Goal: Task Accomplishment & Management: Manage account settings

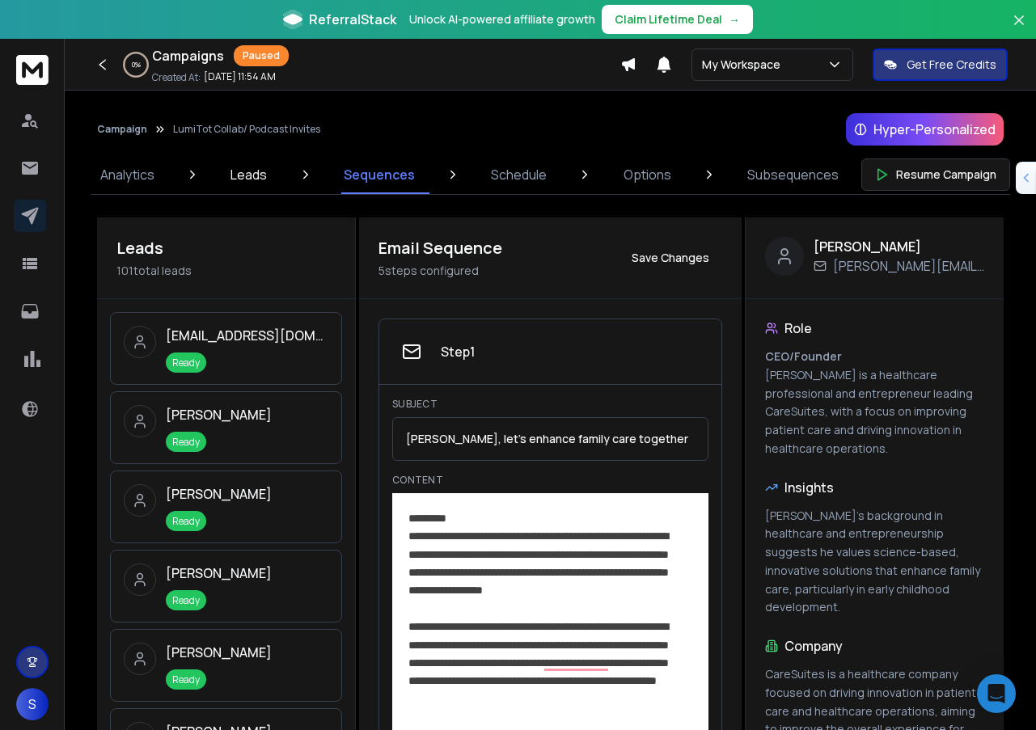
scroll to position [21, 0]
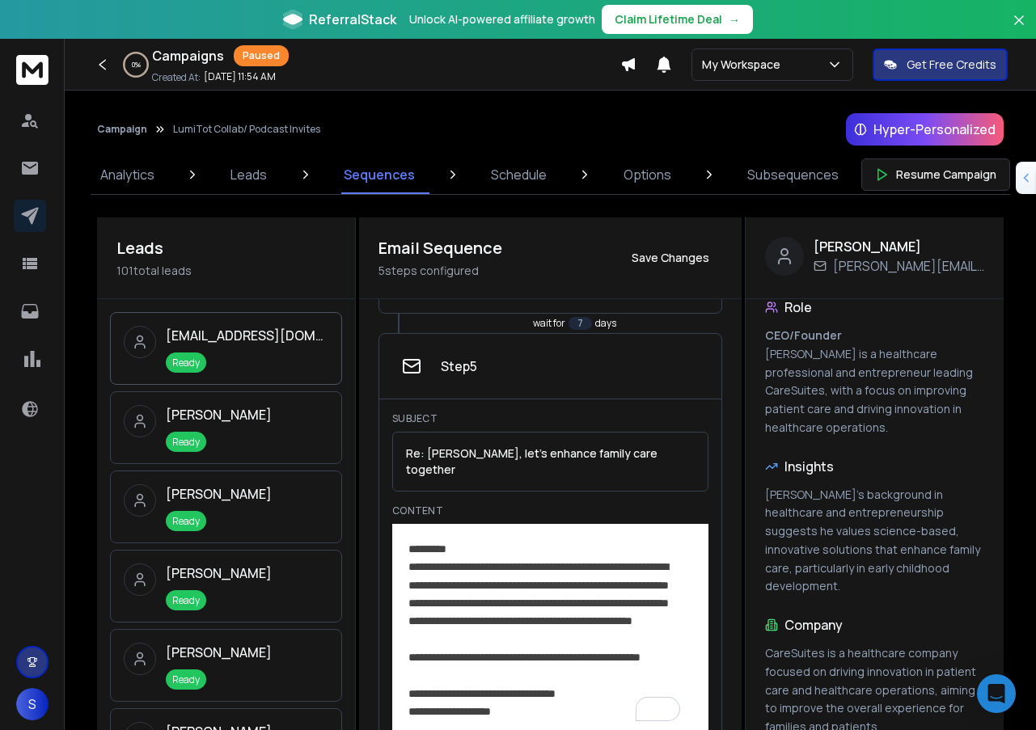
click at [235, 353] on div "Ready" at bounding box center [247, 361] width 163 height 19
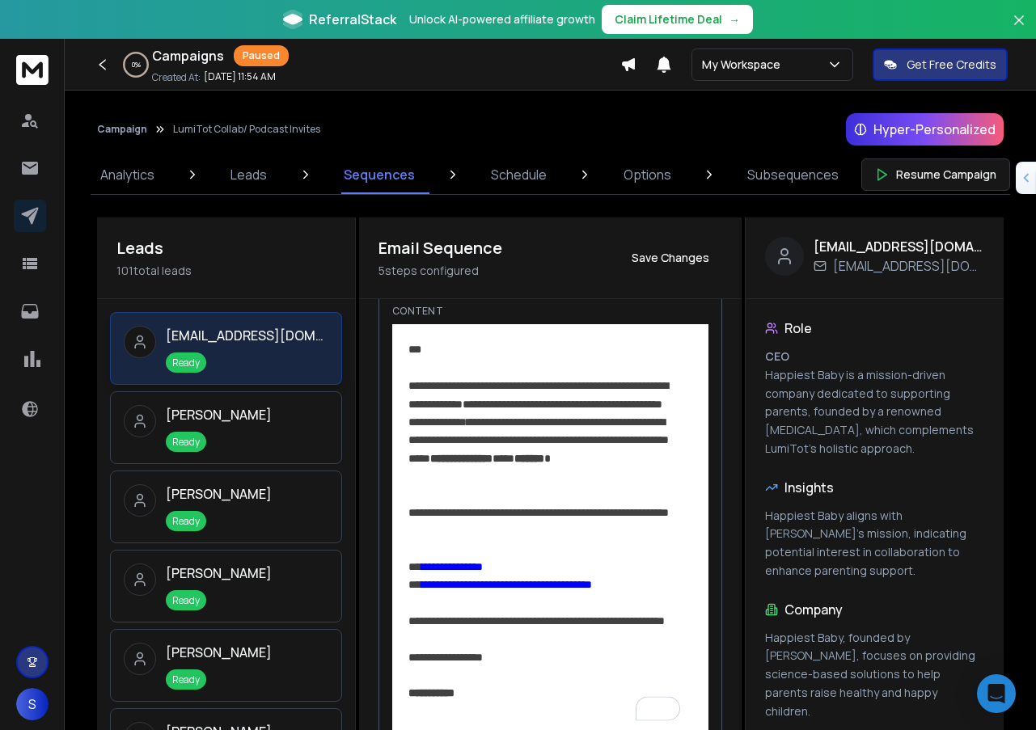
scroll to position [54, 0]
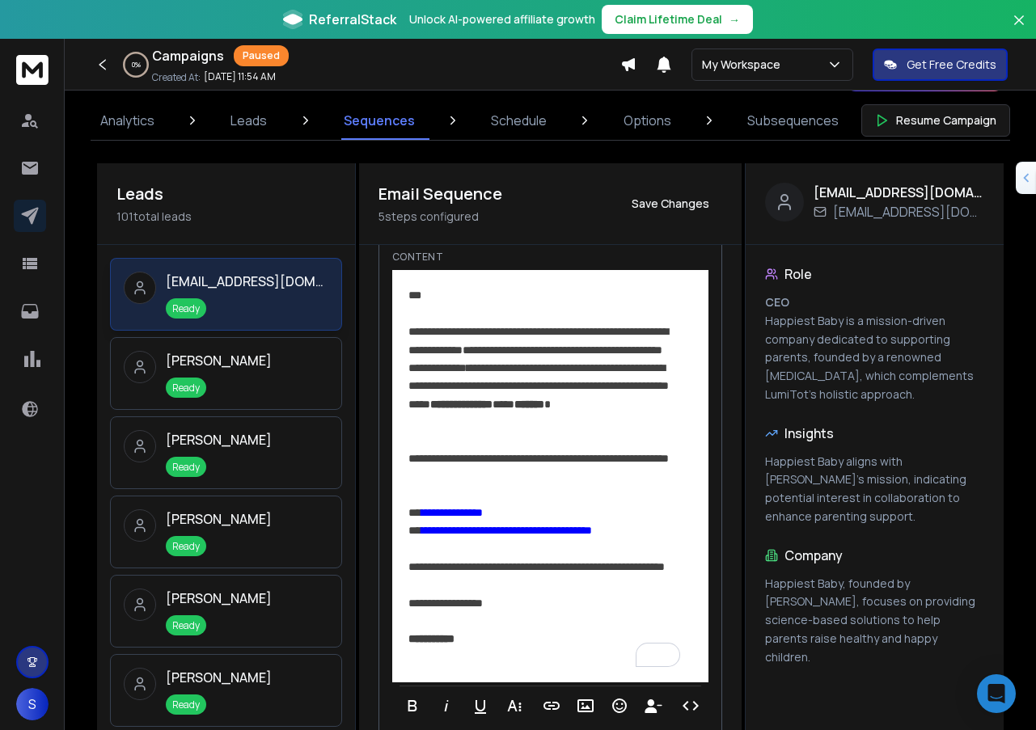
click at [475, 558] on div "**********" at bounding box center [544, 576] width 272 height 36
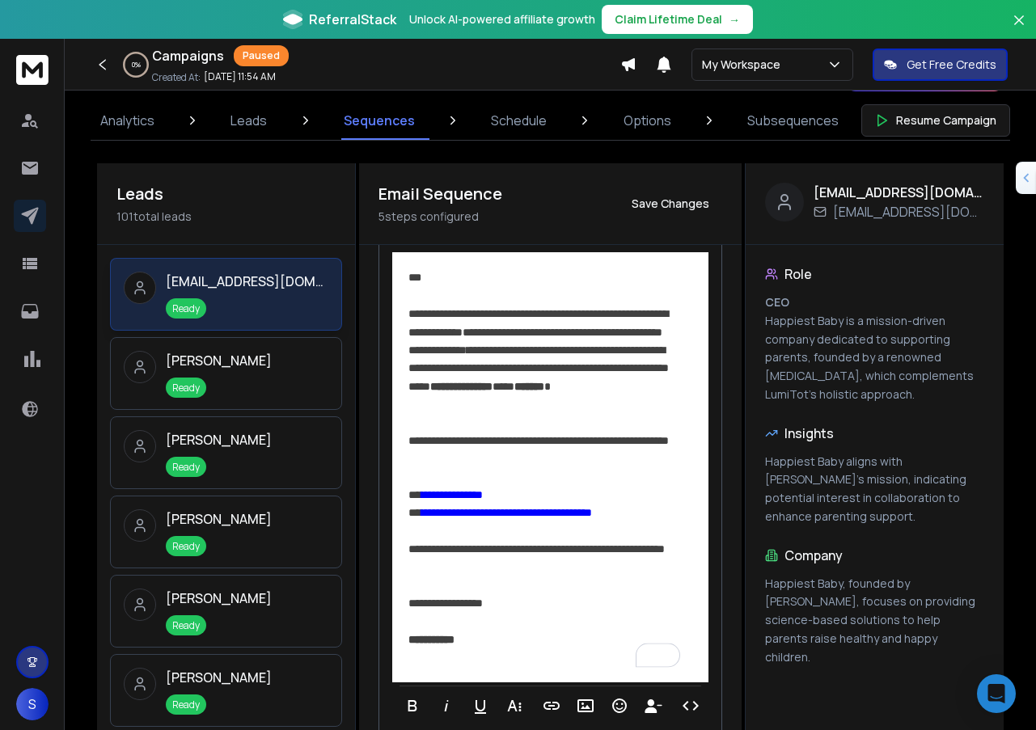
click at [407, 617] on div "**********" at bounding box center [550, 467] width 316 height 430
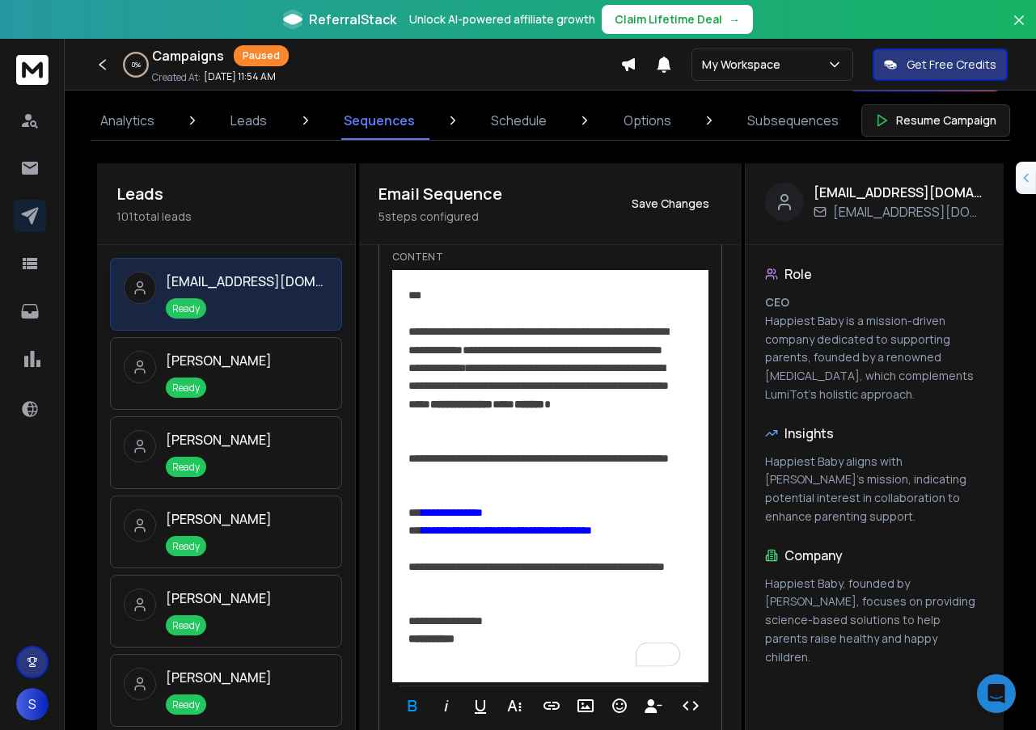
drag, startPoint x: 490, startPoint y: 584, endPoint x: 490, endPoint y: 596, distance: 12.1
click at [490, 612] on div "**********" at bounding box center [544, 621] width 272 height 18
click at [492, 630] on div "**********" at bounding box center [550, 639] width 284 height 18
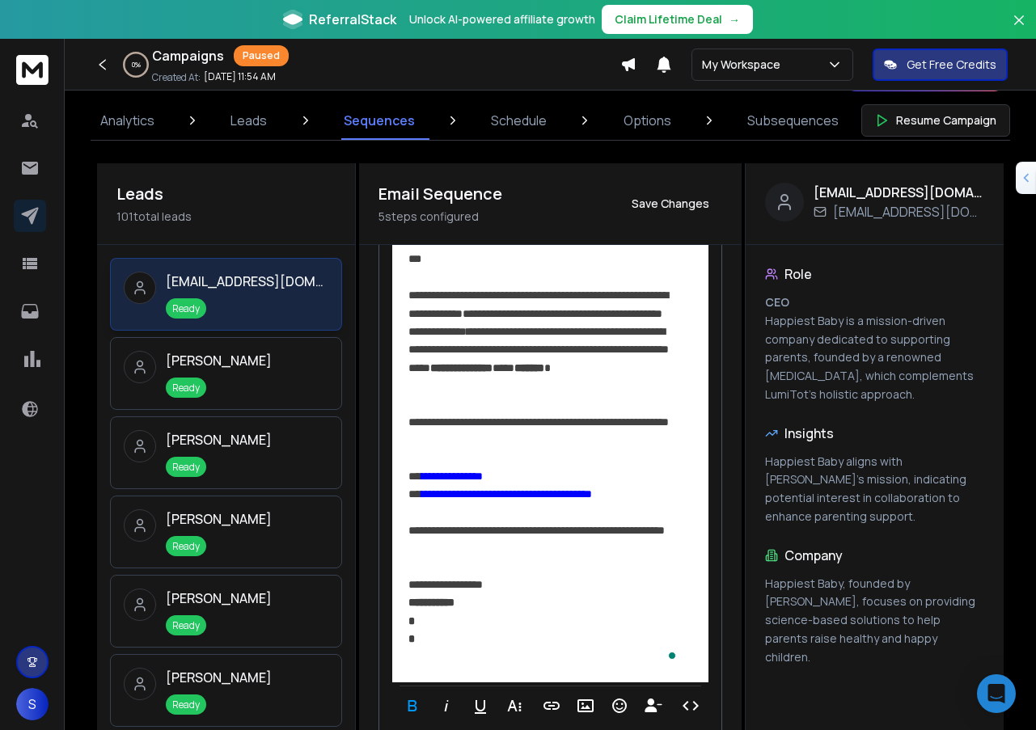
scroll to position [3164, 0]
click at [254, 380] on div "Ready" at bounding box center [247, 386] width 163 height 19
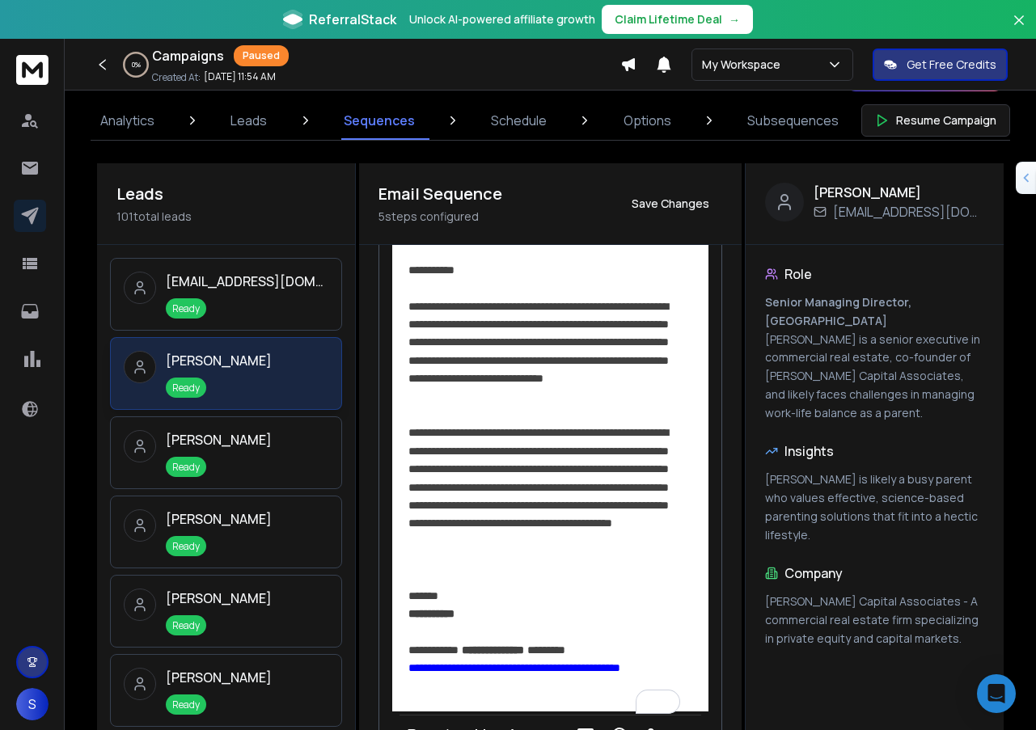
scroll to position [231, 0]
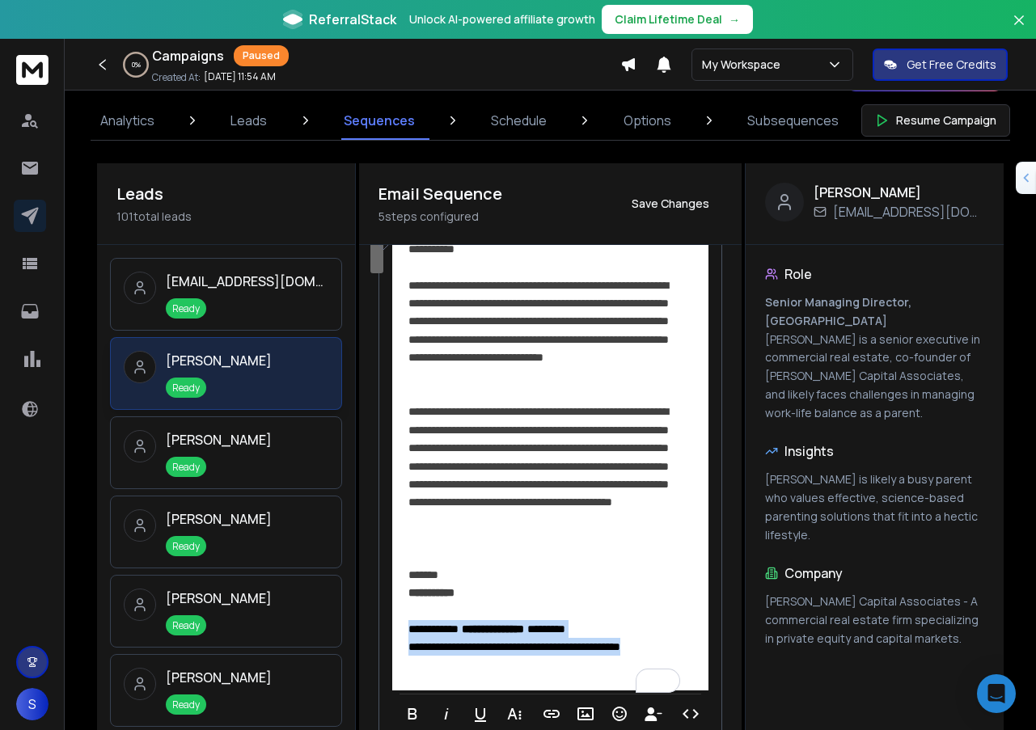
drag, startPoint x: 409, startPoint y: 624, endPoint x: 501, endPoint y: 660, distance: 99.1
click at [501, 660] on div "**********" at bounding box center [550, 457] width 316 height 467
copy div "**********"
click at [245, 294] on div "[EMAIL_ADDRESS][DOMAIN_NAME] Ready" at bounding box center [247, 294] width 163 height 45
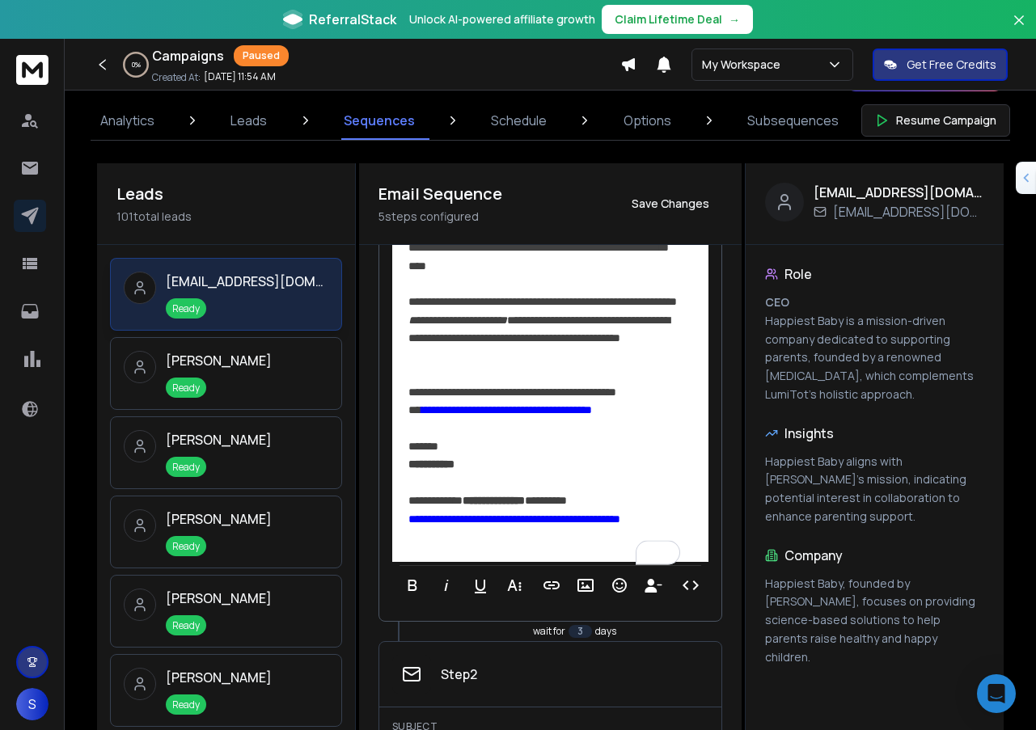
scroll to position [437, 0]
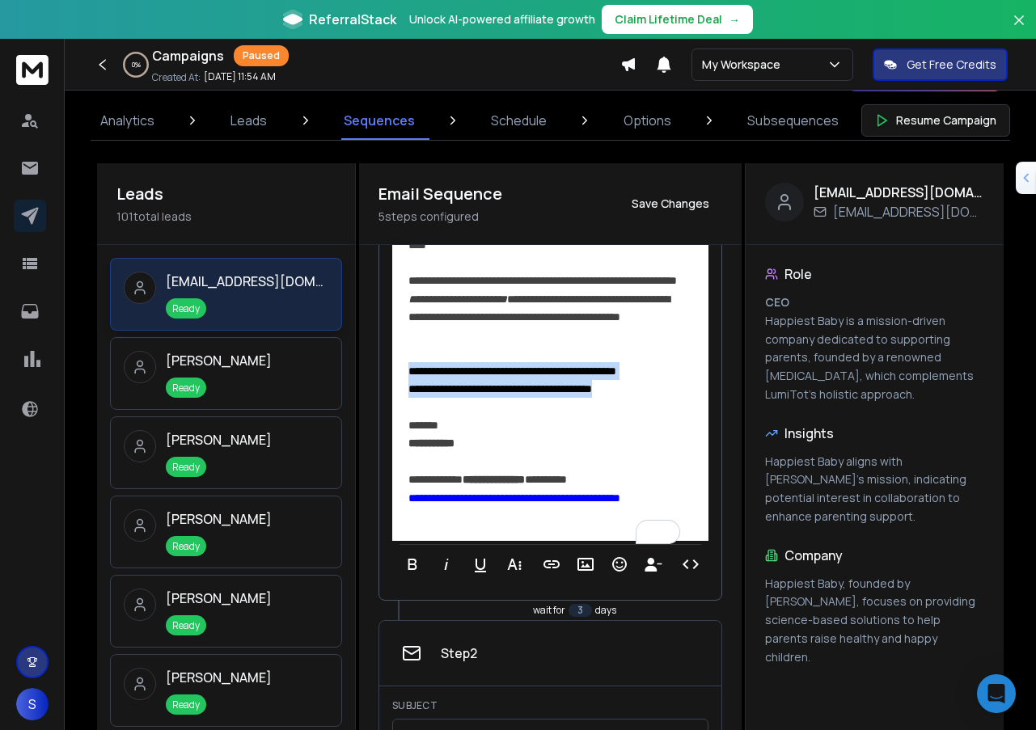
drag, startPoint x: 668, startPoint y: 387, endPoint x: 400, endPoint y: 373, distance: 268.0
click at [400, 373] on div "**********" at bounding box center [550, 271] width 316 height 539
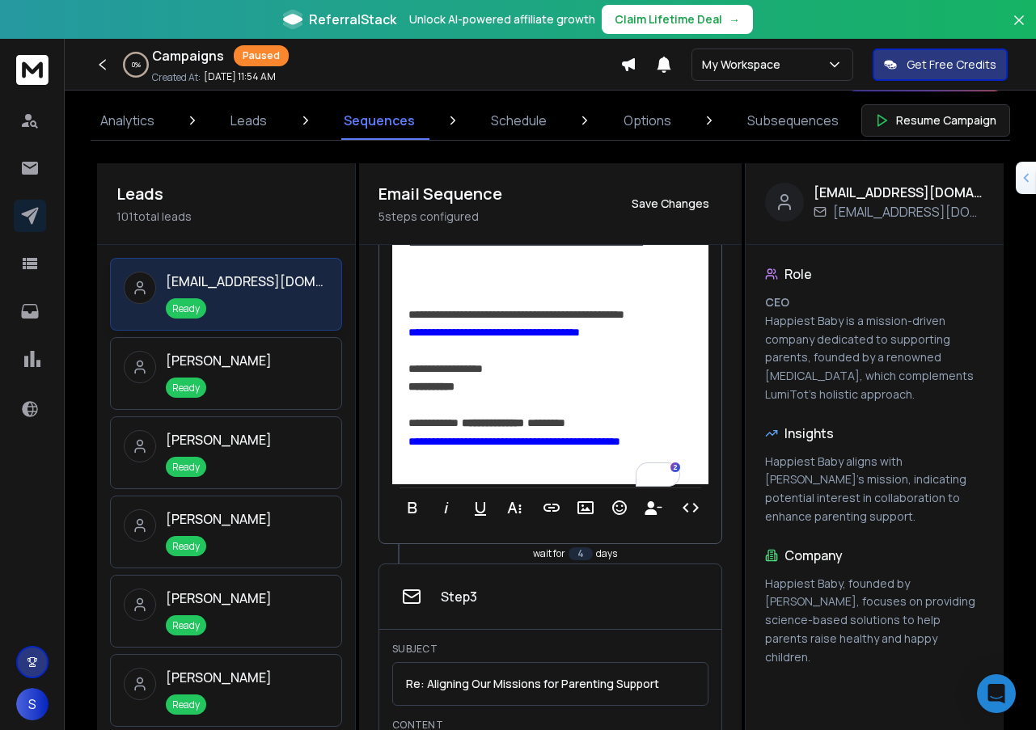
scroll to position [1194, 0]
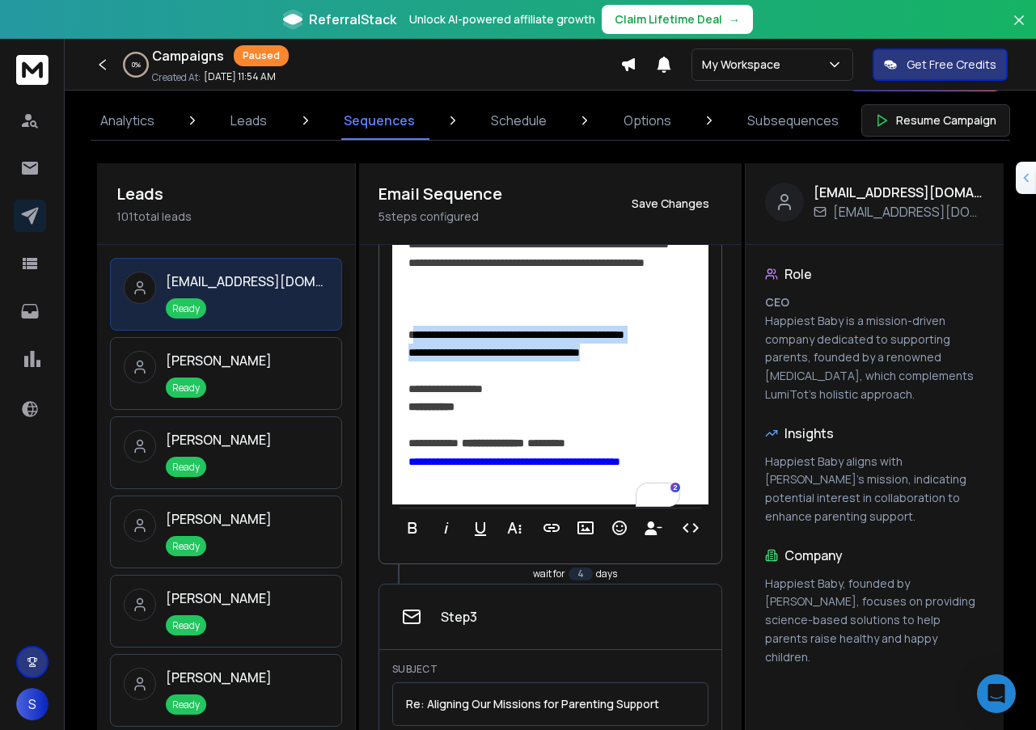
drag, startPoint x: 660, startPoint y: 411, endPoint x: 412, endPoint y: 395, distance: 248.0
click at [412, 395] on div "**********" at bounding box center [550, 244] width 316 height 521
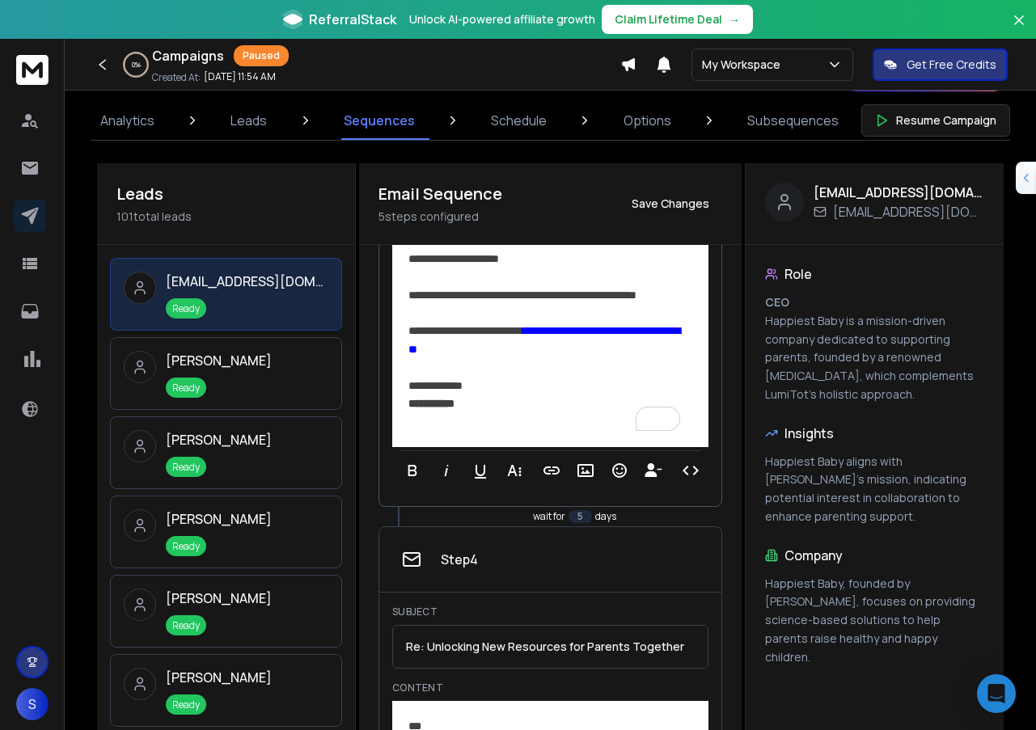
scroll to position [1921, 0]
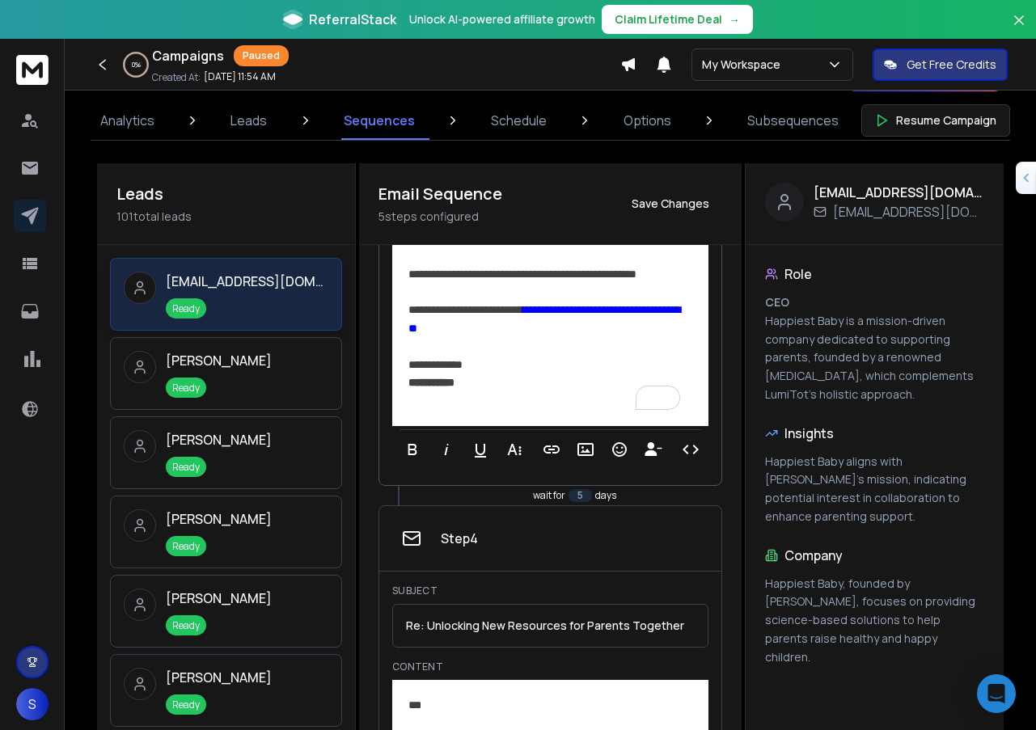
click at [483, 302] on div "**********" at bounding box center [544, 283] width 272 height 36
drag, startPoint x: 408, startPoint y: 425, endPoint x: 653, endPoint y: 444, distance: 245.7
click at [658, 425] on div "**********" at bounding box center [550, 201] width 316 height 448
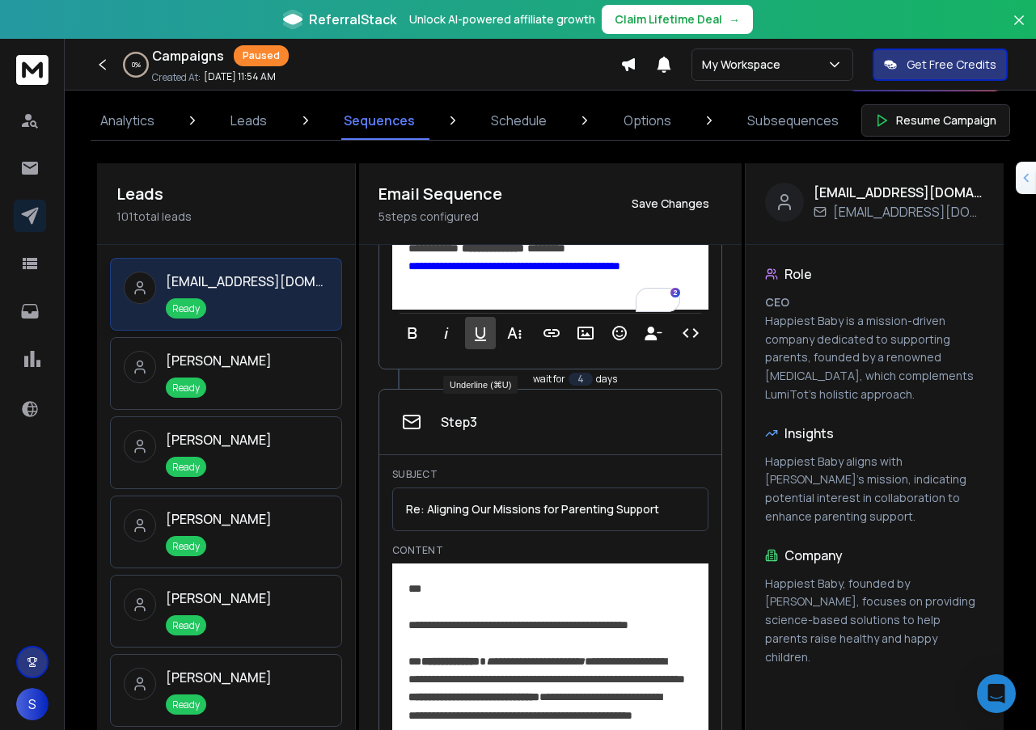
scroll to position [1302, 0]
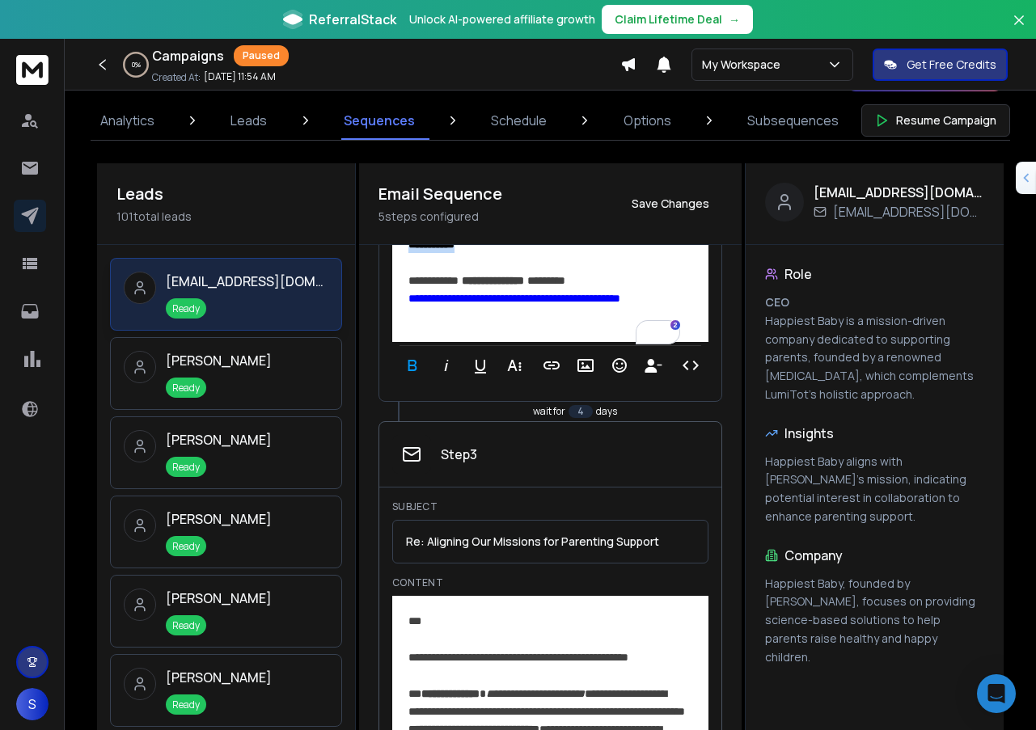
drag, startPoint x: 497, startPoint y: 307, endPoint x: 402, endPoint y: 285, distance: 97.1
click at [402, 285] on div "**********" at bounding box center [550, 108] width 316 height 467
click at [416, 272] on div "To enrich screen reader interactions, please activate Accessibility in Grammarl…" at bounding box center [550, 263] width 284 height 18
drag, startPoint x: 484, startPoint y: 307, endPoint x: 405, endPoint y: 279, distance: 83.4
click at [405, 279] on div "**********" at bounding box center [550, 108] width 316 height 467
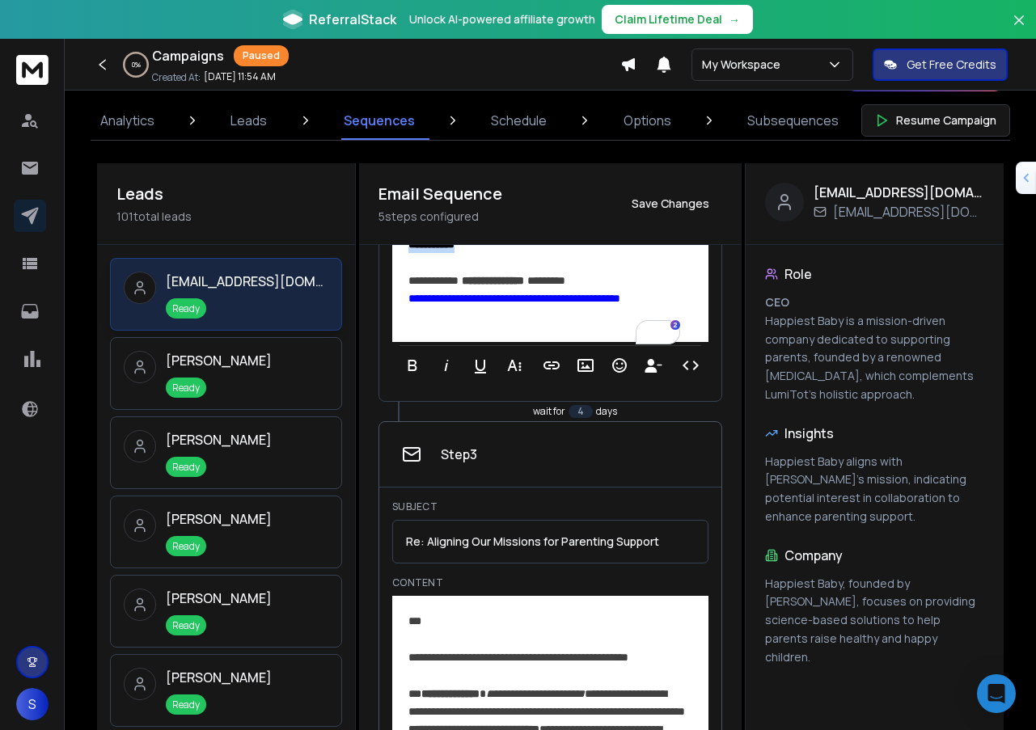
copy div "**********"
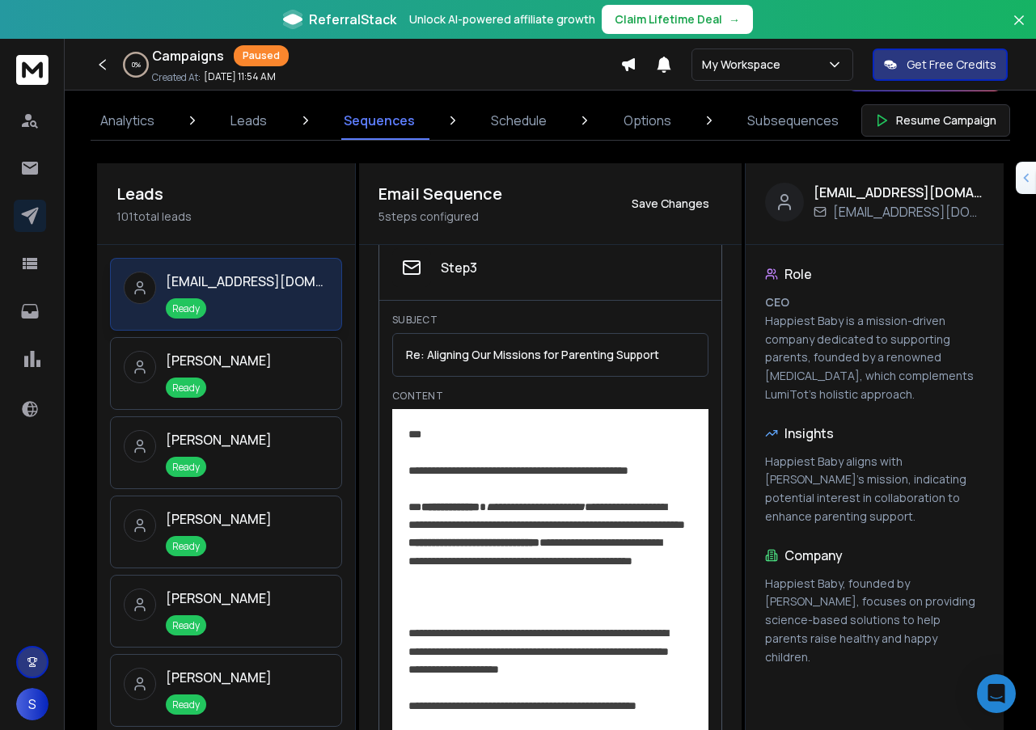
scroll to position [1858, 0]
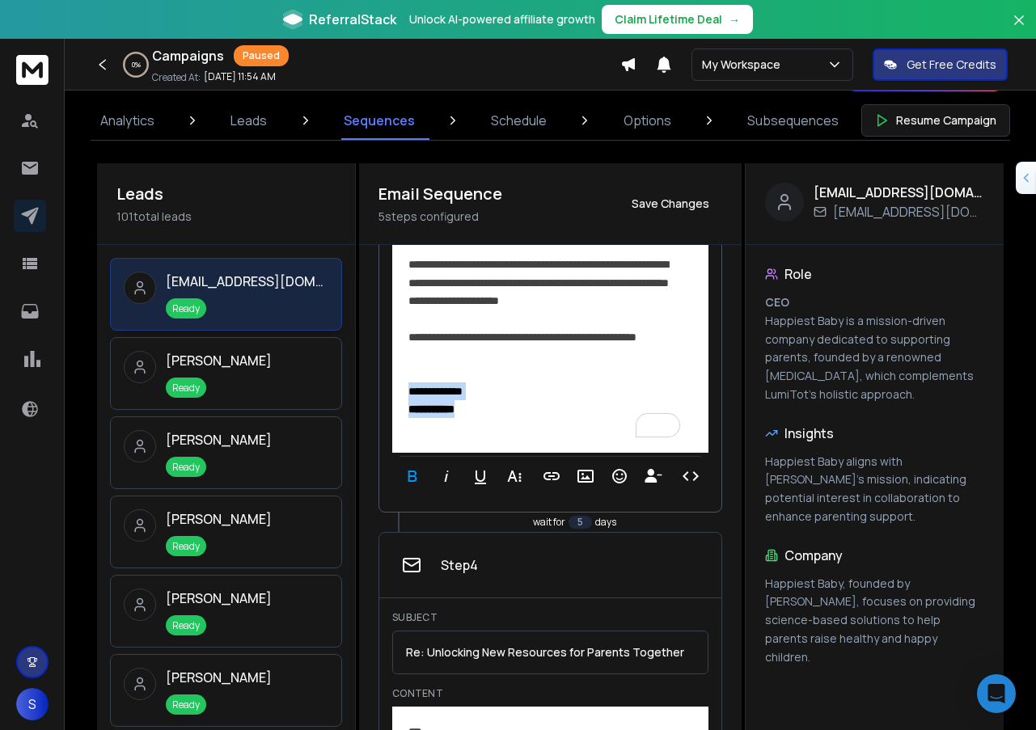
drag, startPoint x: 466, startPoint y: 519, endPoint x: 424, endPoint y: 507, distance: 43.8
click at [392, 453] on div "**********" at bounding box center [550, 246] width 316 height 412
click at [545, 382] on div "To enrich screen reader interactions, please activate Accessibility in Grammarl…" at bounding box center [550, 373] width 284 height 18
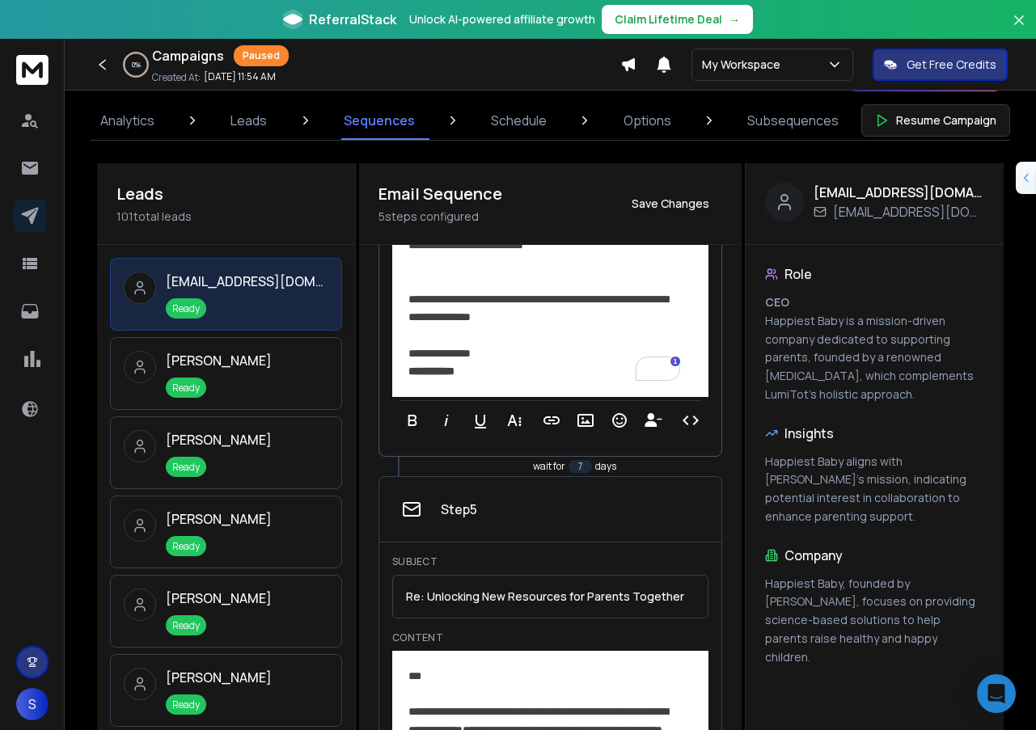
scroll to position [2624, 0]
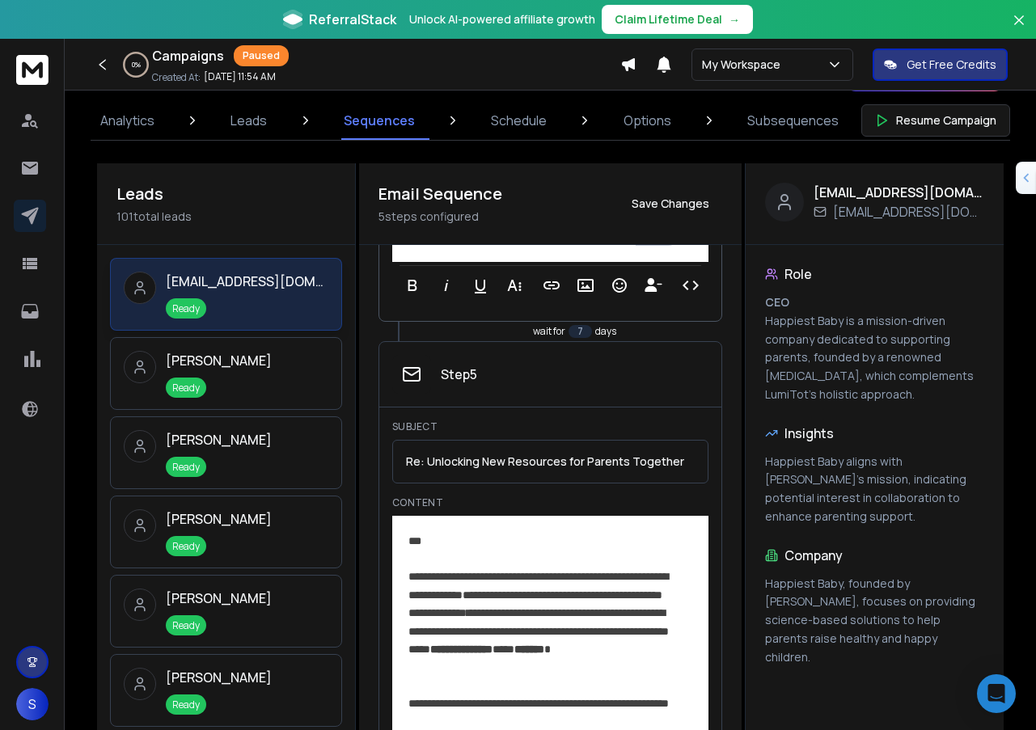
drag, startPoint x: 495, startPoint y: 378, endPoint x: 408, endPoint y: 370, distance: 87.6
click at [408, 262] on div "**********" at bounding box center [550, 101] width 316 height 322
drag, startPoint x: 489, startPoint y: 393, endPoint x: 400, endPoint y: 375, distance: 90.7
click at [400, 262] on div "**********" at bounding box center [550, 101] width 316 height 322
click at [542, 227] on div "**********" at bounding box center [544, 218] width 272 height 18
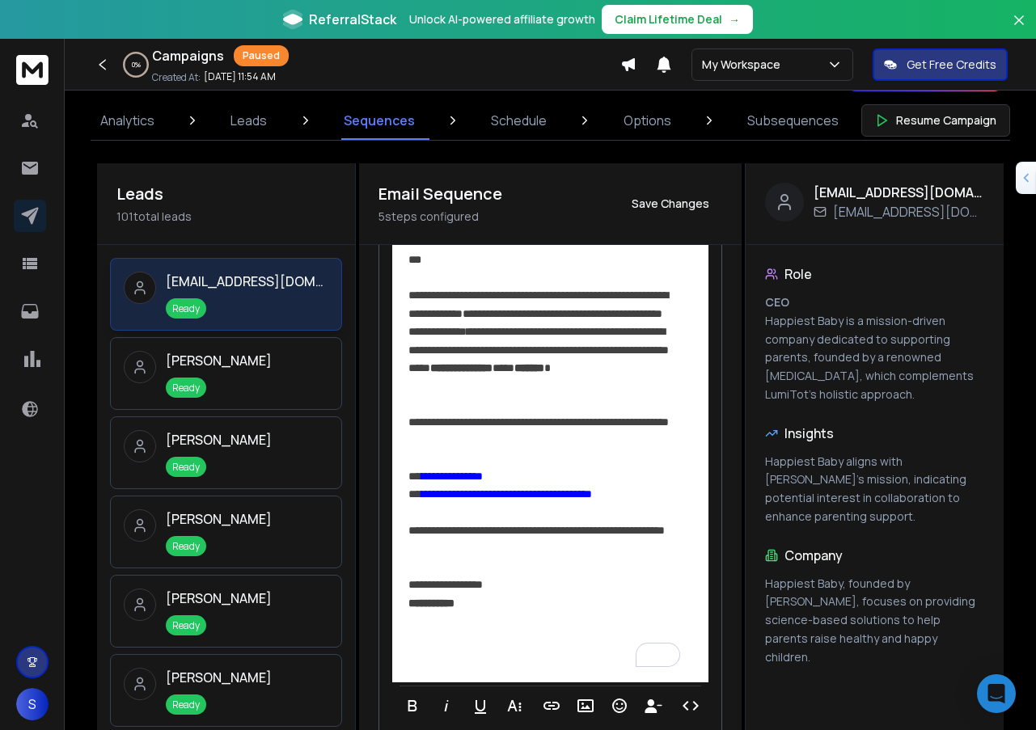
scroll to position [3138, 0]
drag, startPoint x: 669, startPoint y: 455, endPoint x: 404, endPoint y: 433, distance: 266.2
click at [403, 433] on div "**********" at bounding box center [550, 459] width 316 height 448
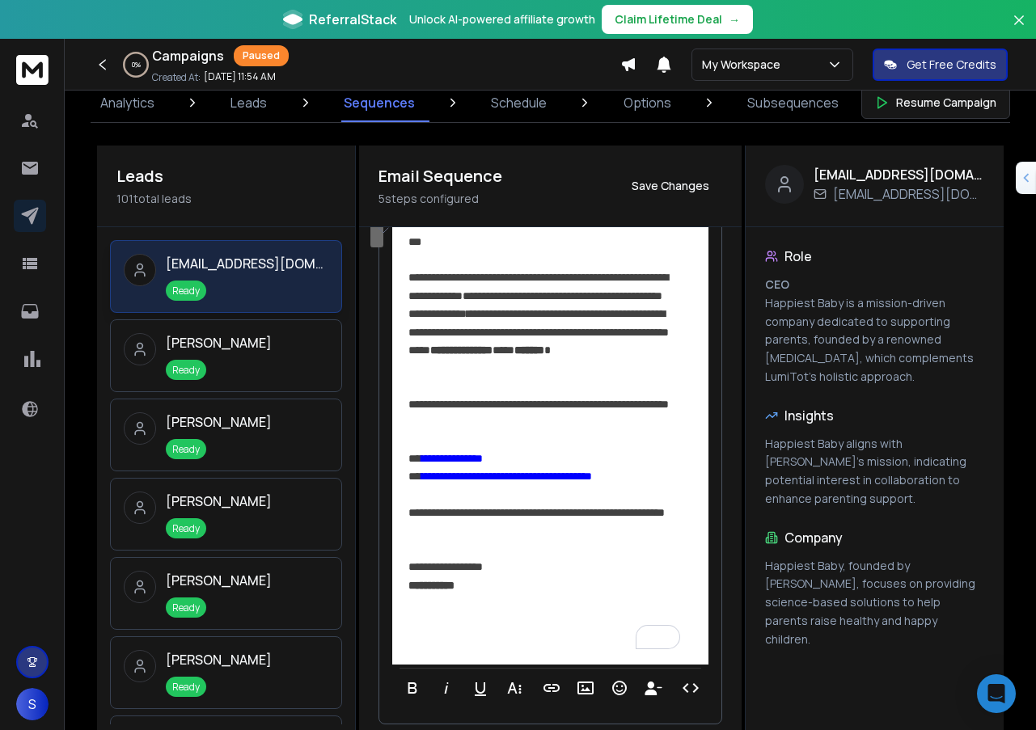
scroll to position [3120, 0]
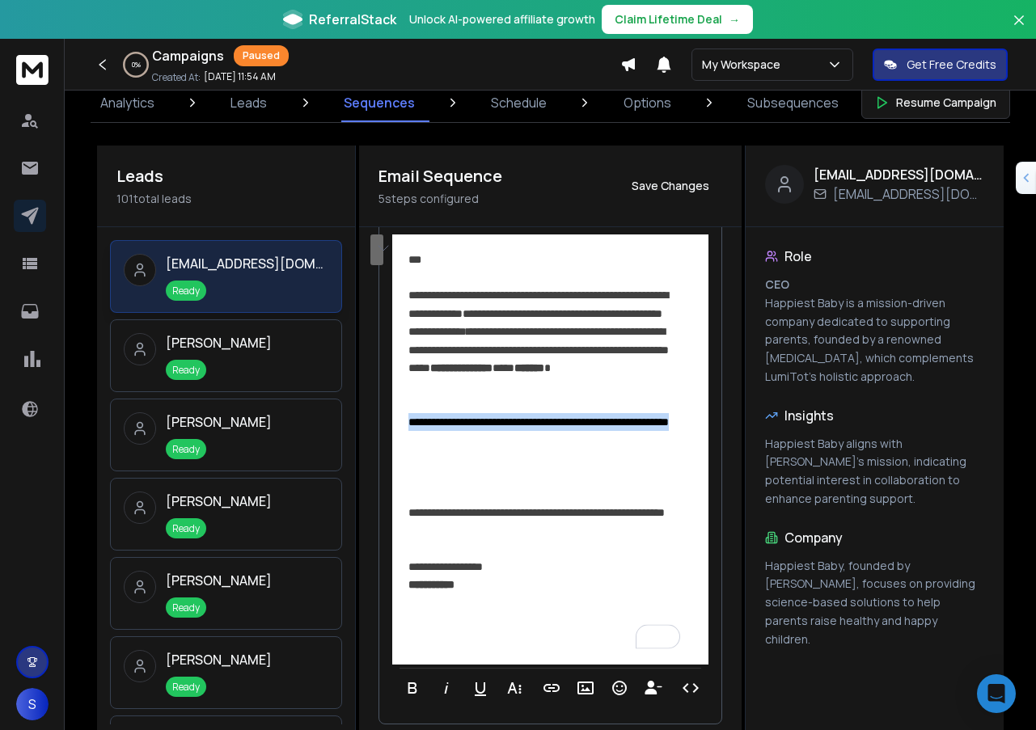
drag, startPoint x: 407, startPoint y: 378, endPoint x: 541, endPoint y: 409, distance: 137.9
click at [543, 408] on div "**********" at bounding box center [550, 450] width 316 height 430
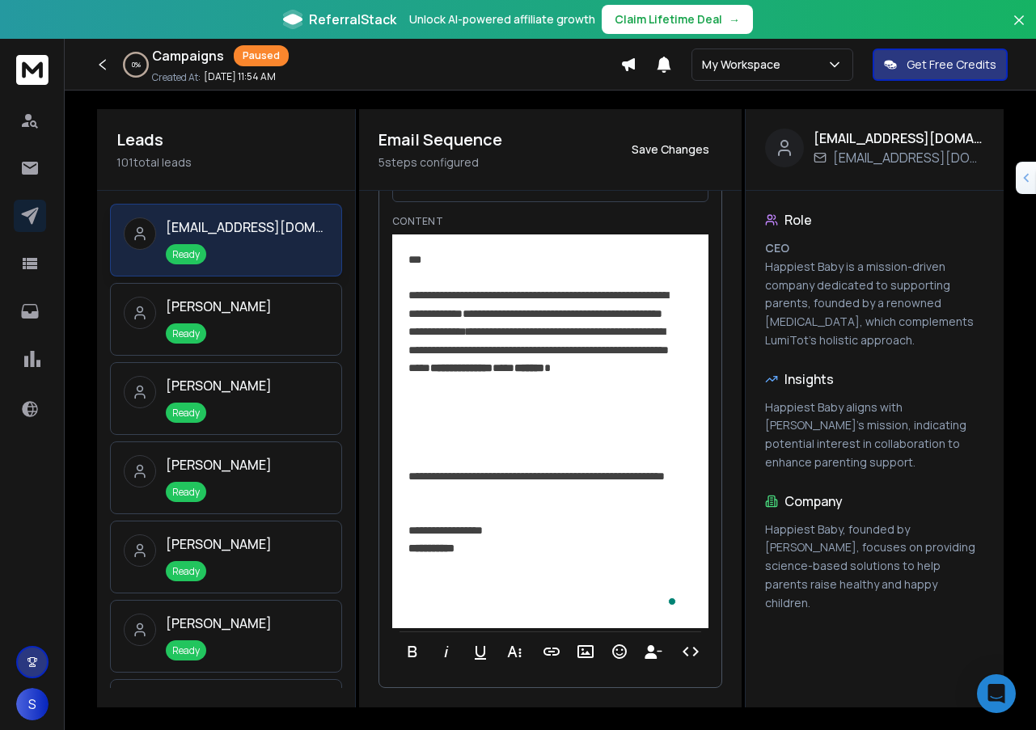
scroll to position [108, 0]
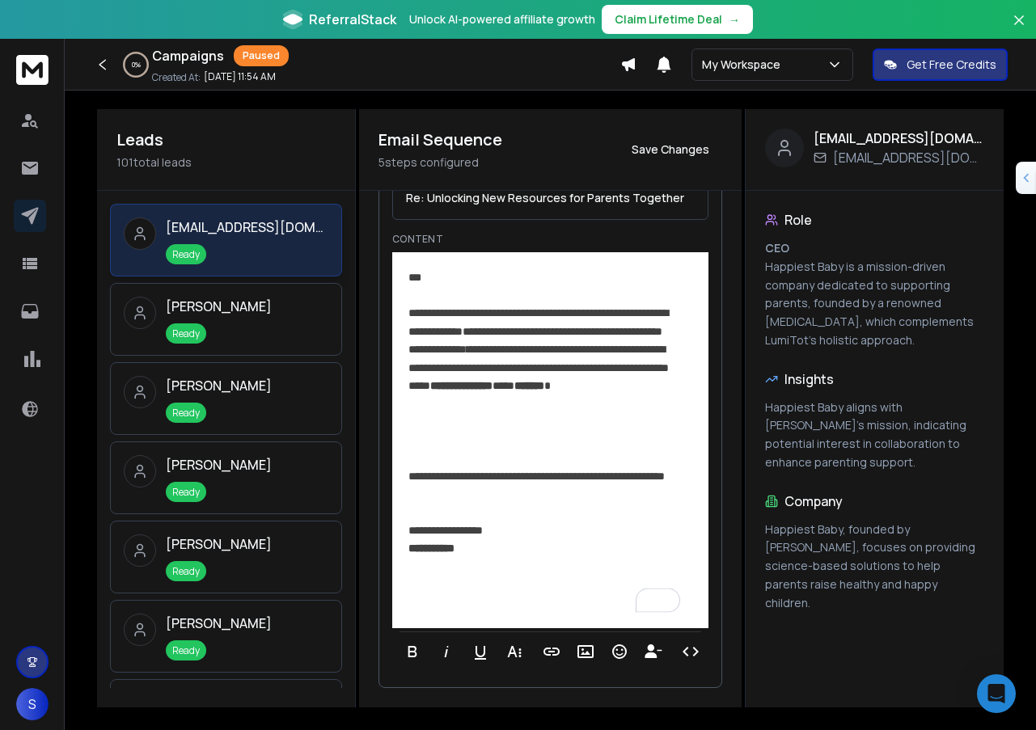
click at [476, 449] on div "To enrich screen reader interactions, please activate Accessibility in Grammarl…" at bounding box center [550, 458] width 284 height 18
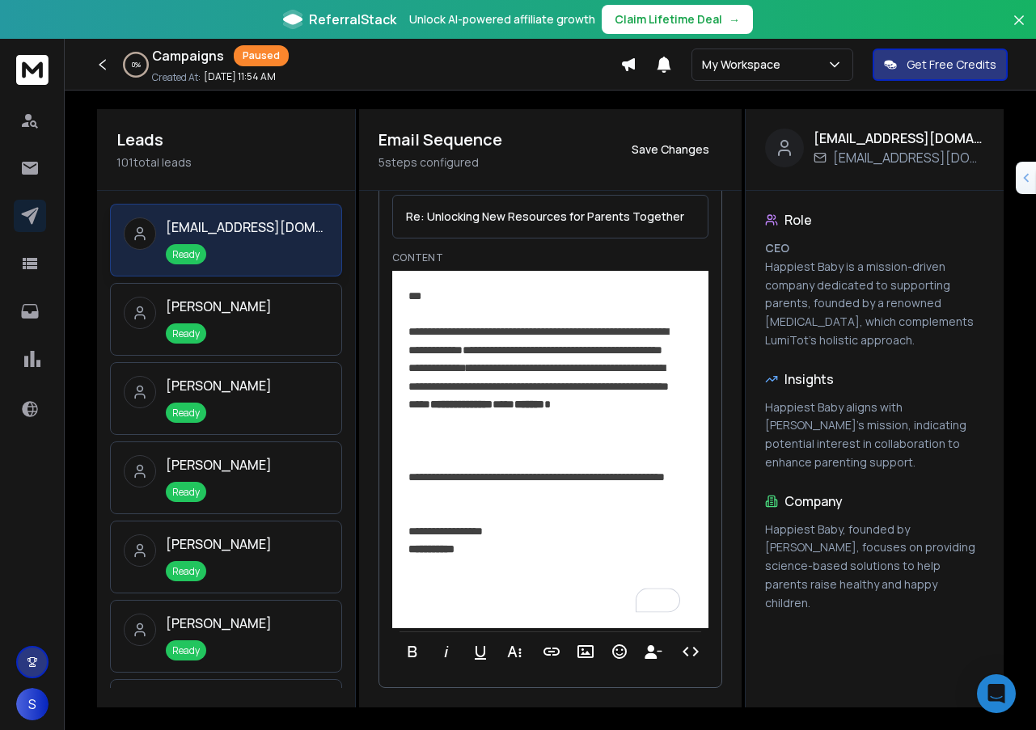
scroll to position [3029, 0]
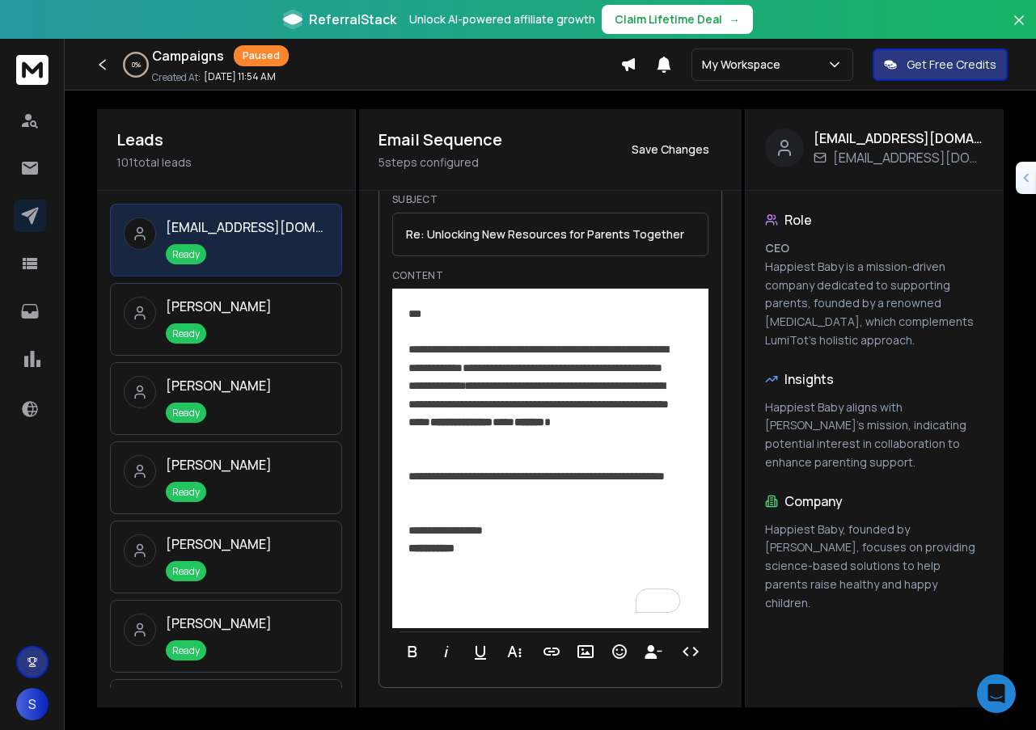
click at [456, 594] on div "To enrich screen reader interactions, please activate Accessibility in Grammarl…" at bounding box center [550, 603] width 284 height 18
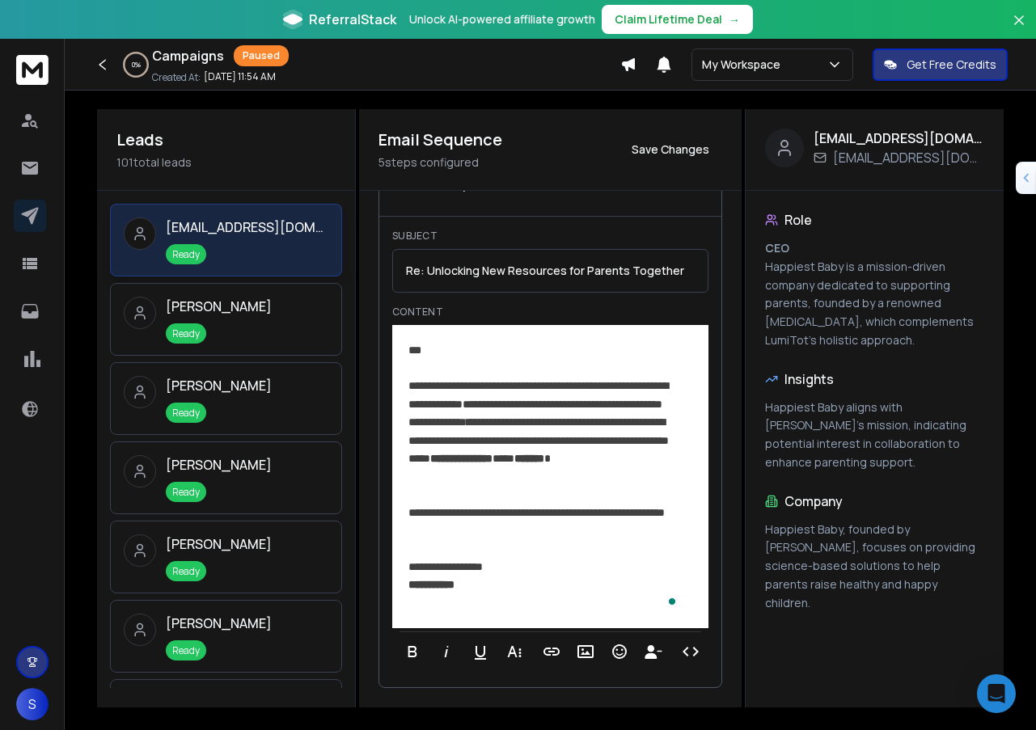
scroll to position [2993, 0]
click at [664, 144] on button "Save Changes" at bounding box center [671, 149] width 104 height 32
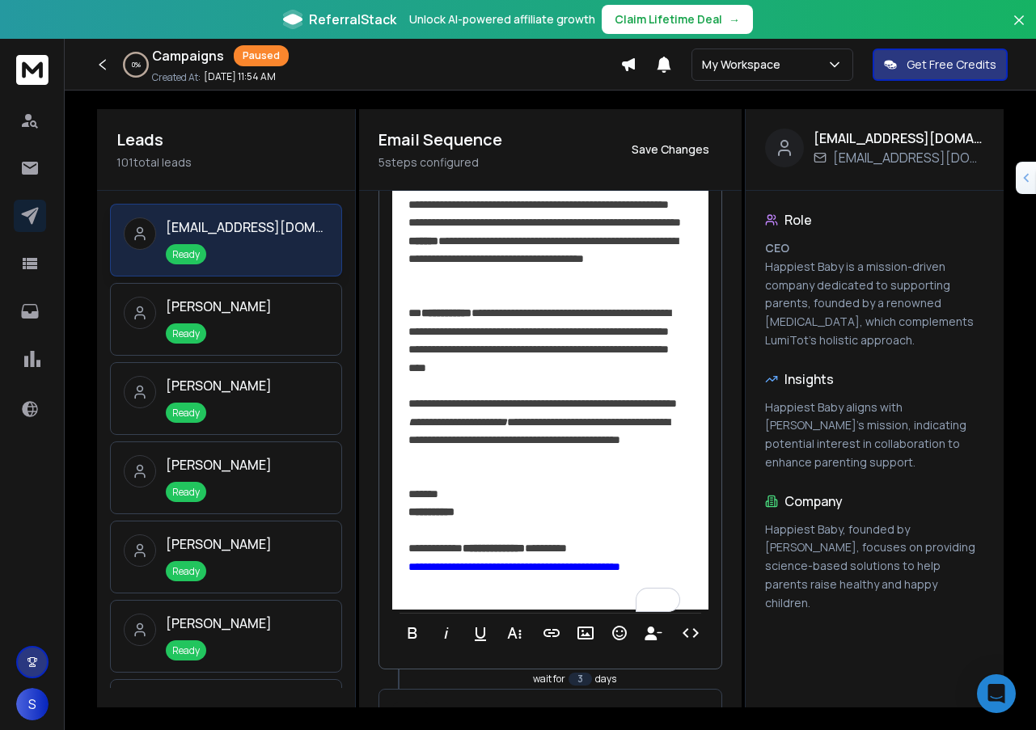
scroll to position [165, 0]
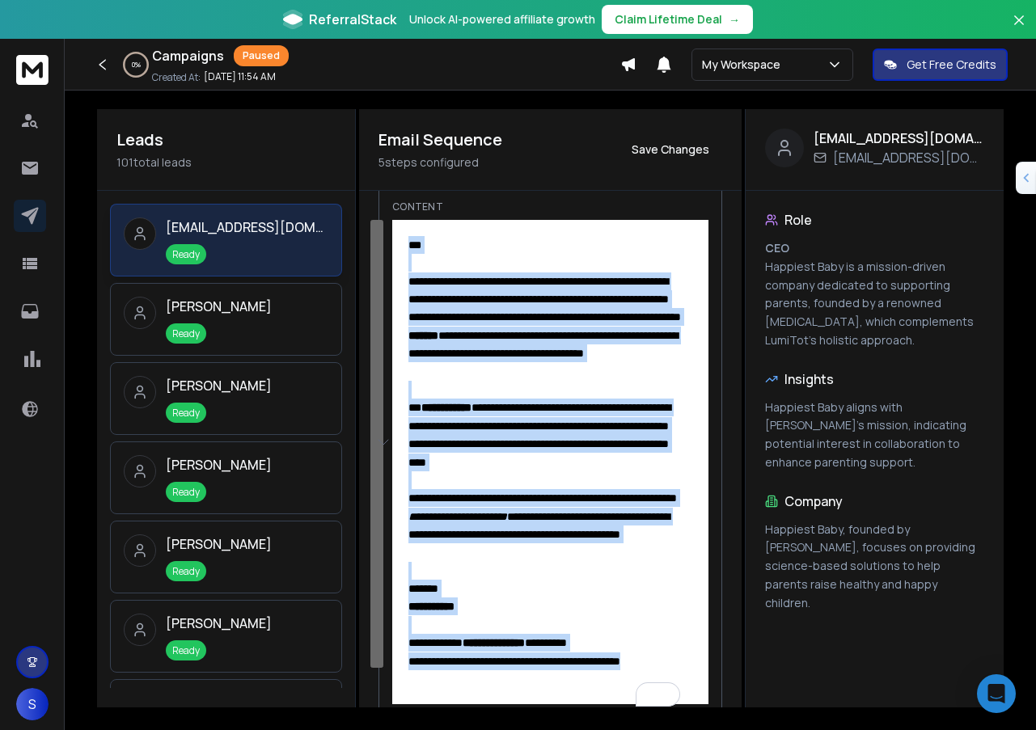
drag, startPoint x: 407, startPoint y: 240, endPoint x: 653, endPoint y: 661, distance: 487.5
click at [653, 673] on div "**********" at bounding box center [550, 462] width 316 height 484
copy div "**********"
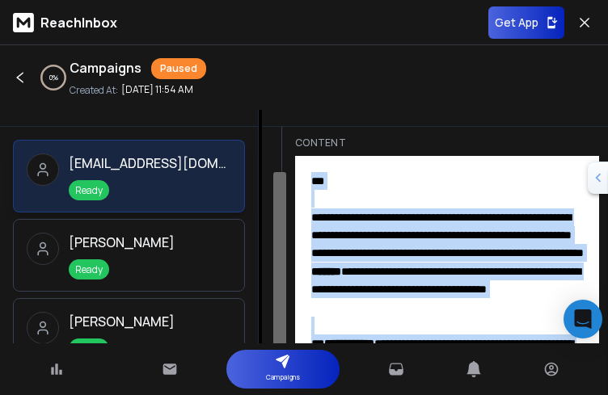
scroll to position [181, 0]
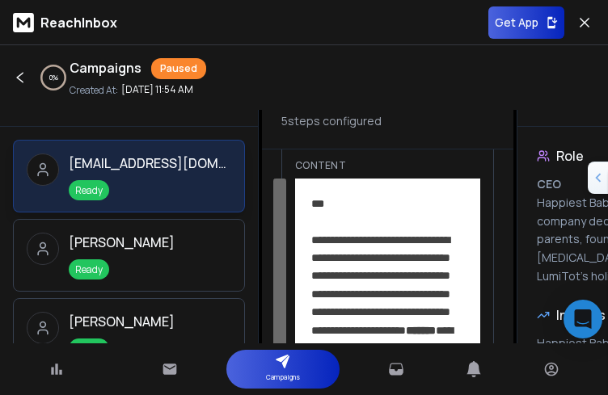
click at [404, 78] on div "0 % Campaigns Paused Created At: [DATE] 11:54 AM" at bounding box center [304, 77] width 608 height 65
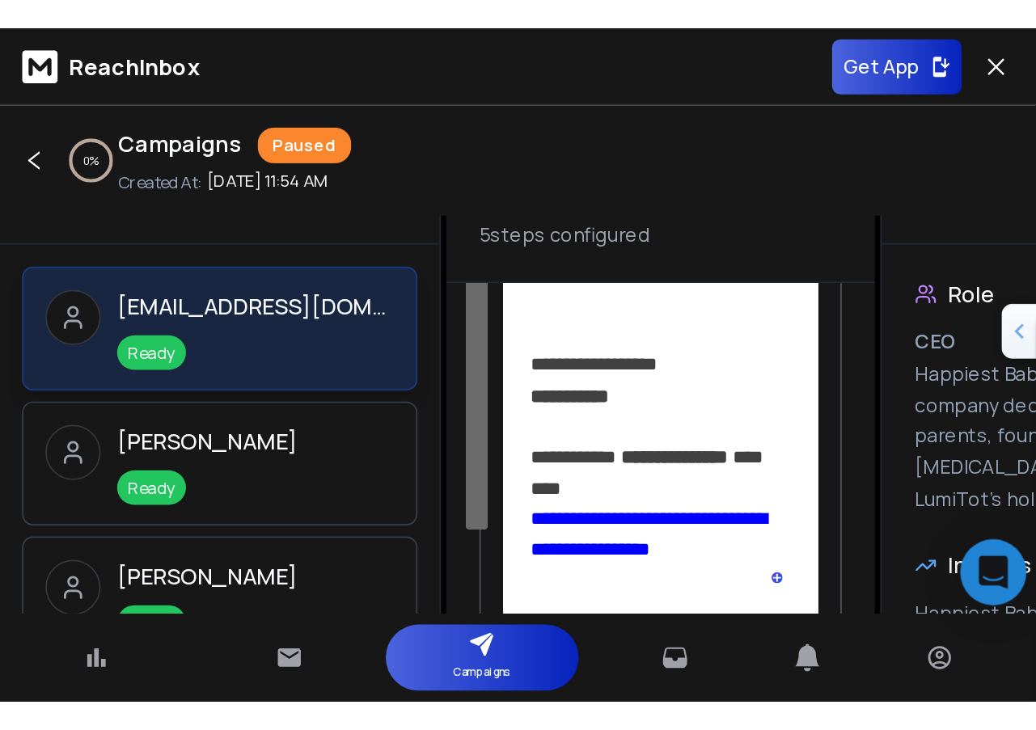
scroll to position [1651, 0]
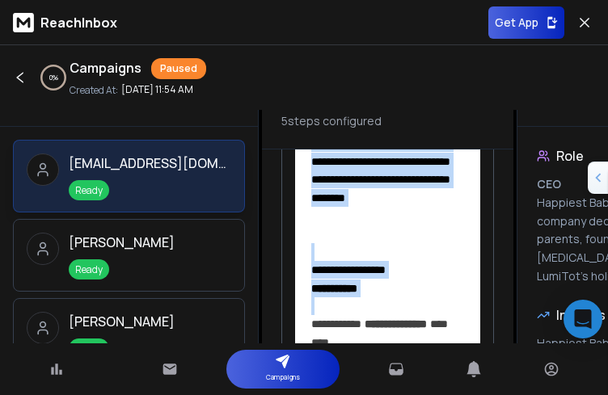
drag, startPoint x: 305, startPoint y: 156, endPoint x: 419, endPoint y: 276, distance: 165.3
click at [419, 278] on div "**********" at bounding box center [387, 98] width 185 height 648
copy div "**********"
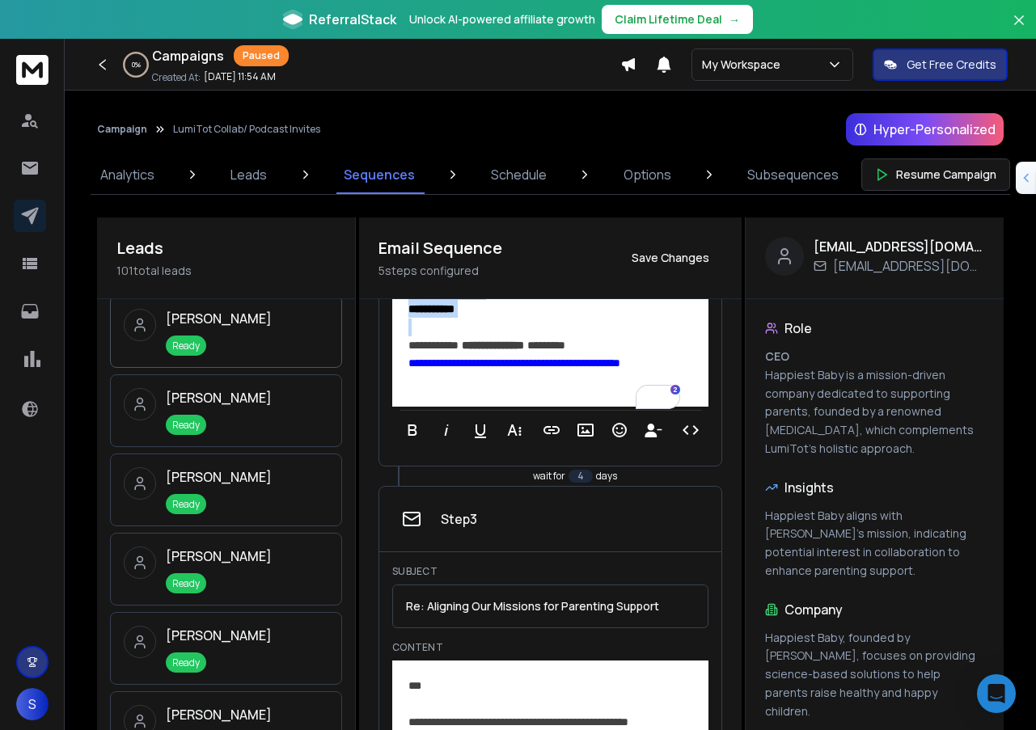
scroll to position [0, 0]
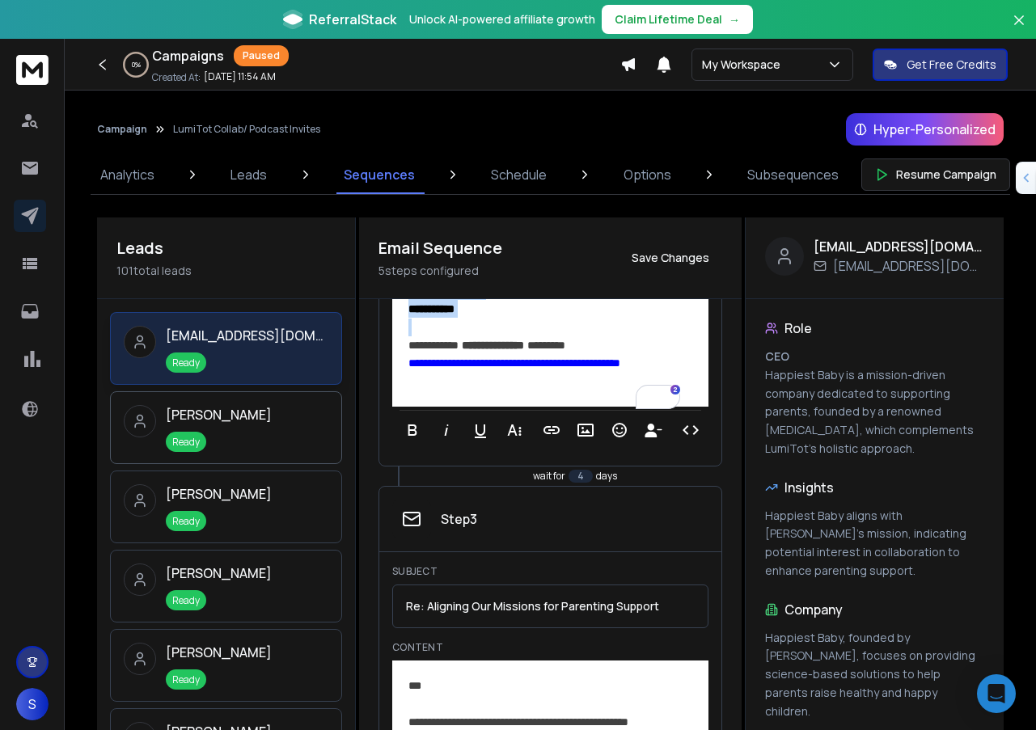
click at [220, 431] on div "Ready" at bounding box center [247, 440] width 163 height 19
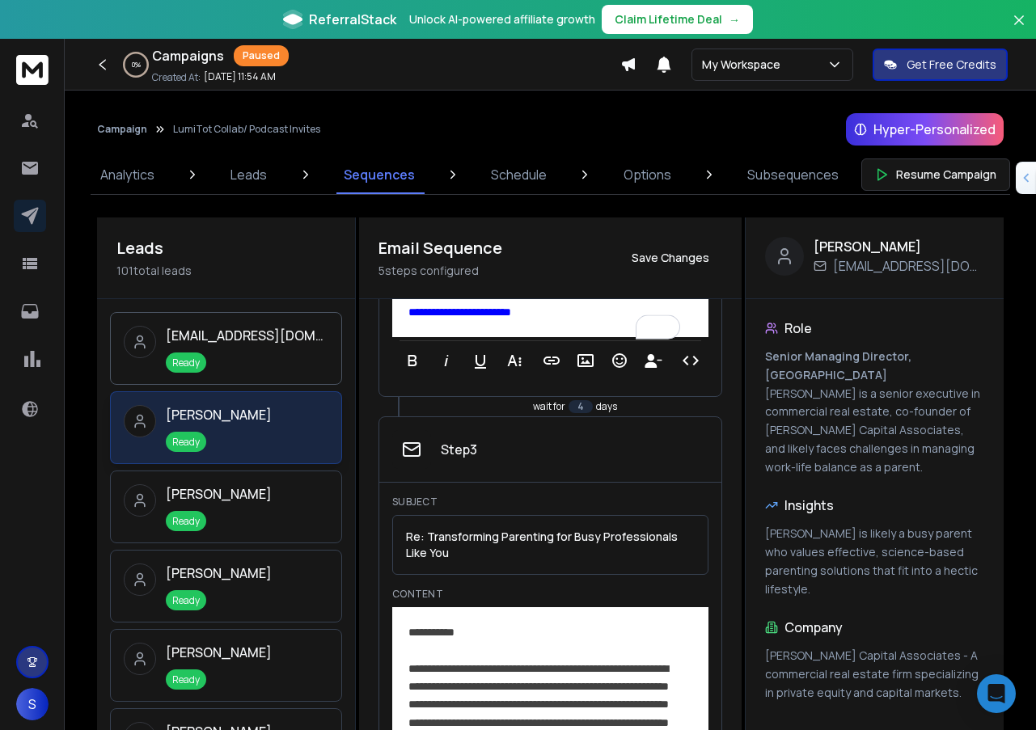
click at [229, 352] on div "Ready" at bounding box center [247, 361] width 163 height 19
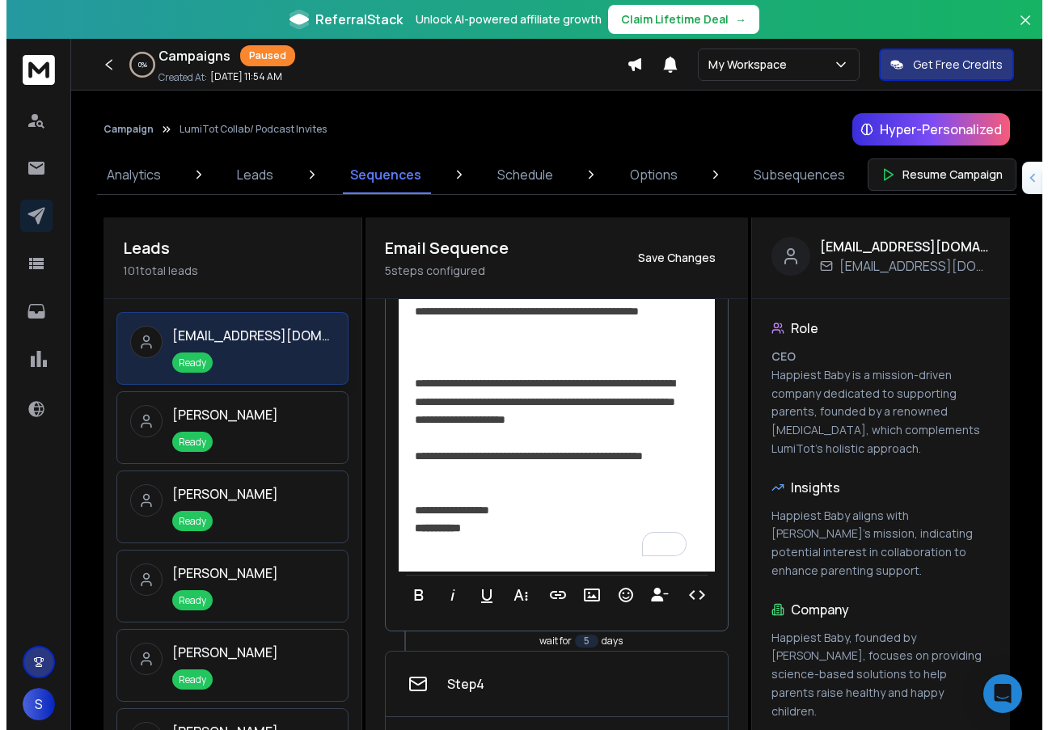
scroll to position [1998, 0]
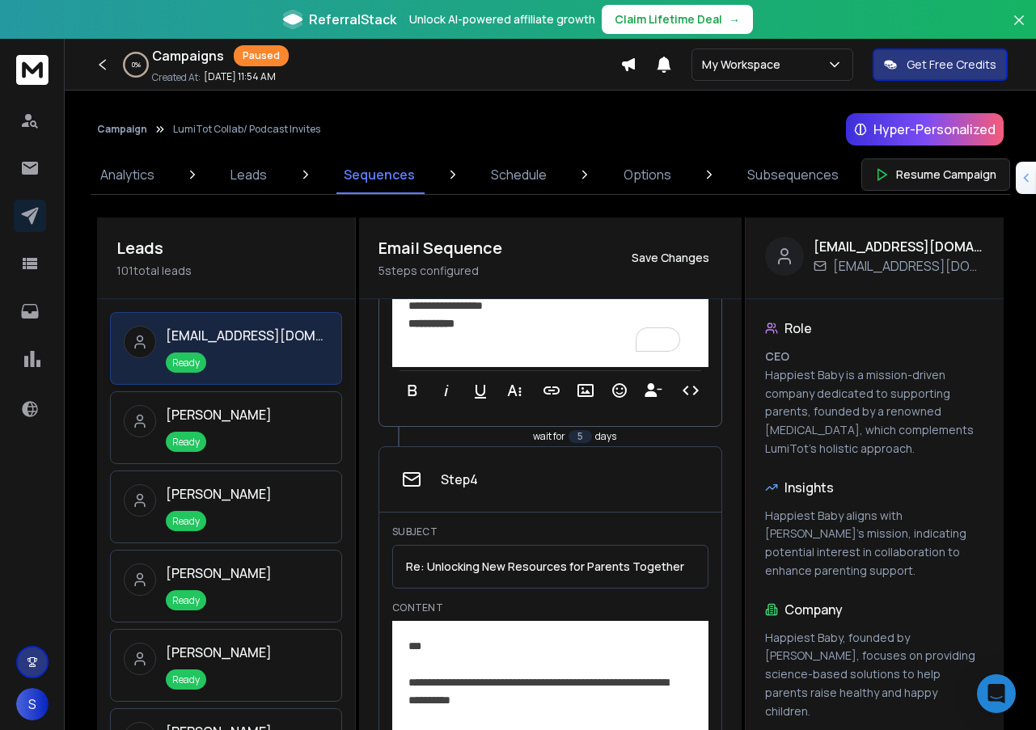
click at [498, 351] on div "To enrich screen reader interactions, please activate Accessibility in Grammarl…" at bounding box center [550, 342] width 284 height 18
click at [491, 332] on div "**********" at bounding box center [550, 324] width 284 height 18
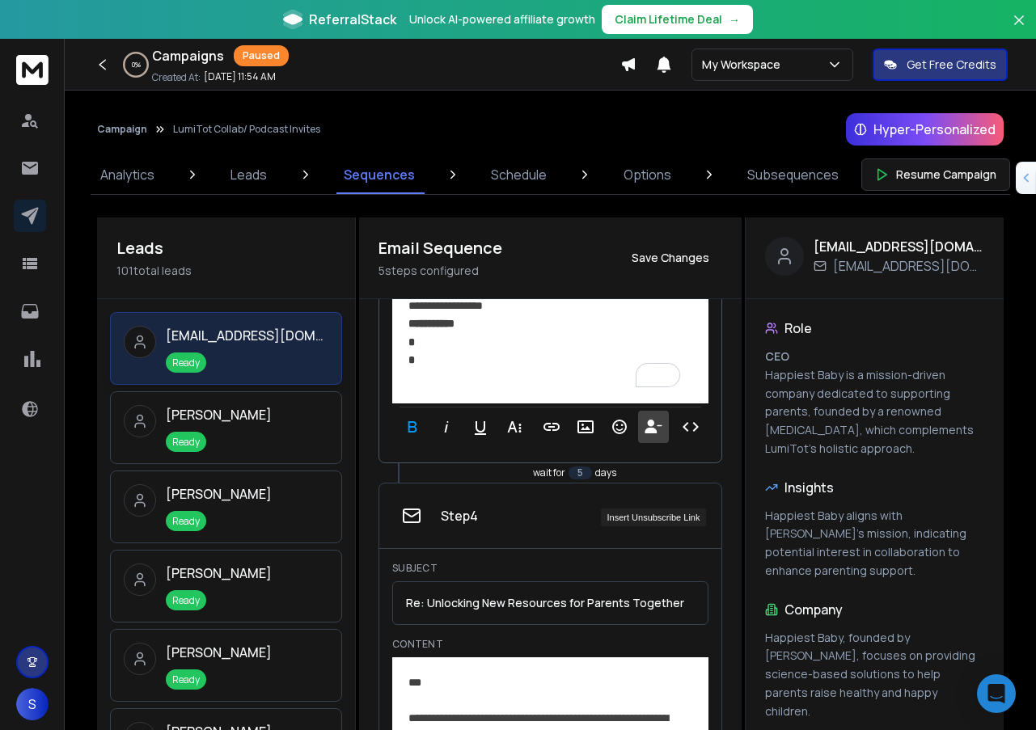
click at [645, 433] on icon "button" at bounding box center [653, 427] width 19 height 14
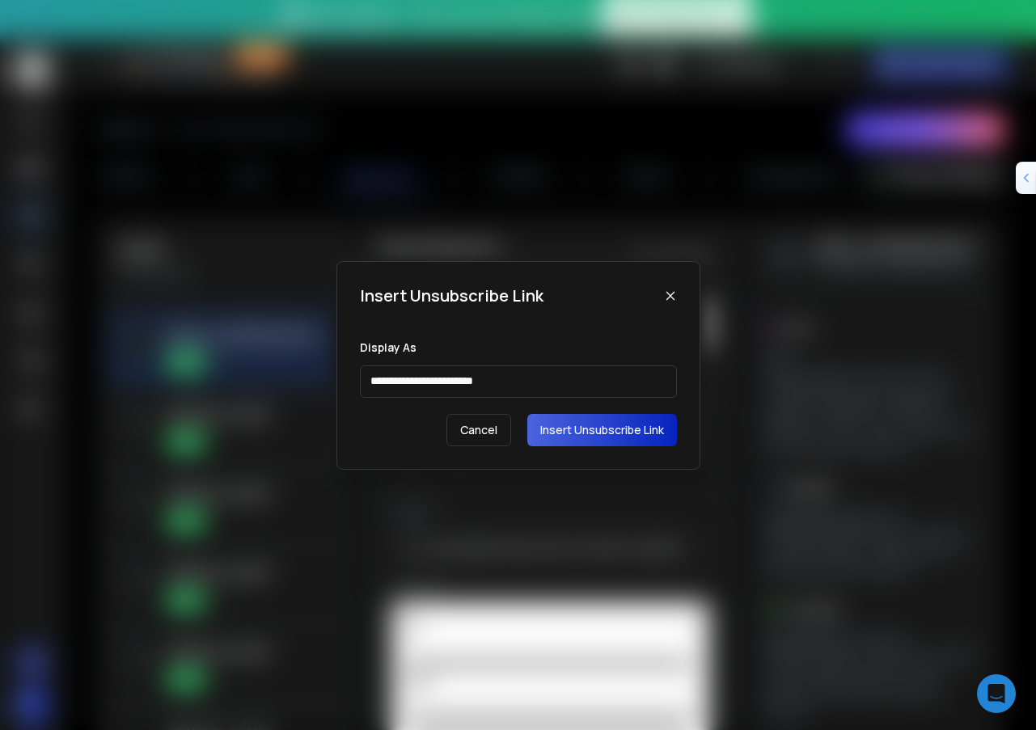
scroll to position [1829, 0]
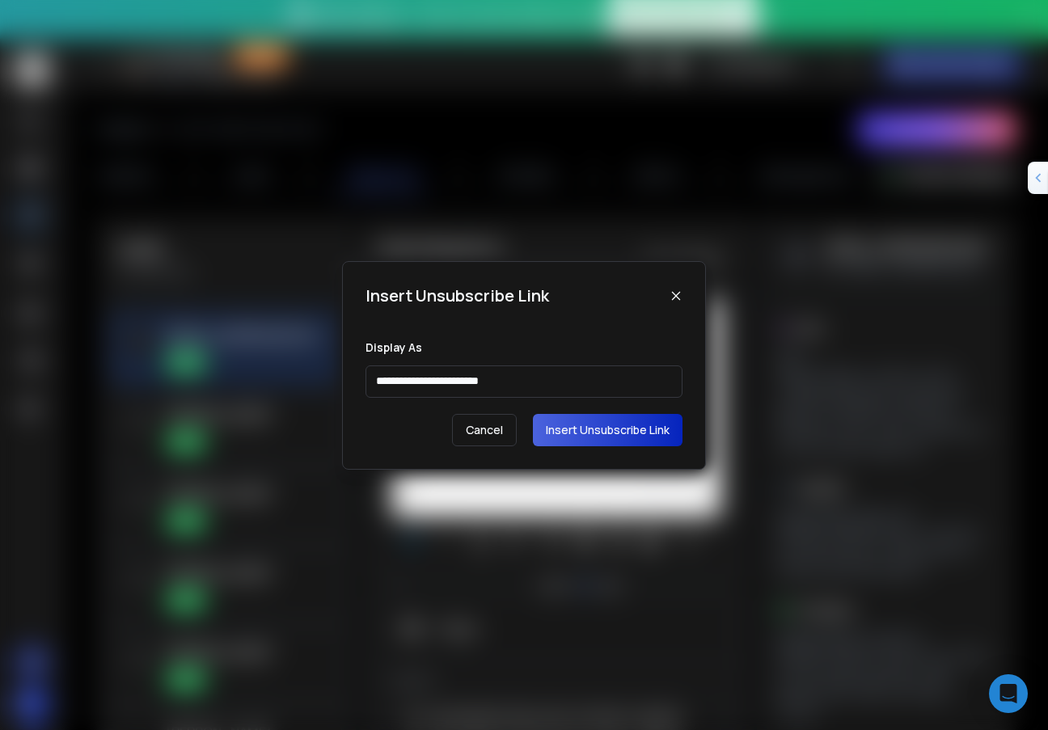
click at [598, 433] on button "Insert Unsubscribe Link" at bounding box center [608, 430] width 150 height 32
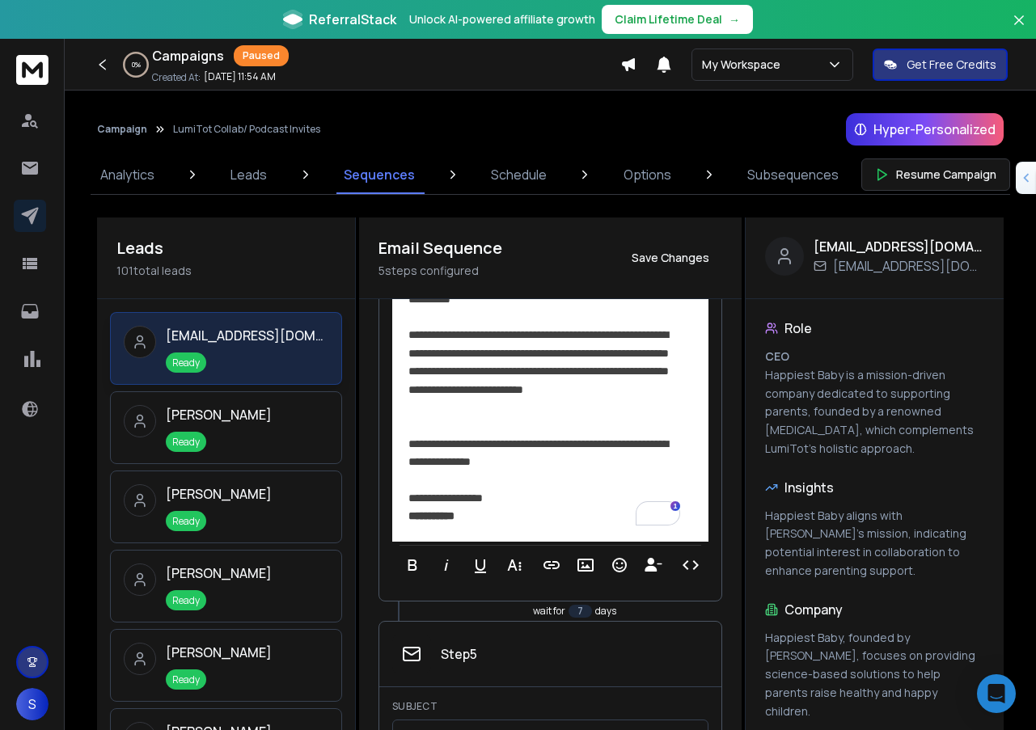
scroll to position [2526, 0]
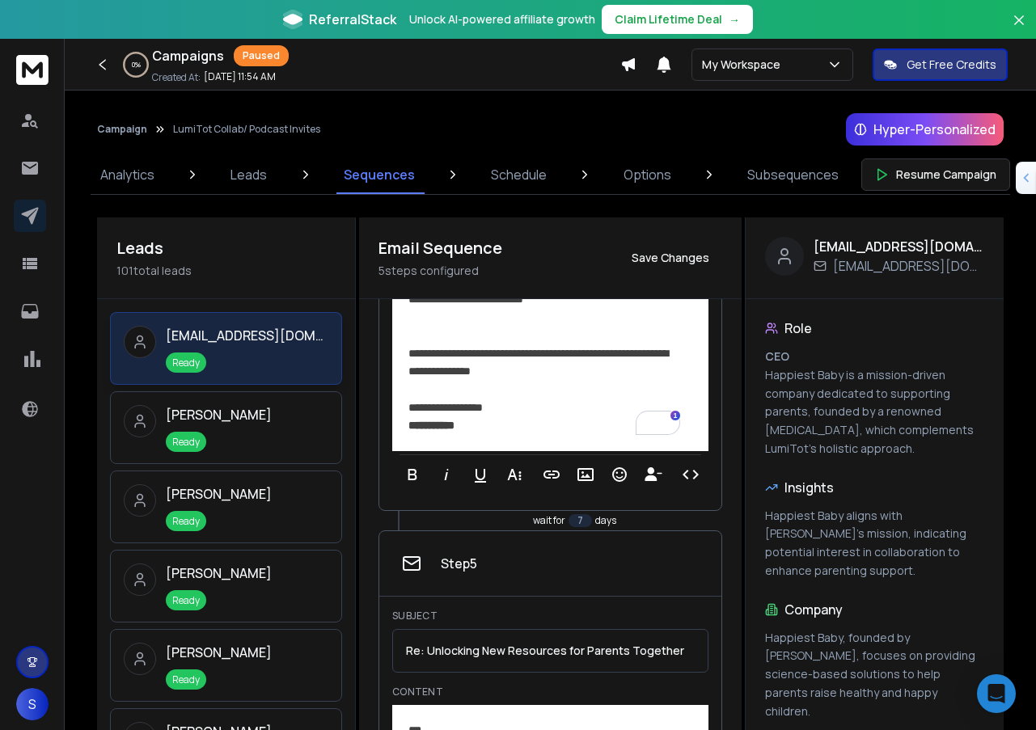
click at [515, 434] on div "**********" at bounding box center [550, 425] width 284 height 18
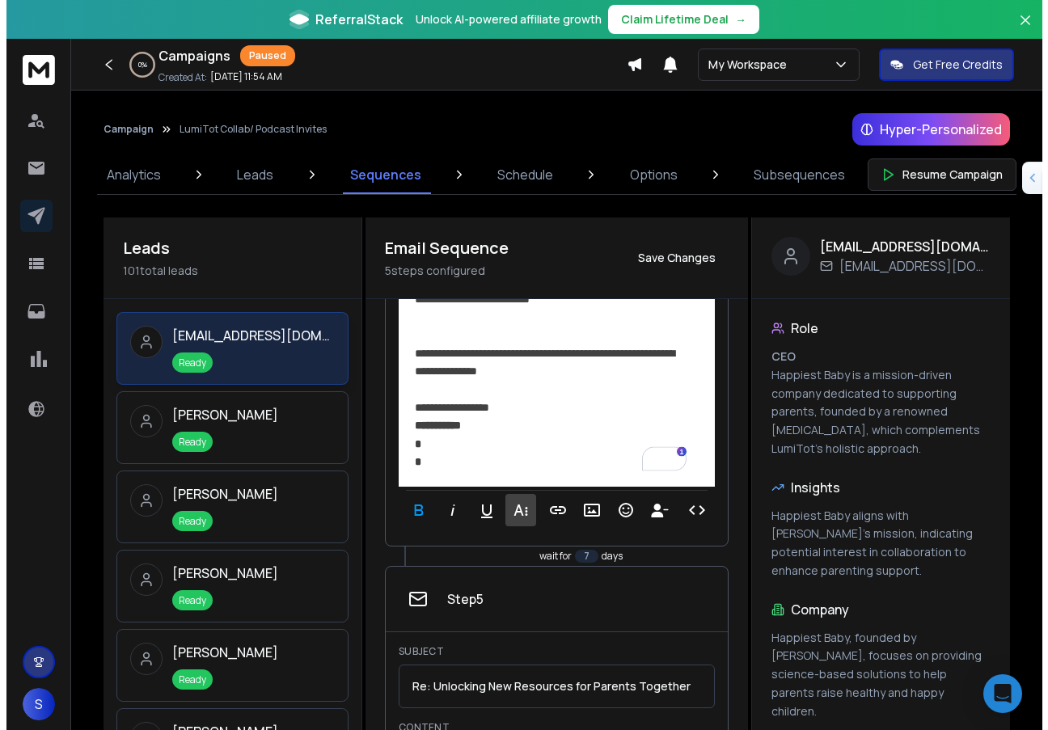
scroll to position [2580, 0]
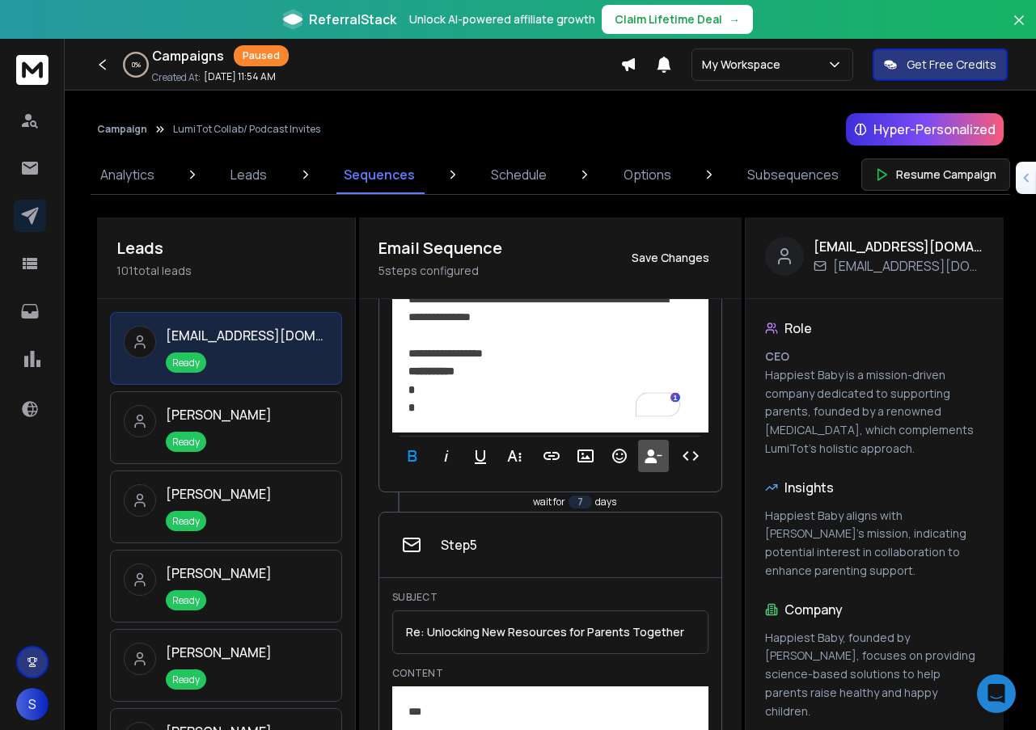
click at [657, 463] on icon "button" at bounding box center [653, 457] width 17 height 14
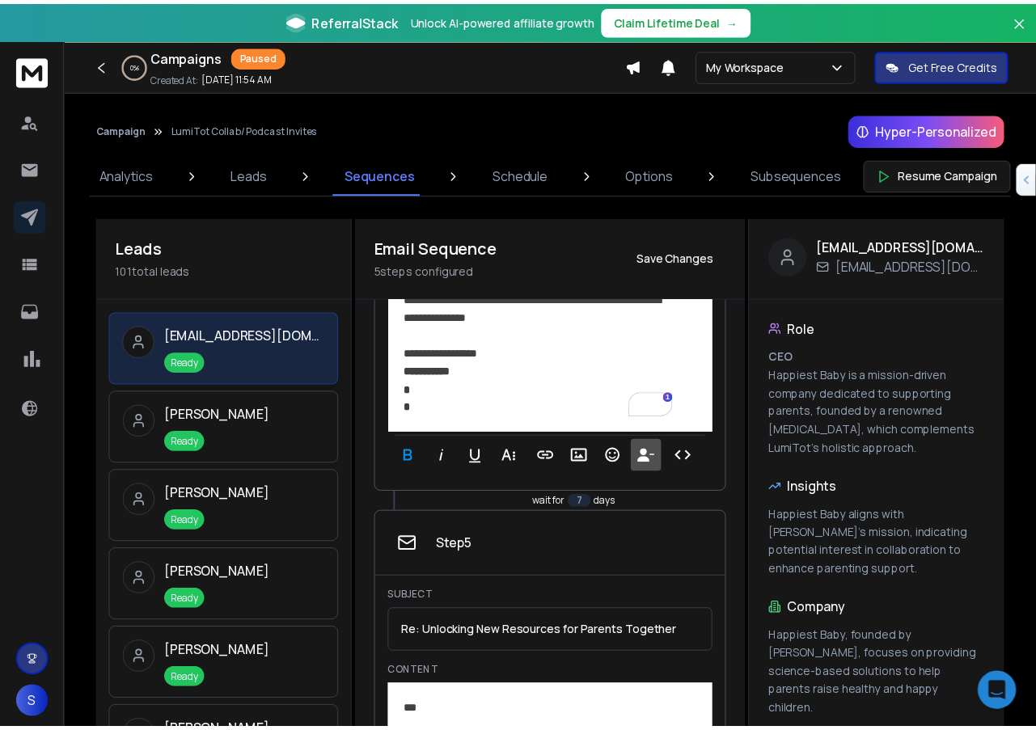
scroll to position [2373, 0]
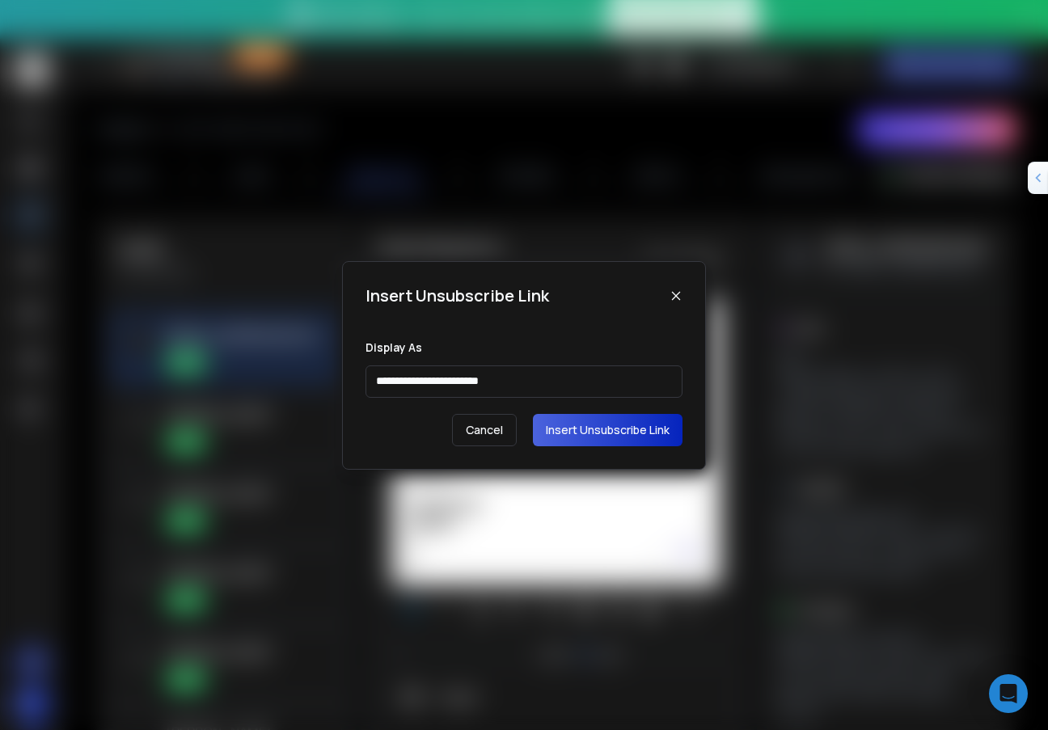
click at [599, 430] on button "Insert Unsubscribe Link" at bounding box center [608, 430] width 150 height 32
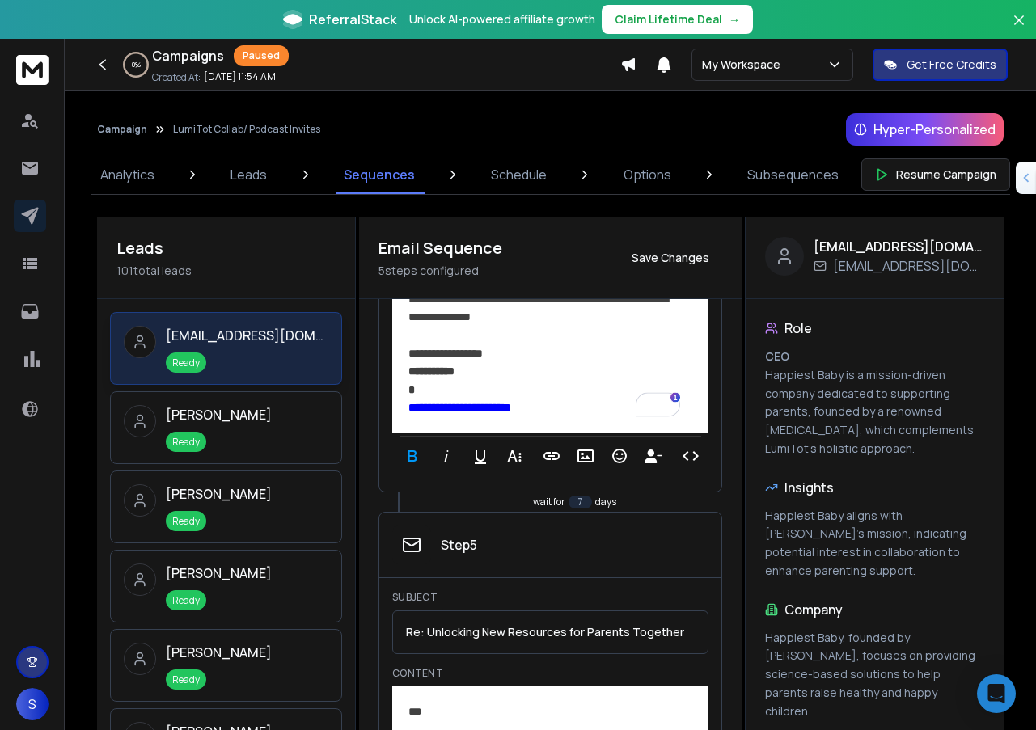
scroll to position [2660, 0]
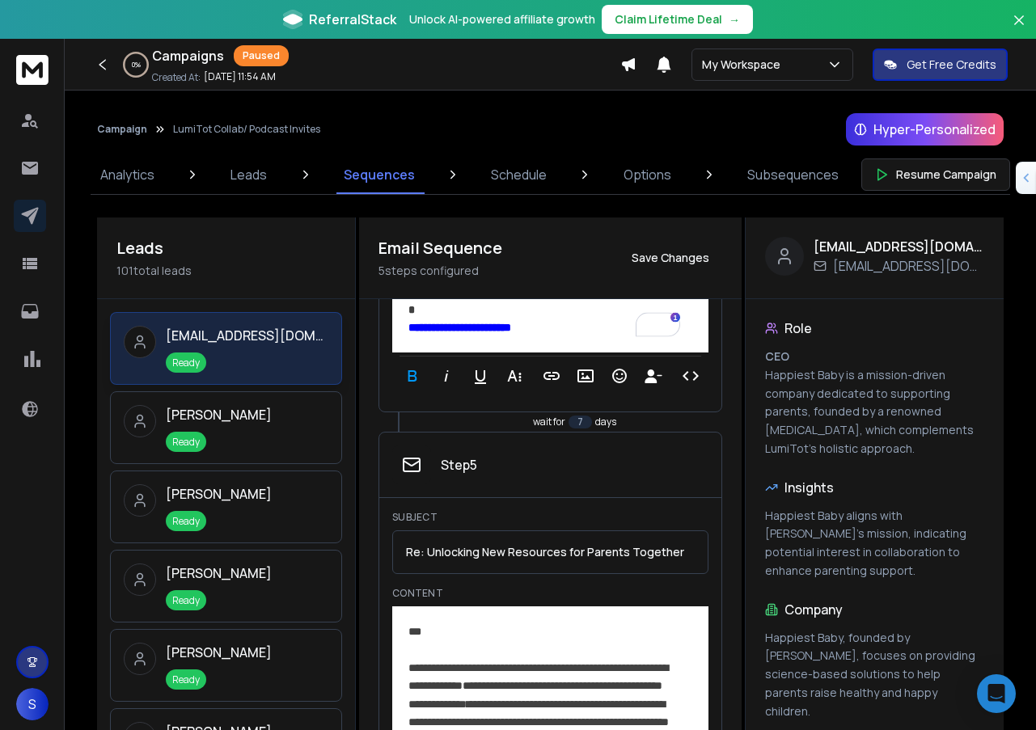
click at [526, 353] on div "**********" at bounding box center [550, 174] width 316 height 358
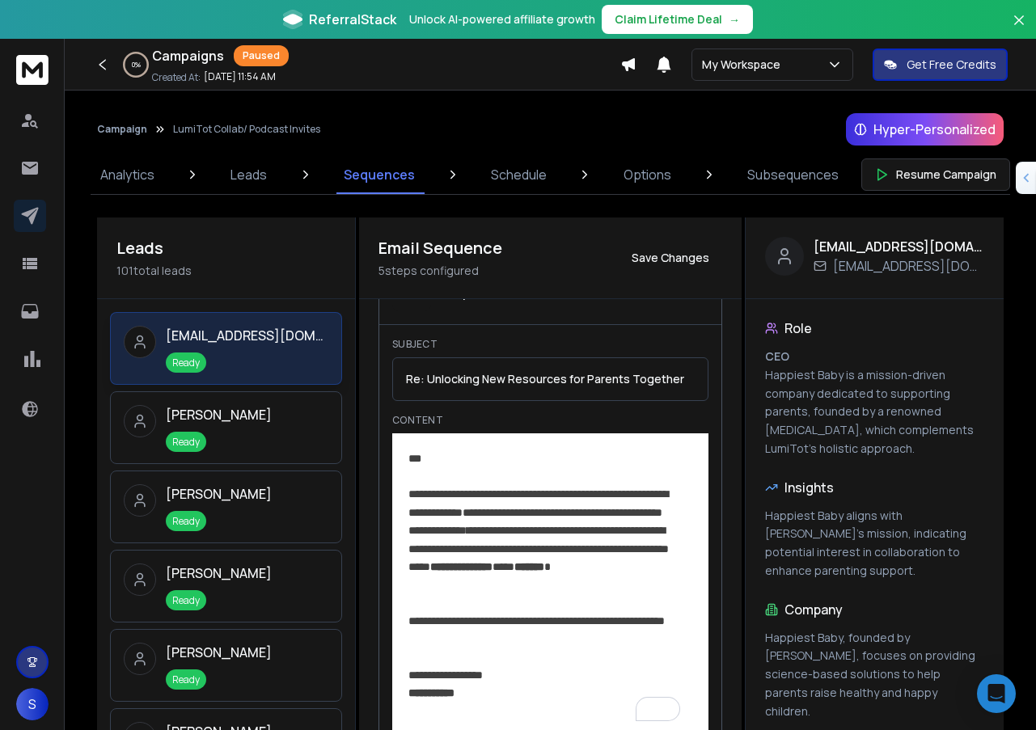
scroll to position [3084, 0]
click at [561, 703] on div "To enrich screen reader interactions, please activate Accessibility in Grammarl…" at bounding box center [550, 712] width 284 height 18
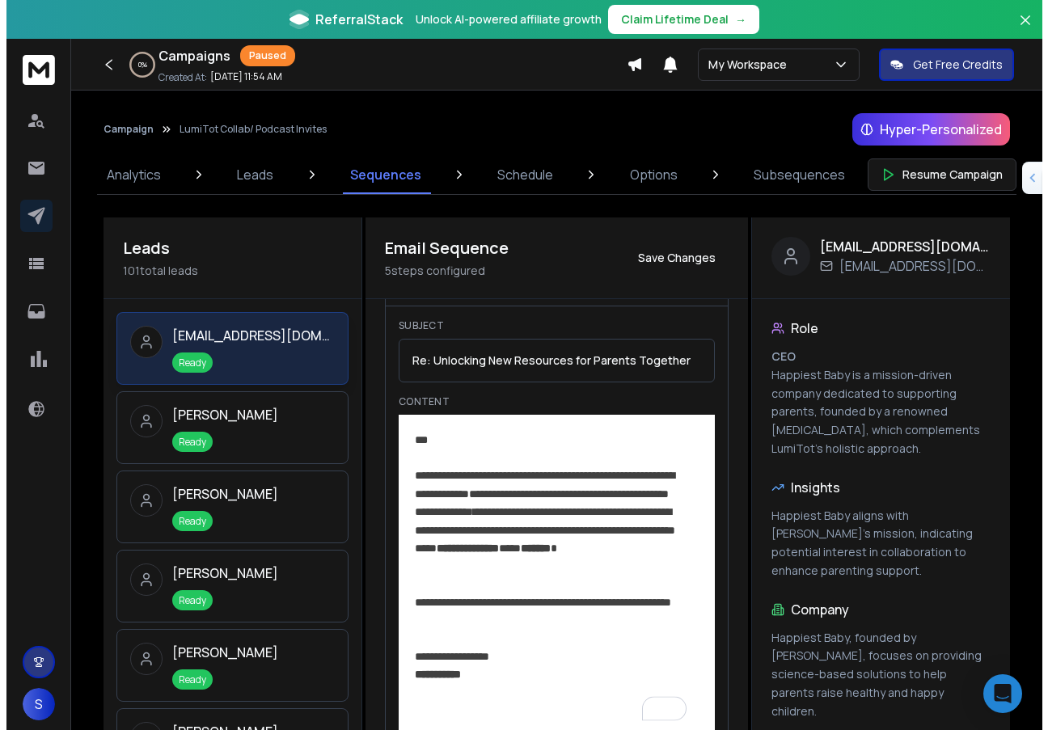
scroll to position [108, 0]
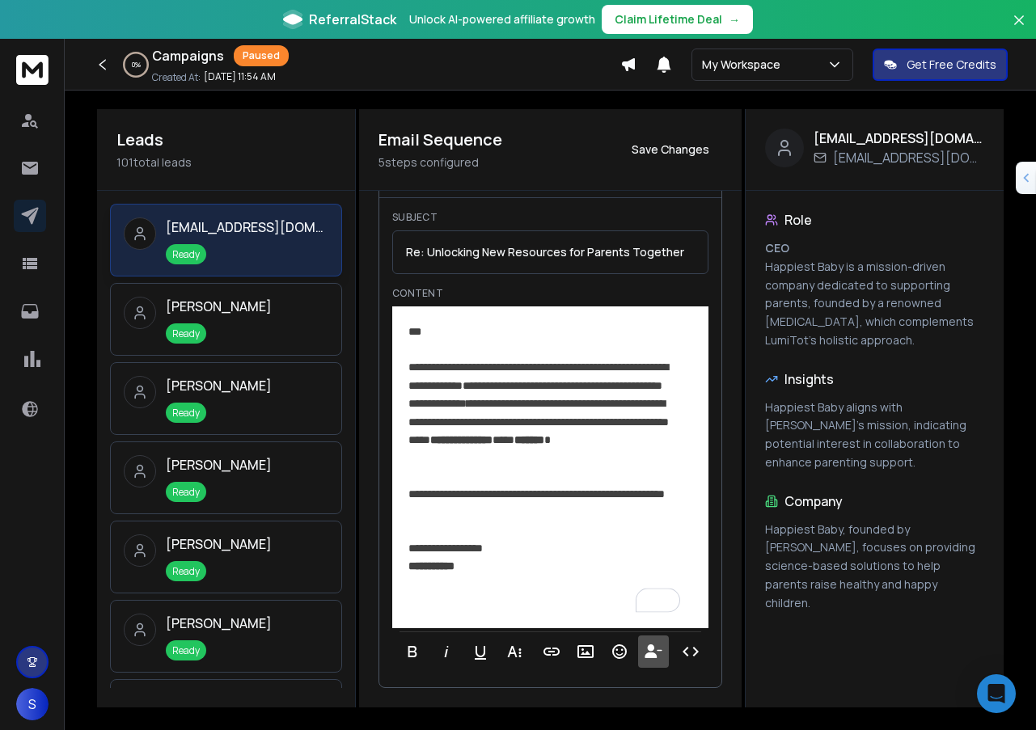
click at [662, 636] on button "Insert Unsubscribe Link" at bounding box center [653, 652] width 31 height 32
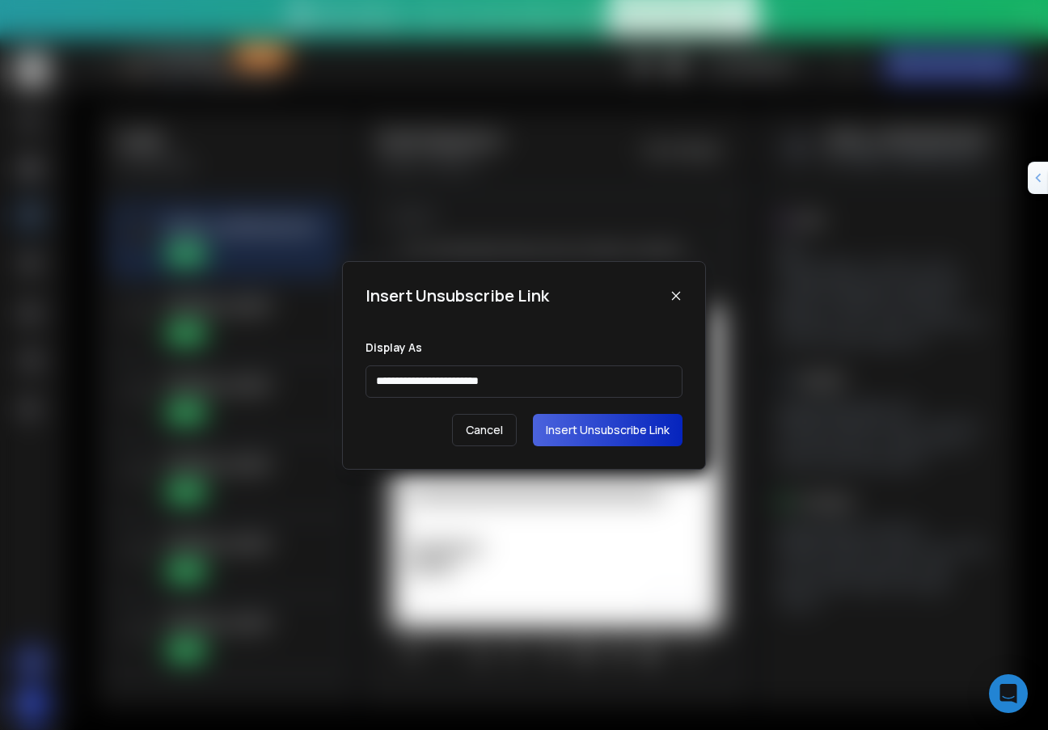
click at [608, 442] on button "Insert Unsubscribe Link" at bounding box center [608, 430] width 150 height 32
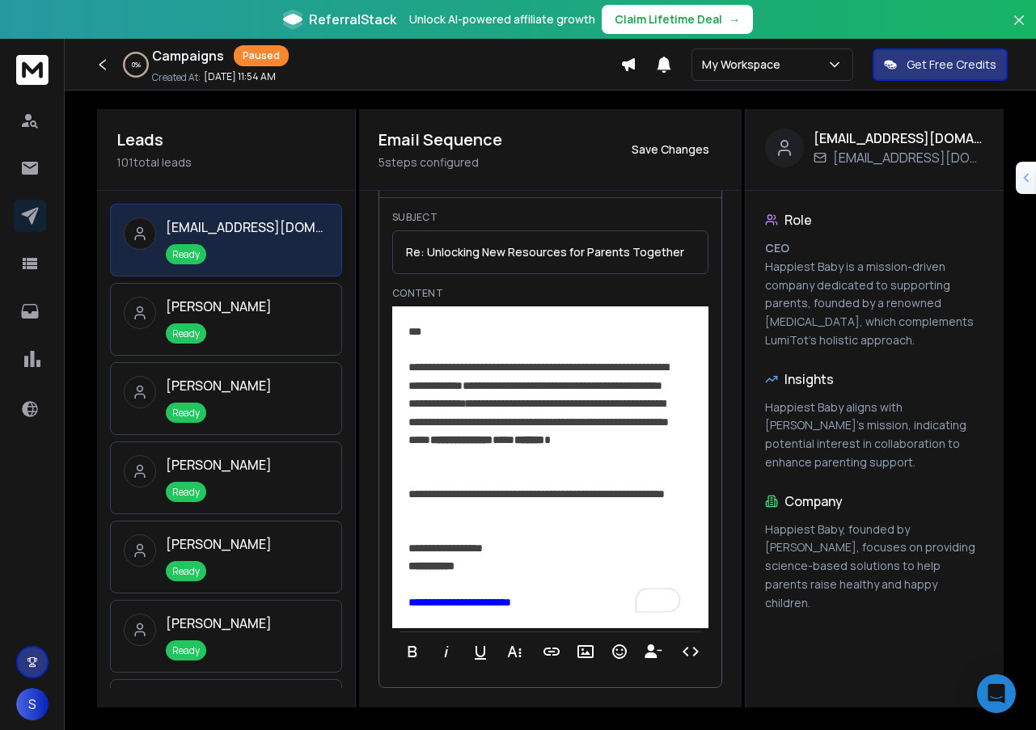
scroll to position [3102, 0]
click at [552, 594] on div "**********" at bounding box center [550, 603] width 284 height 18
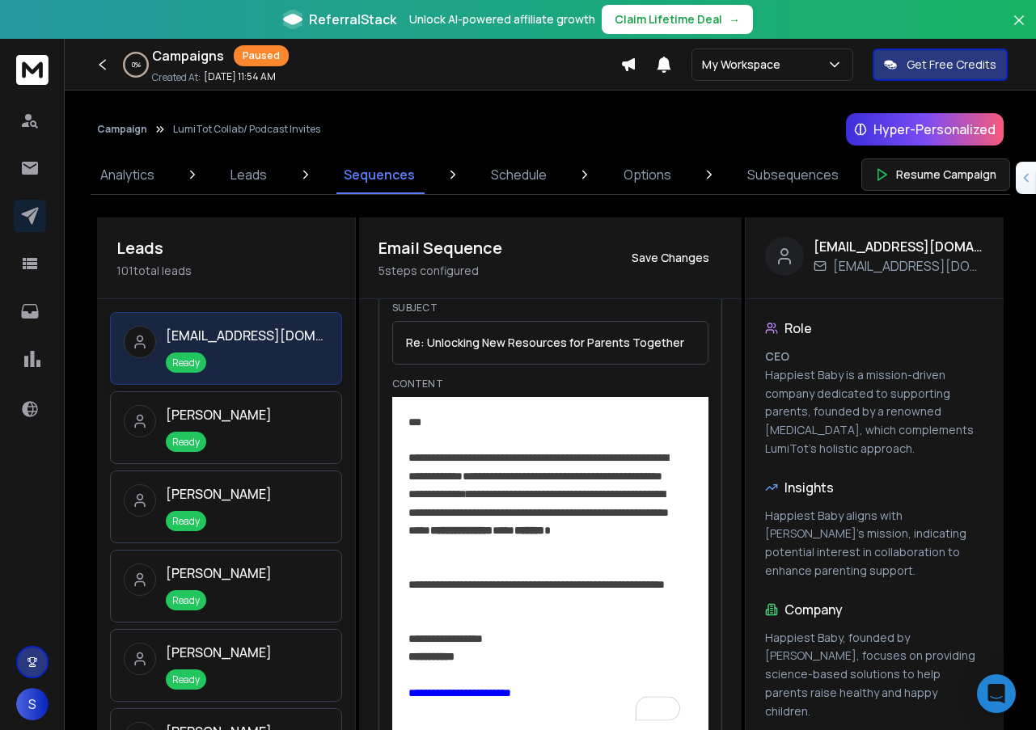
scroll to position [2538, 0]
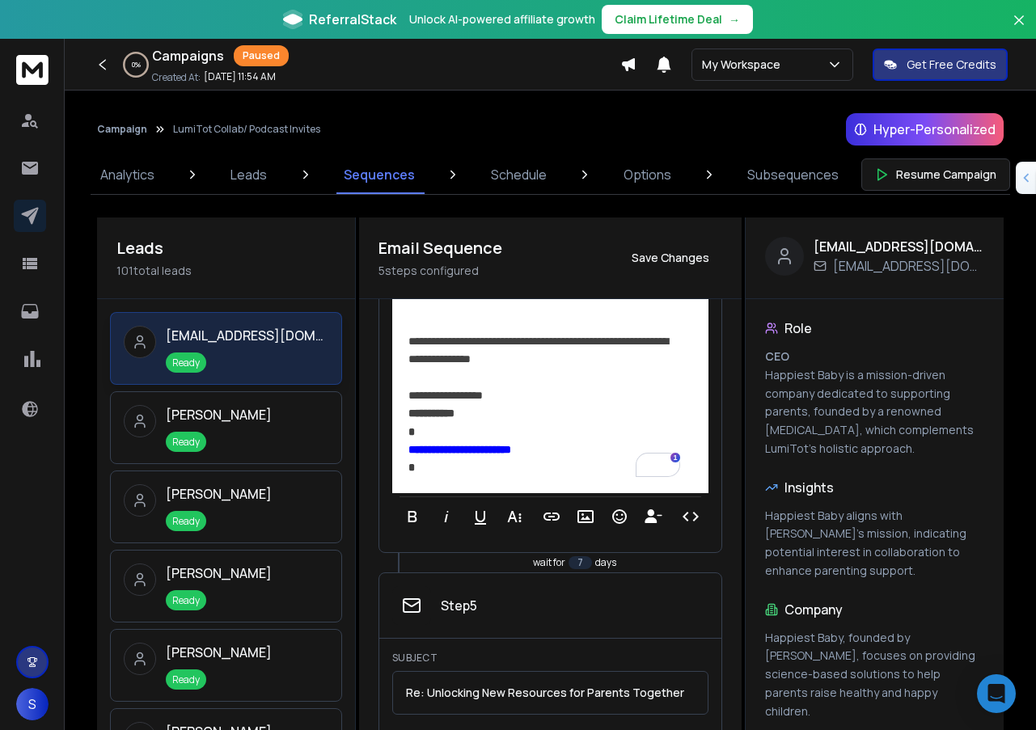
click at [684, 256] on button "Save Changes" at bounding box center [671, 258] width 104 height 32
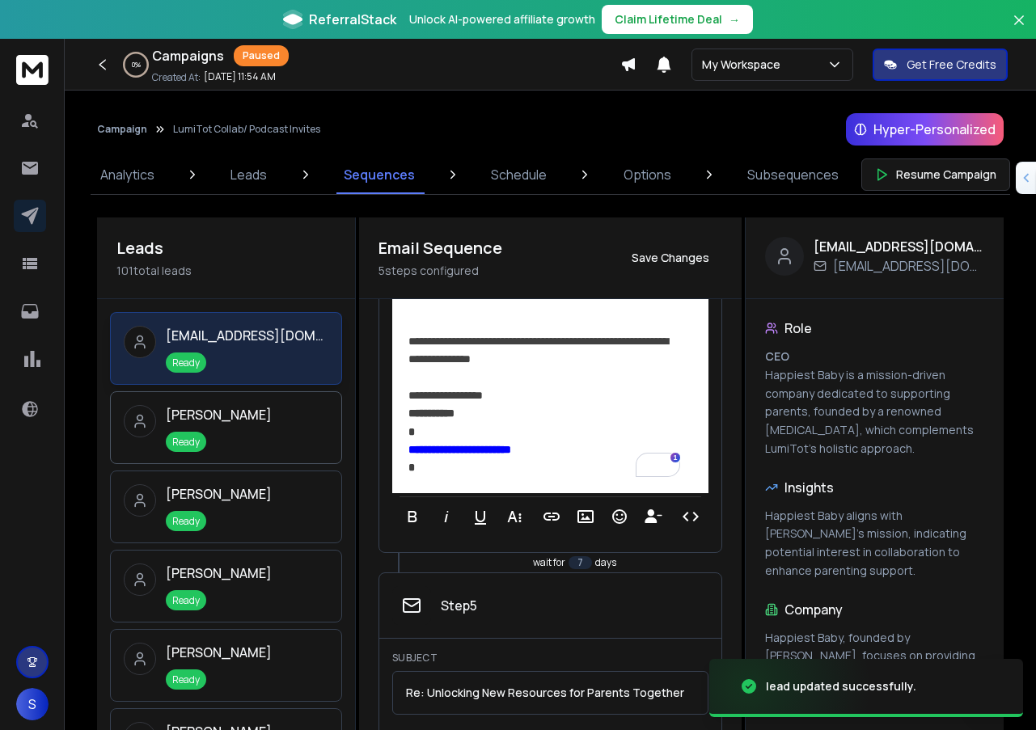
click at [242, 436] on div "Ready" at bounding box center [247, 440] width 163 height 19
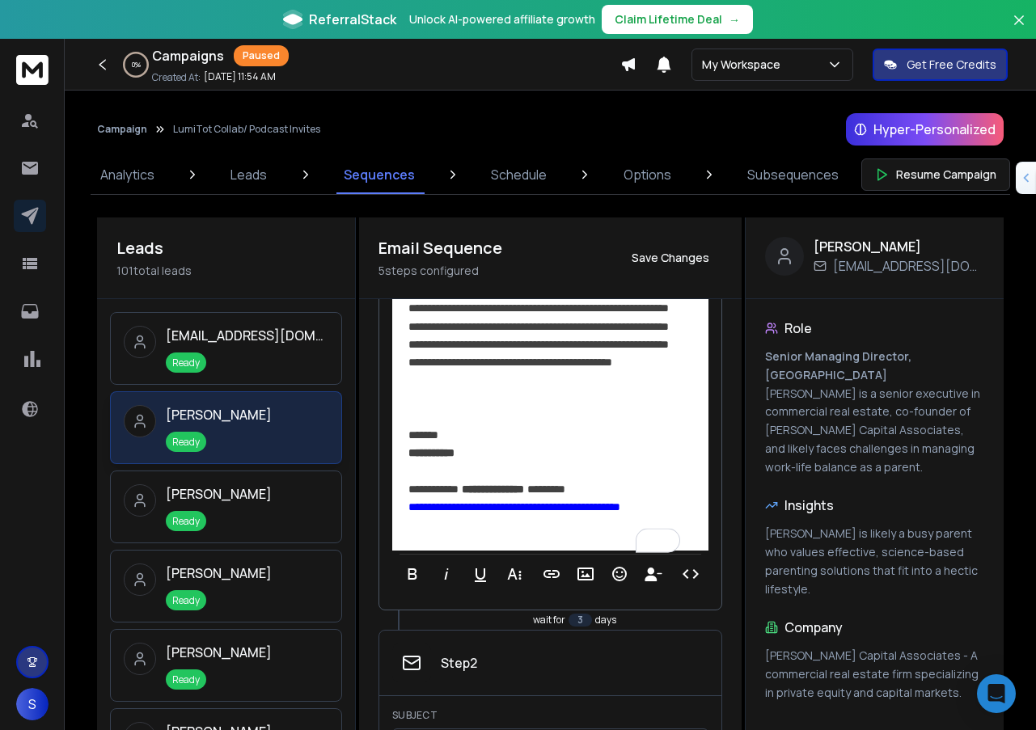
scroll to position [466, 0]
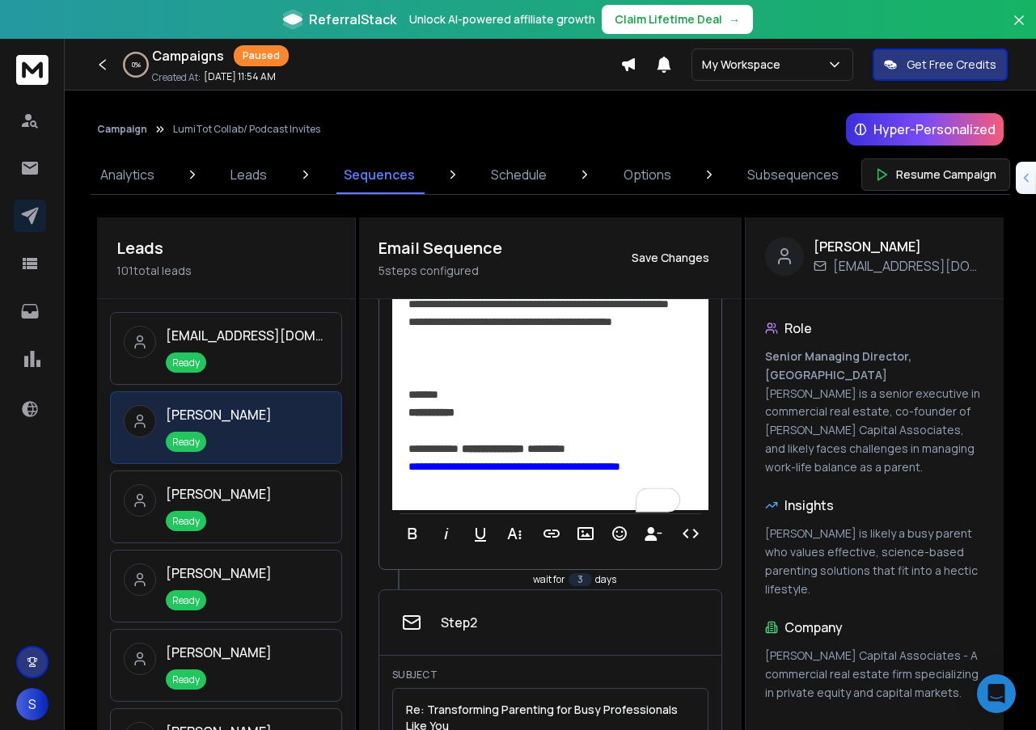
click at [493, 494] on div "To enrich screen reader interactions, please activate Accessibility in Grammarl…" at bounding box center [550, 485] width 284 height 18
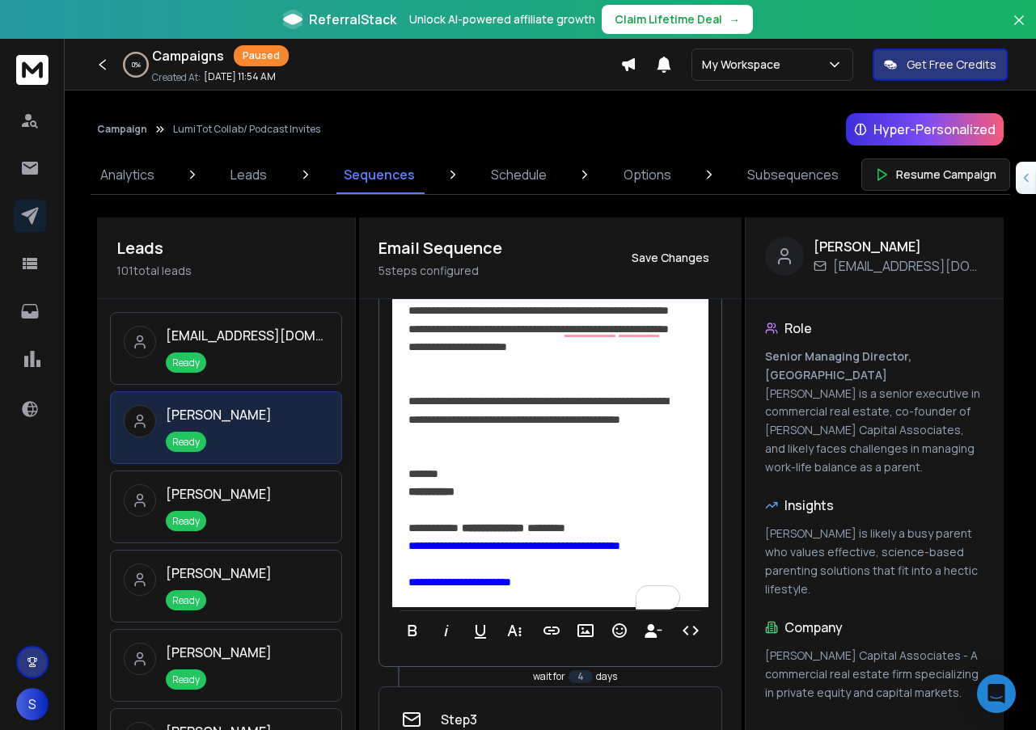
scroll to position [1170, 0]
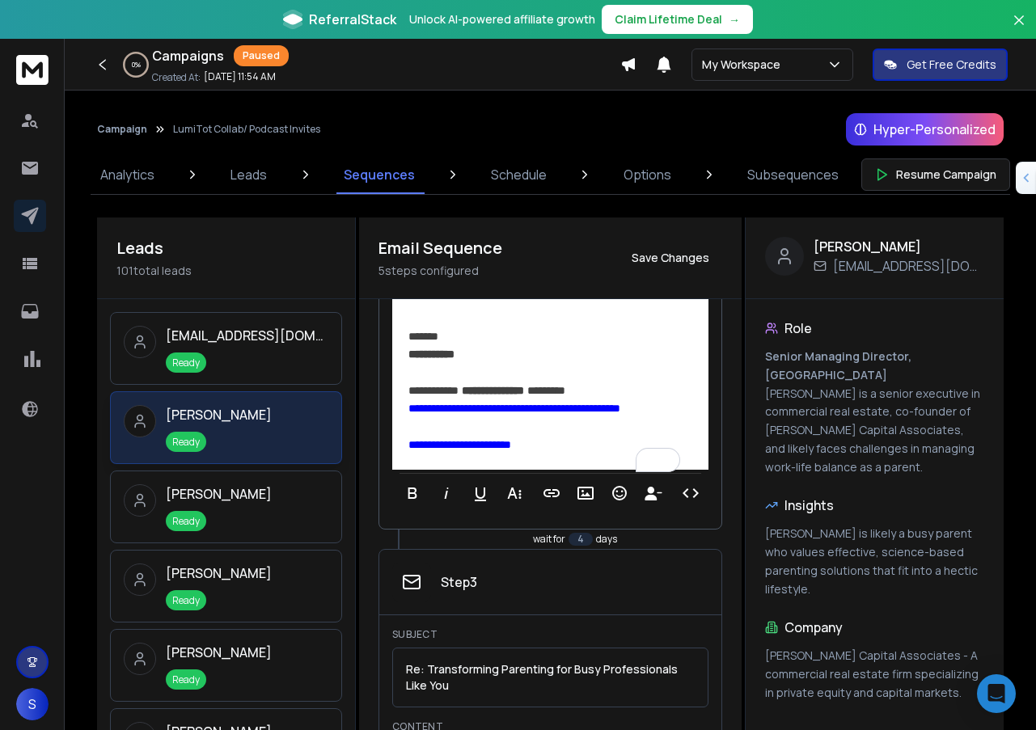
click at [553, 454] on div "**********" at bounding box center [550, 445] width 284 height 18
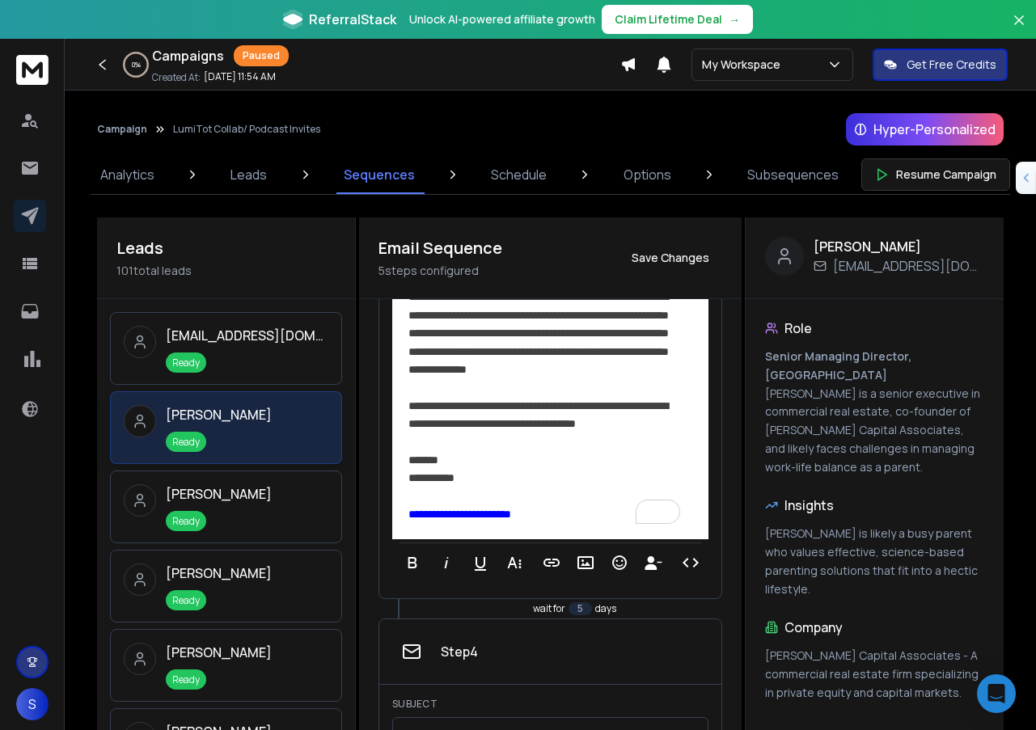
scroll to position [1800, 0]
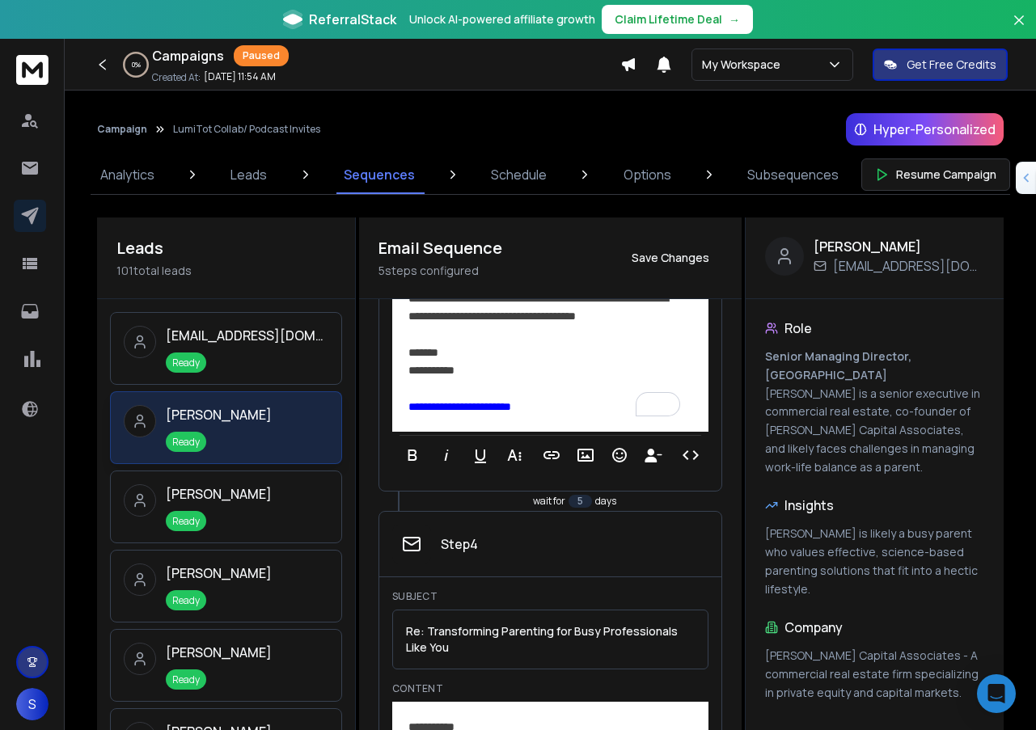
click at [569, 416] on div "**********" at bounding box center [550, 407] width 284 height 18
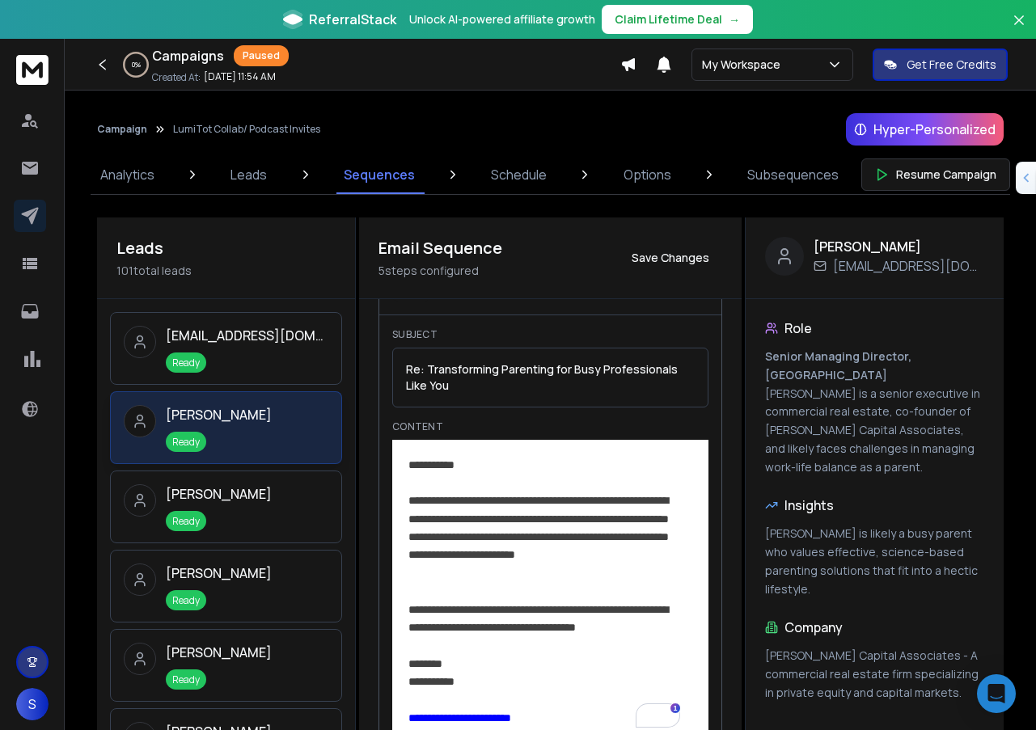
scroll to position [2424, 0]
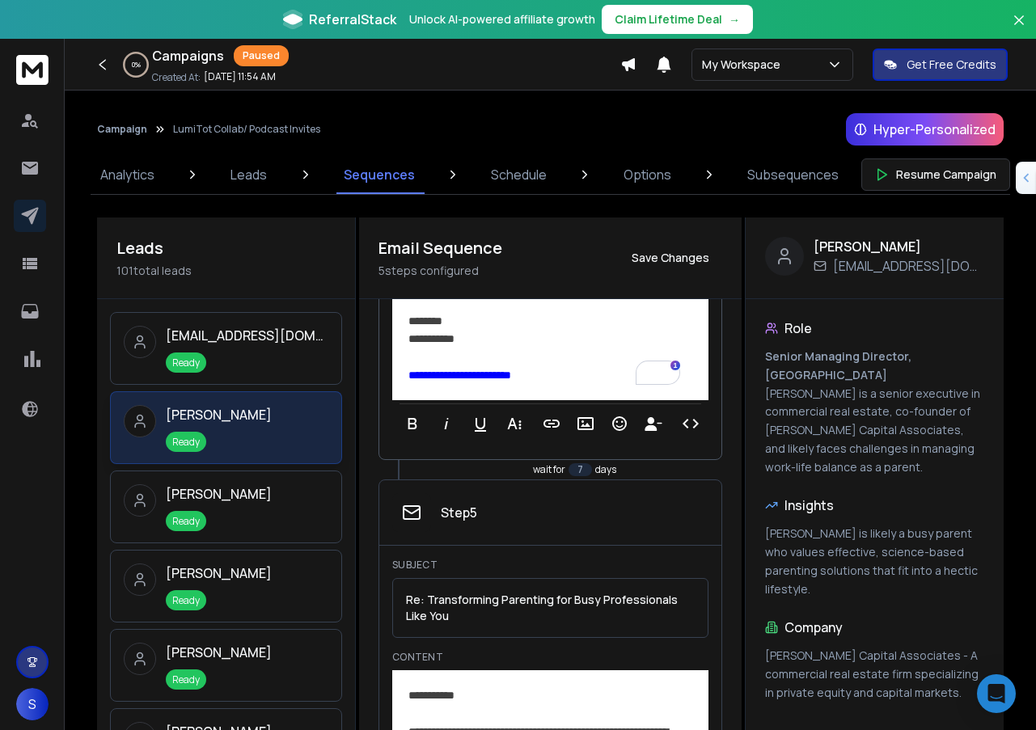
click at [558, 384] on div "**********" at bounding box center [550, 375] width 284 height 18
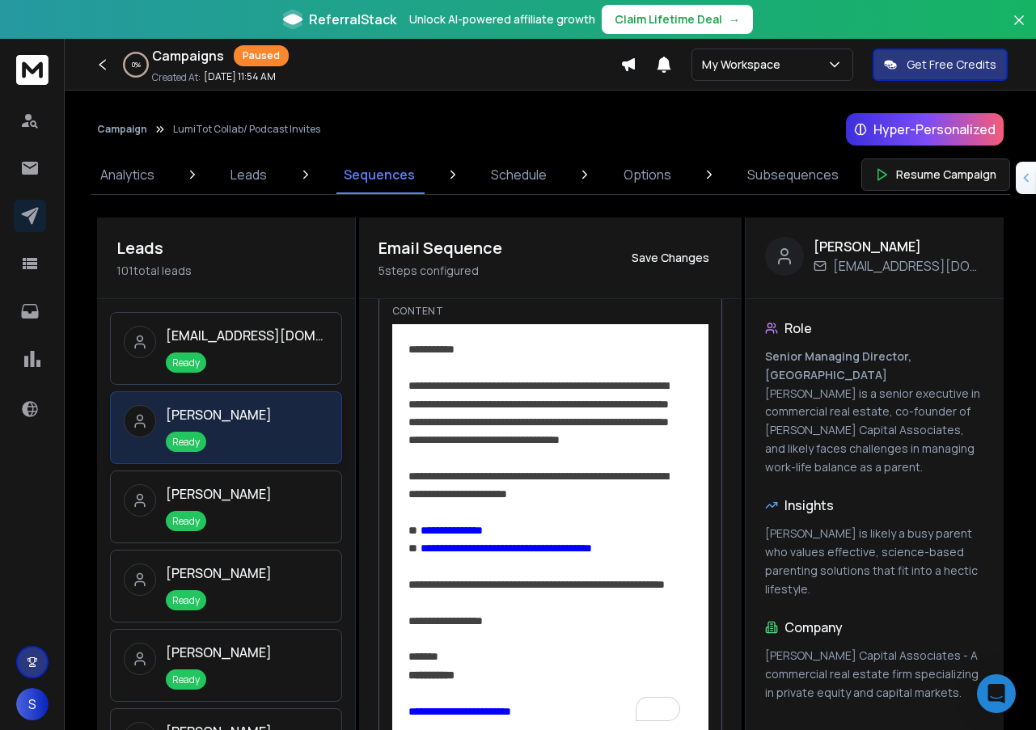
scroll to position [3020, 0]
drag, startPoint x: 662, startPoint y: 511, endPoint x: 400, endPoint y: 497, distance: 261.6
click at [400, 497] on div "**********" at bounding box center [550, 530] width 316 height 412
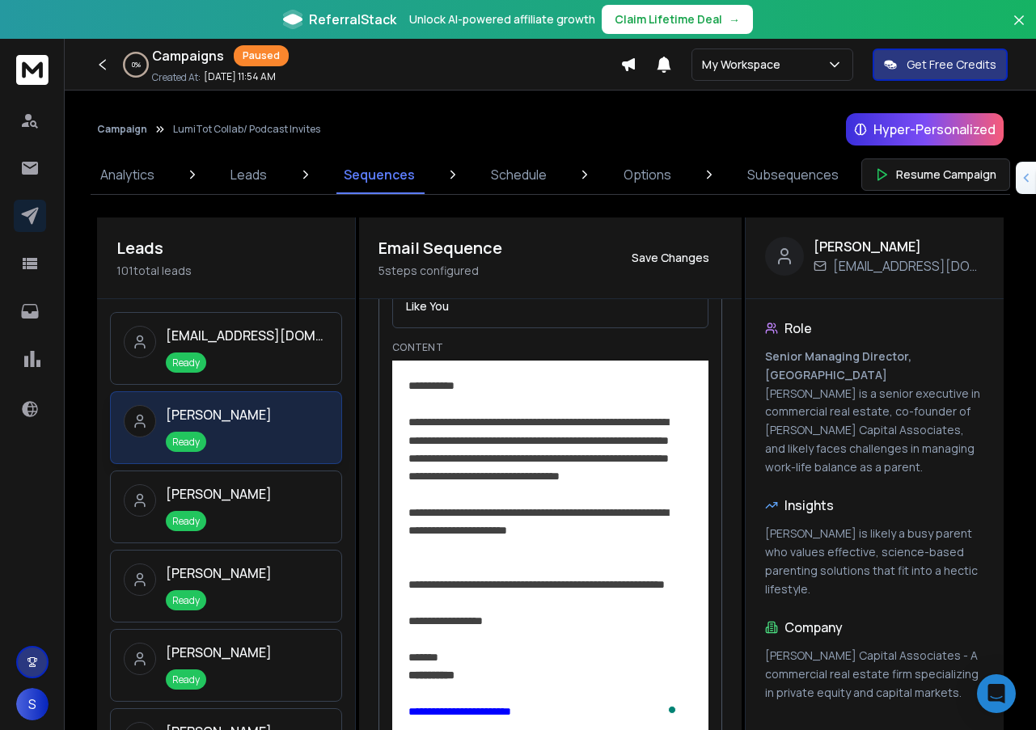
scroll to position [2966, 0]
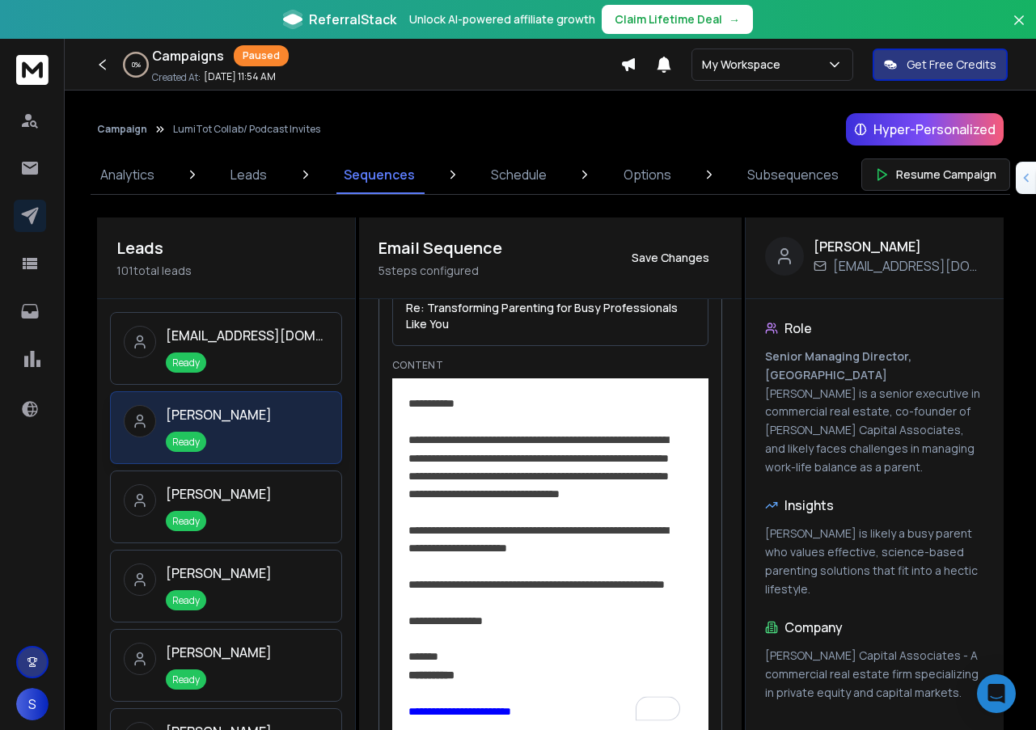
click at [493, 576] on div "**********" at bounding box center [544, 594] width 272 height 36
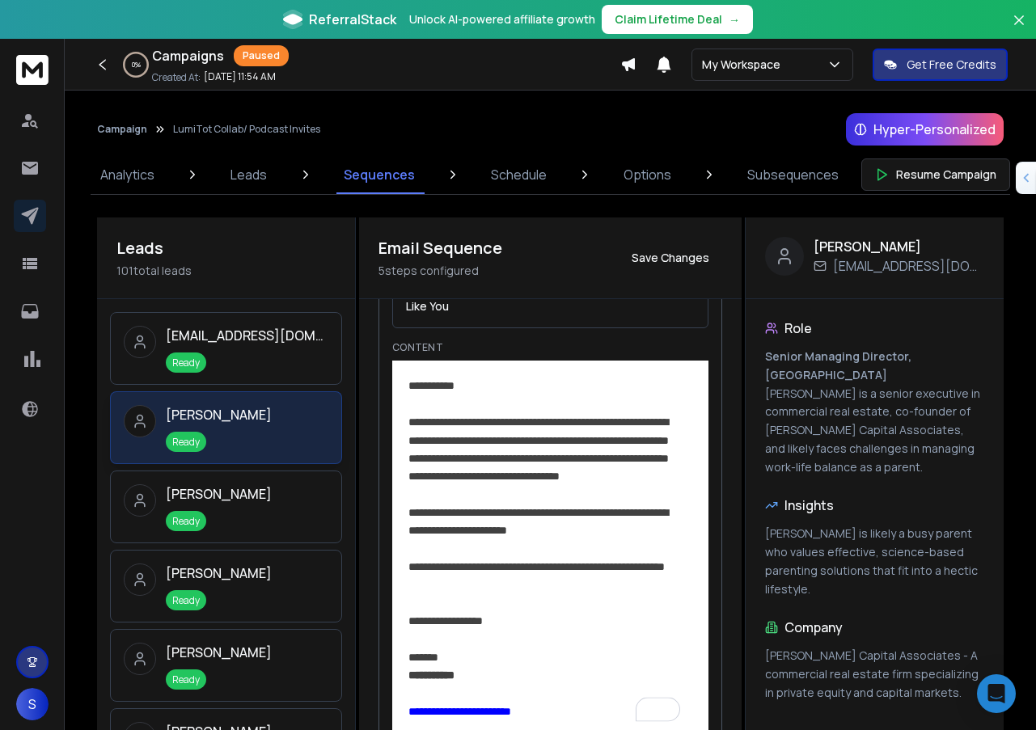
scroll to position [2983, 0]
click at [447, 630] on div "To enrich screen reader interactions, please activate Accessibility in Grammarl…" at bounding box center [550, 639] width 284 height 18
click at [469, 649] on div "*******" at bounding box center [544, 658] width 272 height 18
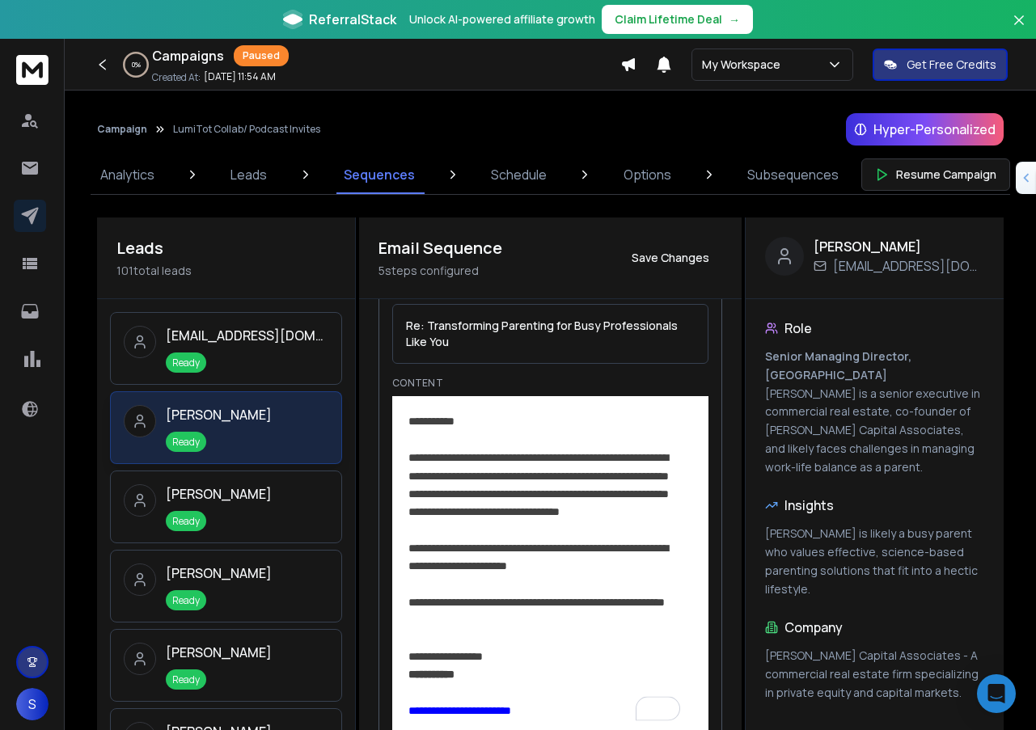
scroll to position [108, 0]
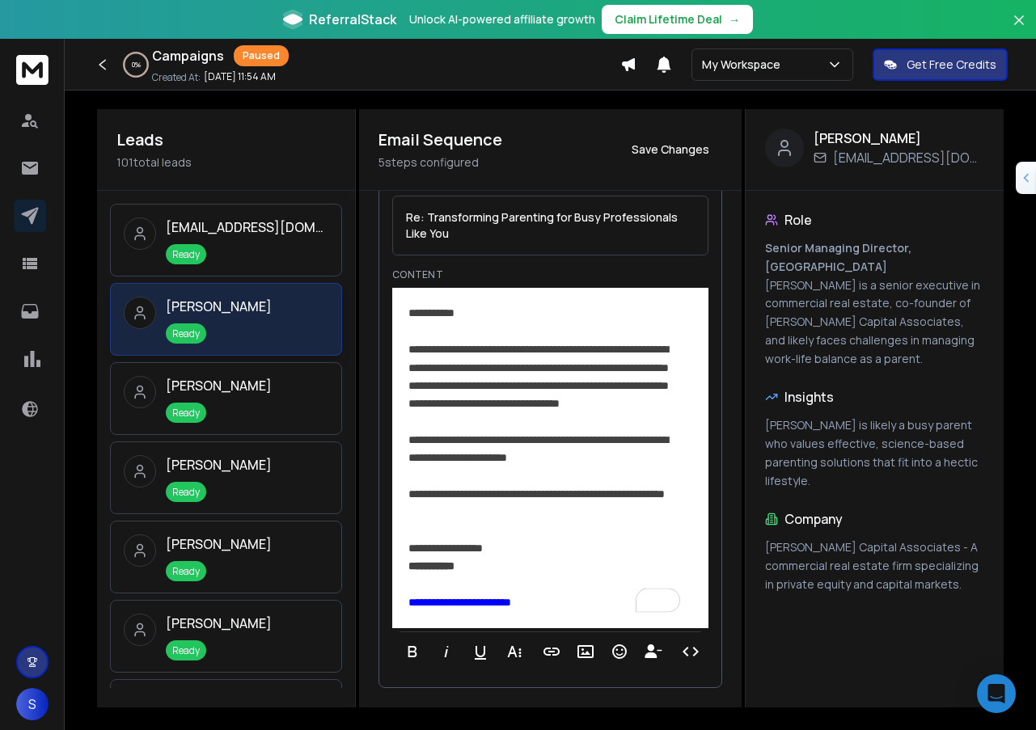
click at [552, 594] on div "**********" at bounding box center [550, 603] width 284 height 18
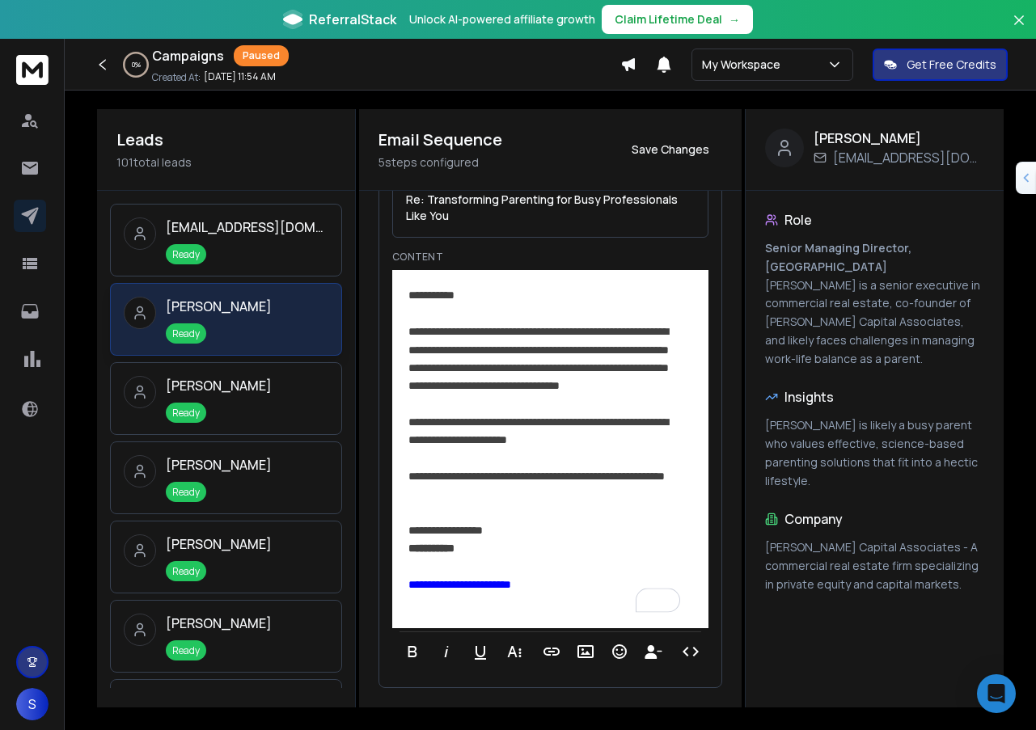
click at [672, 146] on button "Save Changes" at bounding box center [671, 149] width 104 height 32
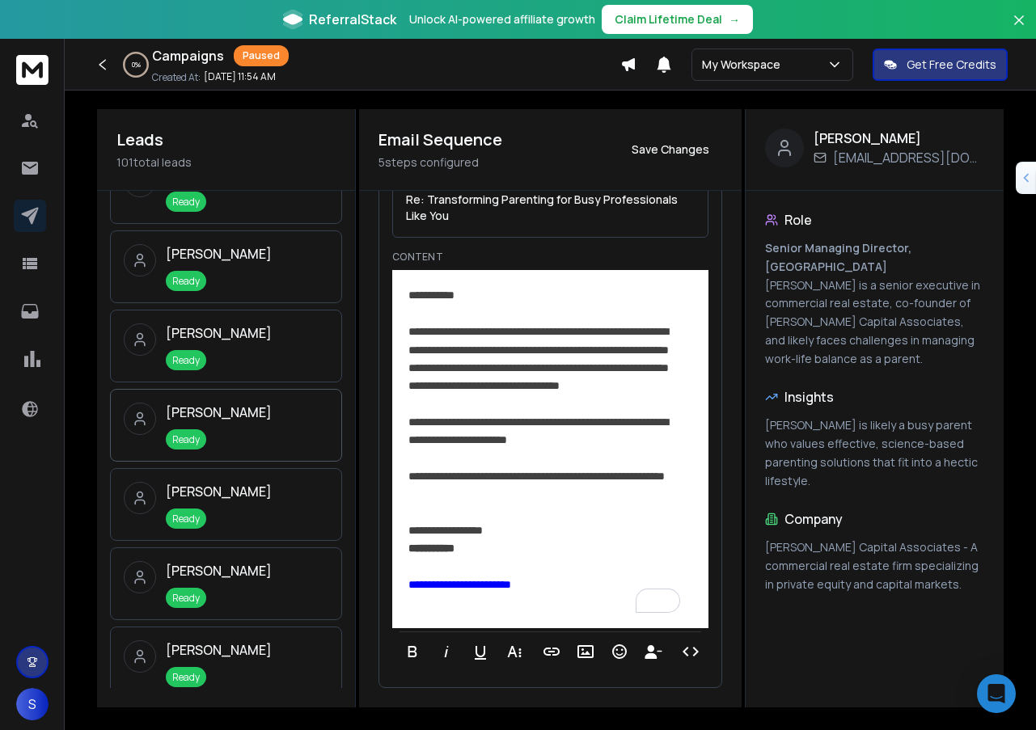
scroll to position [3709, 0]
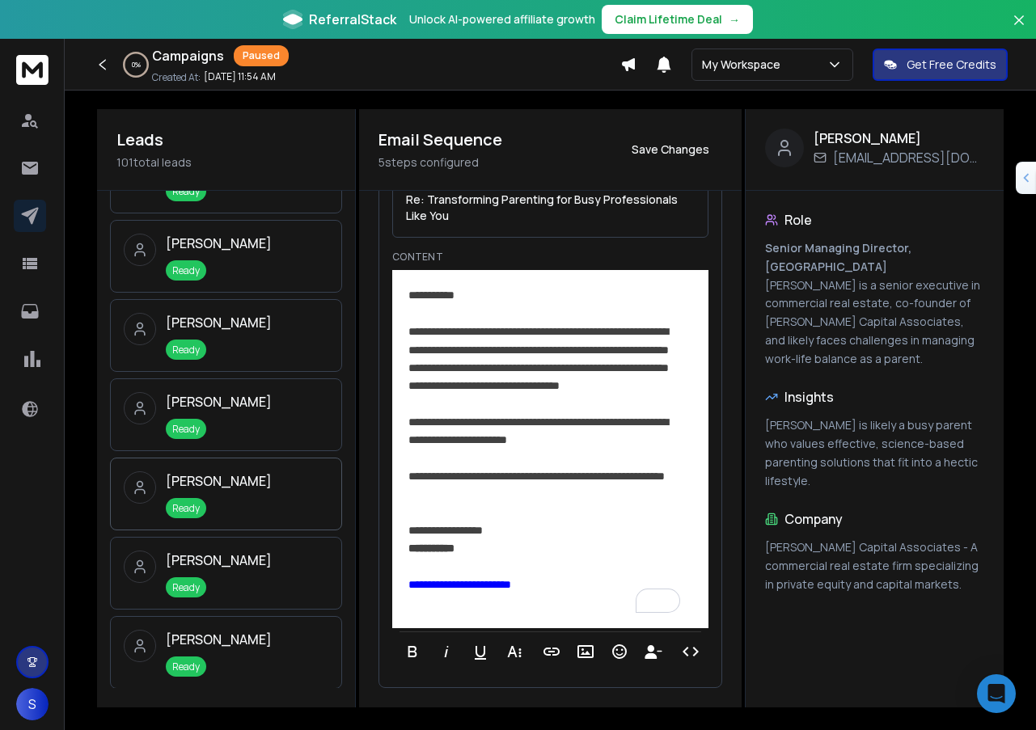
click at [247, 478] on div "[PERSON_NAME]" at bounding box center [247, 480] width 163 height 19
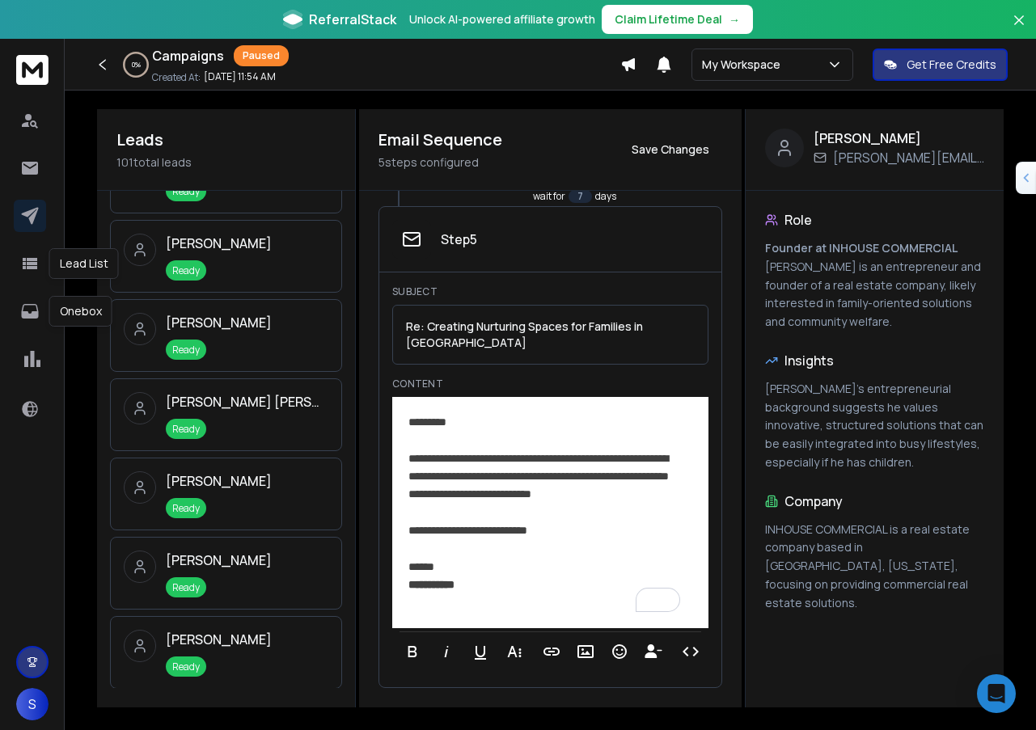
scroll to position [7234, 0]
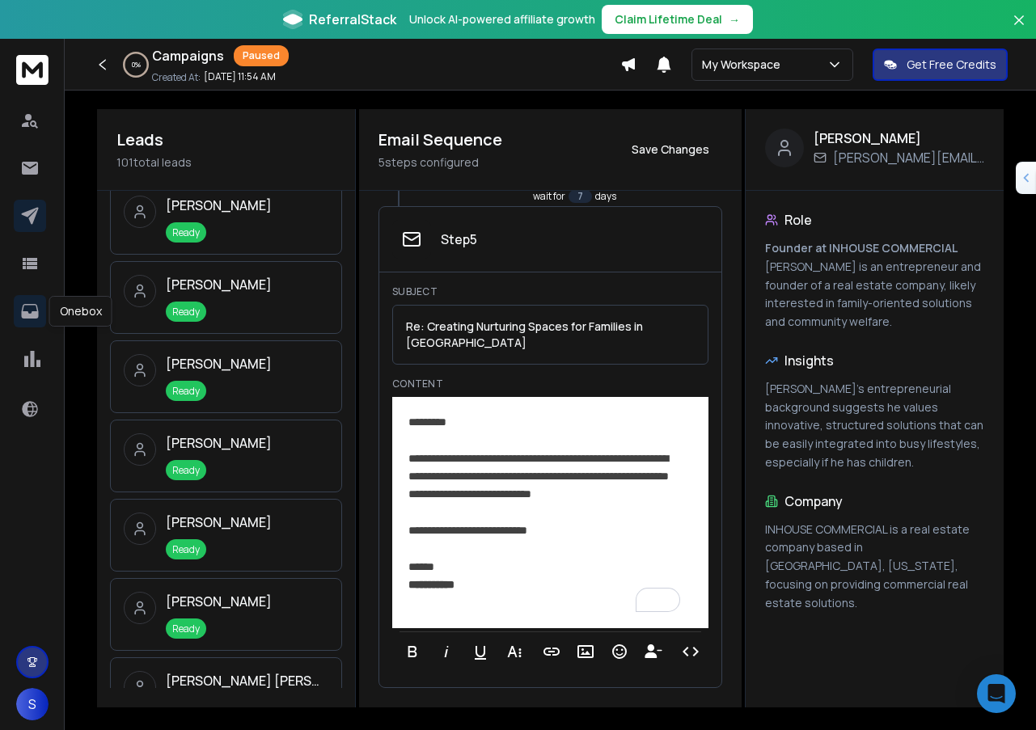
click at [33, 307] on icon at bounding box center [29, 311] width 19 height 19
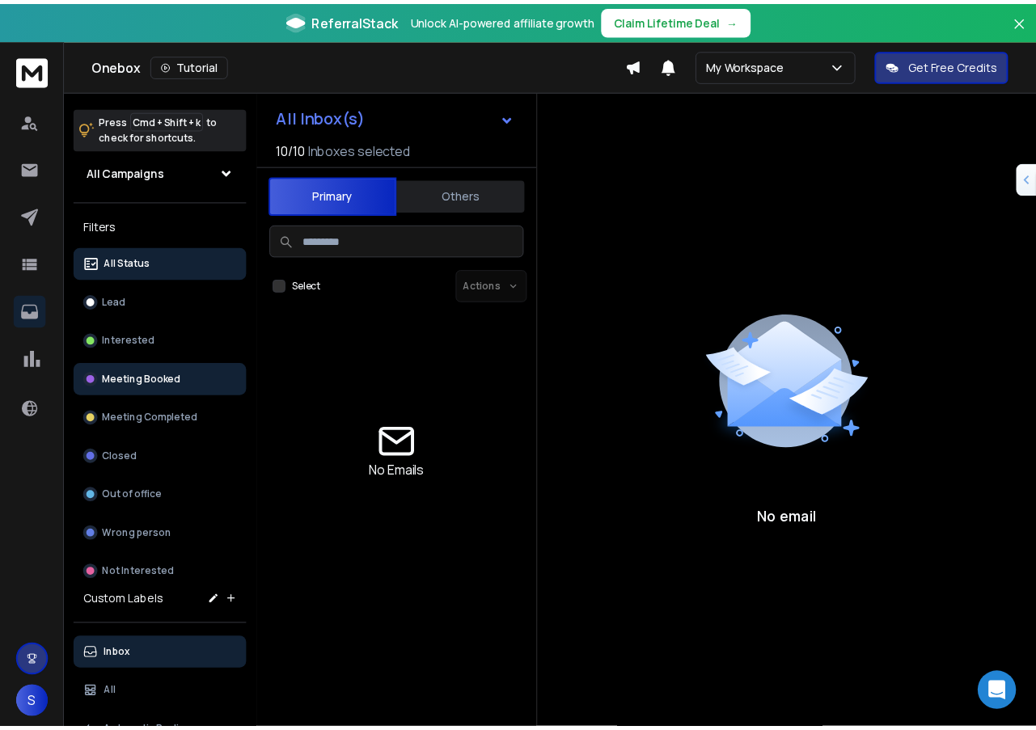
scroll to position [74, 0]
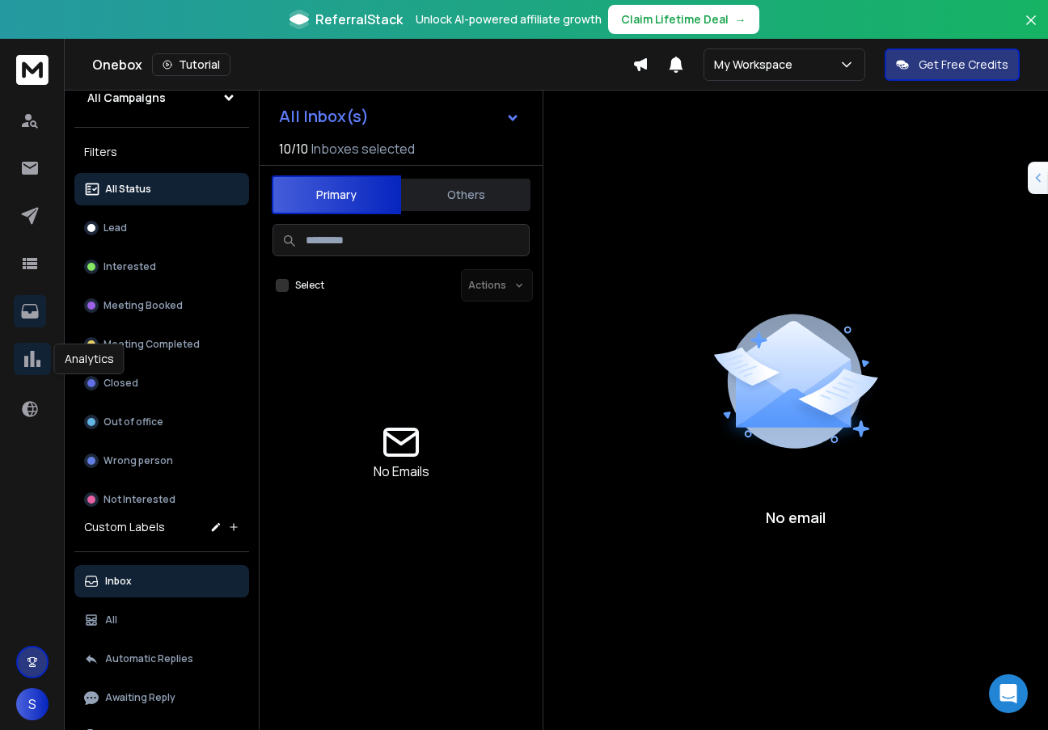
click at [29, 354] on icon at bounding box center [32, 359] width 24 height 24
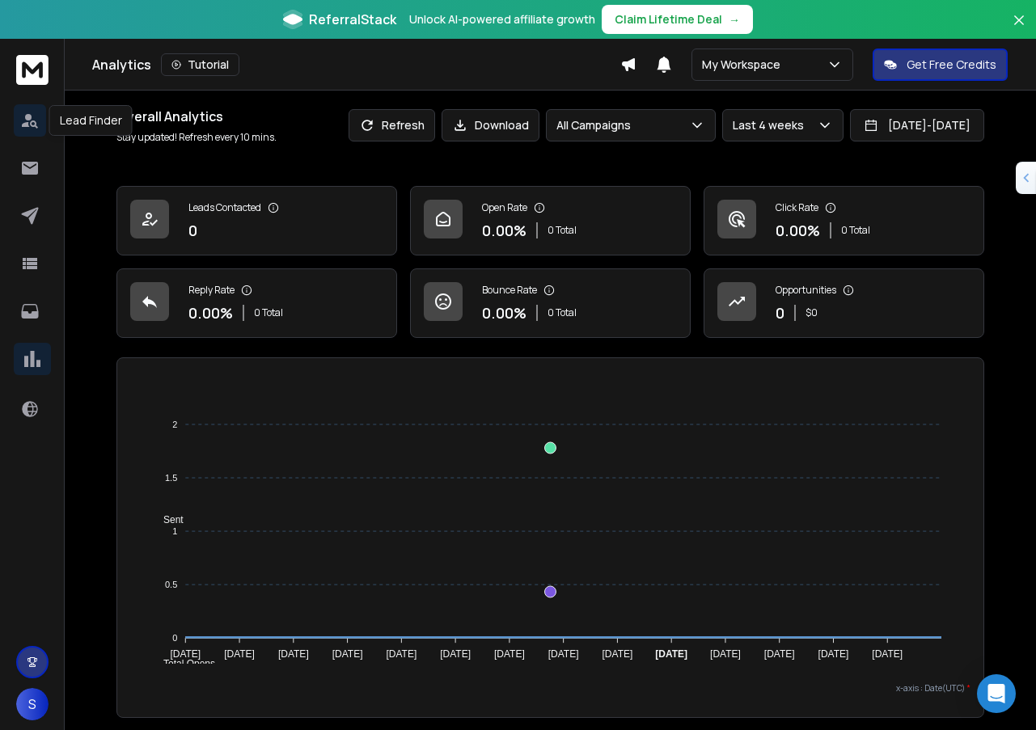
click at [35, 127] on icon at bounding box center [29, 120] width 19 height 19
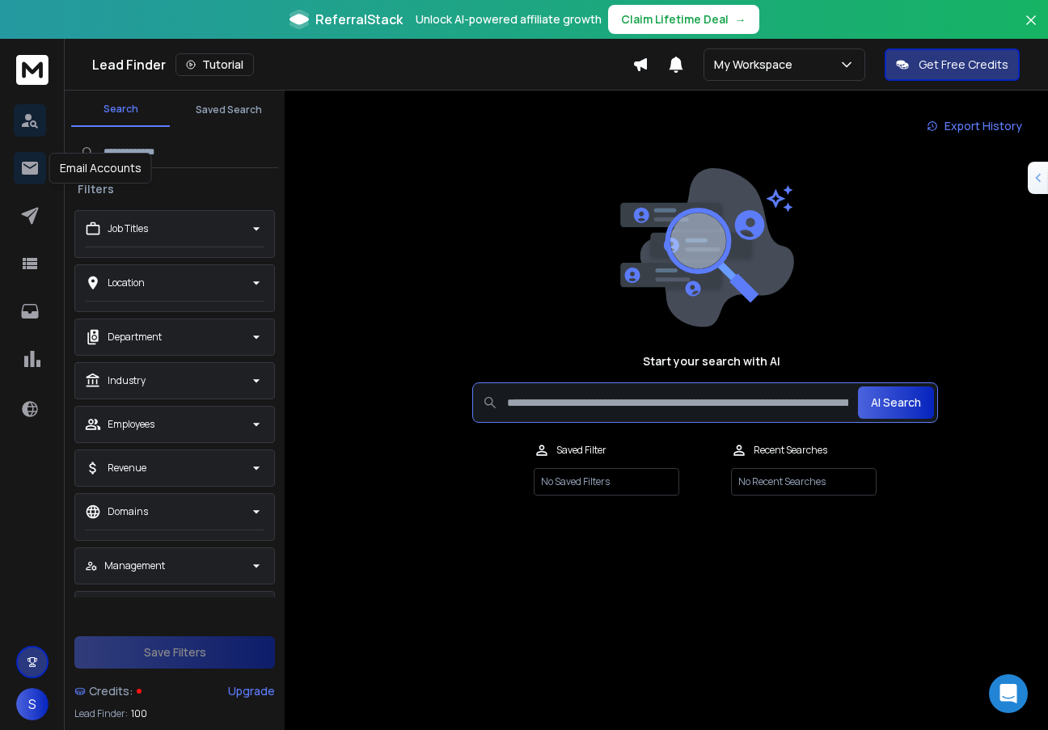
click at [23, 173] on icon at bounding box center [30, 168] width 16 height 13
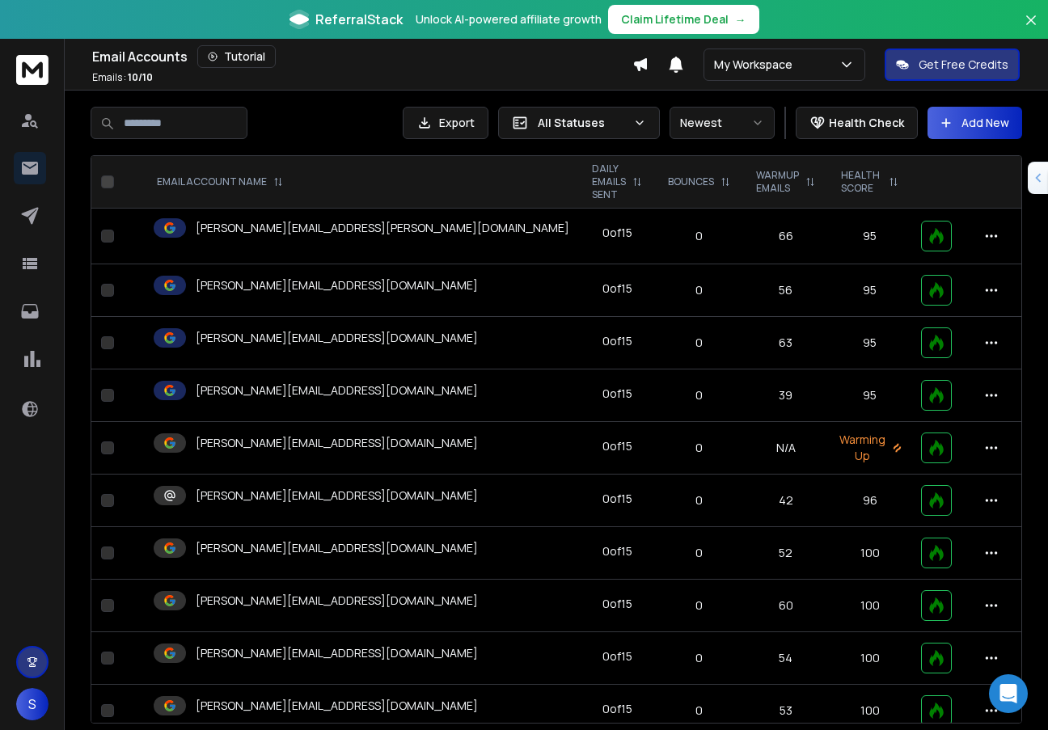
click at [984, 235] on icon at bounding box center [991, 236] width 15 height 15
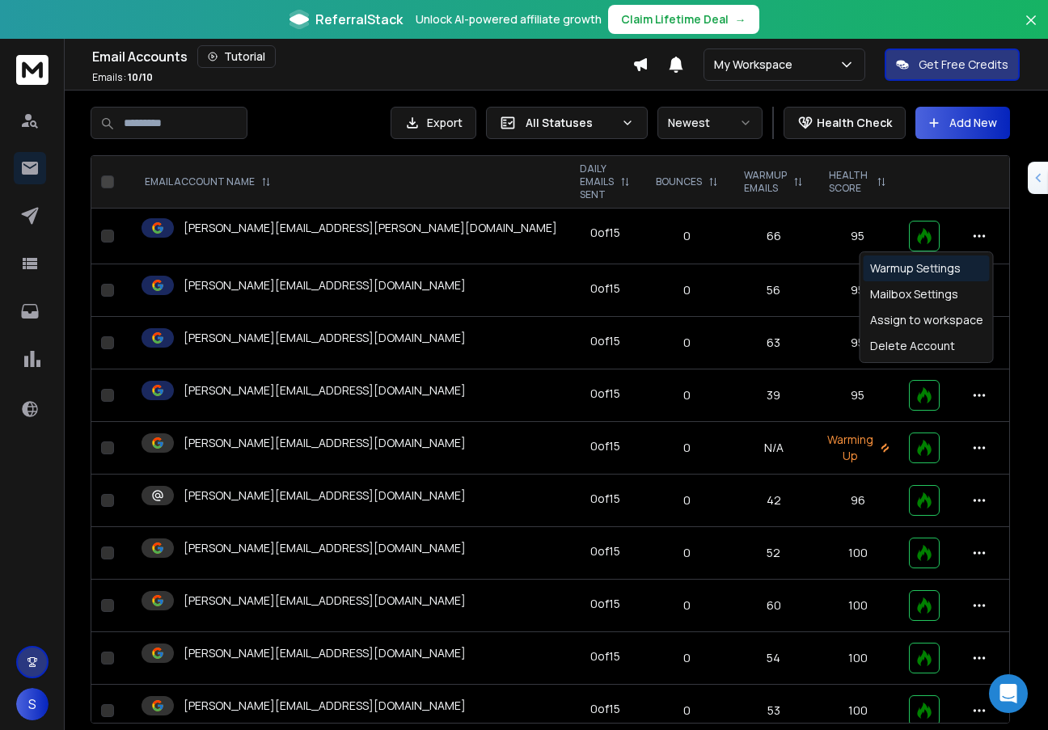
click at [953, 264] on div "Warmup Settings" at bounding box center [927, 269] width 126 height 26
click at [949, 267] on div "Warmup Settings" at bounding box center [927, 269] width 126 height 26
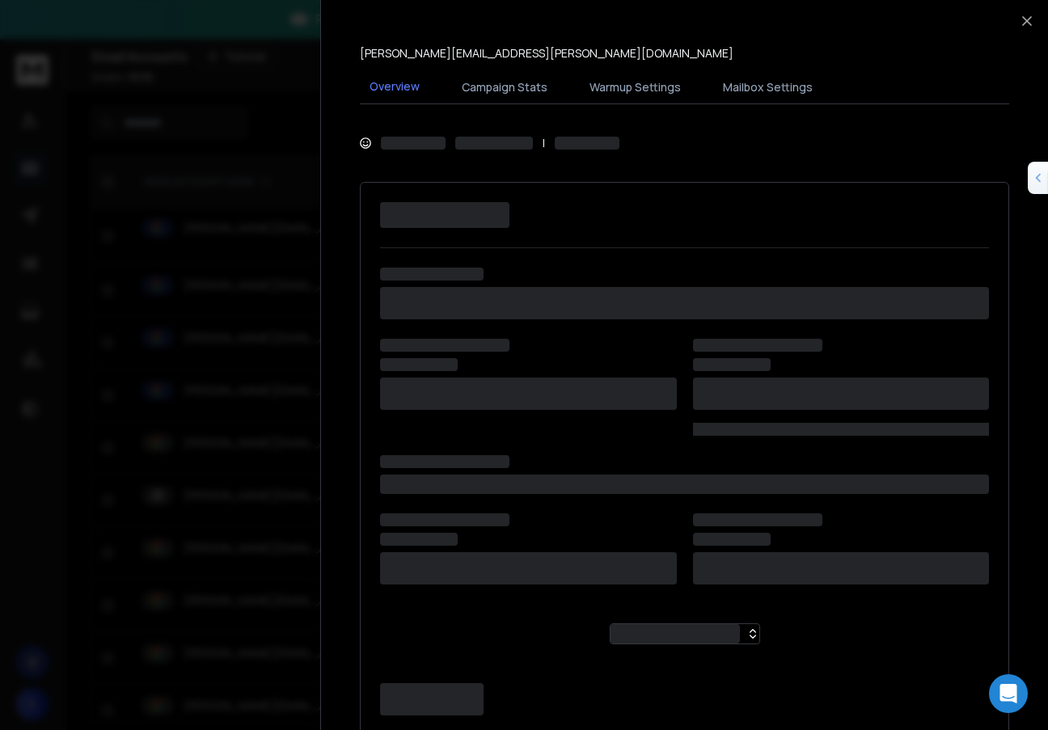
click at [936, 267] on body "ReferralStack Unlock AI-powered affiliate growth Lifetime Deals available! Clai…" at bounding box center [518, 365] width 1036 height 730
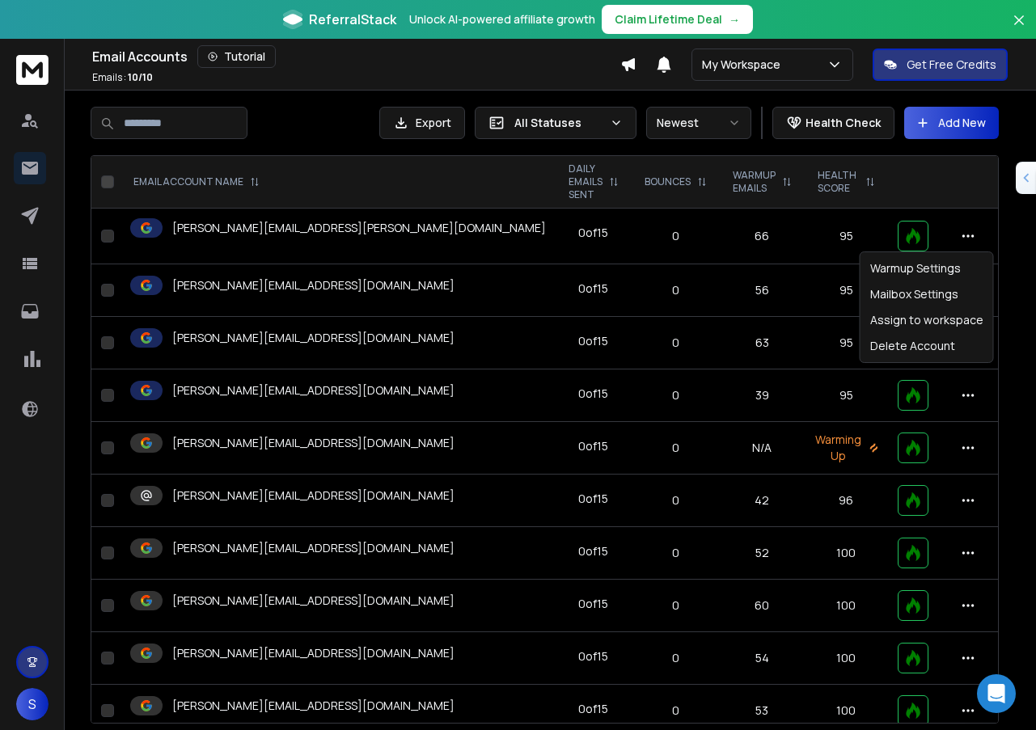
click at [966, 236] on icon at bounding box center [968, 236] width 15 height 15
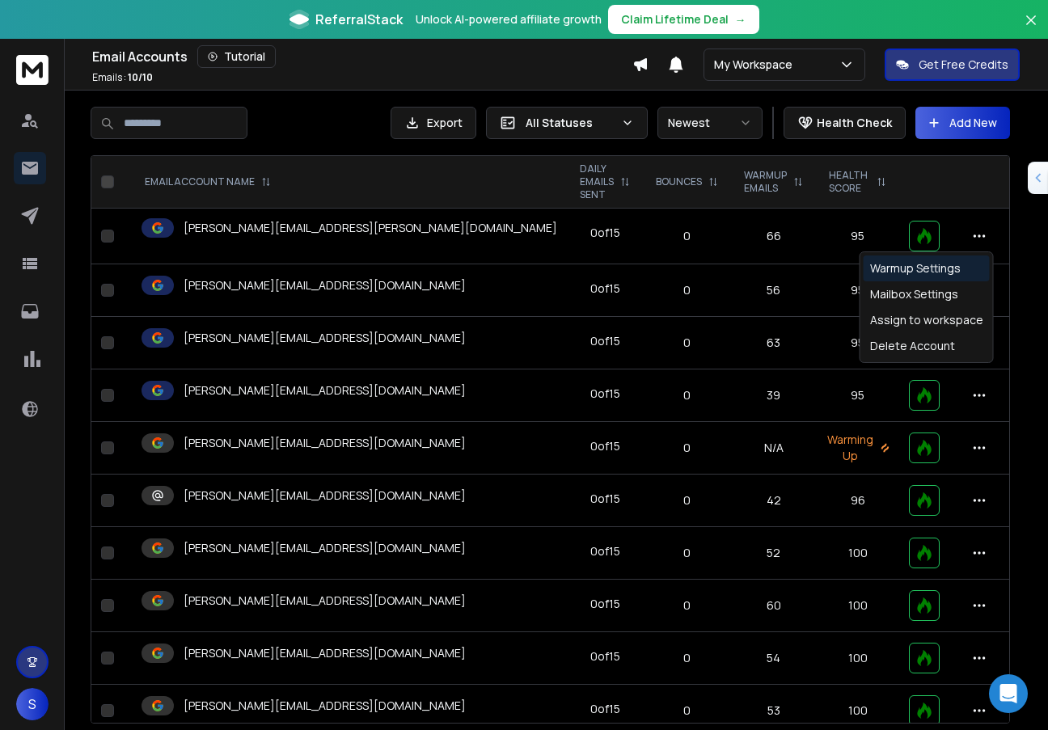
click at [936, 264] on div "Warmup Settings" at bounding box center [927, 269] width 126 height 26
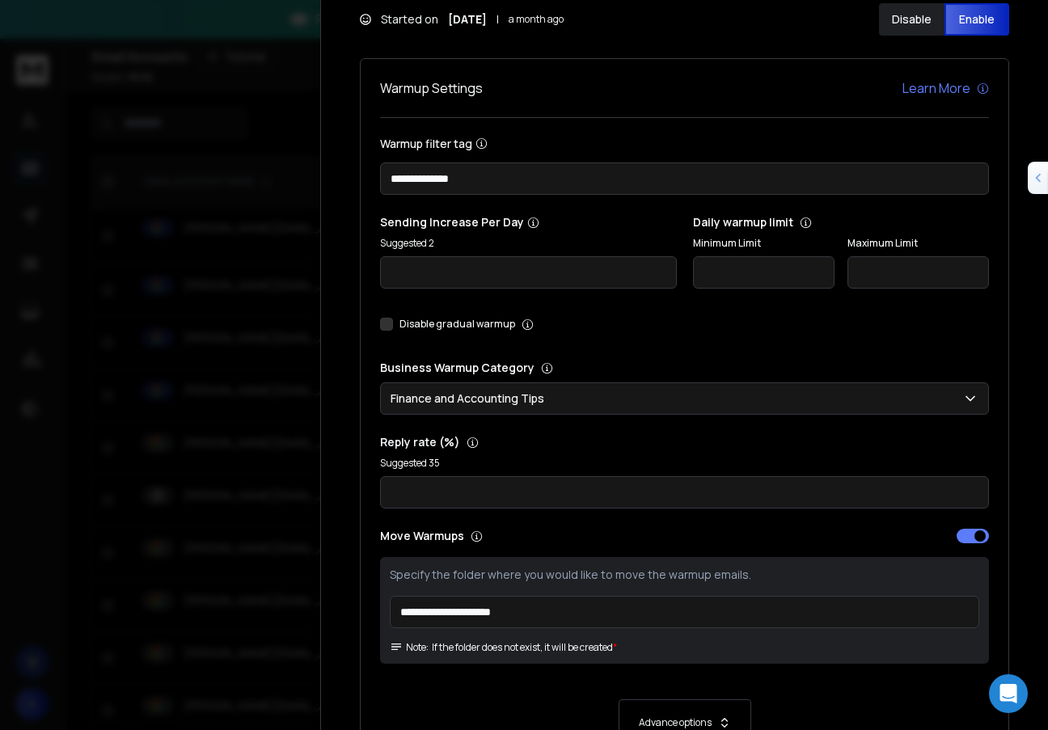
scroll to position [178, 0]
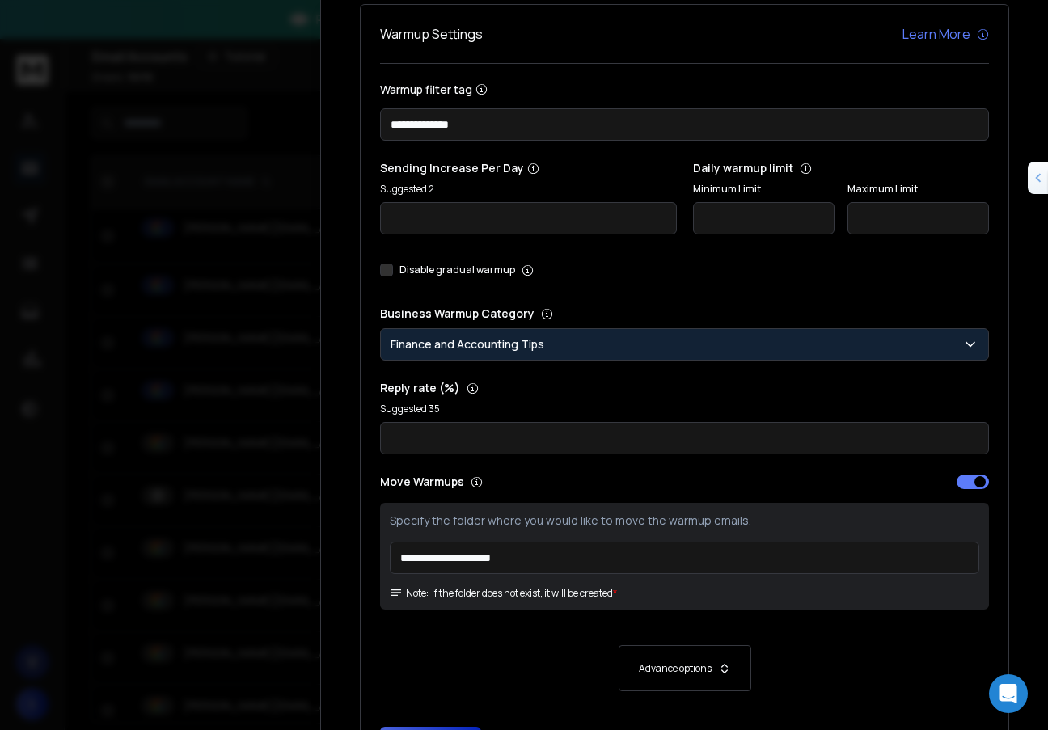
click at [704, 341] on div "Finance and Accounting Tips" at bounding box center [685, 344] width 588 height 16
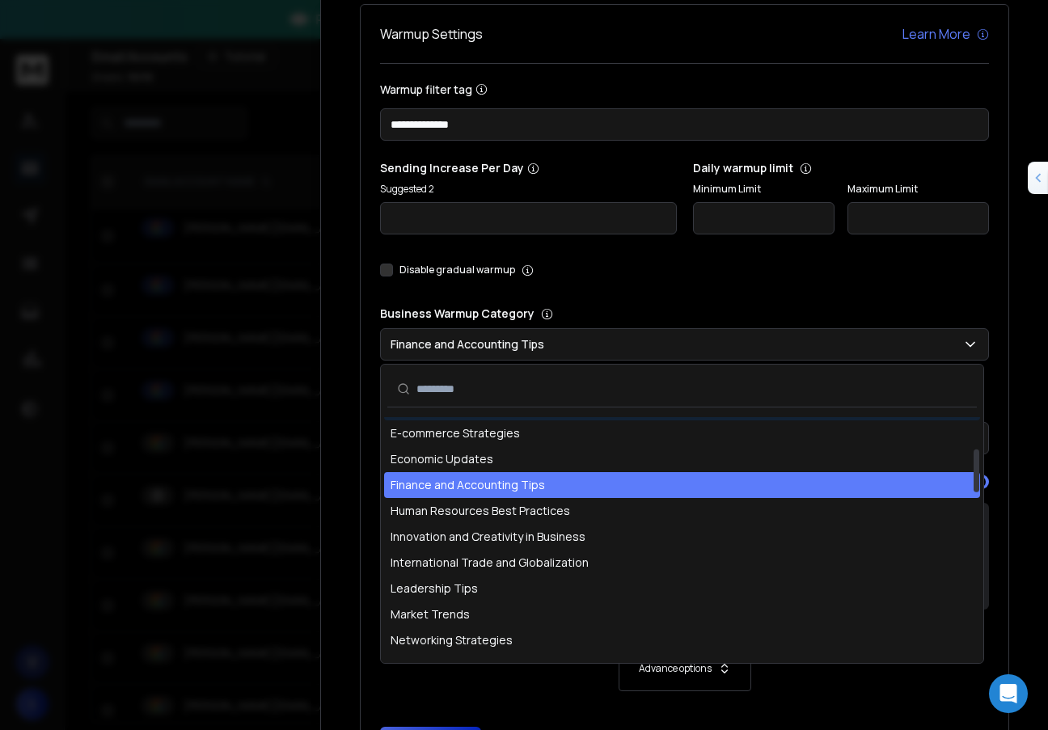
scroll to position [199, 0]
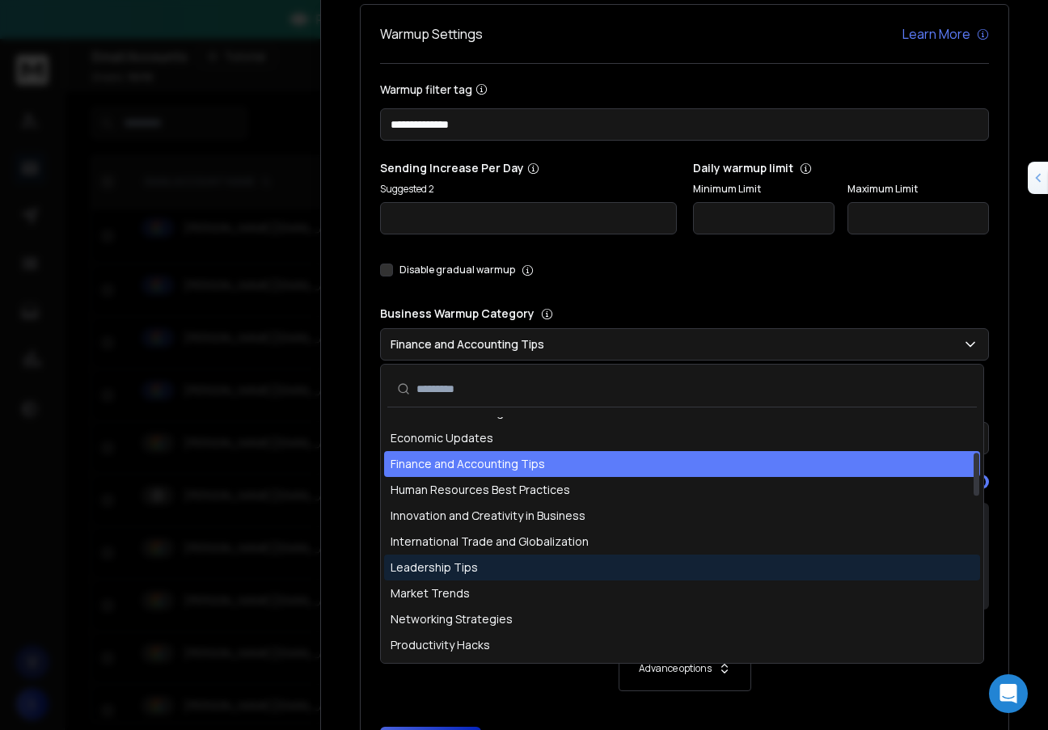
click at [556, 565] on div "Leadership Tips" at bounding box center [682, 568] width 596 height 26
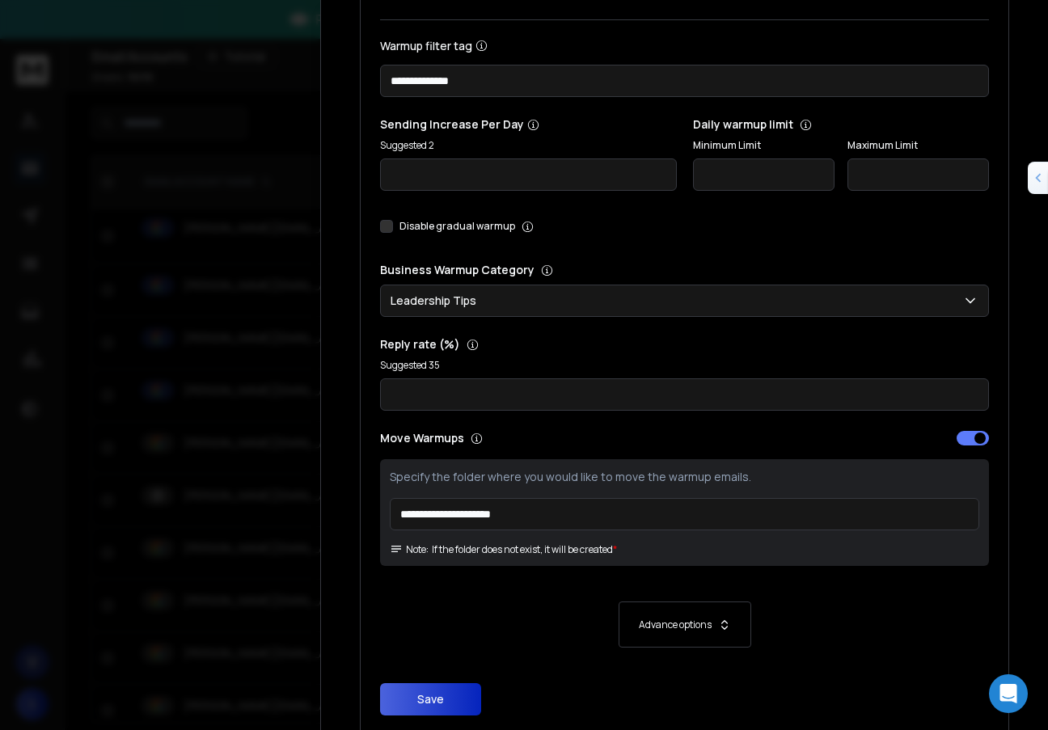
scroll to position [273, 0]
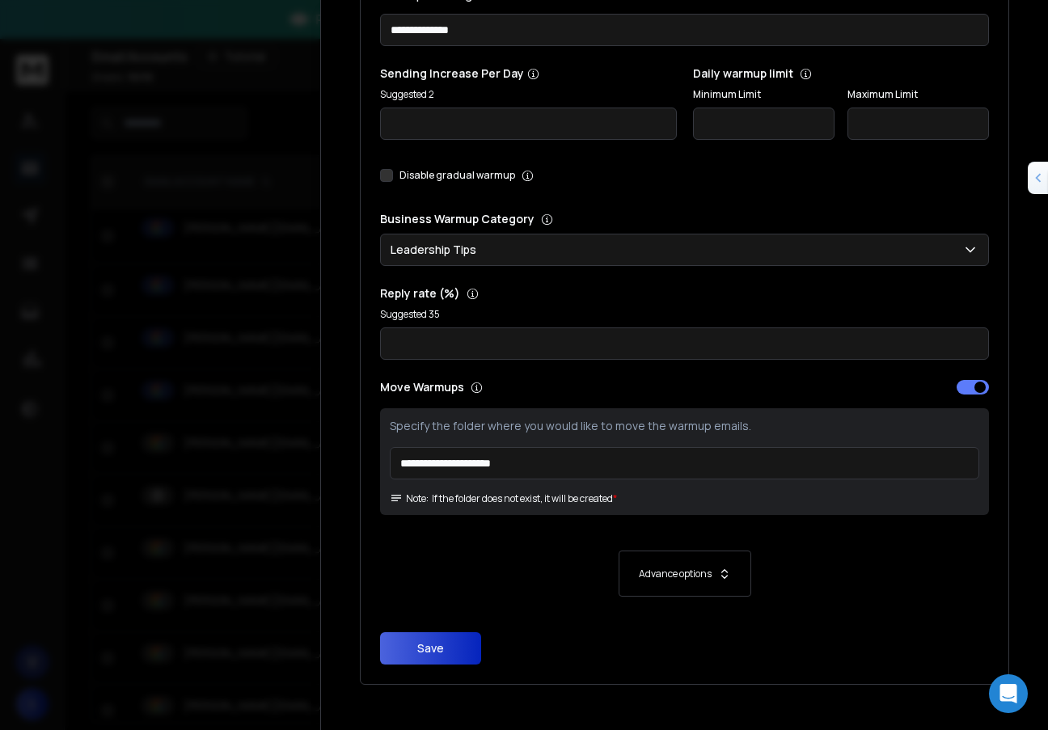
click at [455, 645] on button "Save" at bounding box center [430, 648] width 101 height 32
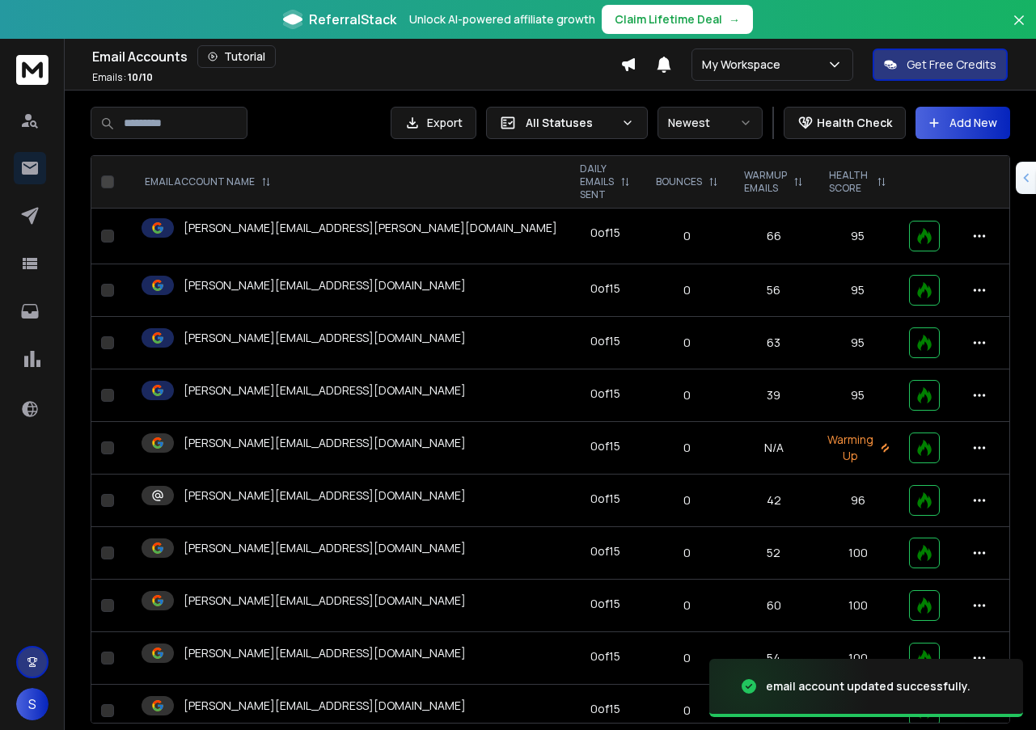
click at [970, 243] on button at bounding box center [979, 235] width 40 height 27
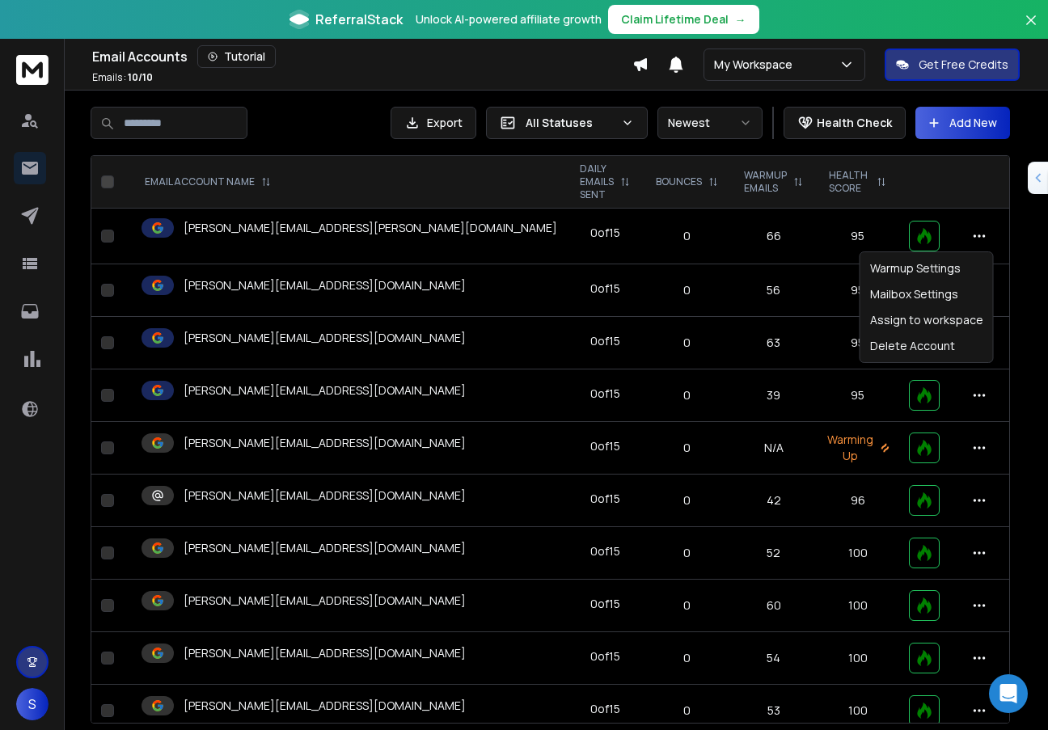
click at [970, 217] on td at bounding box center [979, 237] width 60 height 56
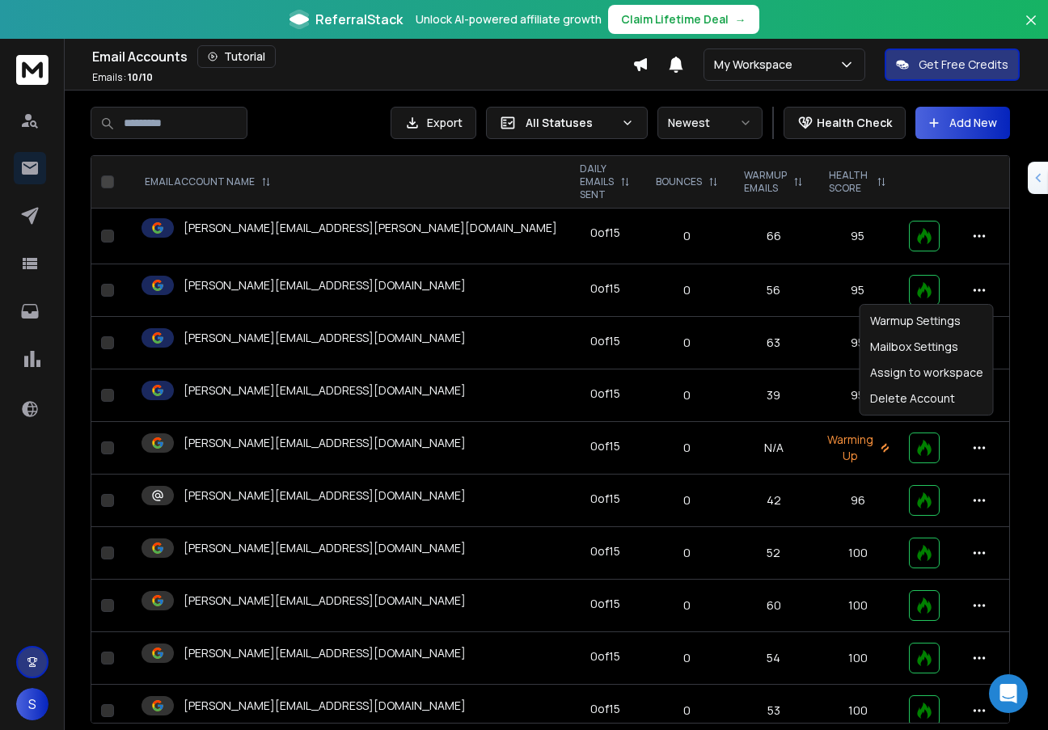
click at [962, 277] on button at bounding box center [979, 290] width 40 height 27
click at [934, 311] on div "Warmup Settings" at bounding box center [927, 321] width 126 height 26
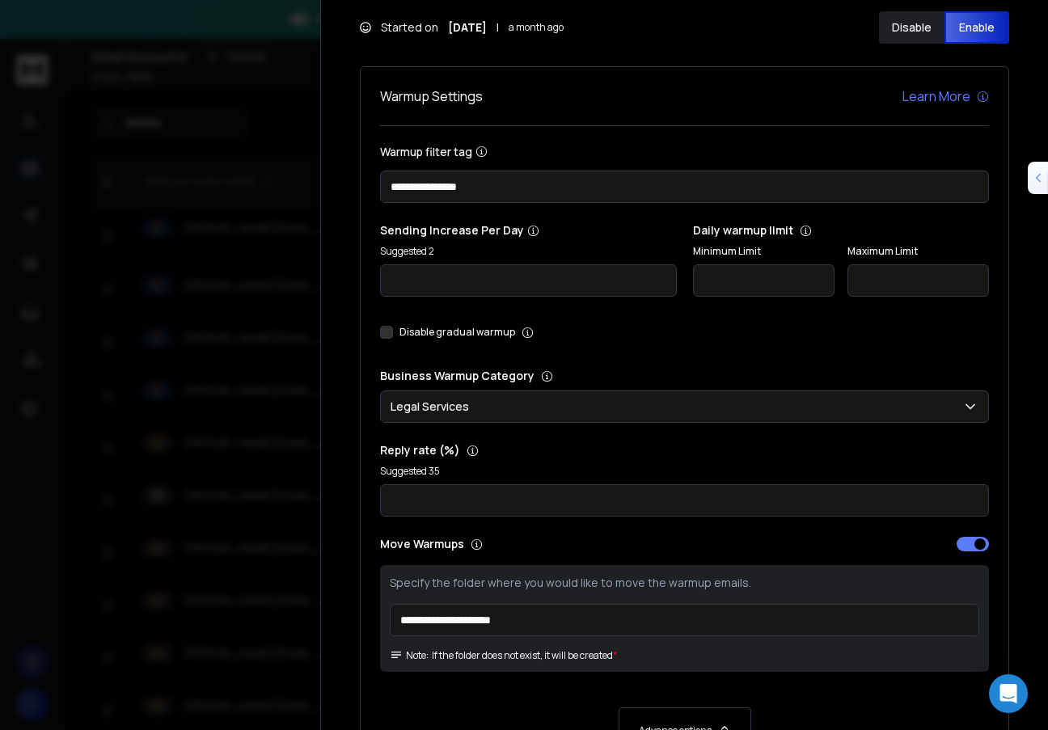
scroll to position [201, 0]
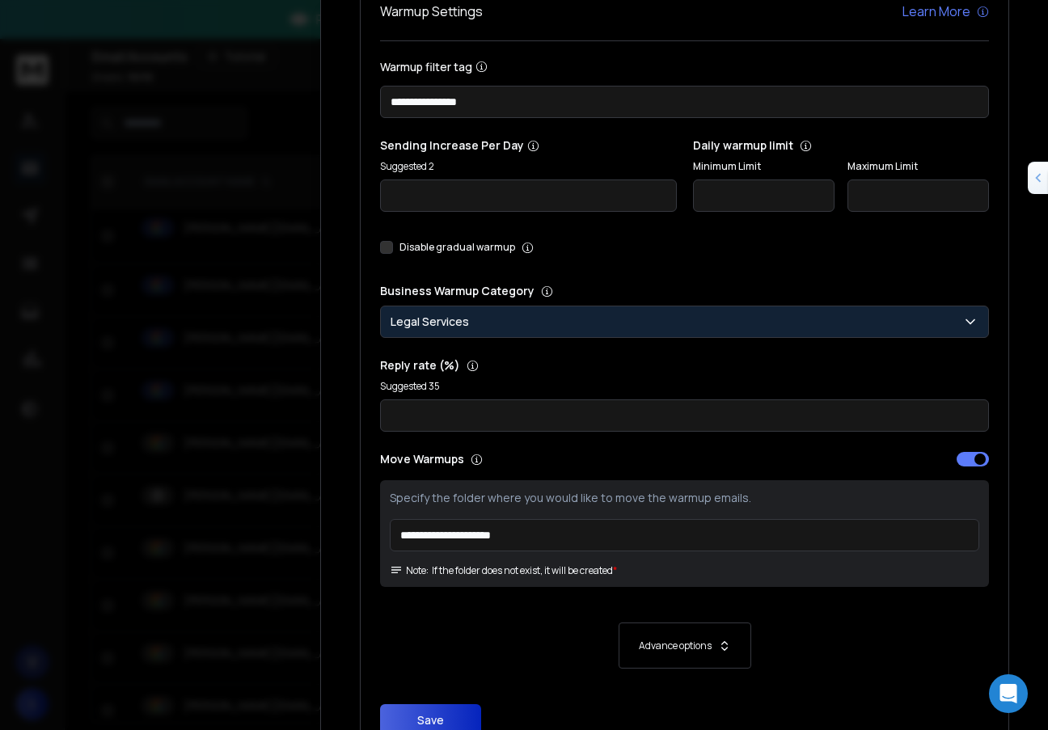
click at [689, 324] on div "Legal Services" at bounding box center [685, 322] width 588 height 16
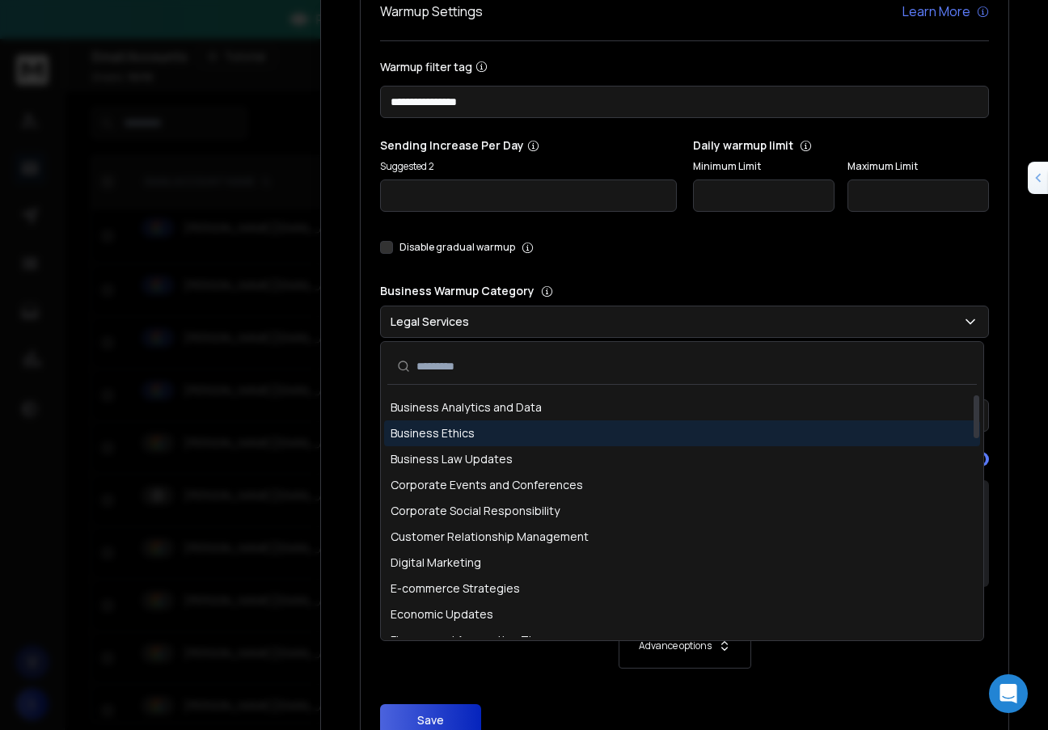
click at [632, 439] on div "Business Ethics" at bounding box center [682, 434] width 596 height 26
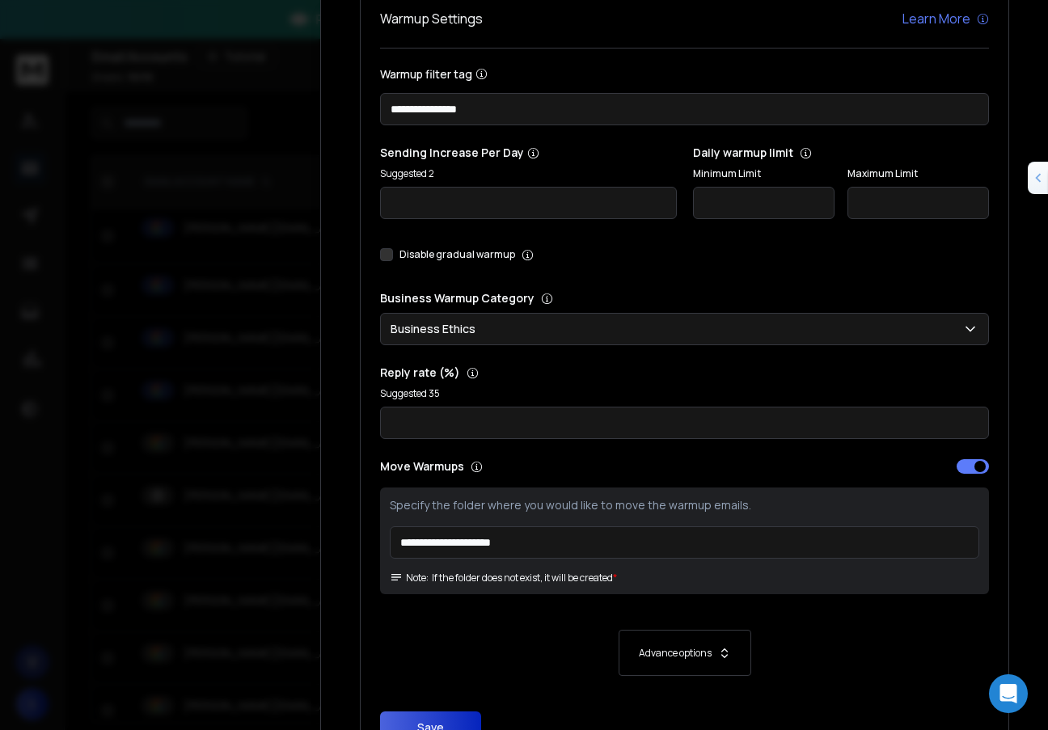
scroll to position [273, 0]
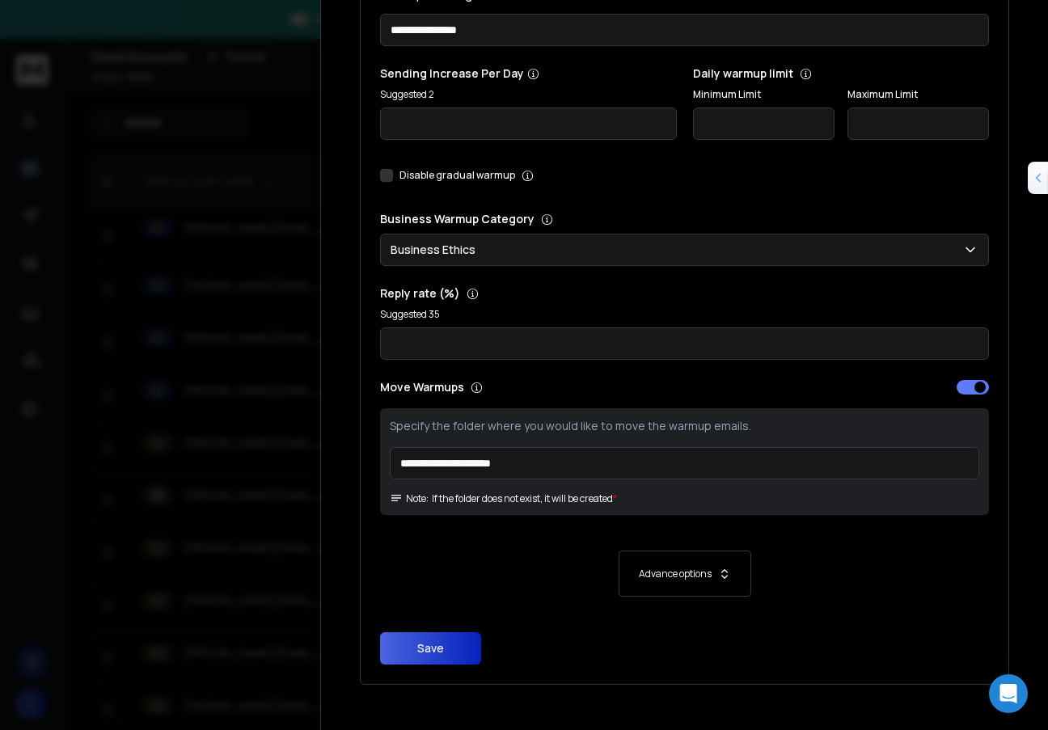
click at [657, 573] on p "Advance options" at bounding box center [675, 574] width 73 height 13
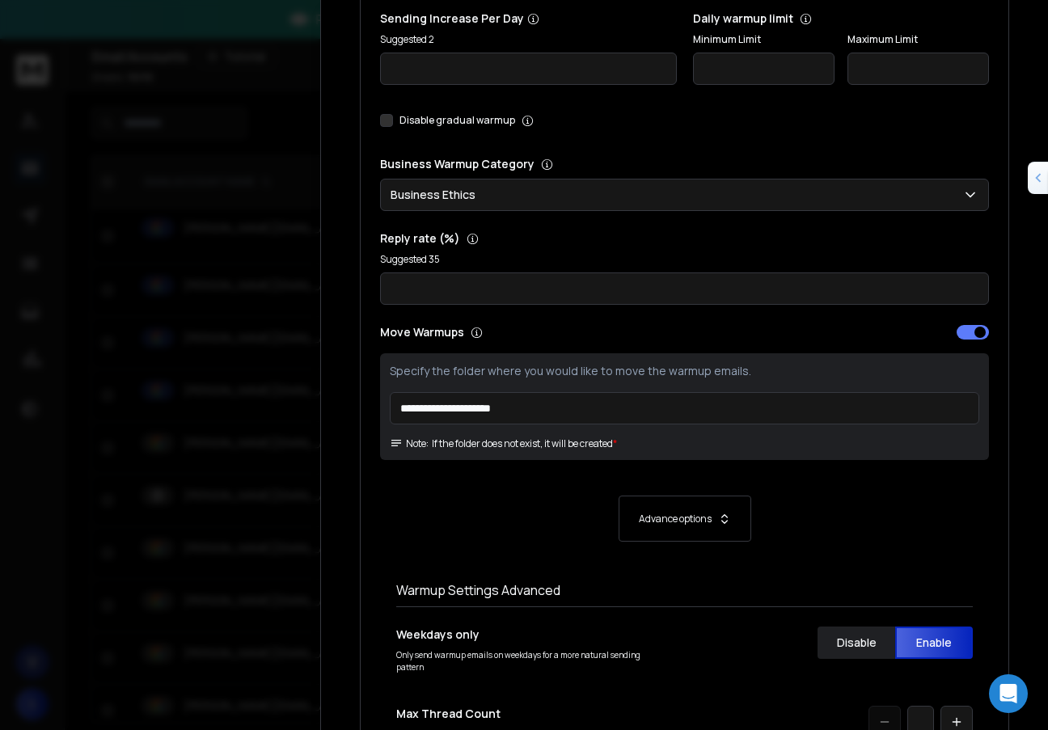
scroll to position [0, 0]
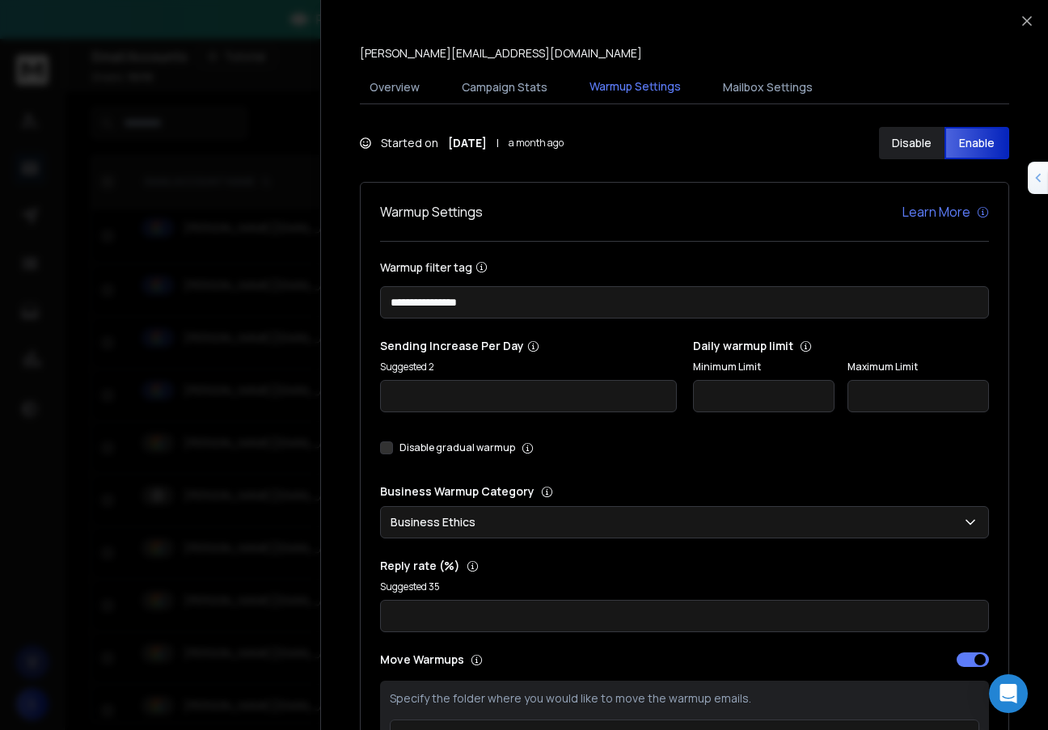
click at [798, 450] on div "Disable gradual warmup" at bounding box center [684, 448] width 609 height 32
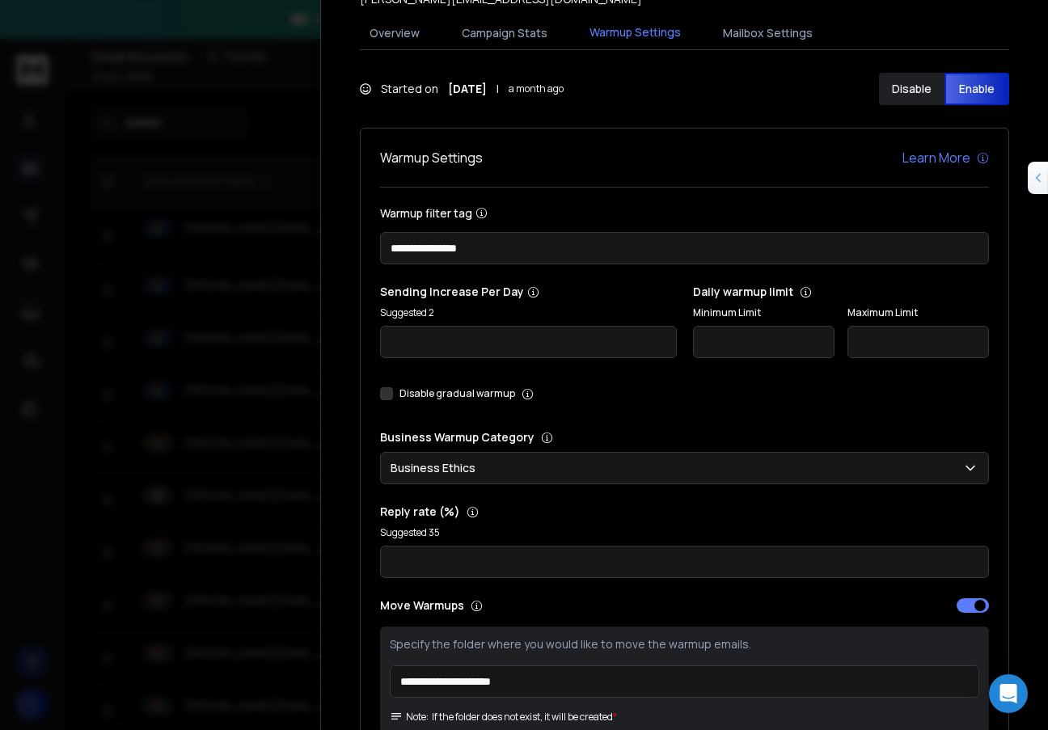
click at [916, 332] on input "**" at bounding box center [919, 342] width 142 height 32
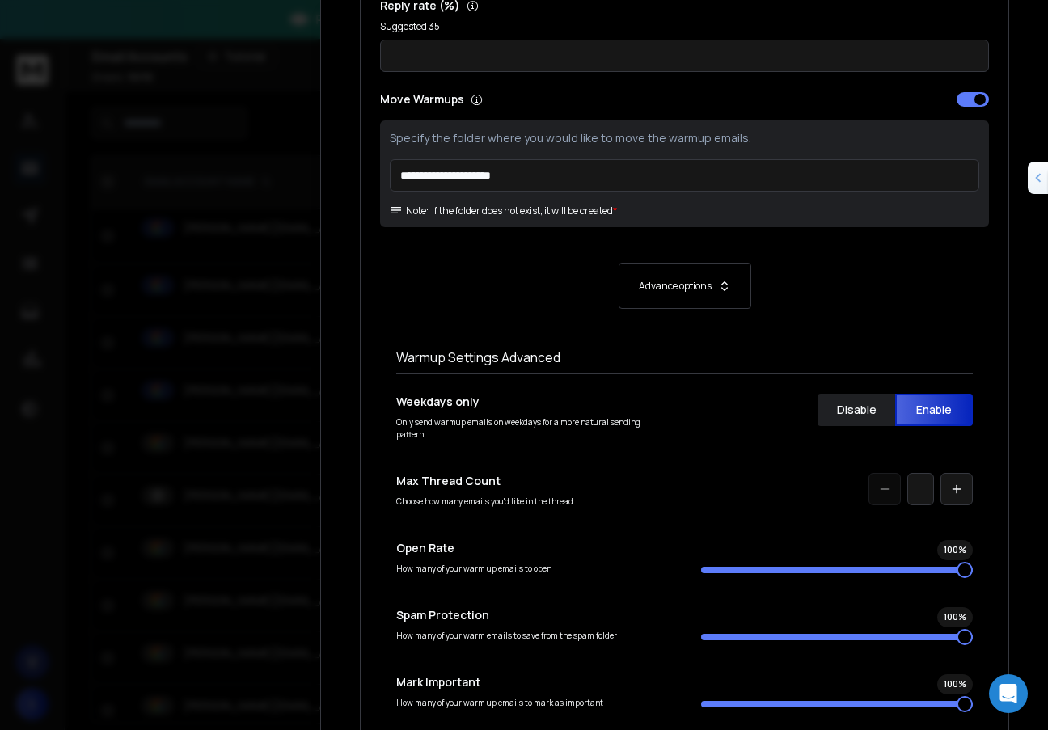
scroll to position [780, 0]
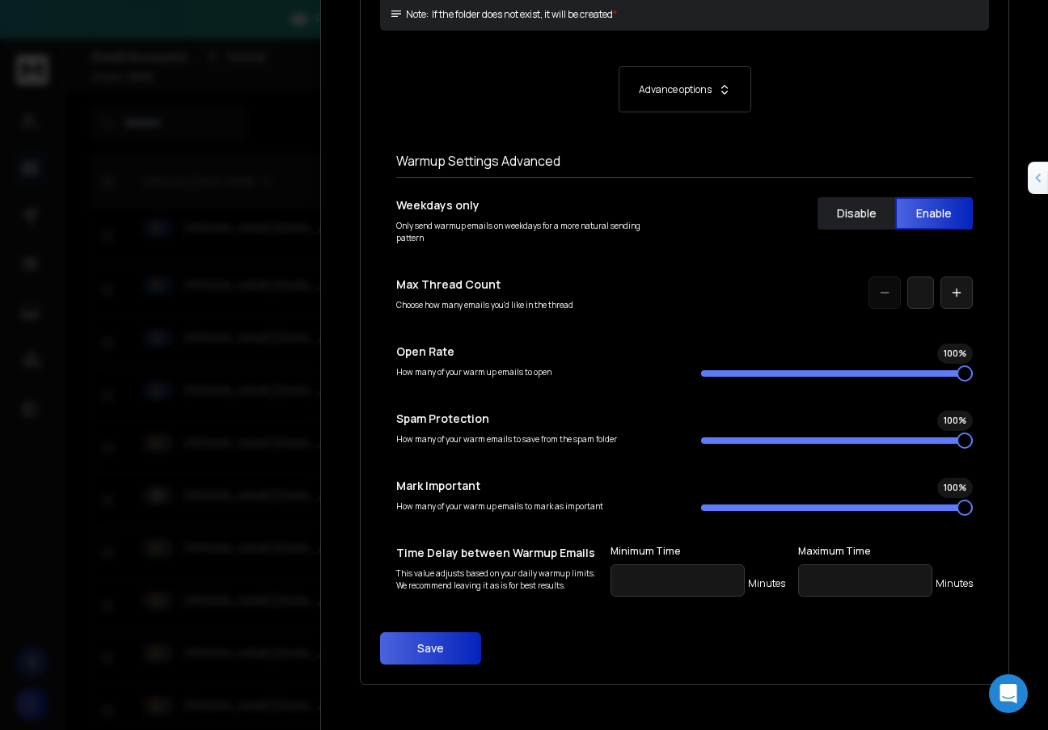
click at [412, 648] on button "Save" at bounding box center [430, 648] width 101 height 32
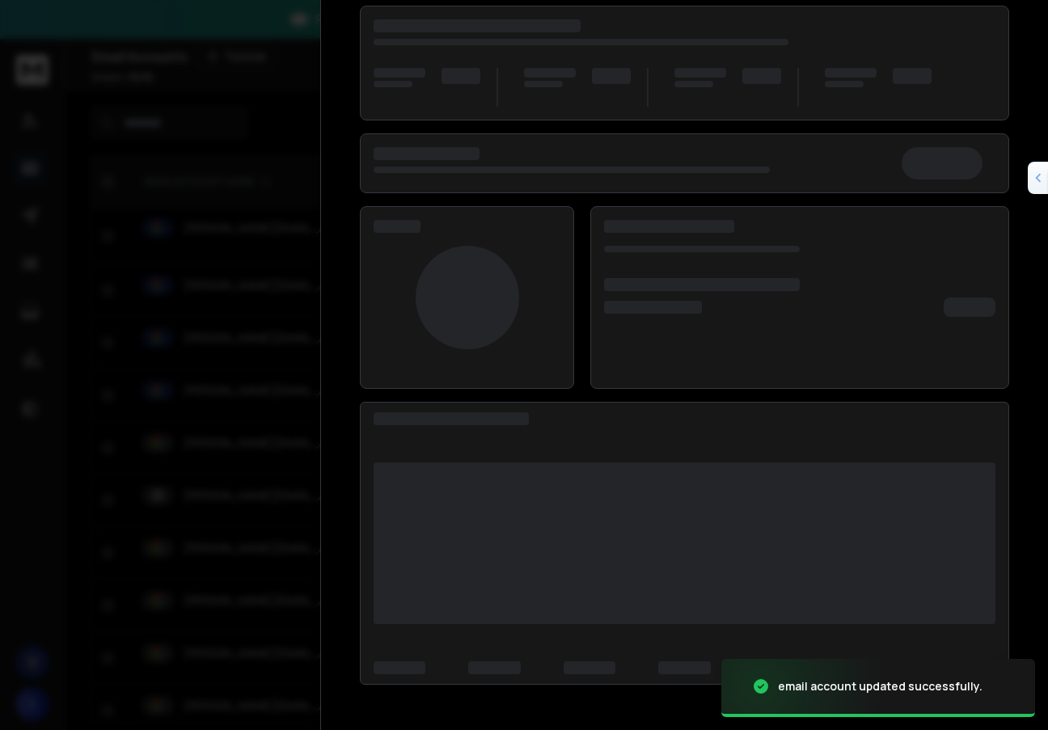
scroll to position [336, 0]
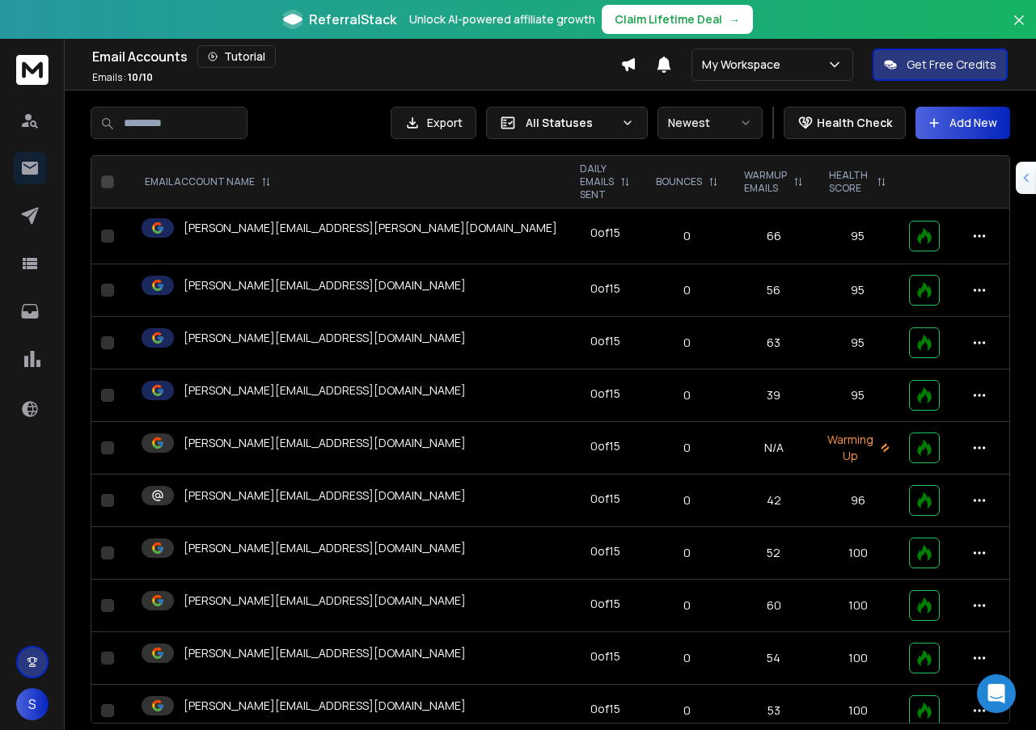
click at [974, 341] on icon at bounding box center [980, 342] width 12 height 2
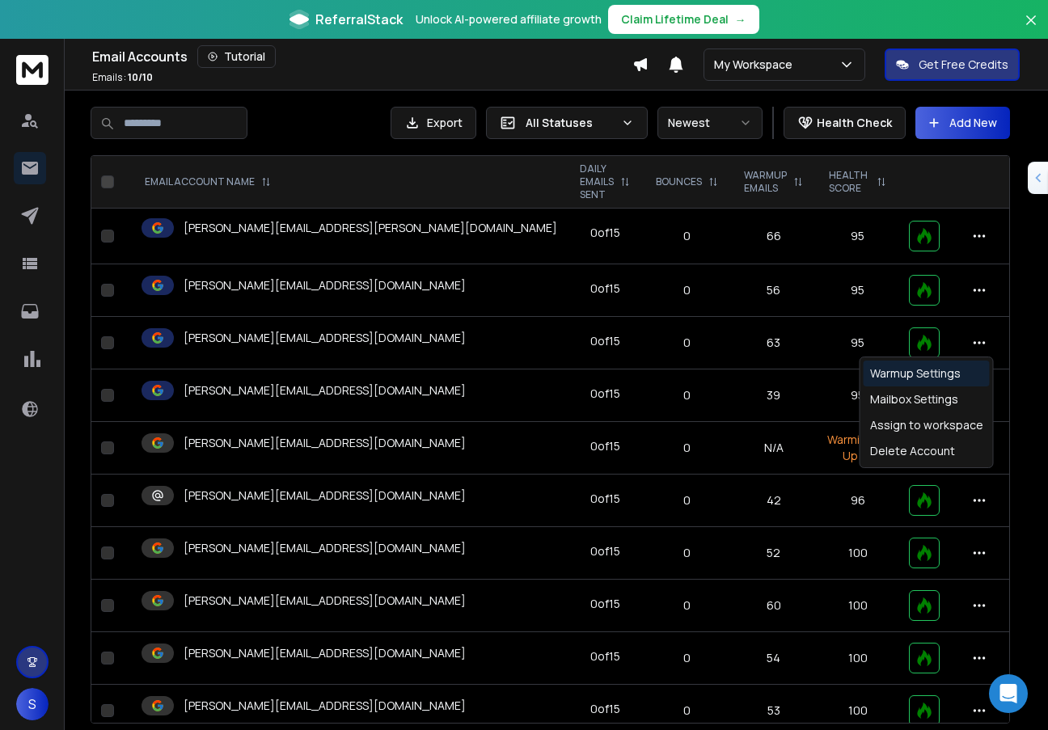
click at [942, 369] on div "Warmup Settings" at bounding box center [927, 374] width 126 height 26
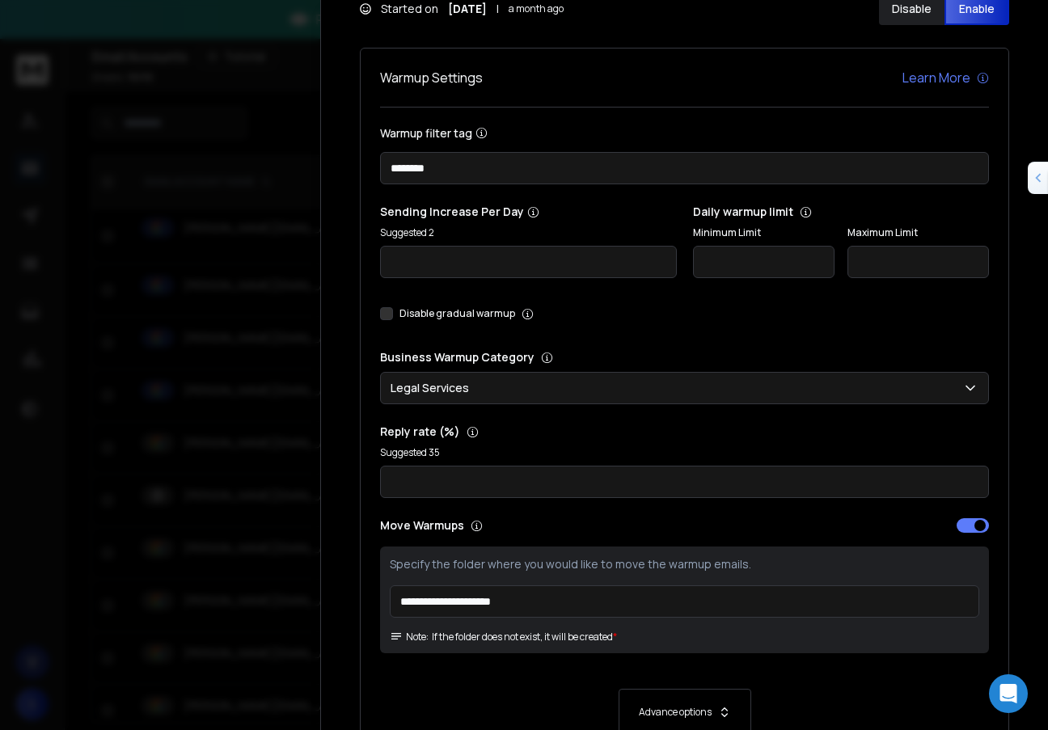
scroll to position [197, 0]
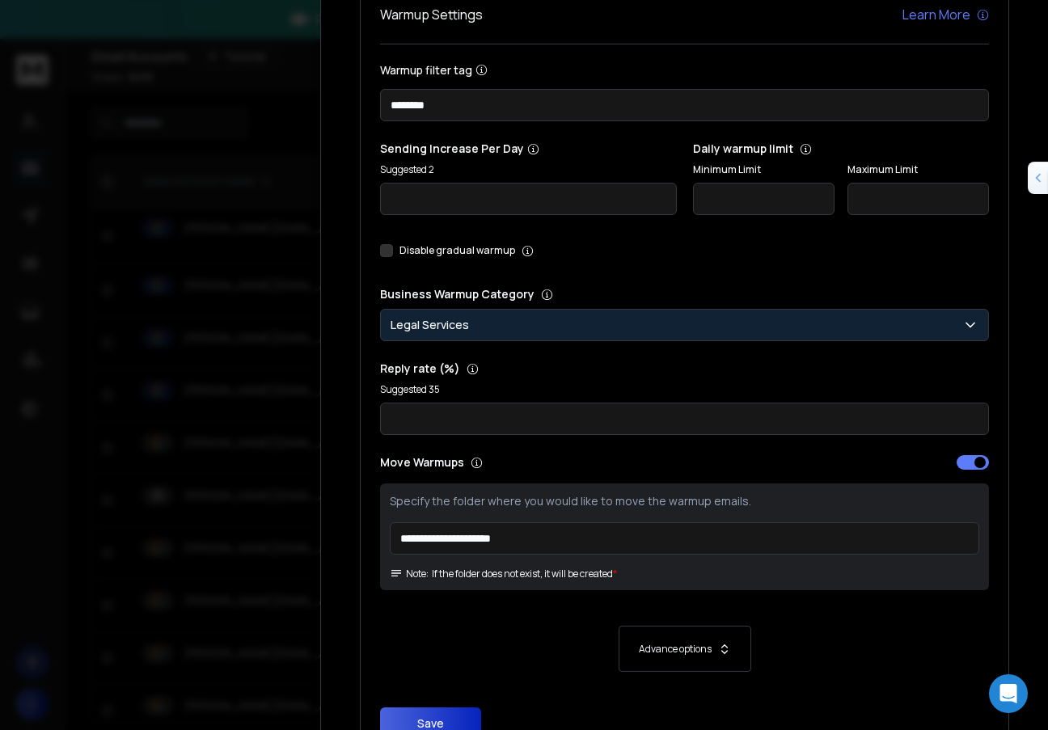
click at [686, 319] on div "Legal Services" at bounding box center [685, 325] width 588 height 16
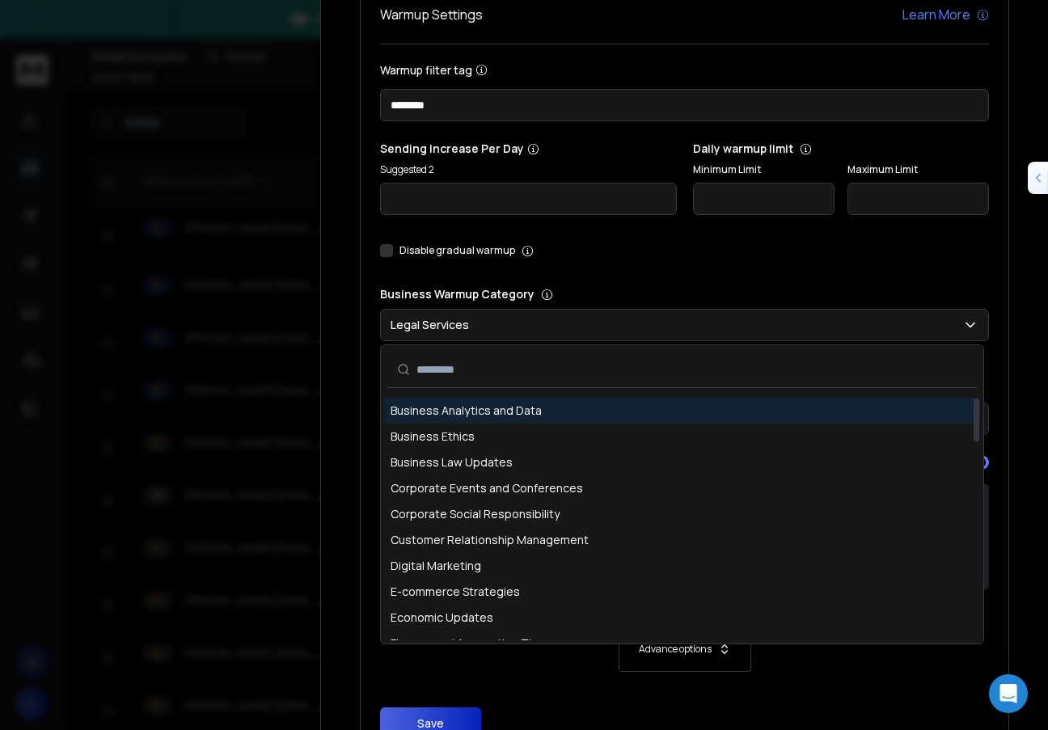
scroll to position [21, 0]
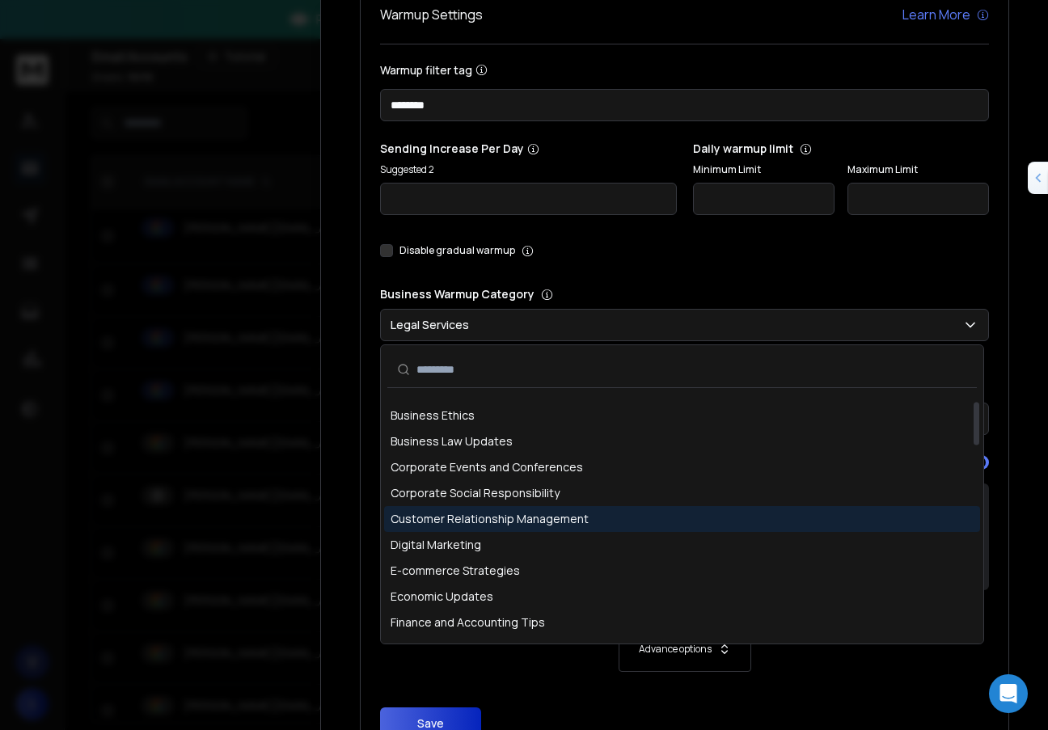
click at [558, 519] on span "Customer Relationship Management" at bounding box center [490, 519] width 198 height 16
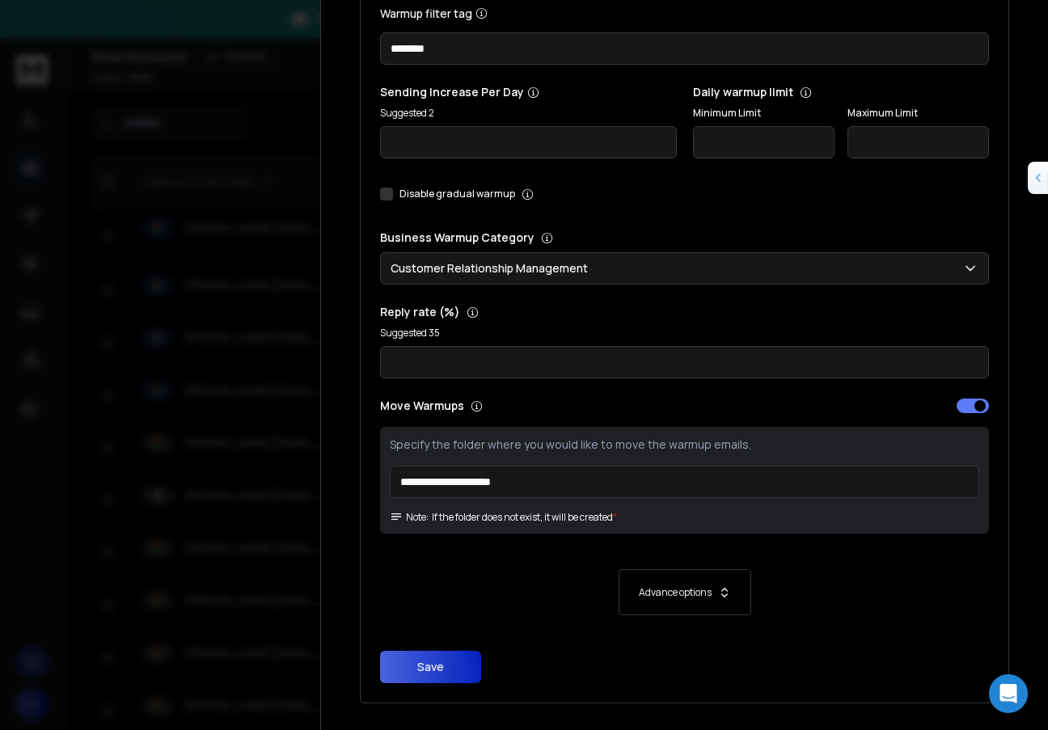
scroll to position [273, 0]
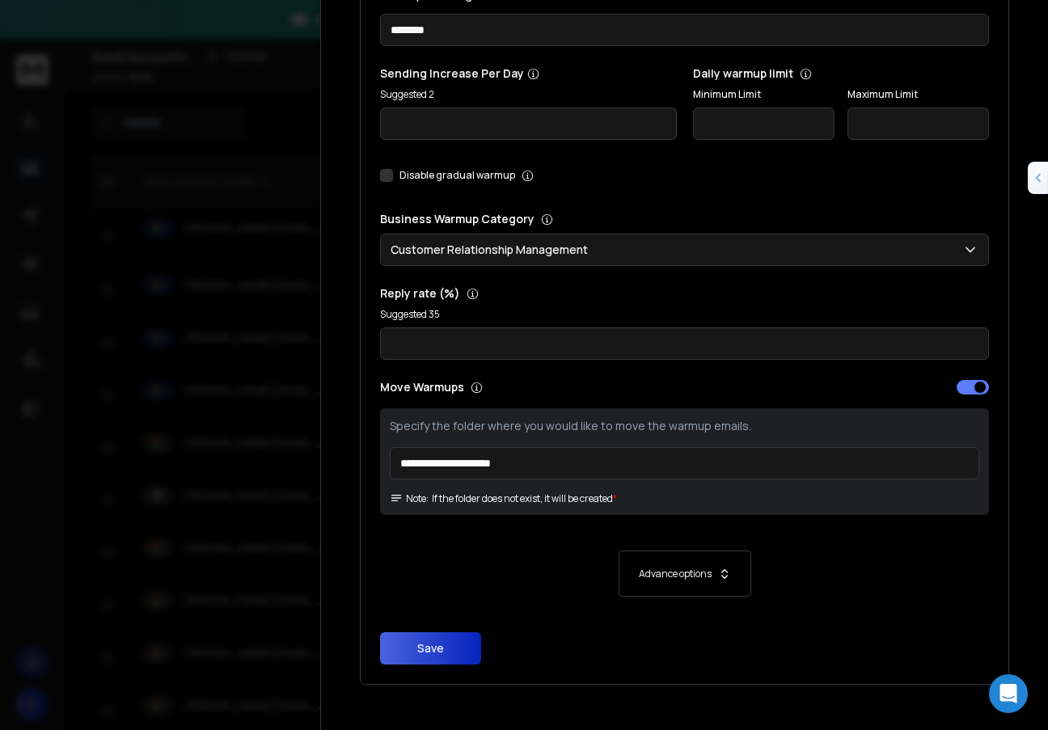
click at [463, 641] on button "Save" at bounding box center [430, 648] width 101 height 32
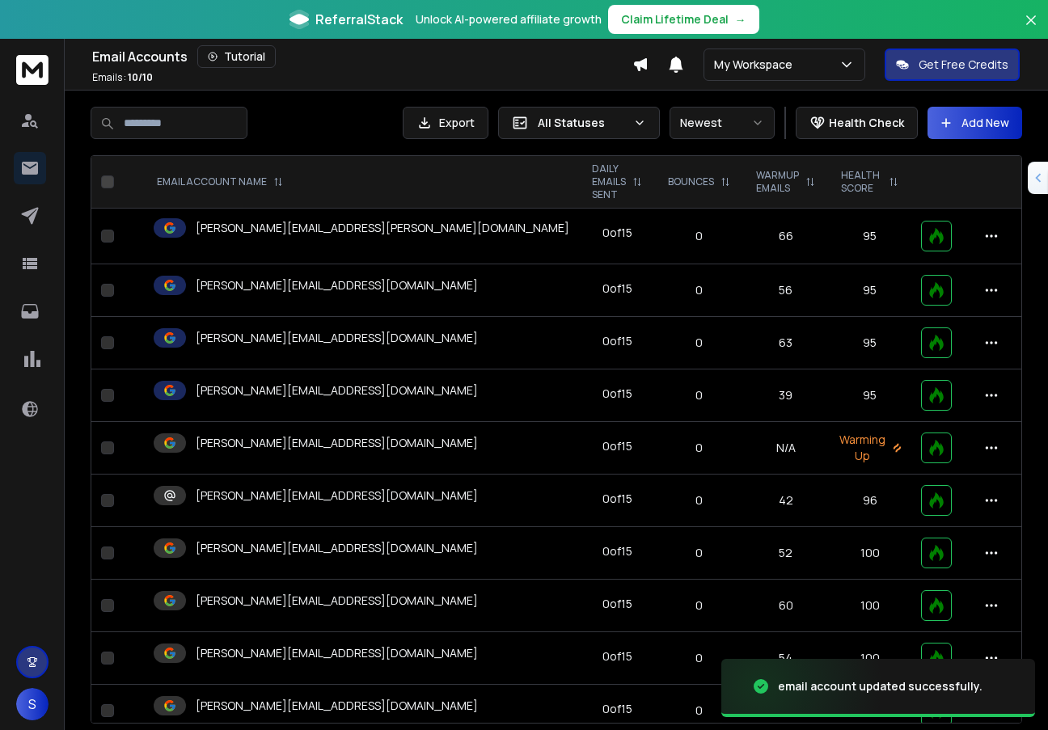
click at [984, 393] on icon at bounding box center [991, 395] width 15 height 15
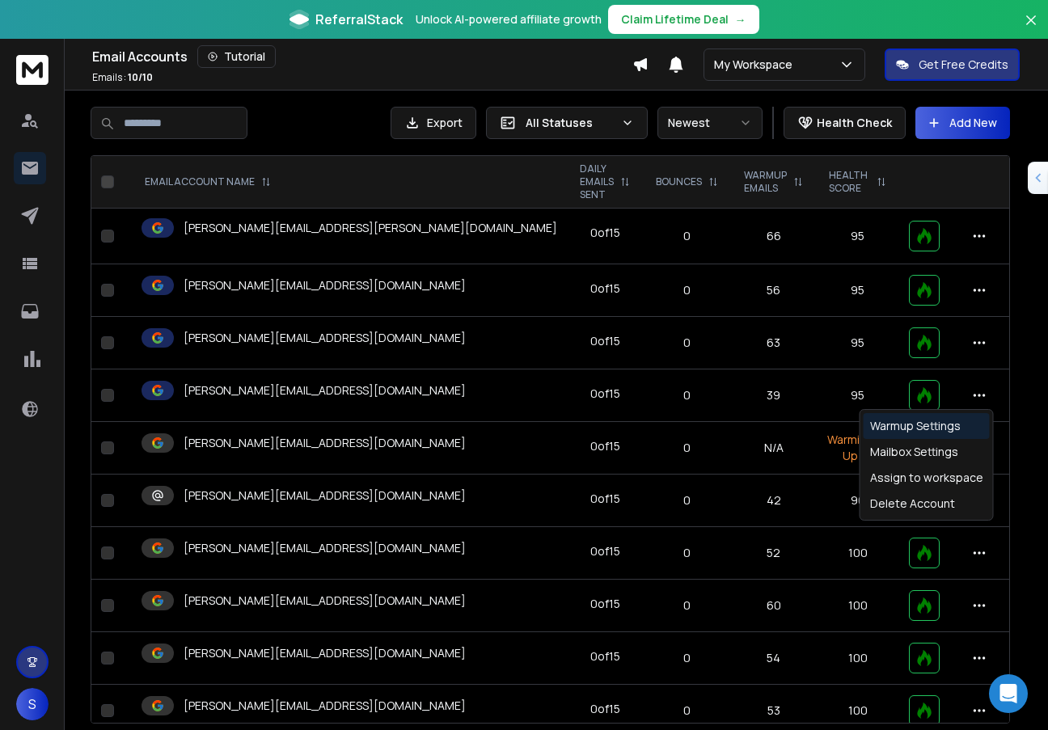
click at [903, 418] on div "Warmup Settings" at bounding box center [927, 426] width 126 height 26
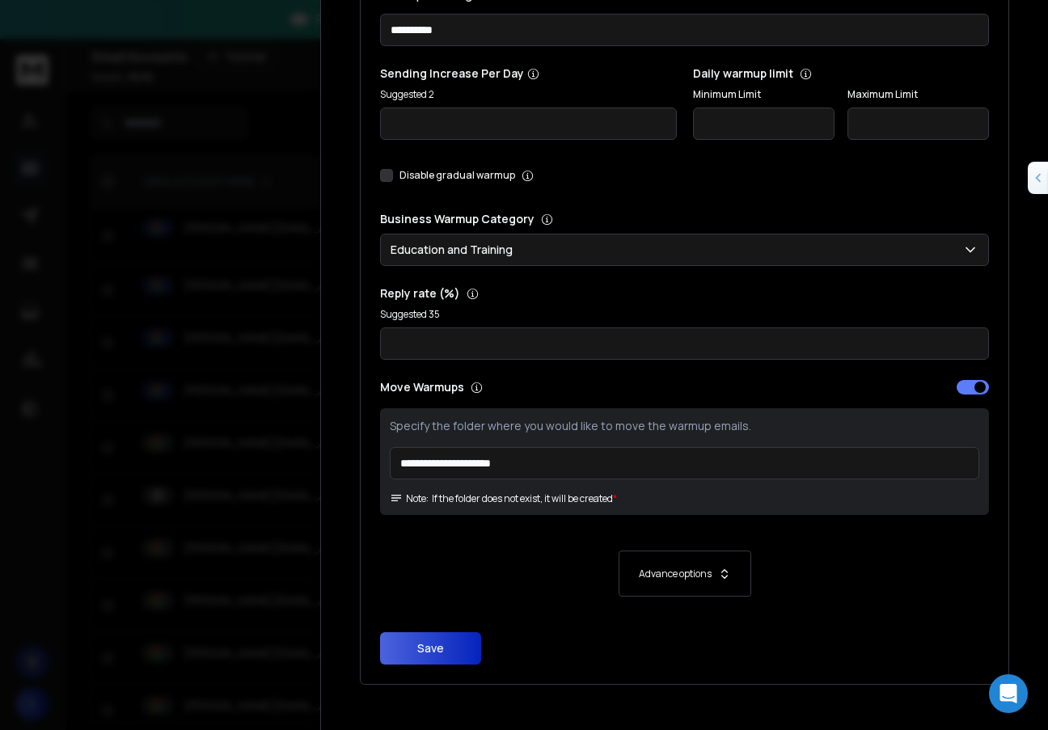
click at [438, 630] on form "**********" at bounding box center [684, 297] width 609 height 735
click at [432, 647] on button "Save" at bounding box center [430, 648] width 101 height 32
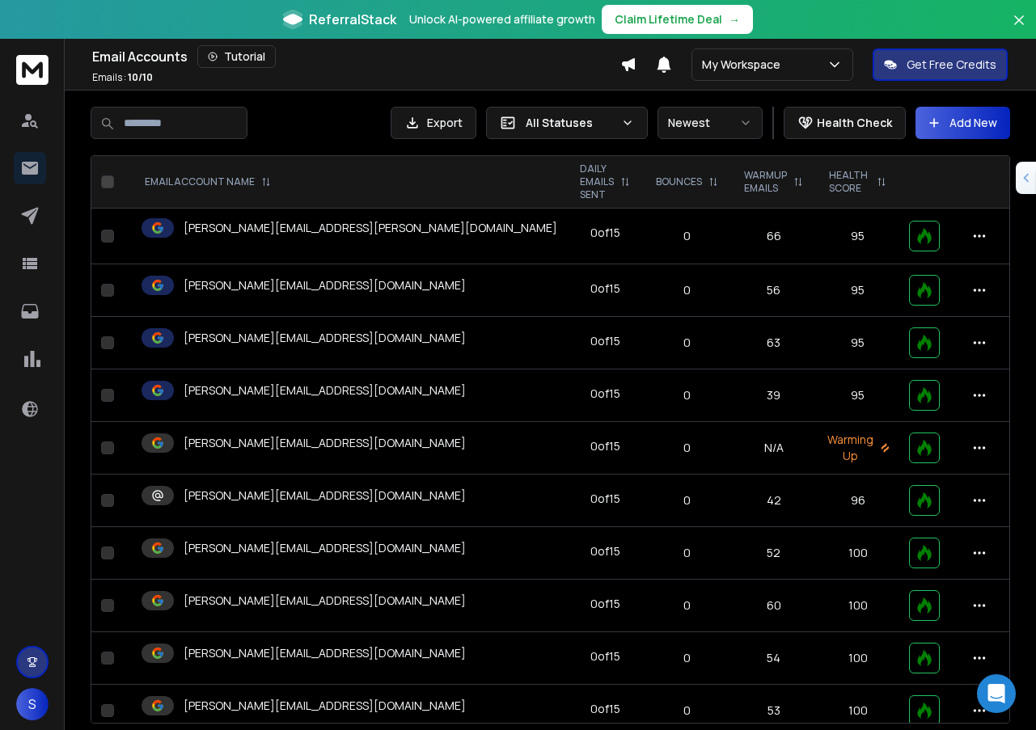
click at [972, 235] on icon at bounding box center [979, 236] width 15 height 15
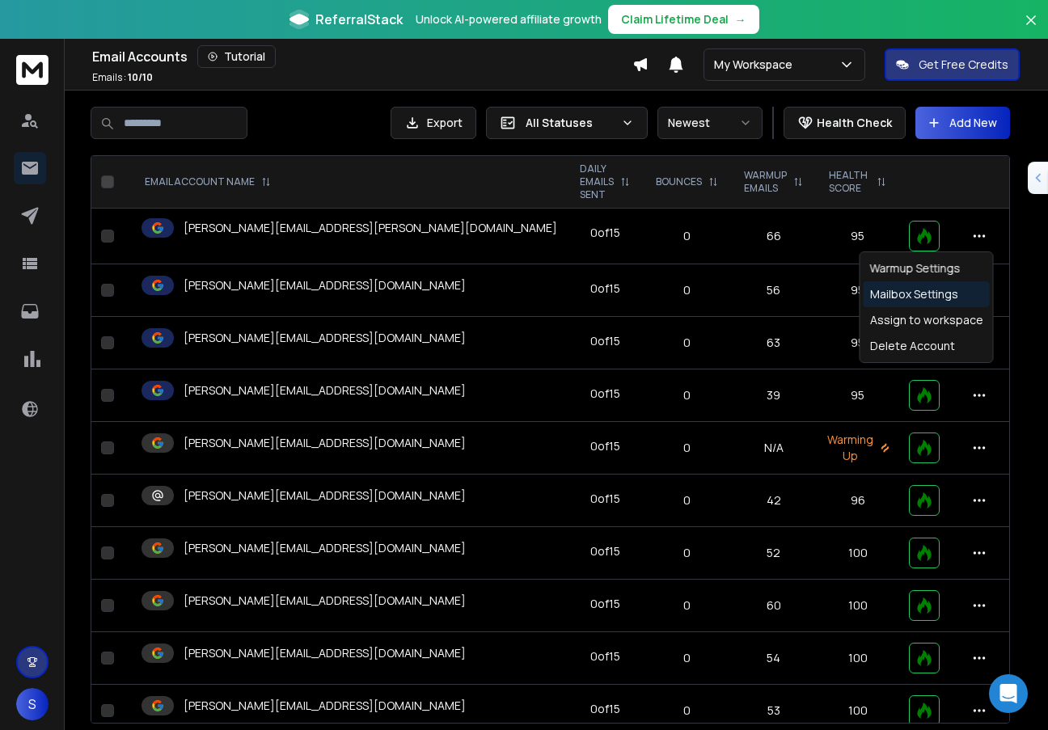
click at [943, 303] on div "Mailbox Settings" at bounding box center [927, 294] width 126 height 26
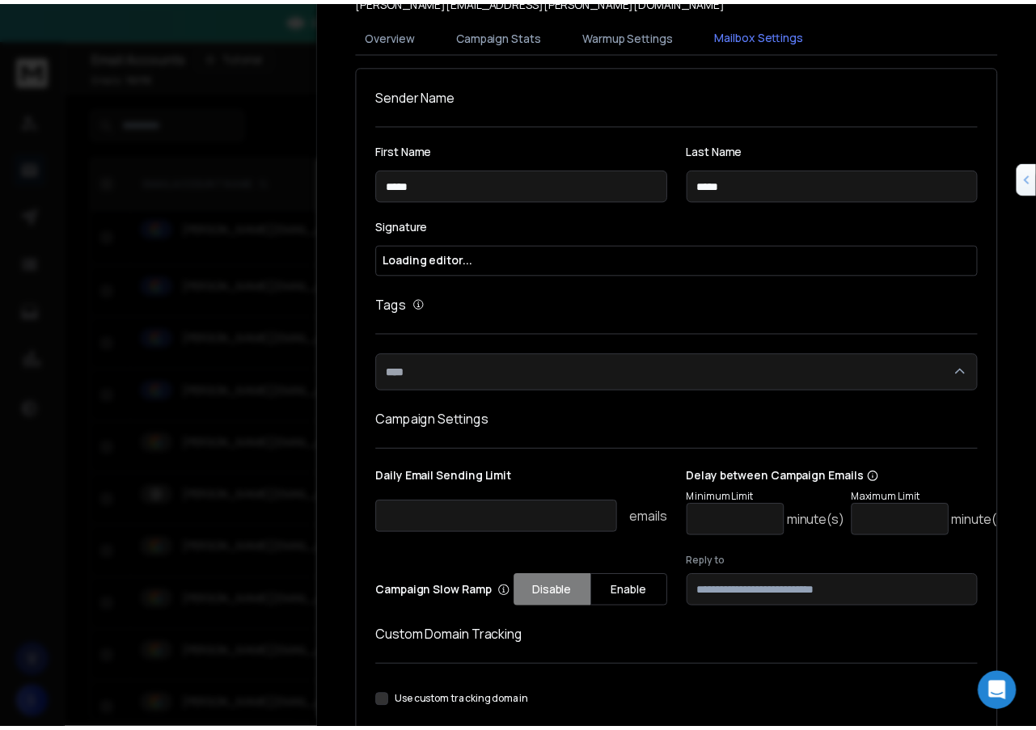
scroll to position [11, 0]
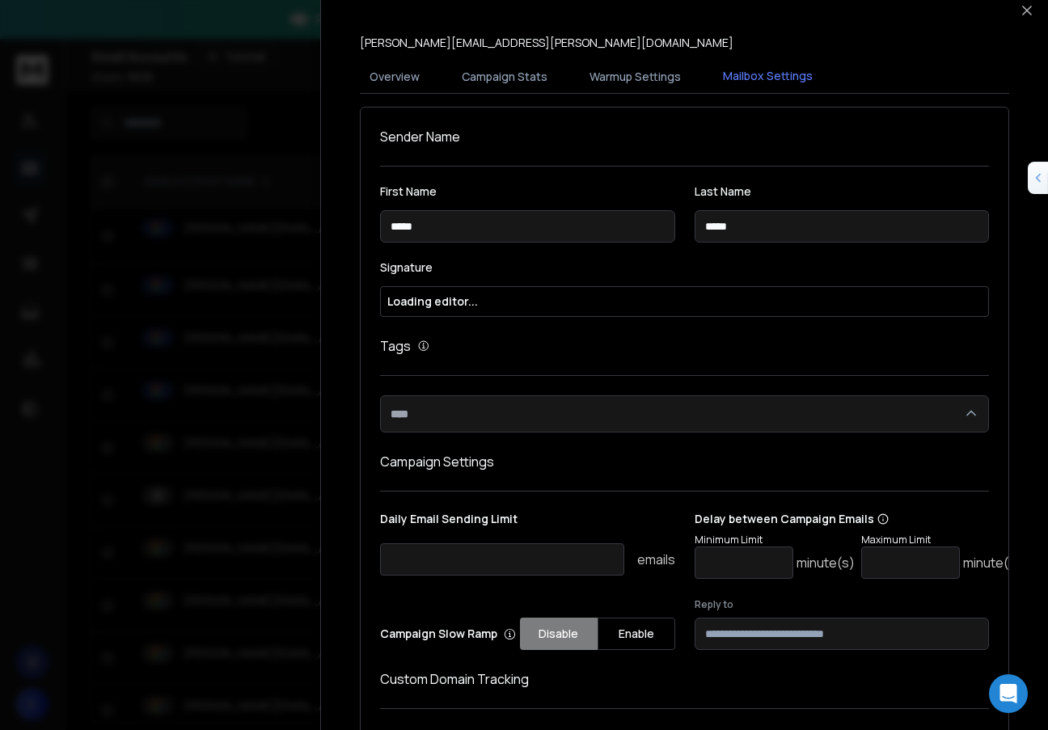
click at [514, 294] on div "Loading editor..." at bounding box center [684, 302] width 594 height 16
click at [505, 303] on div "Loading editor..." at bounding box center [684, 302] width 594 height 16
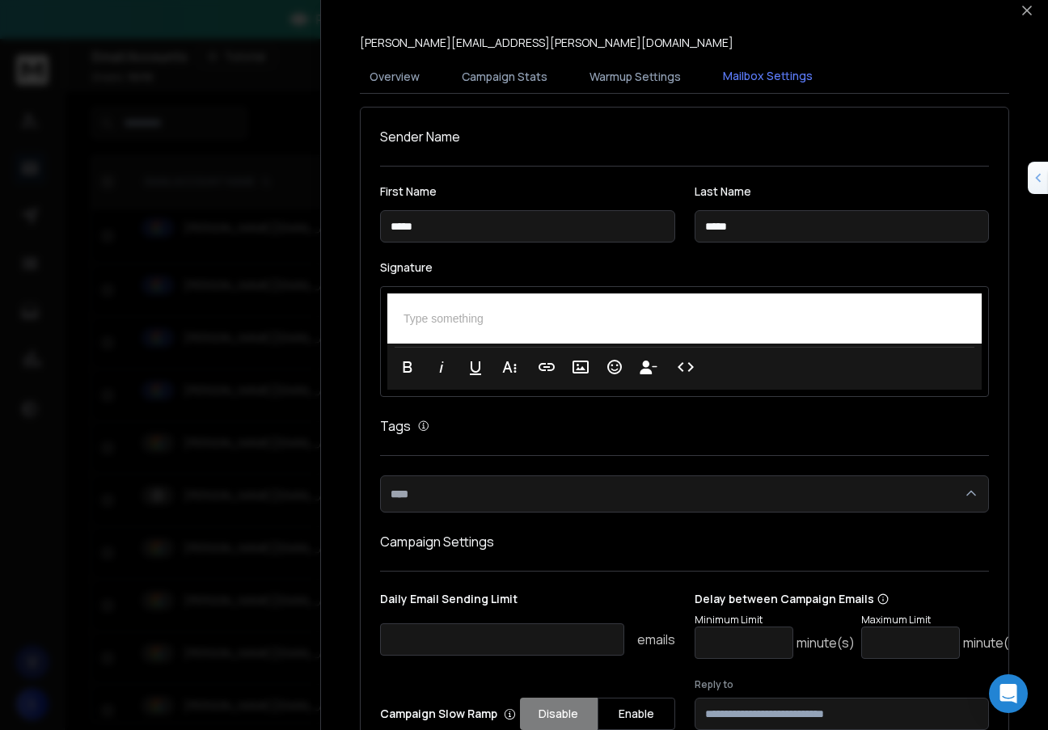
click at [667, 349] on div "Clear Formatting Font Family Arial Georgia Impact Tahoma Times New Roman Verdan…" at bounding box center [684, 367] width 594 height 46
click at [643, 323] on div at bounding box center [685, 319] width 562 height 18
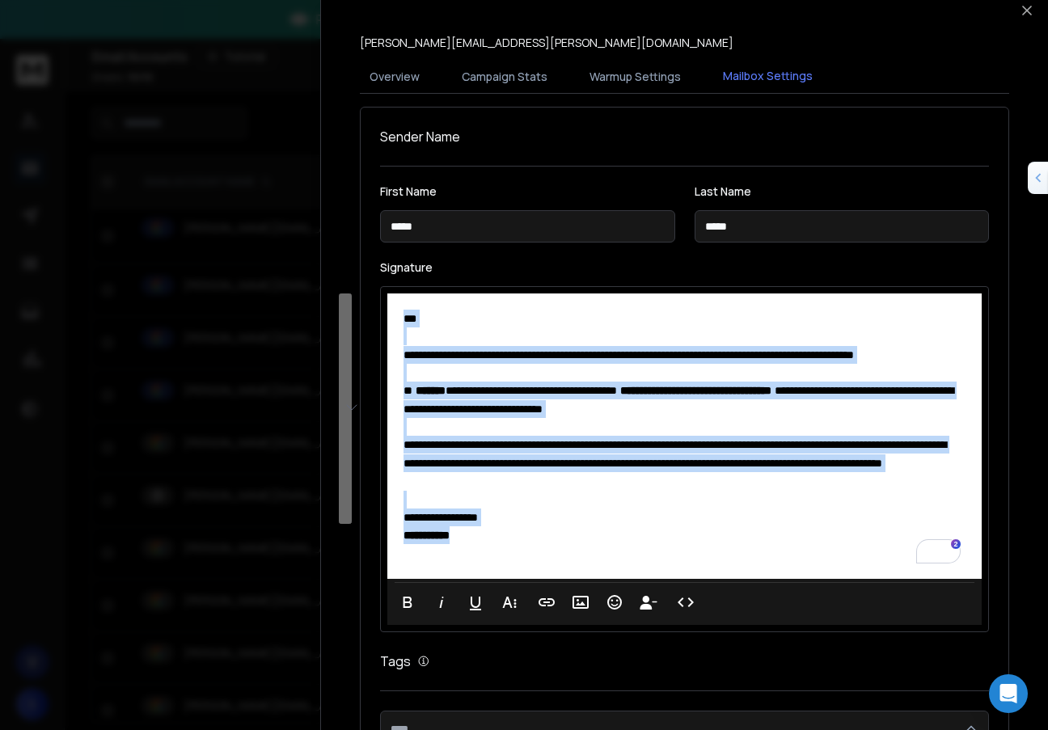
drag, startPoint x: 472, startPoint y: 535, endPoint x: 367, endPoint y: 316, distance: 243.1
click at [367, 316] on div "**********" at bounding box center [684, 628] width 649 height 1042
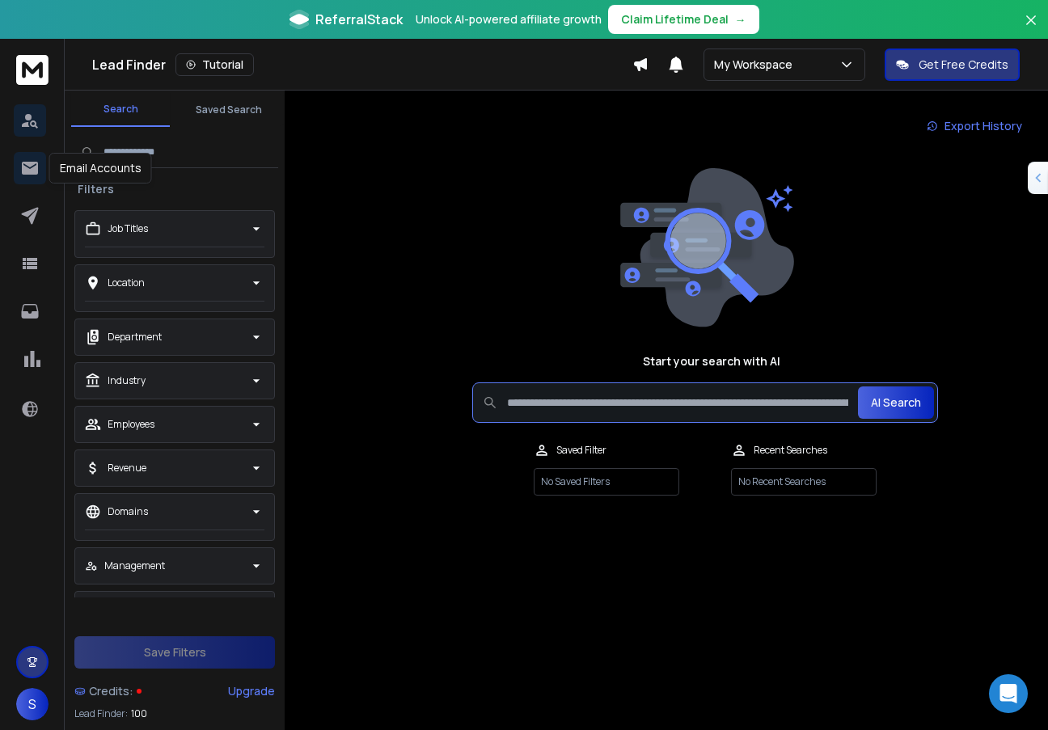
click at [33, 161] on icon at bounding box center [29, 168] width 19 height 19
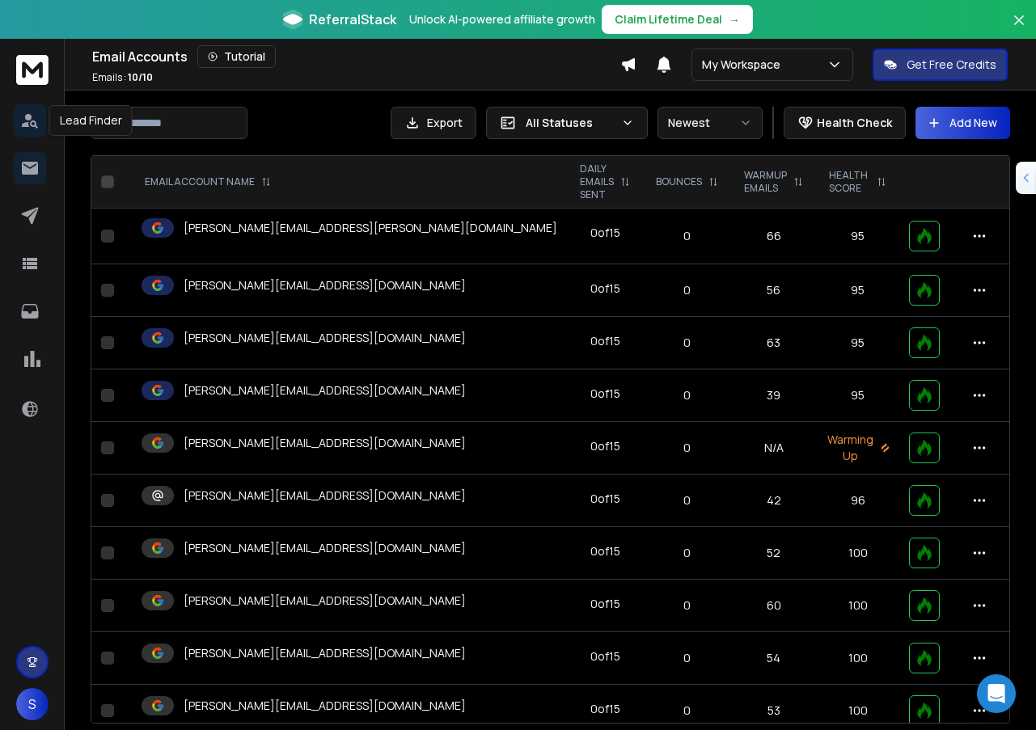
click at [36, 124] on icon at bounding box center [30, 124] width 16 height 8
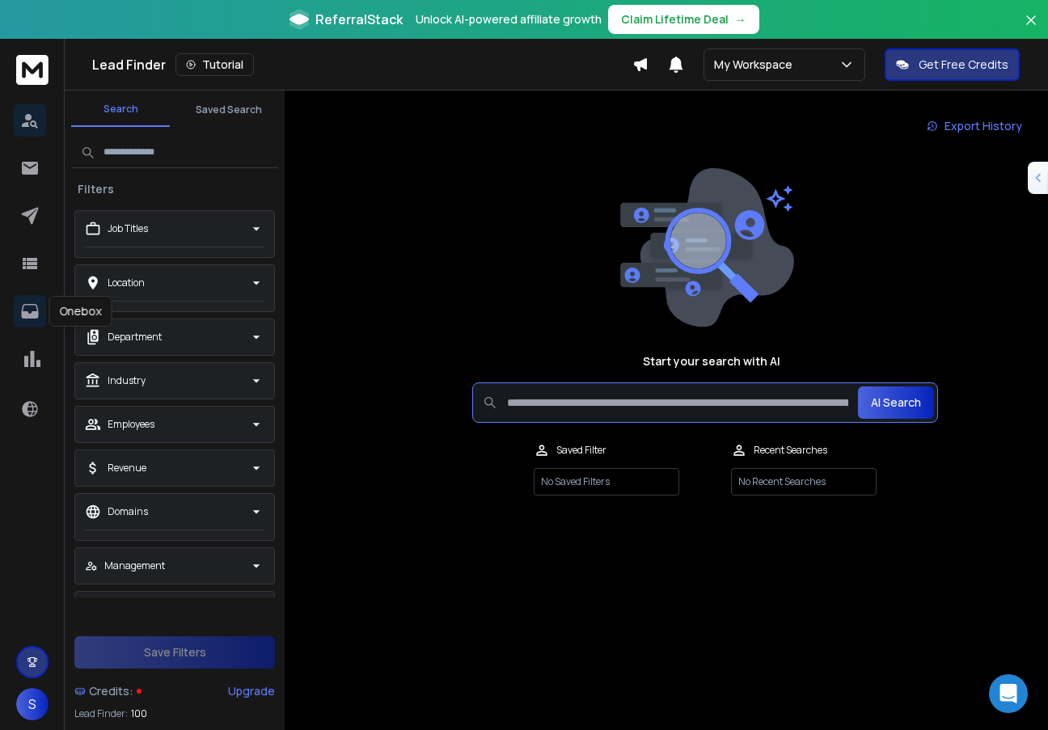
click at [31, 309] on icon at bounding box center [29, 311] width 19 height 19
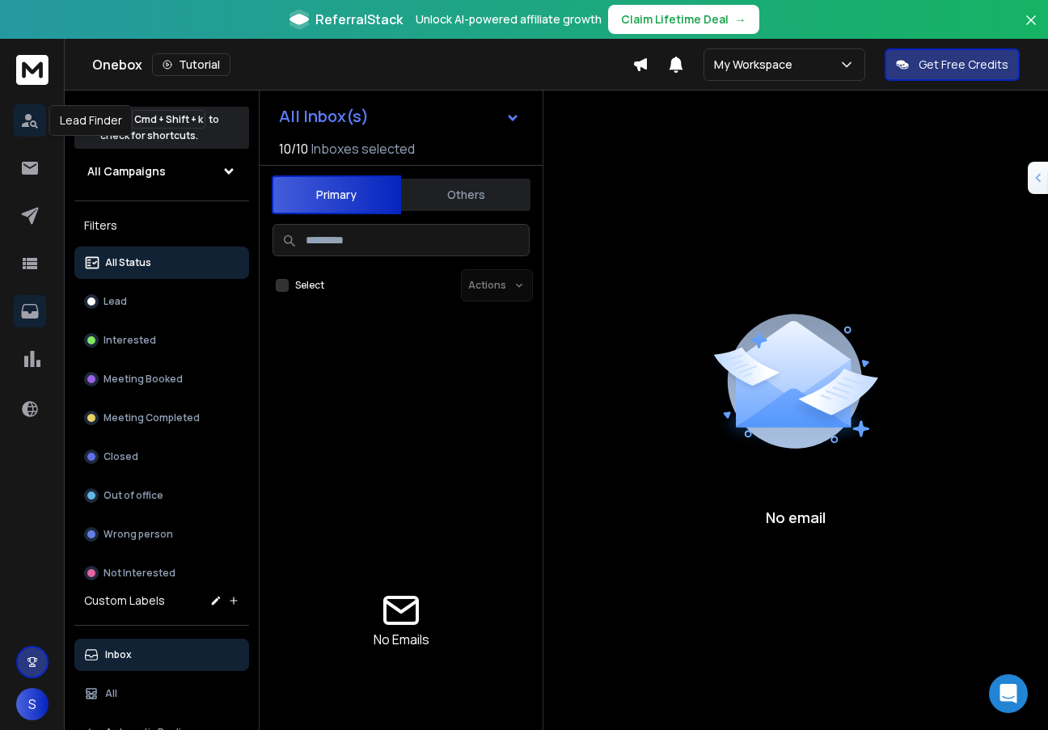
click at [36, 125] on icon at bounding box center [30, 124] width 16 height 8
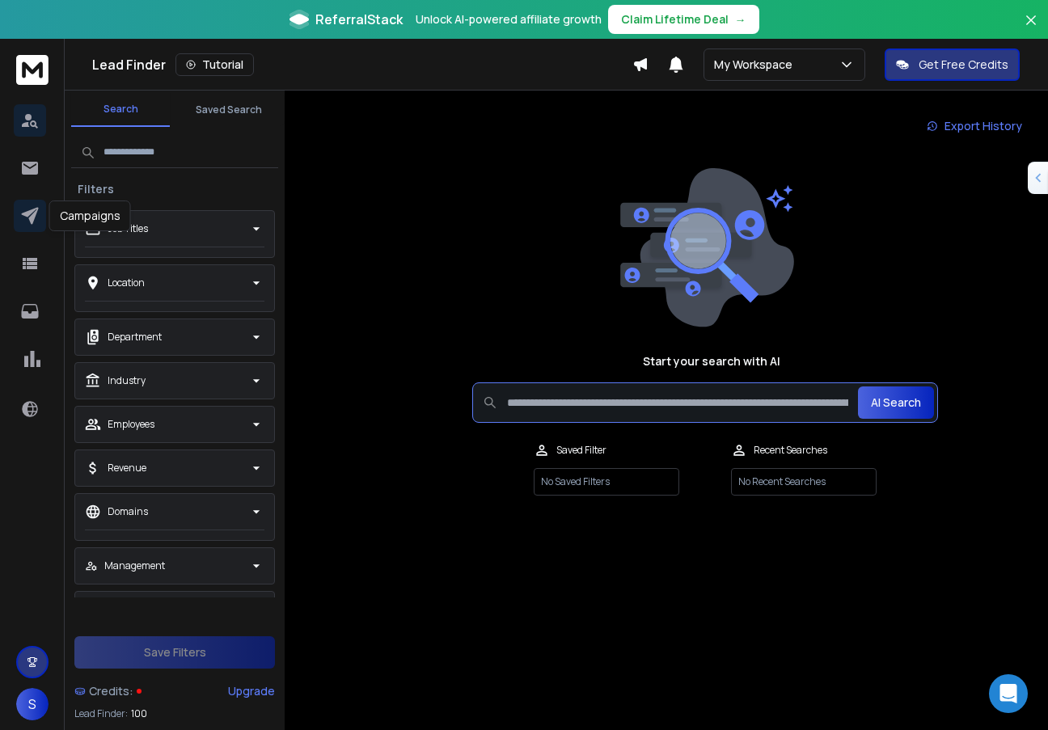
click at [34, 215] on icon at bounding box center [29, 216] width 17 height 17
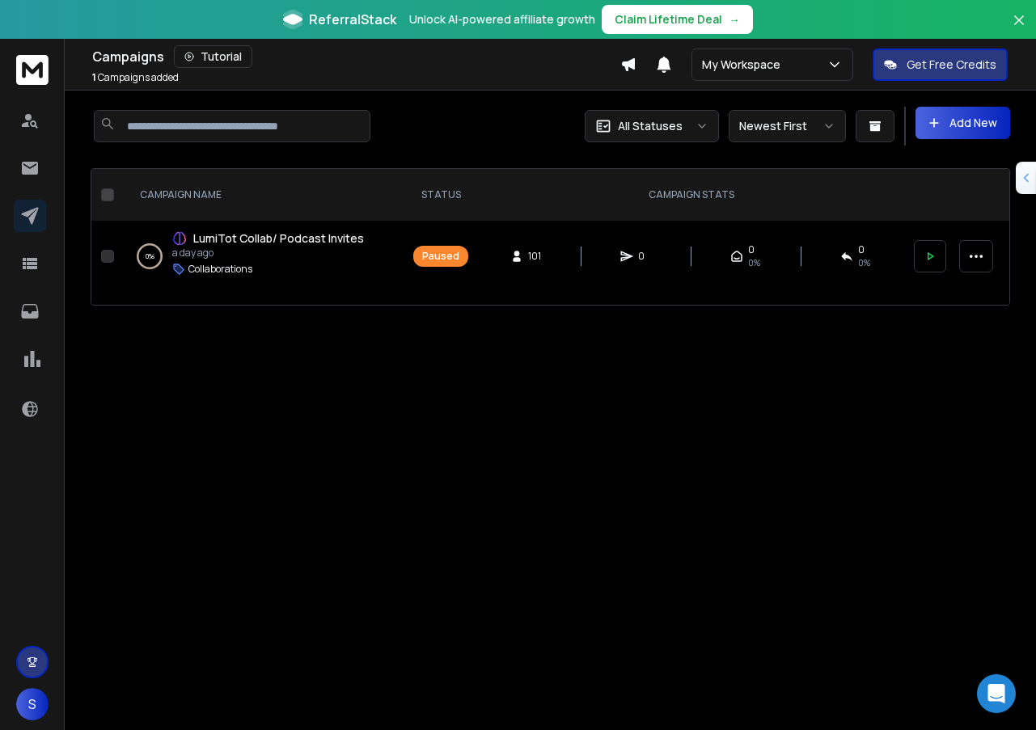
click at [295, 243] on span "LumiTot Collab/ Podcast Invites" at bounding box center [278, 237] width 171 height 15
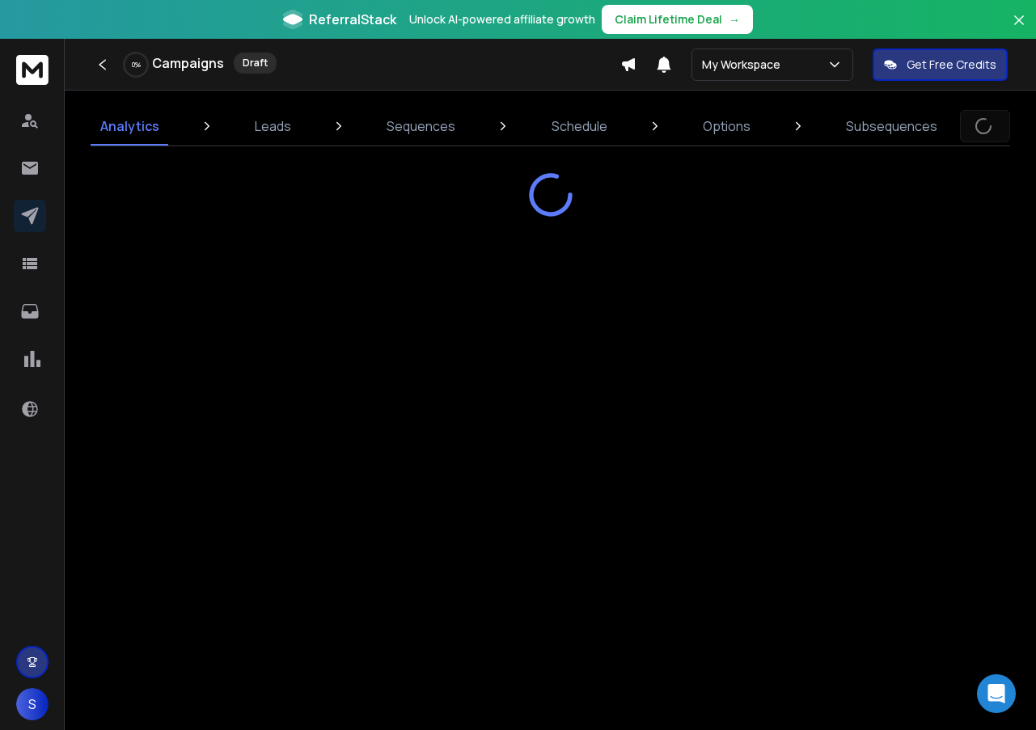
click at [295, 240] on div at bounding box center [550, 534] width 907 height 730
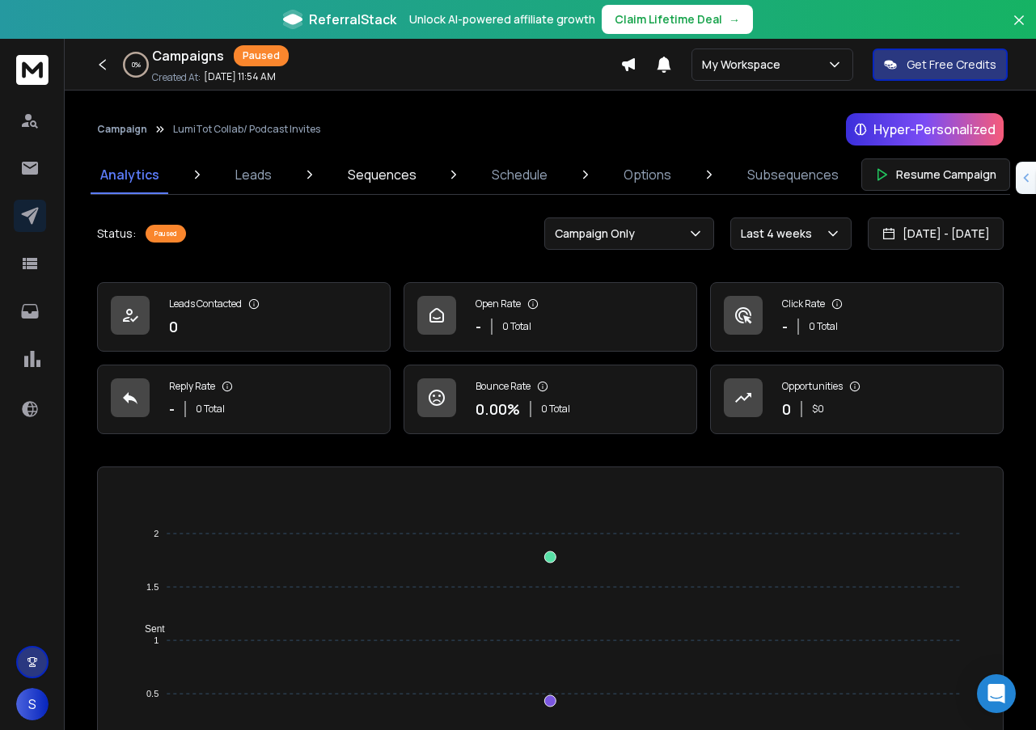
click at [375, 171] on p "Sequences" at bounding box center [382, 174] width 69 height 19
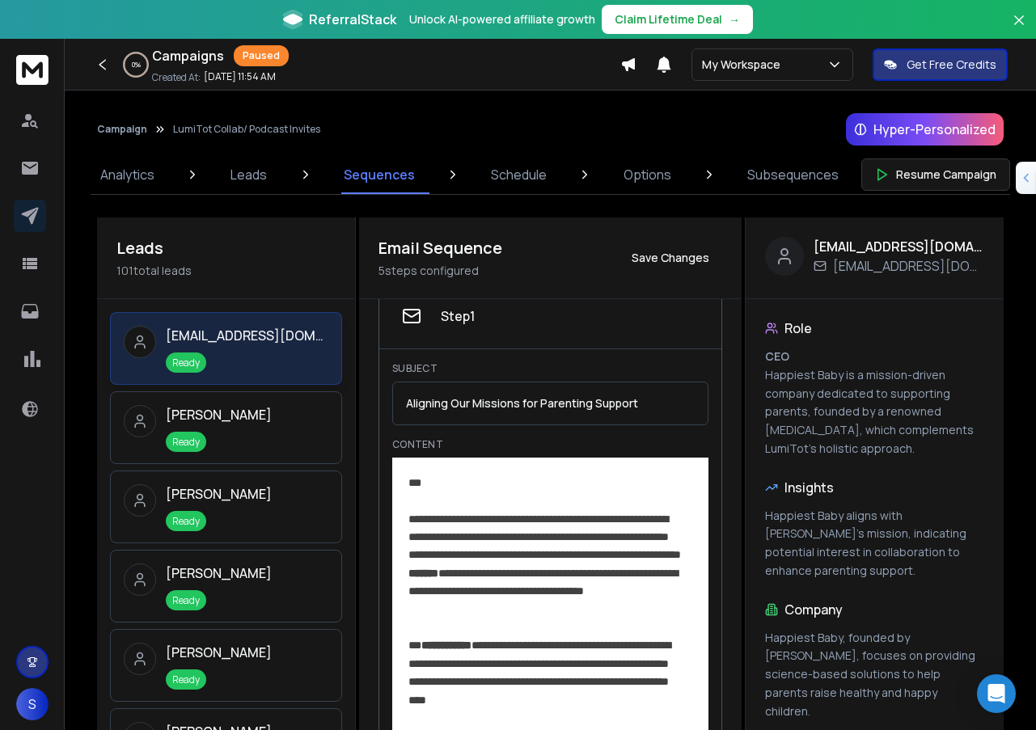
scroll to position [309, 0]
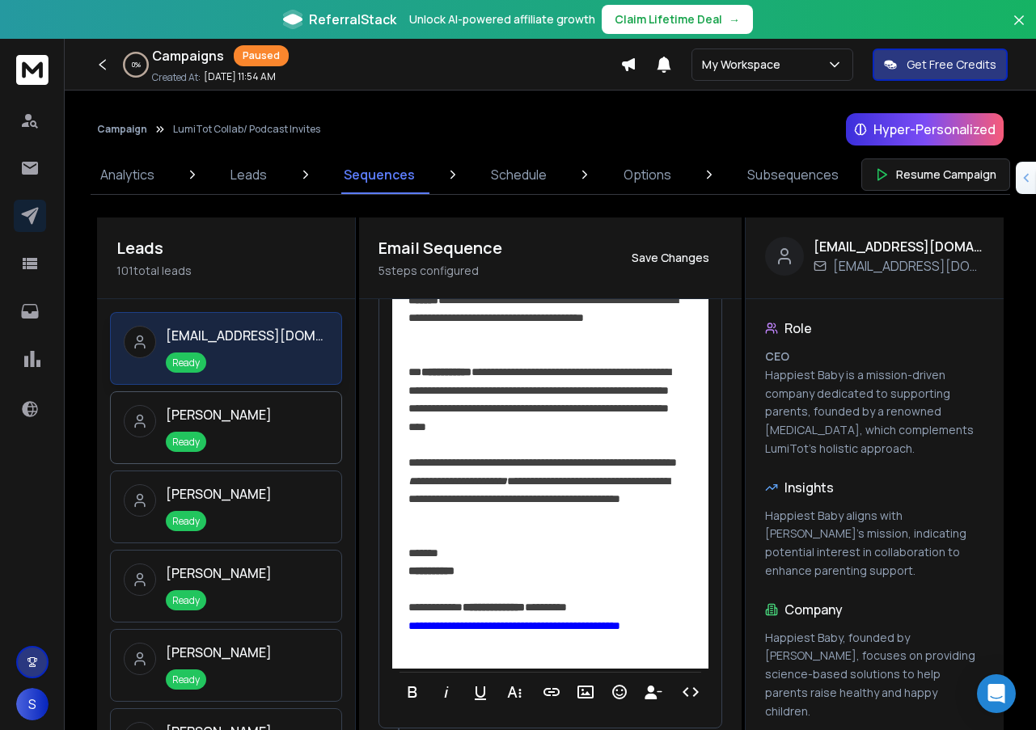
click at [195, 417] on h3 "[PERSON_NAME]" at bounding box center [219, 414] width 106 height 19
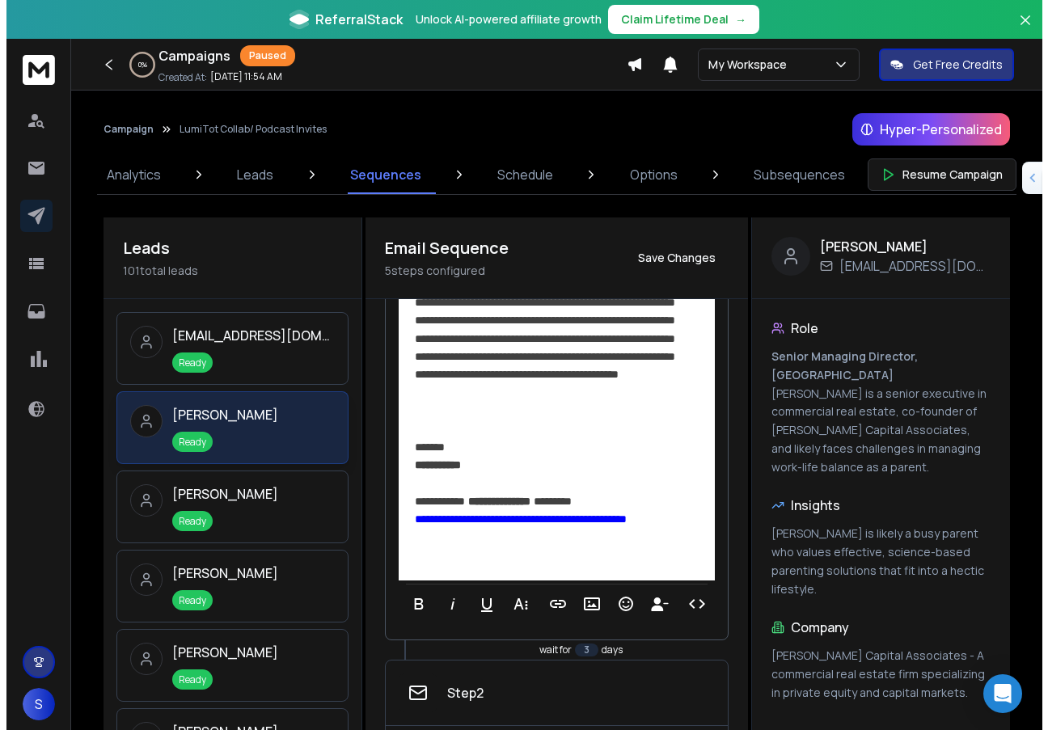
scroll to position [404, 0]
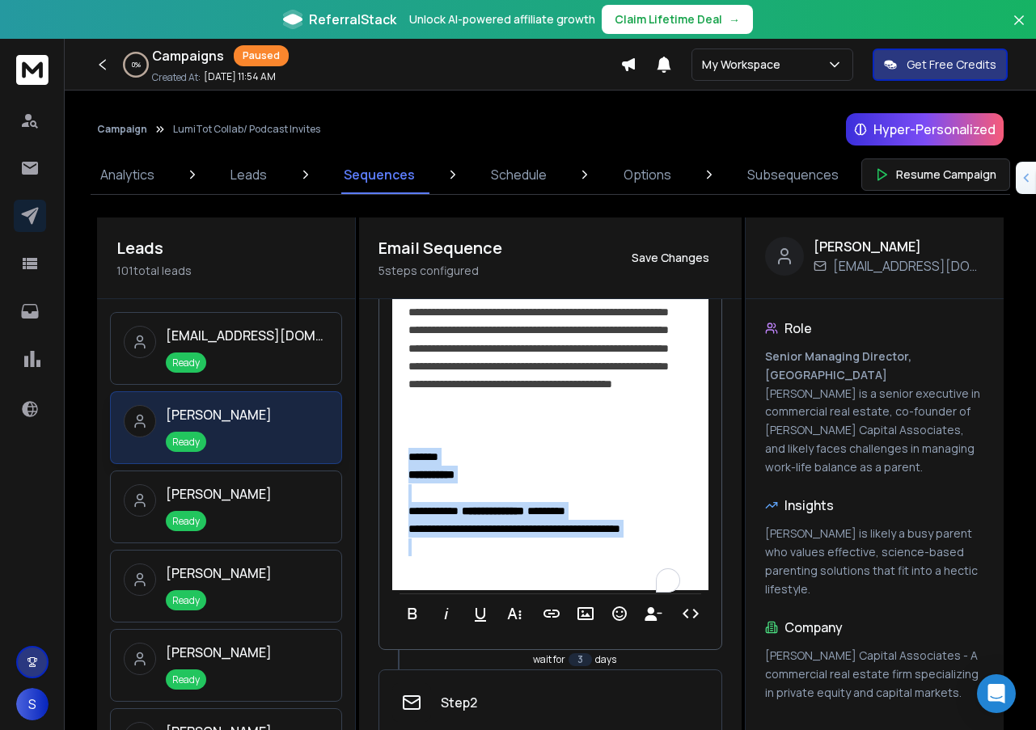
drag, startPoint x: 478, startPoint y: 565, endPoint x: 429, endPoint y: 465, distance: 111.4
click at [390, 454] on div "**********" at bounding box center [550, 315] width 342 height 668
copy div "**********"
click at [23, 307] on icon at bounding box center [29, 311] width 19 height 19
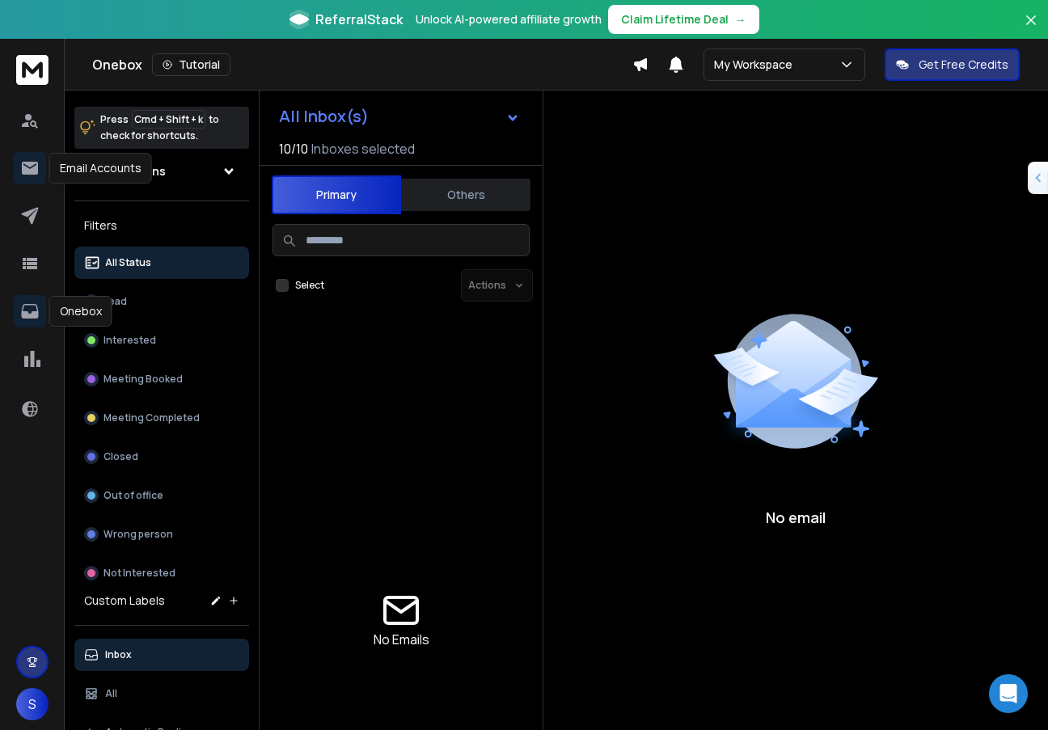
click at [26, 161] on icon at bounding box center [29, 168] width 19 height 19
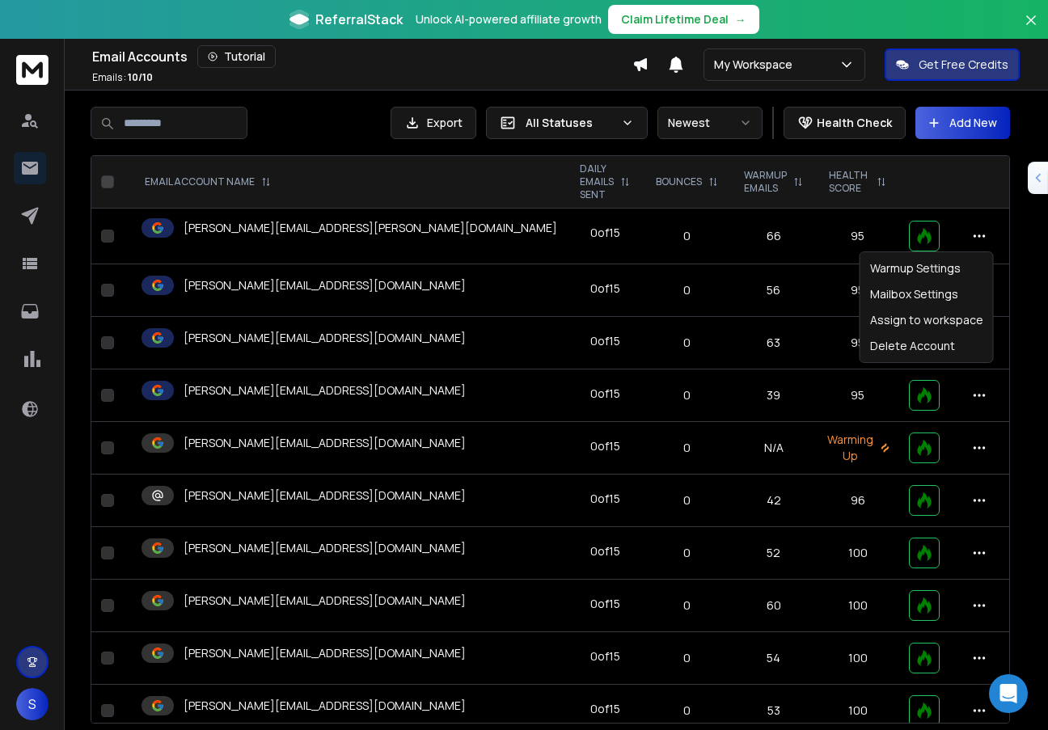
click at [972, 240] on icon at bounding box center [979, 236] width 15 height 15
click at [941, 286] on div "Mailbox Settings" at bounding box center [927, 294] width 126 height 26
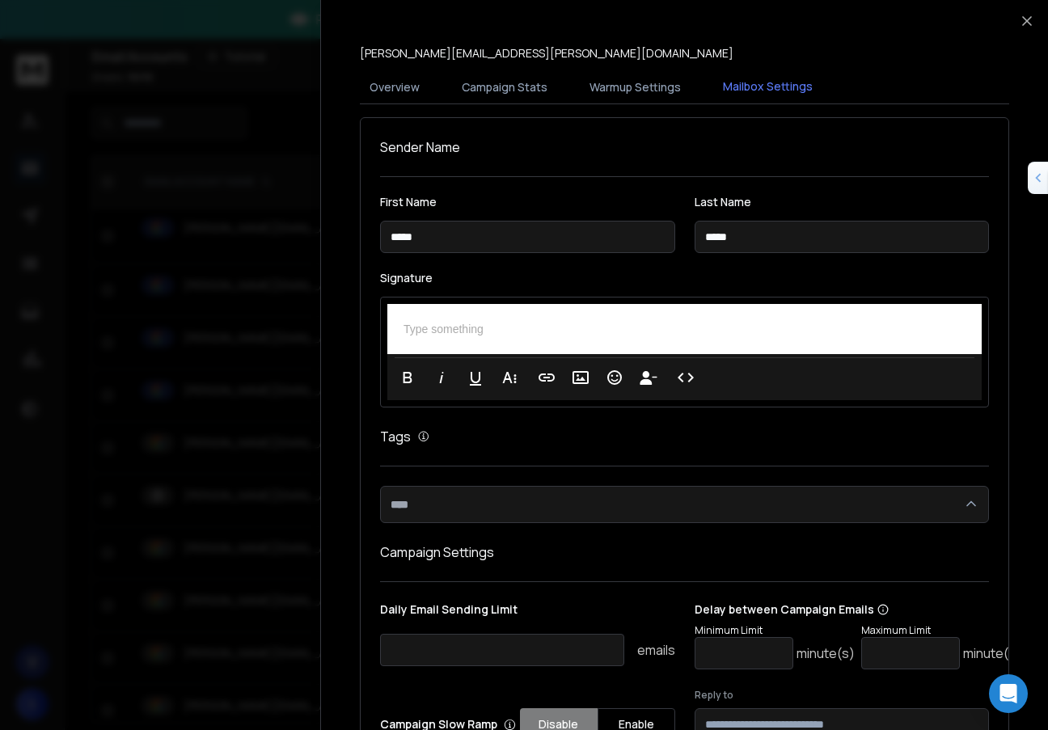
click at [530, 337] on div at bounding box center [685, 329] width 562 height 18
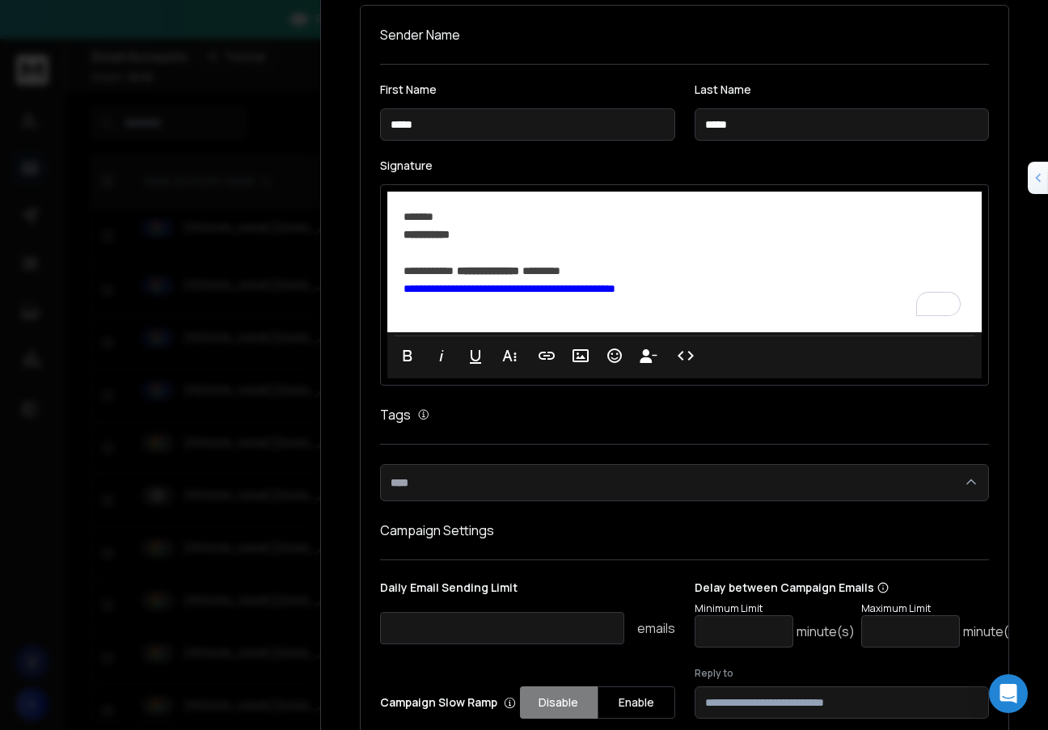
scroll to position [91, 0]
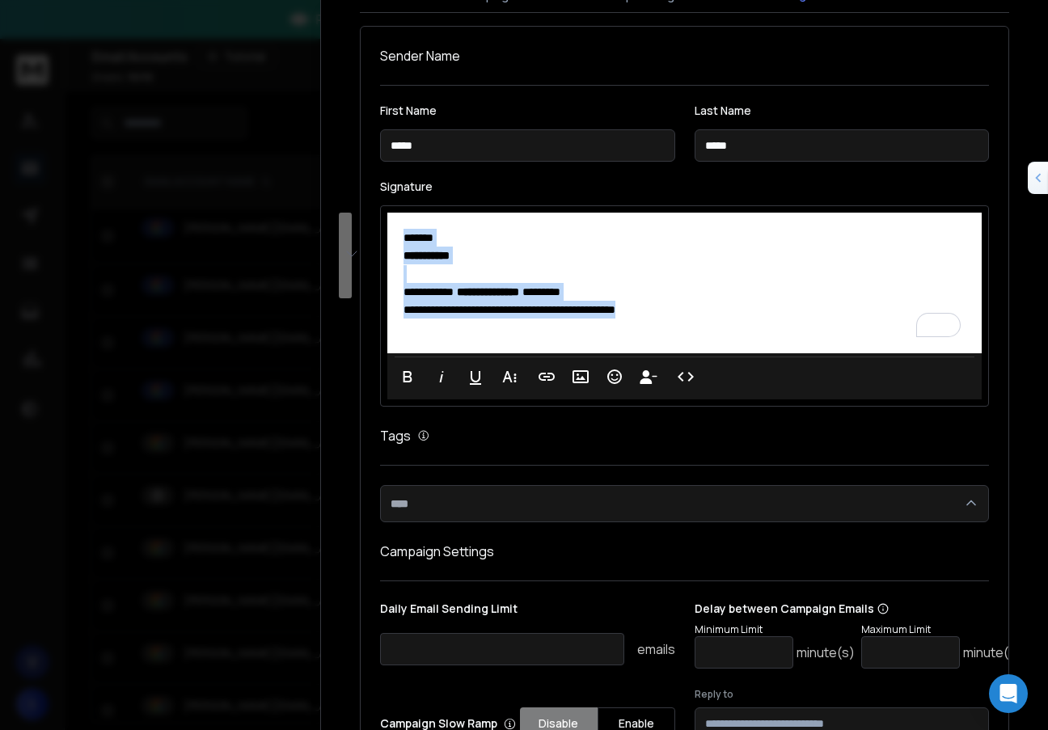
drag, startPoint x: 698, startPoint y: 311, endPoint x: 420, endPoint y: 230, distance: 289.7
click at [402, 229] on div "**********" at bounding box center [684, 283] width 594 height 141
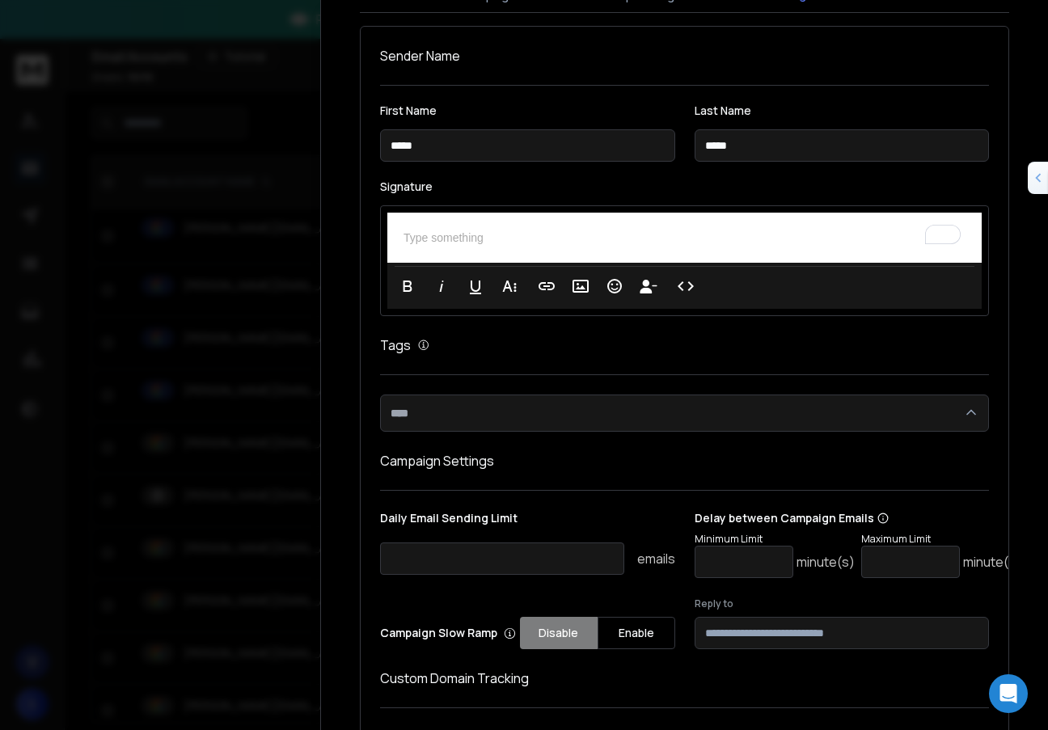
scroll to position [197, 0]
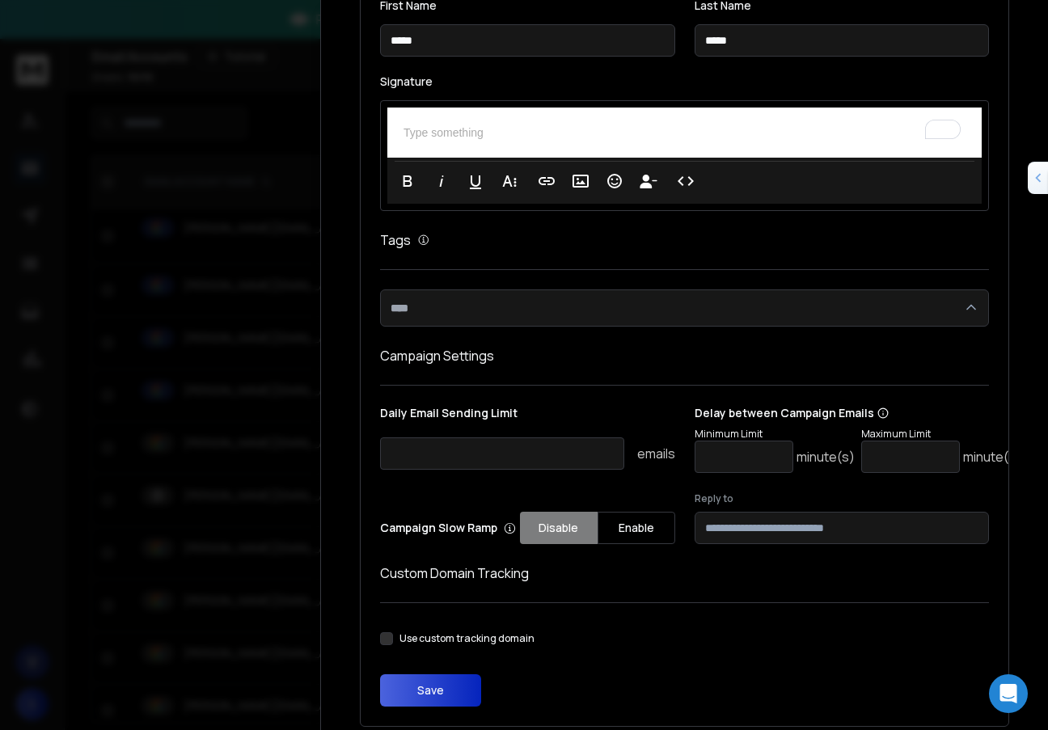
click at [535, 315] on div at bounding box center [684, 308] width 609 height 37
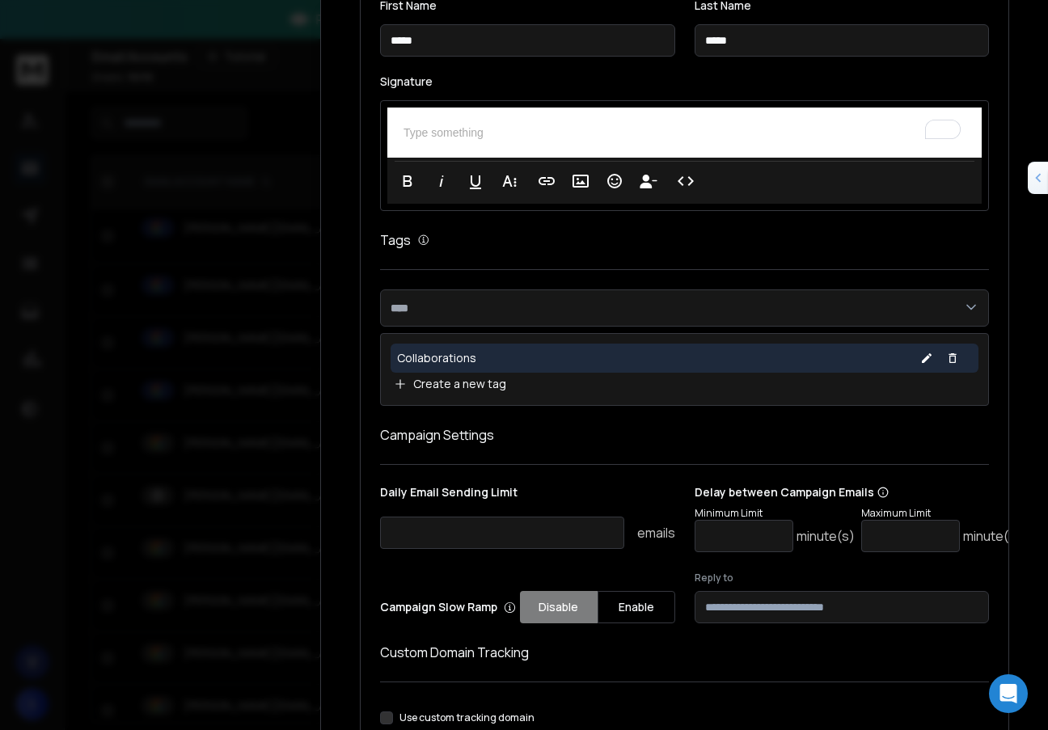
click at [437, 357] on p "Collaborations" at bounding box center [436, 358] width 79 height 16
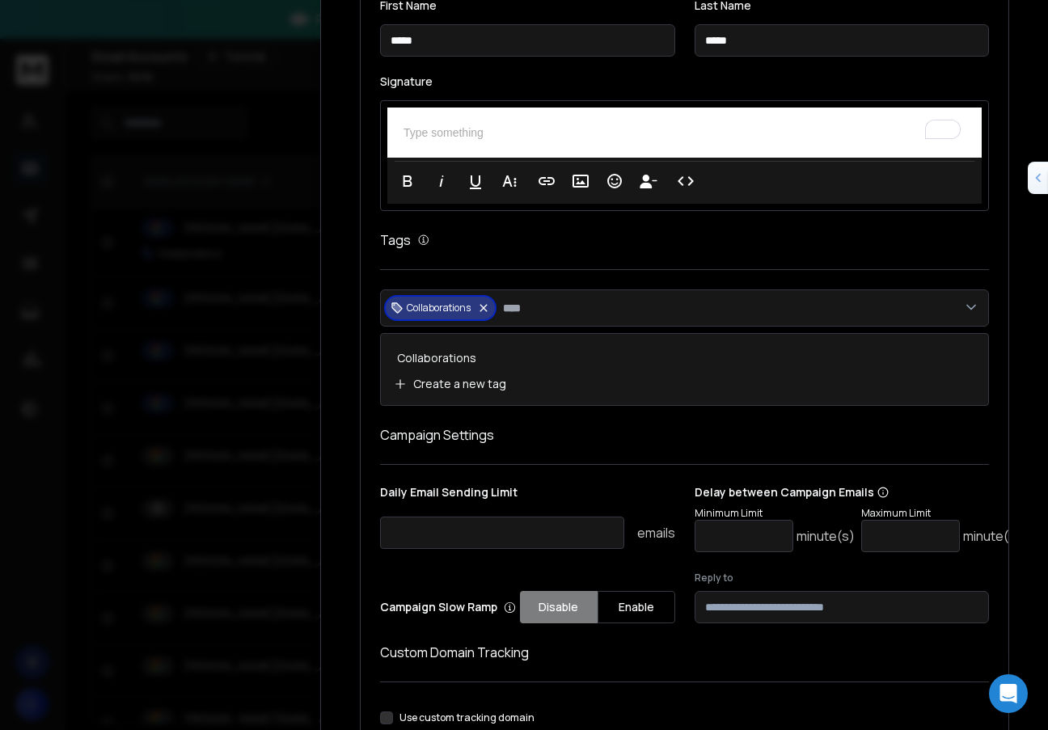
click at [678, 254] on form "First Name ***** Last Name ***** Signature Type something Clear Formatting Font…" at bounding box center [684, 393] width 609 height 786
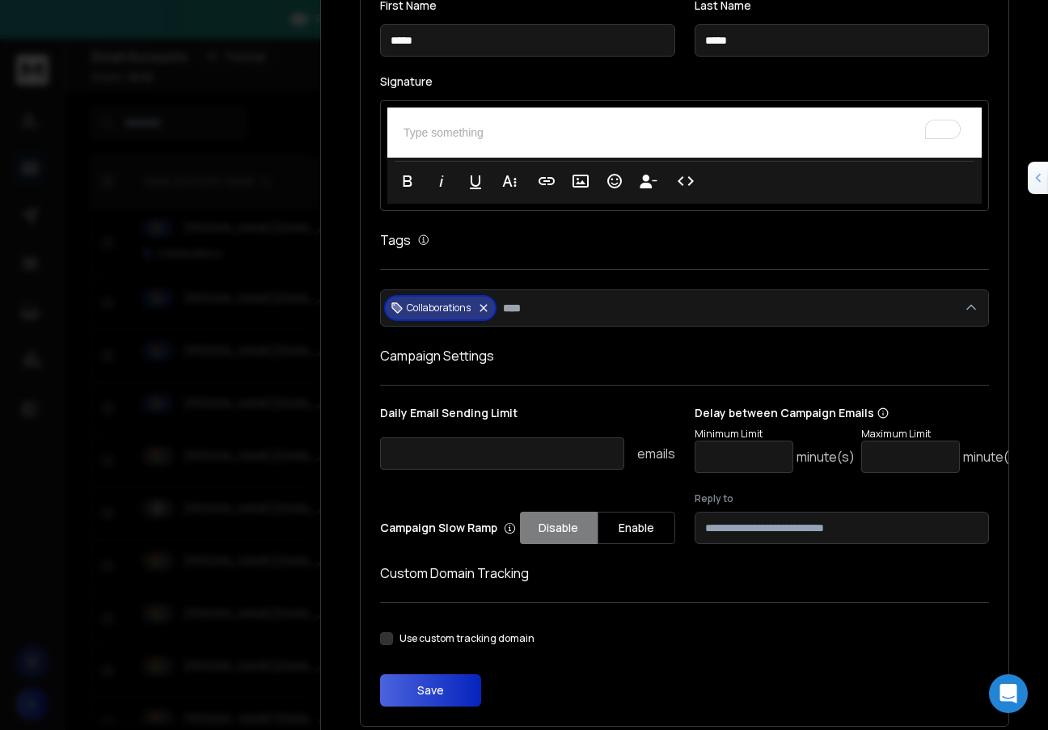
scroll to position [251, 0]
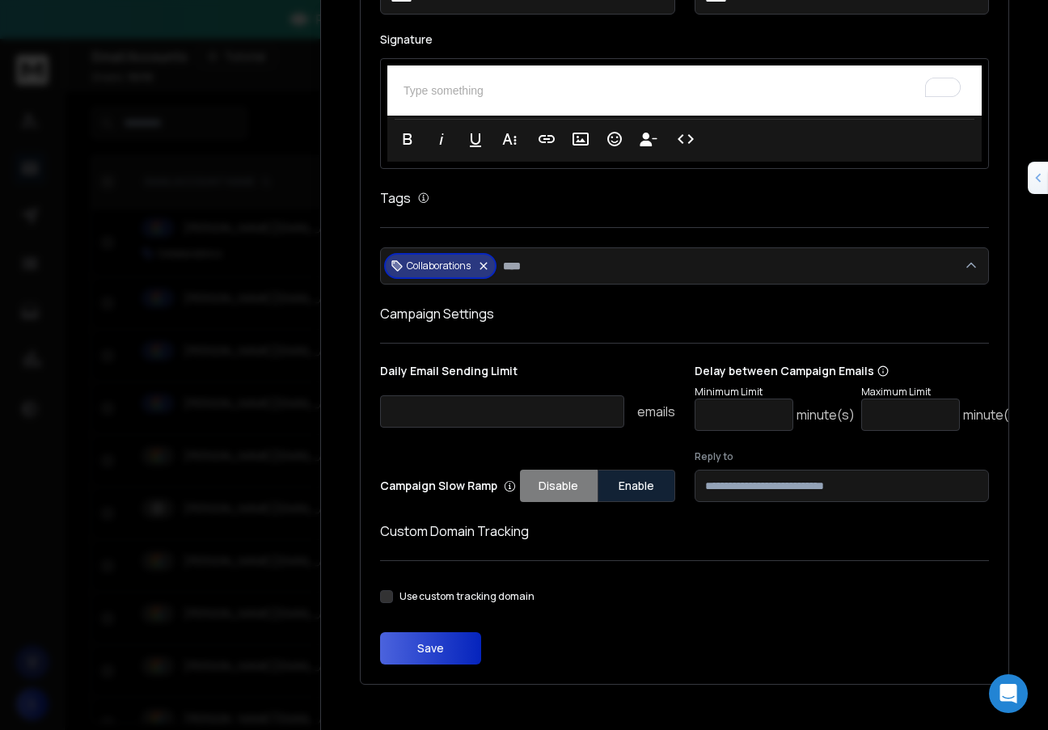
click at [655, 478] on button "Enable" at bounding box center [637, 486] width 78 height 32
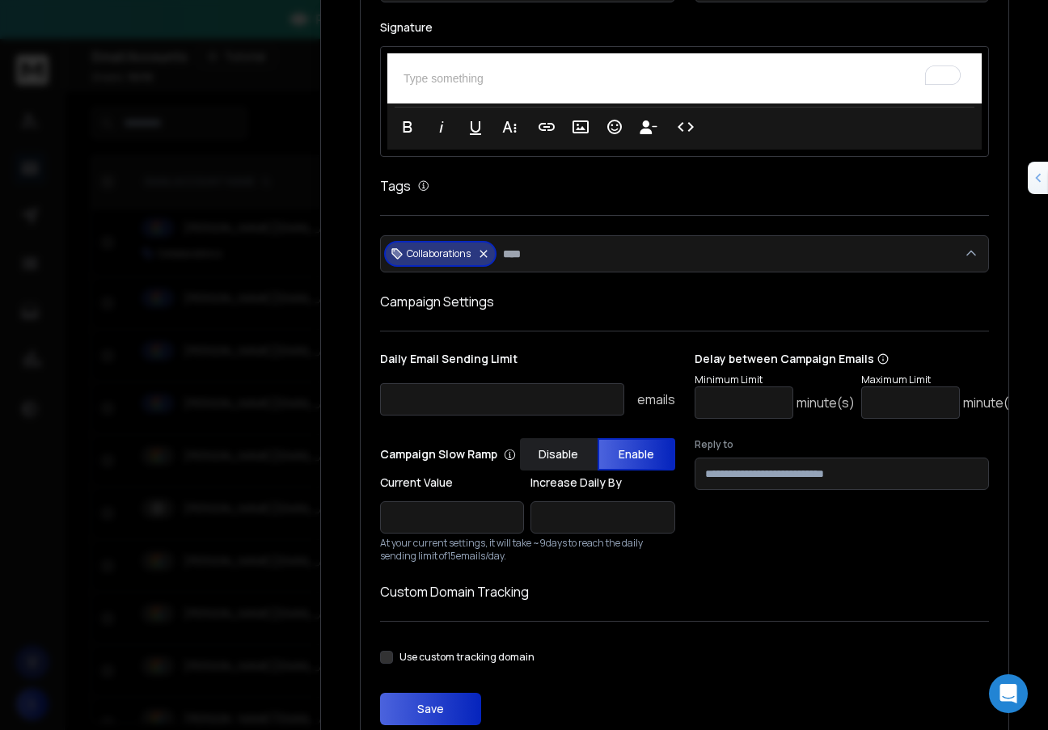
scroll to position [323, 0]
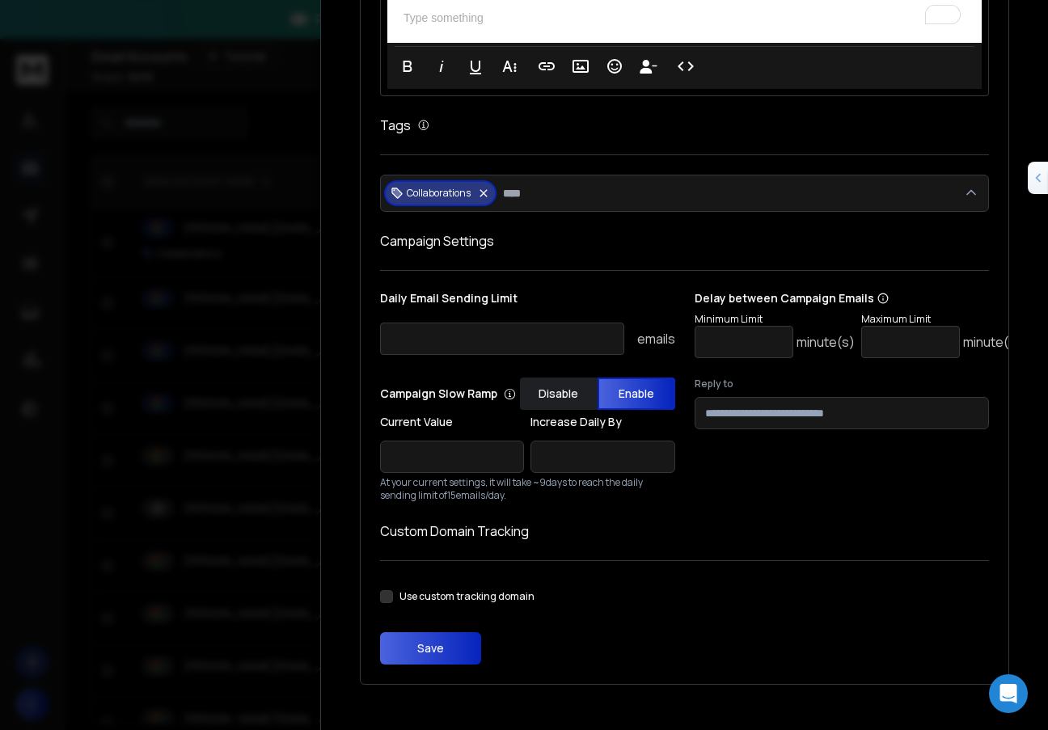
click at [386, 590] on button "Reply to" at bounding box center [386, 596] width 13 height 13
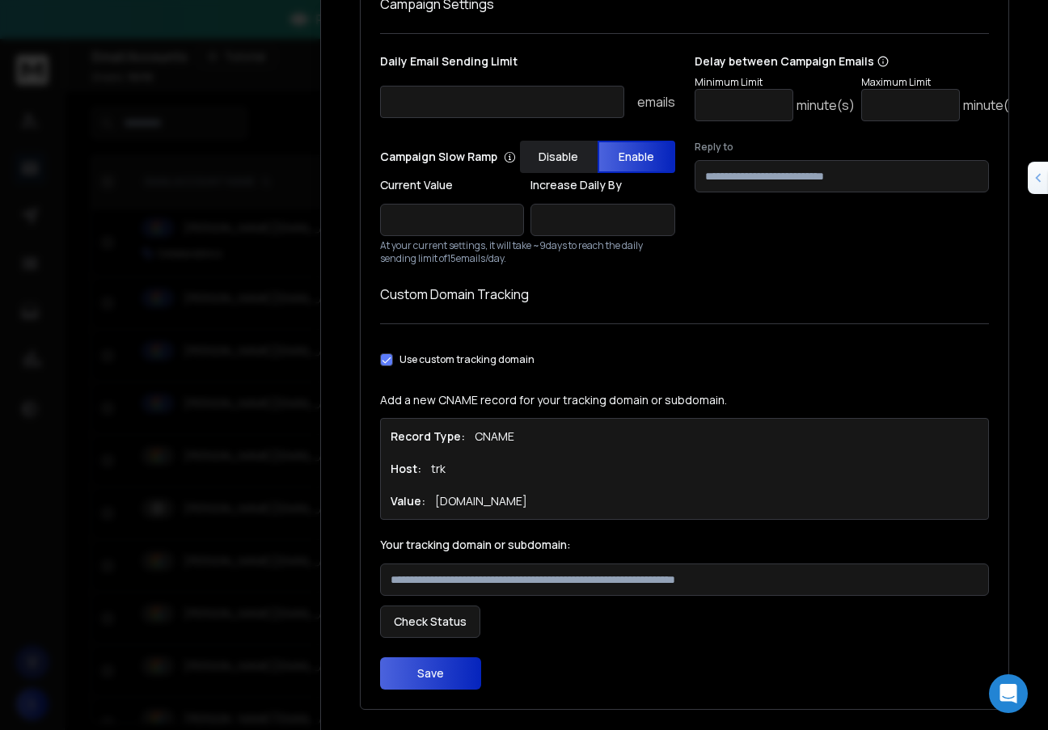
scroll to position [569, 0]
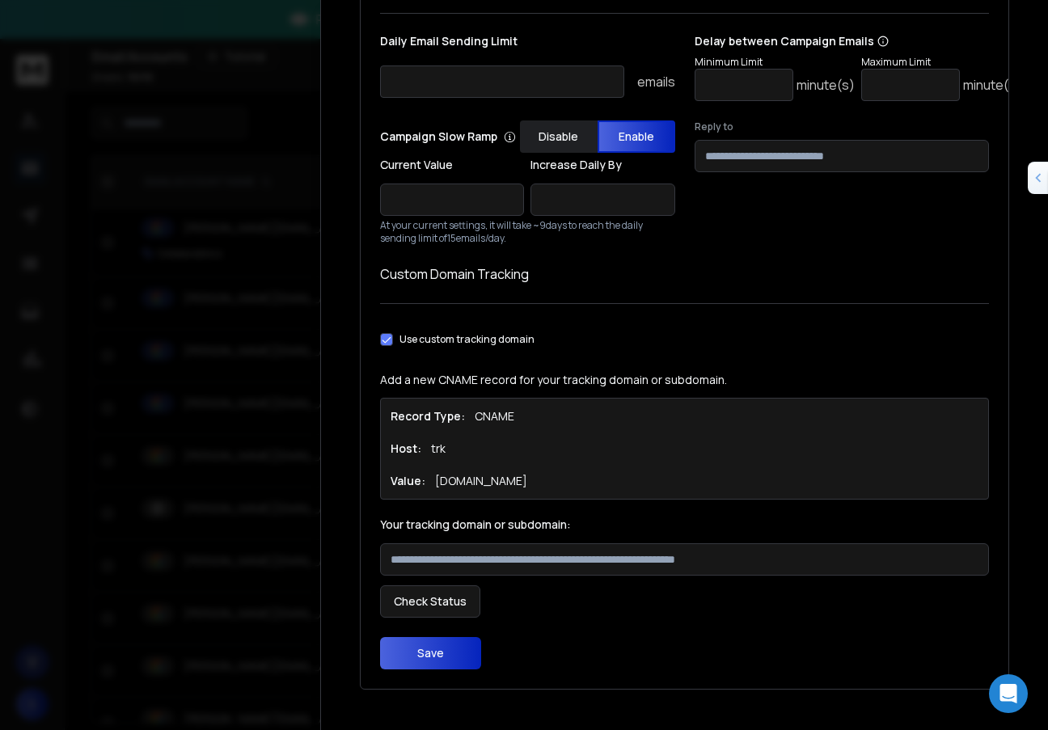
click at [579, 560] on input at bounding box center [684, 559] width 609 height 32
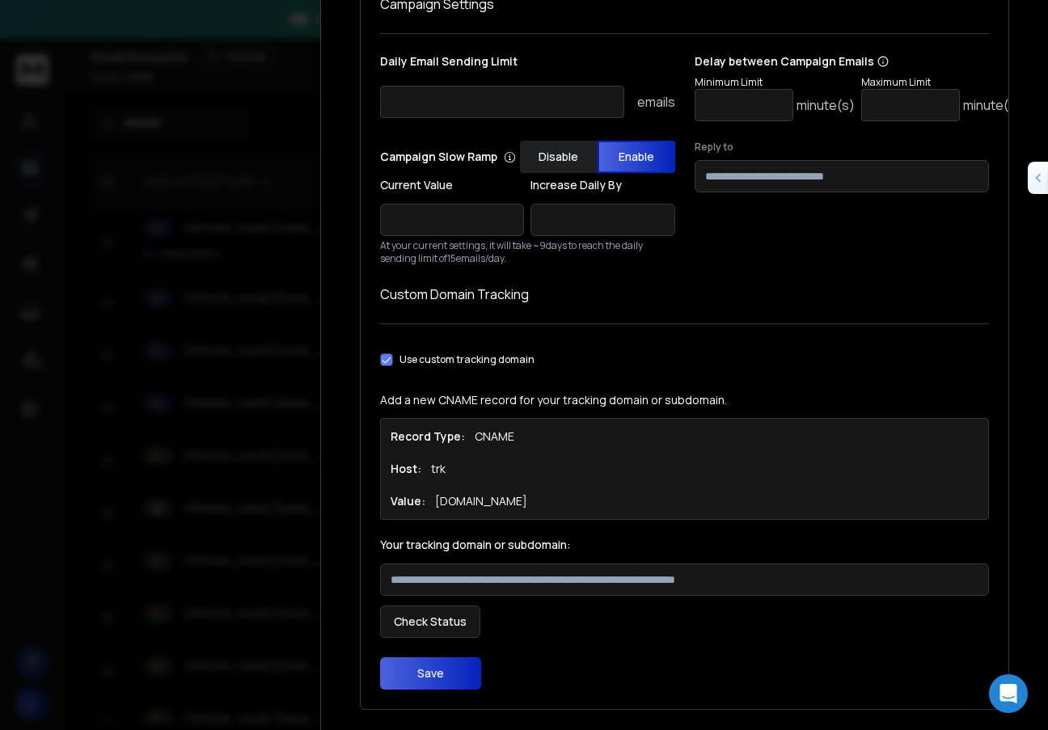
click at [389, 360] on button "Reply to" at bounding box center [386, 359] width 13 height 13
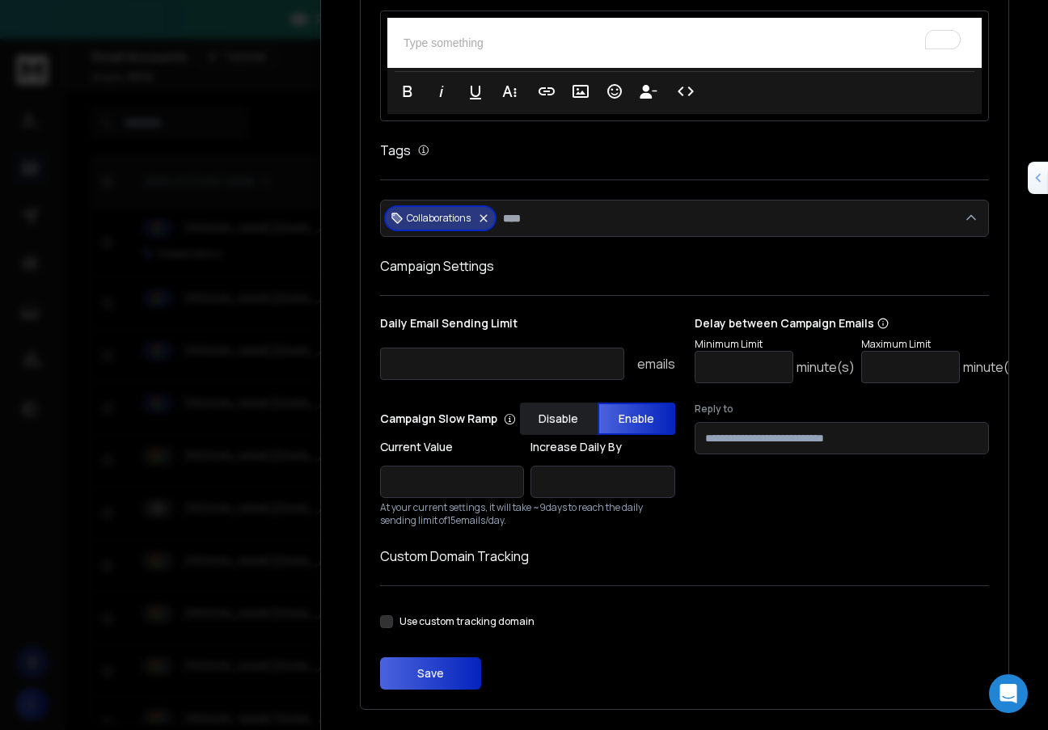
scroll to position [323, 0]
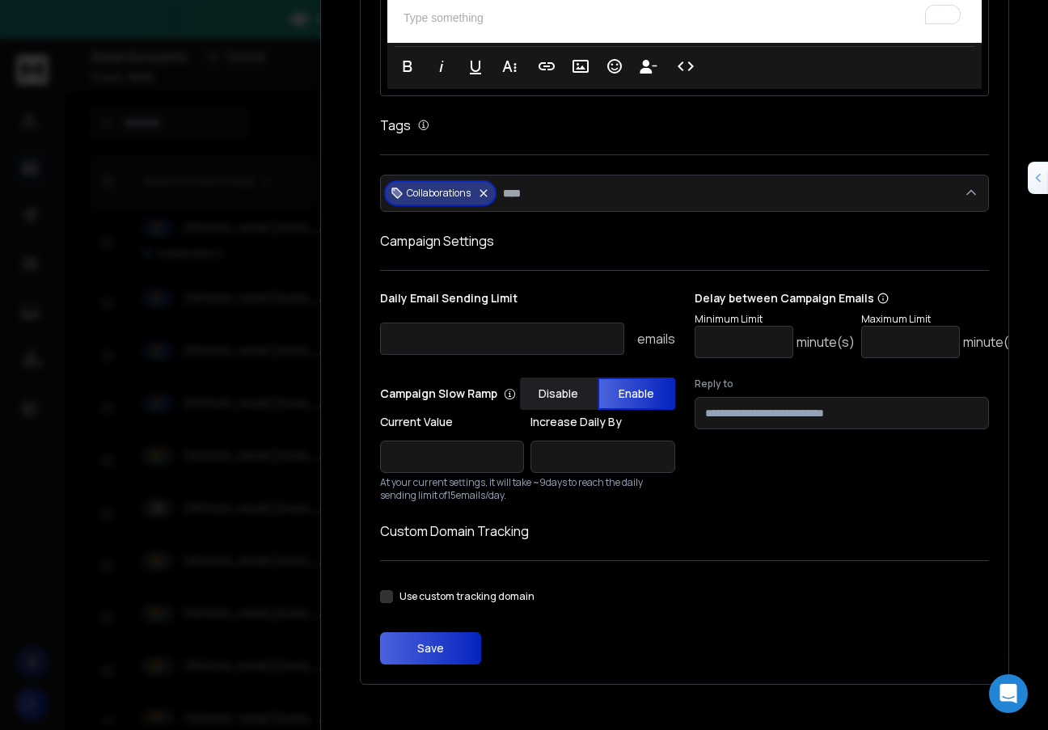
click at [462, 441] on input "*" at bounding box center [452, 457] width 144 height 32
click at [551, 527] on h1 "Custom Domain Tracking" at bounding box center [684, 531] width 609 height 19
click at [554, 388] on button "Disable" at bounding box center [559, 394] width 78 height 32
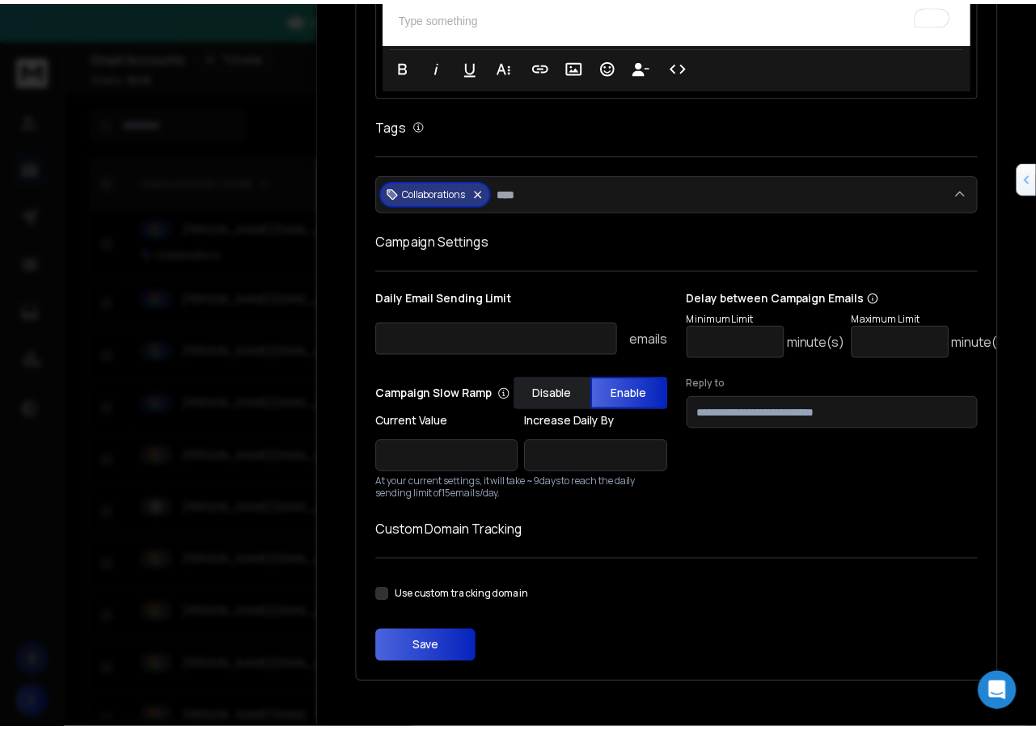
scroll to position [251, 0]
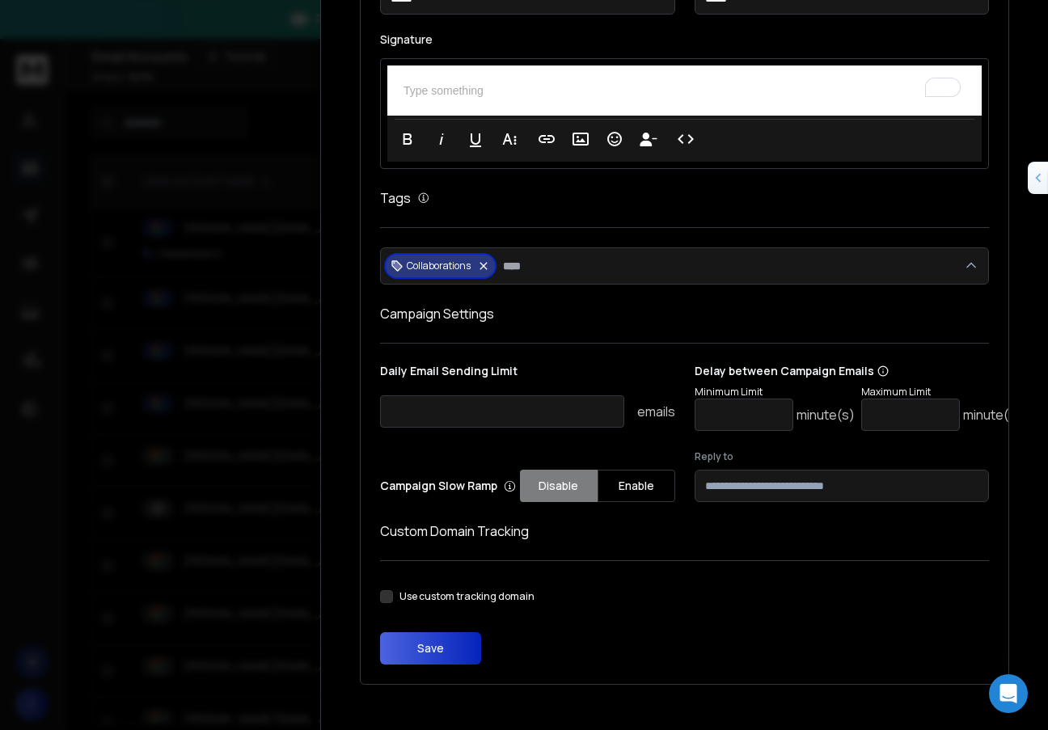
drag, startPoint x: 446, startPoint y: 631, endPoint x: 583, endPoint y: 630, distance: 137.5
click at [446, 632] on button "Save" at bounding box center [430, 648] width 101 height 32
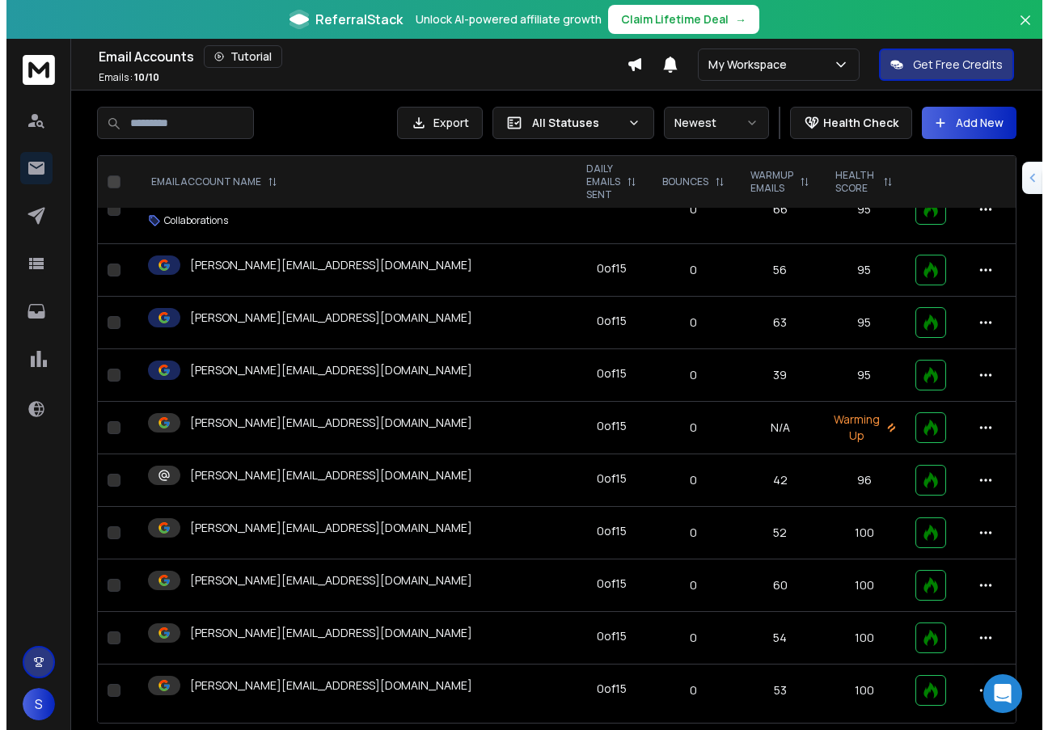
scroll to position [0, 0]
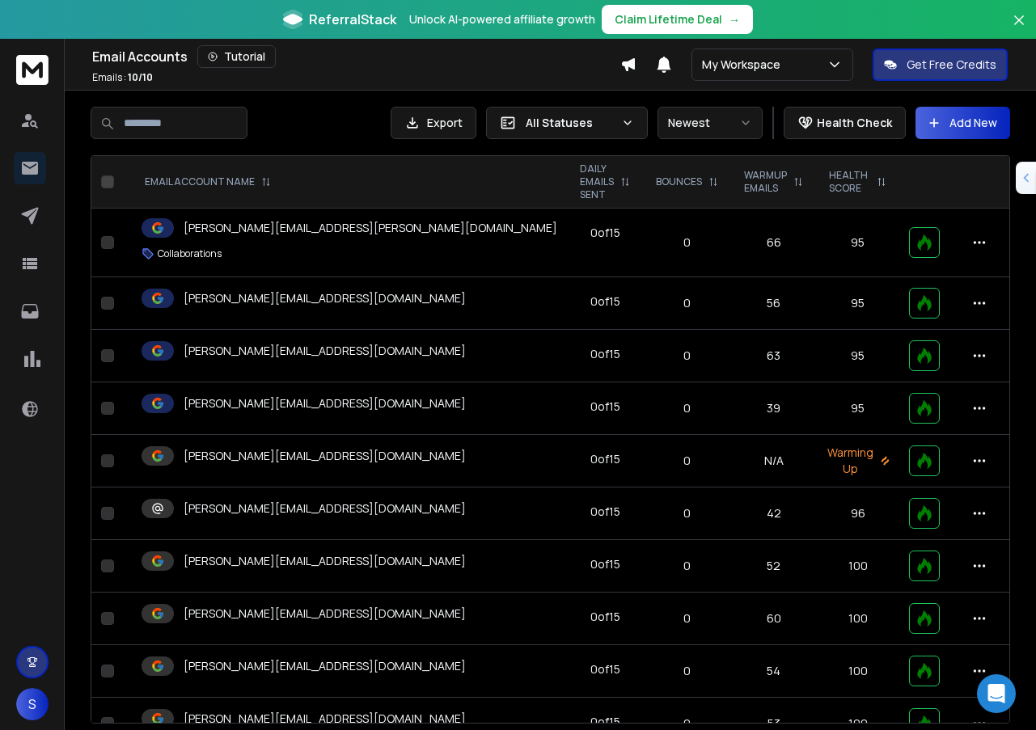
click at [831, 243] on td "95" at bounding box center [857, 243] width 83 height 69
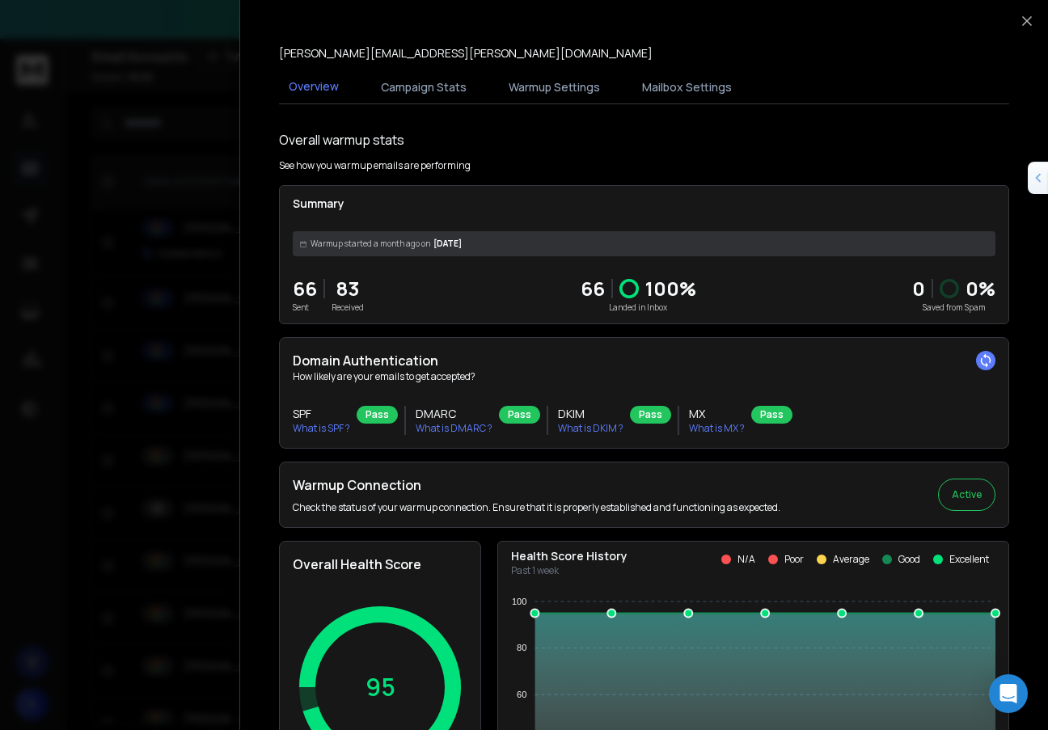
click at [433, 72] on button "Campaign Stats" at bounding box center [423, 88] width 105 height 36
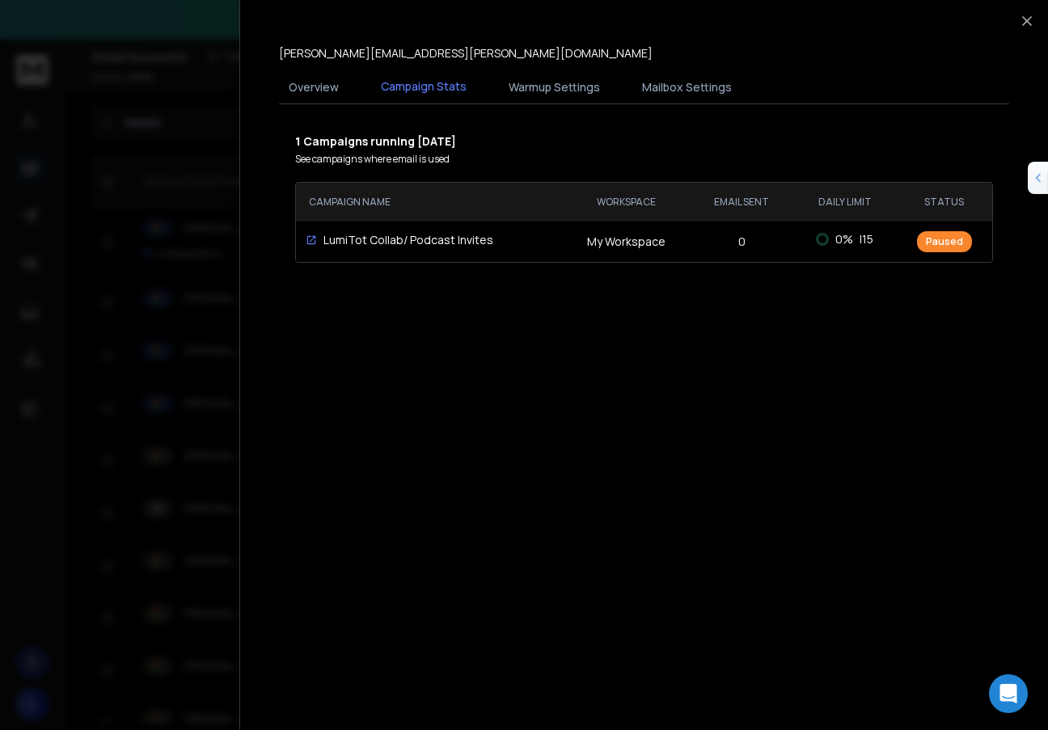
click at [540, 82] on button "Warmup Settings" at bounding box center [554, 88] width 111 height 36
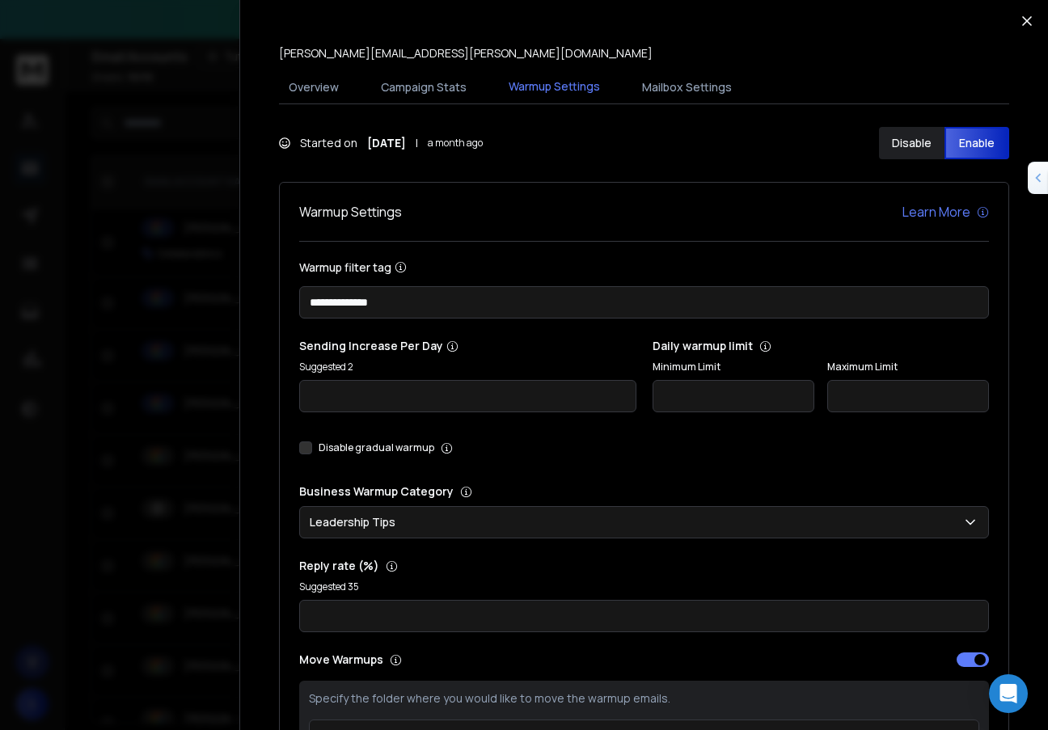
click at [1025, 17] on icon "button" at bounding box center [1027, 21] width 8 height 8
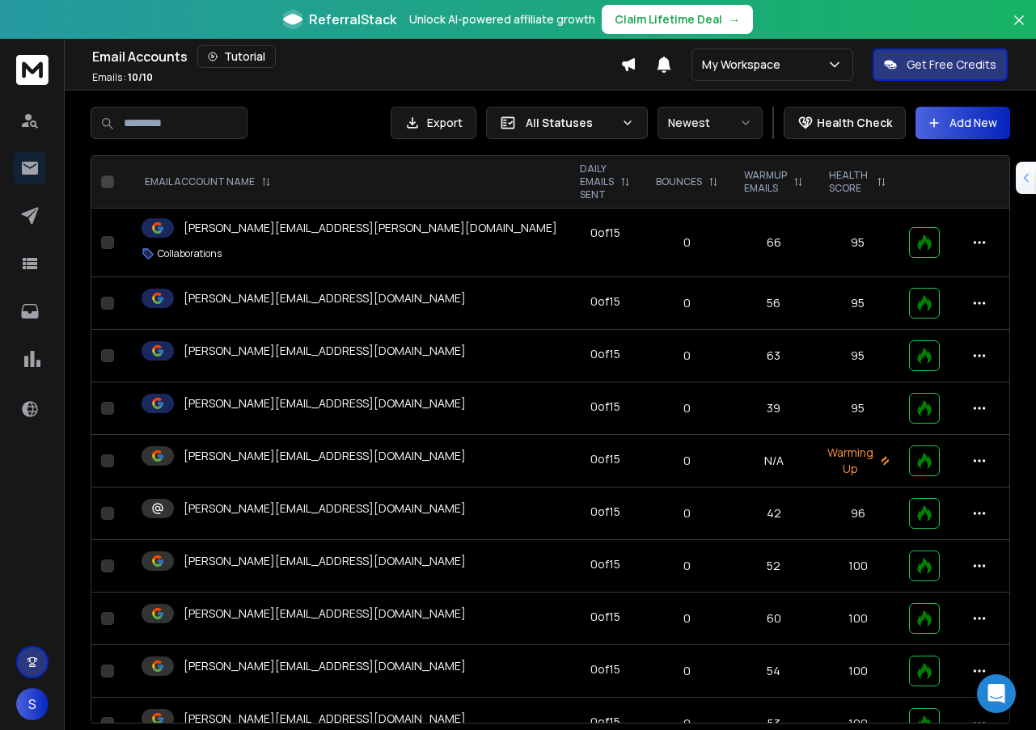
click at [267, 290] on p "steve.r@engageelites.com" at bounding box center [325, 298] width 282 height 16
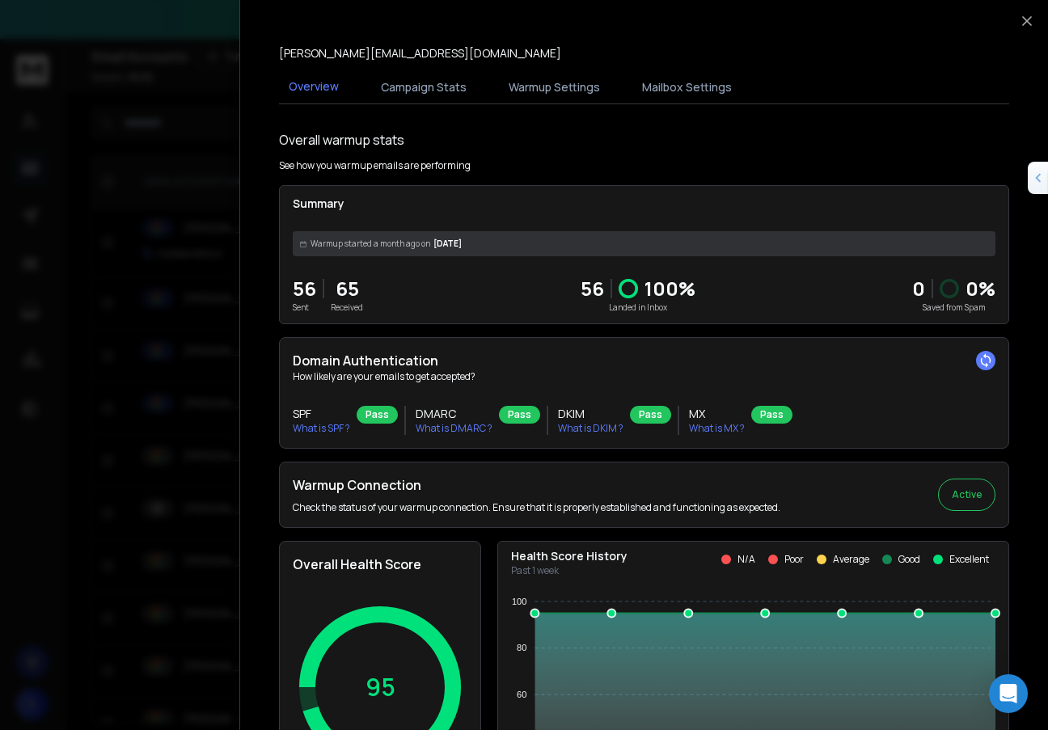
click at [416, 78] on button "Campaign Stats" at bounding box center [423, 88] width 105 height 36
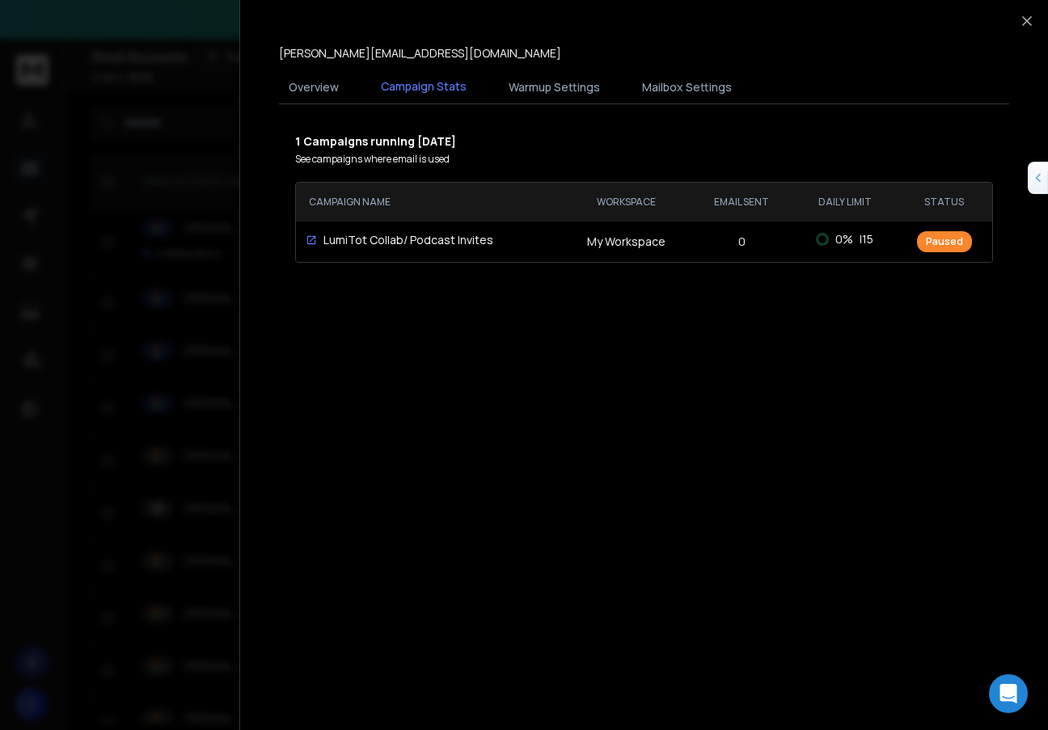
click at [557, 80] on button "Warmup Settings" at bounding box center [554, 88] width 111 height 36
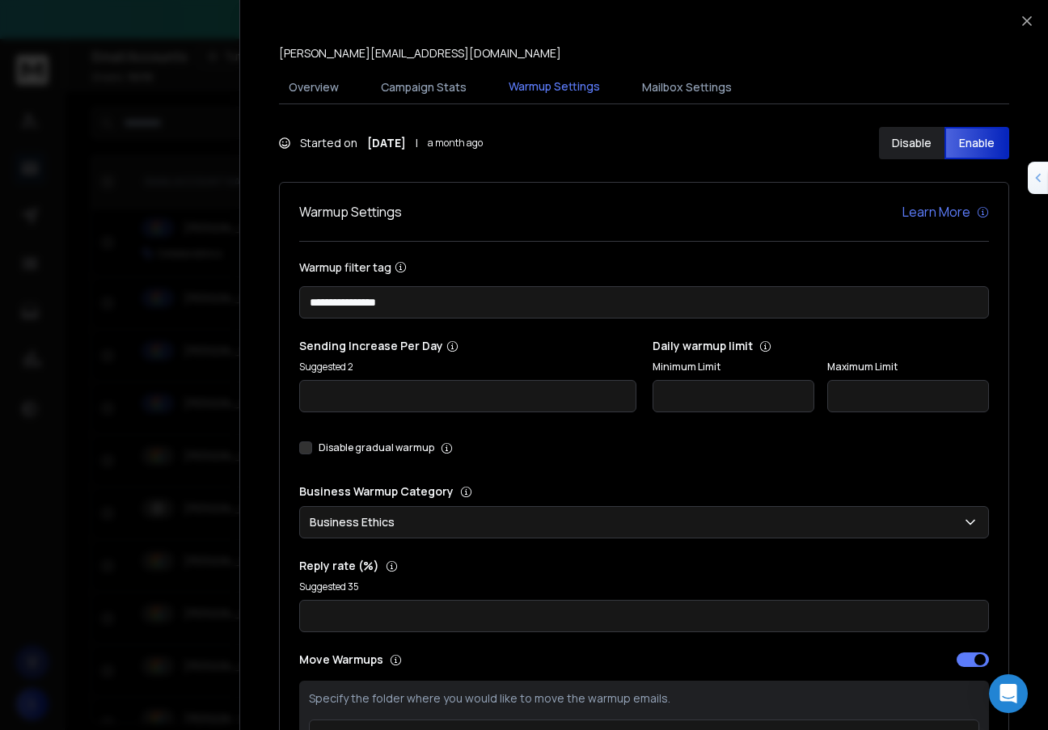
click at [689, 87] on button "Mailbox Settings" at bounding box center [686, 88] width 109 height 36
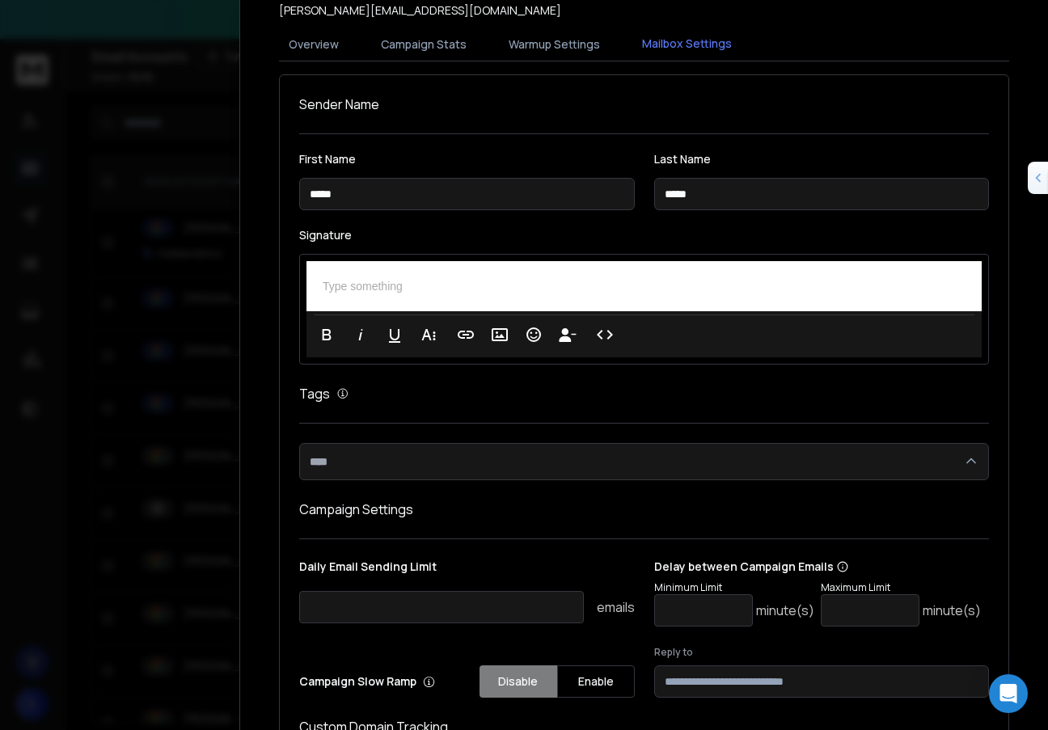
scroll to position [218, 0]
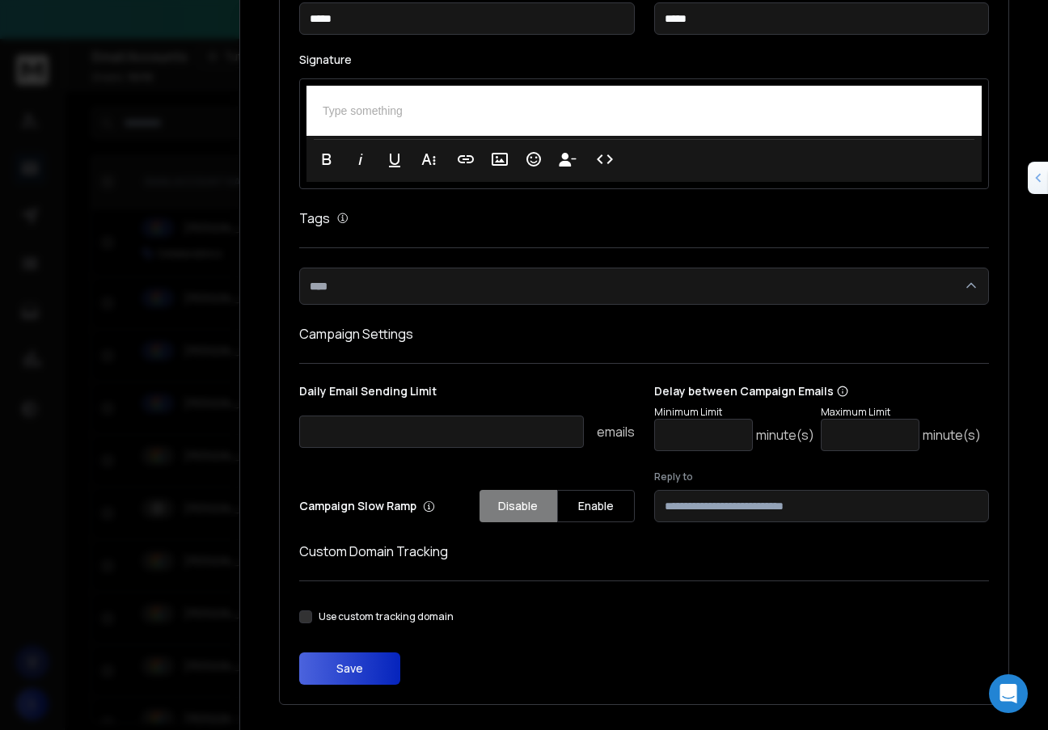
click at [482, 278] on div at bounding box center [644, 286] width 690 height 37
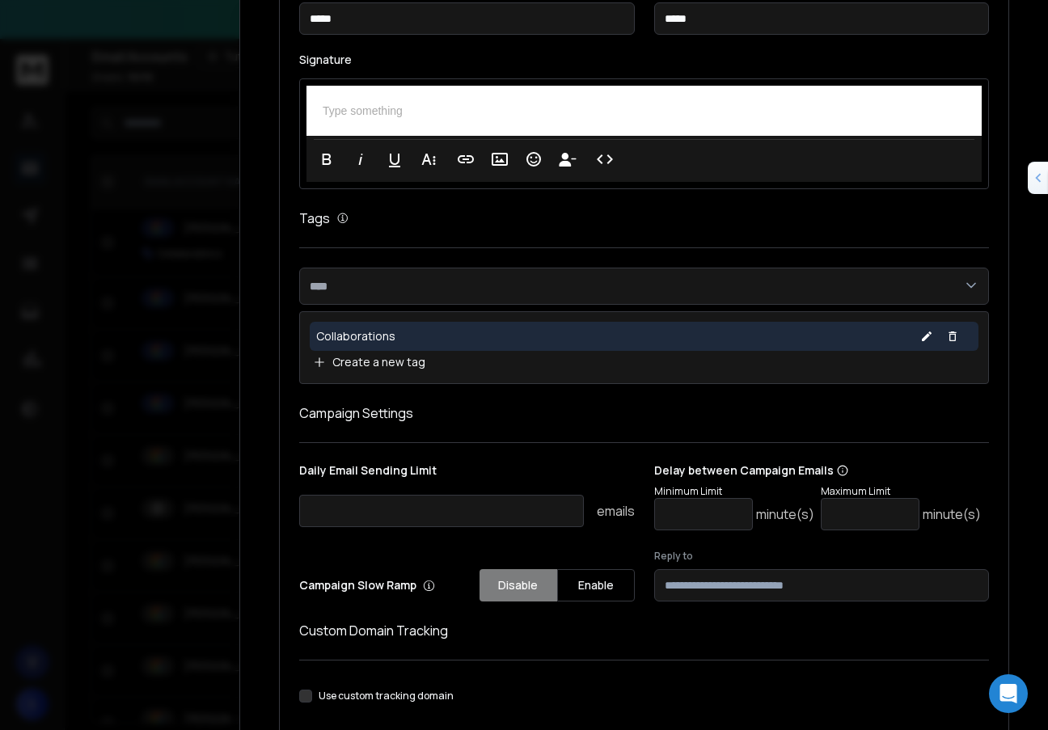
click at [407, 340] on div "Collaborations" at bounding box center [644, 336] width 669 height 29
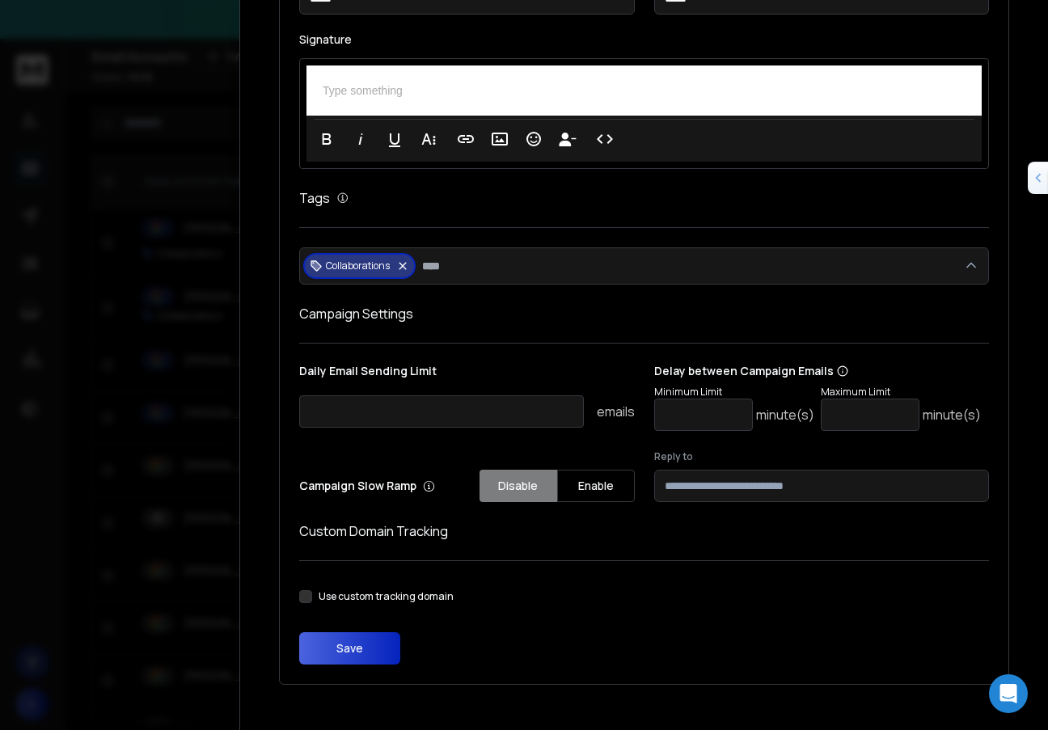
scroll to position [239, 0]
click at [314, 655] on button "Save" at bounding box center [349, 648] width 101 height 32
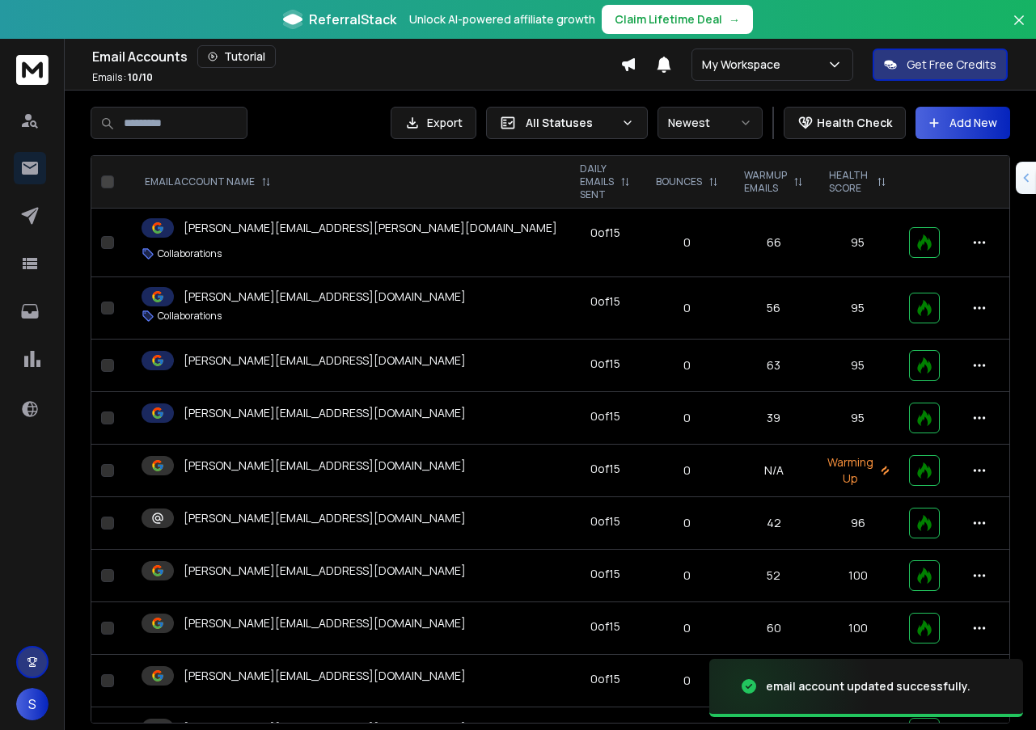
click at [643, 345] on td "0" at bounding box center [687, 366] width 88 height 53
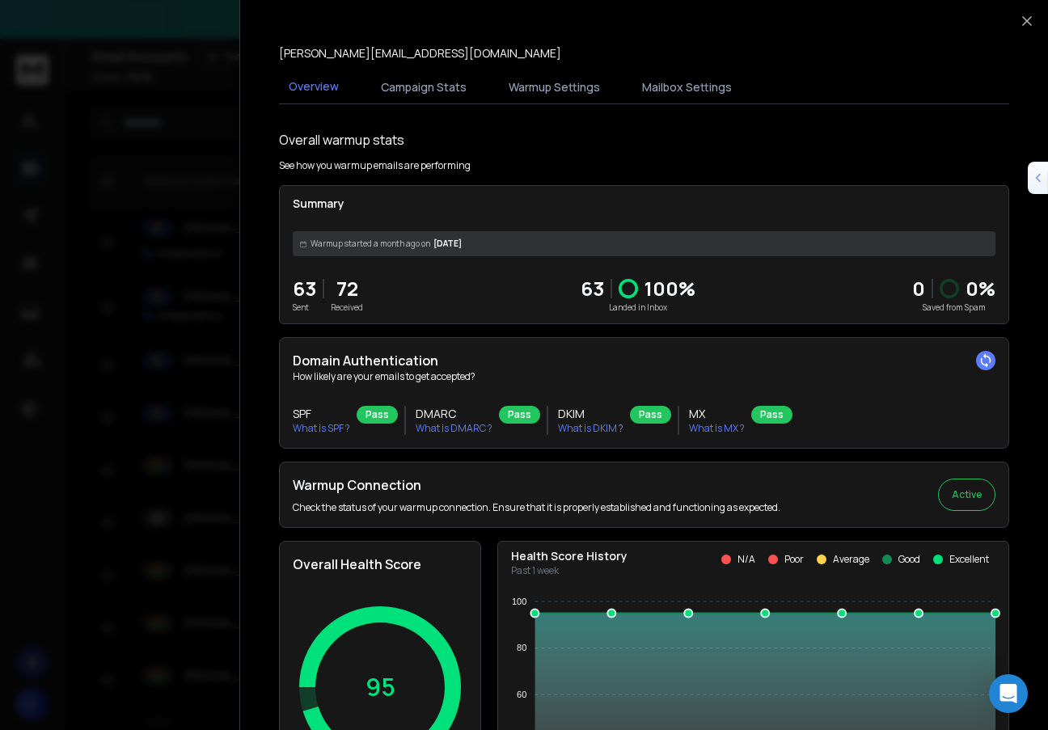
click at [696, 78] on button "Mailbox Settings" at bounding box center [686, 88] width 109 height 36
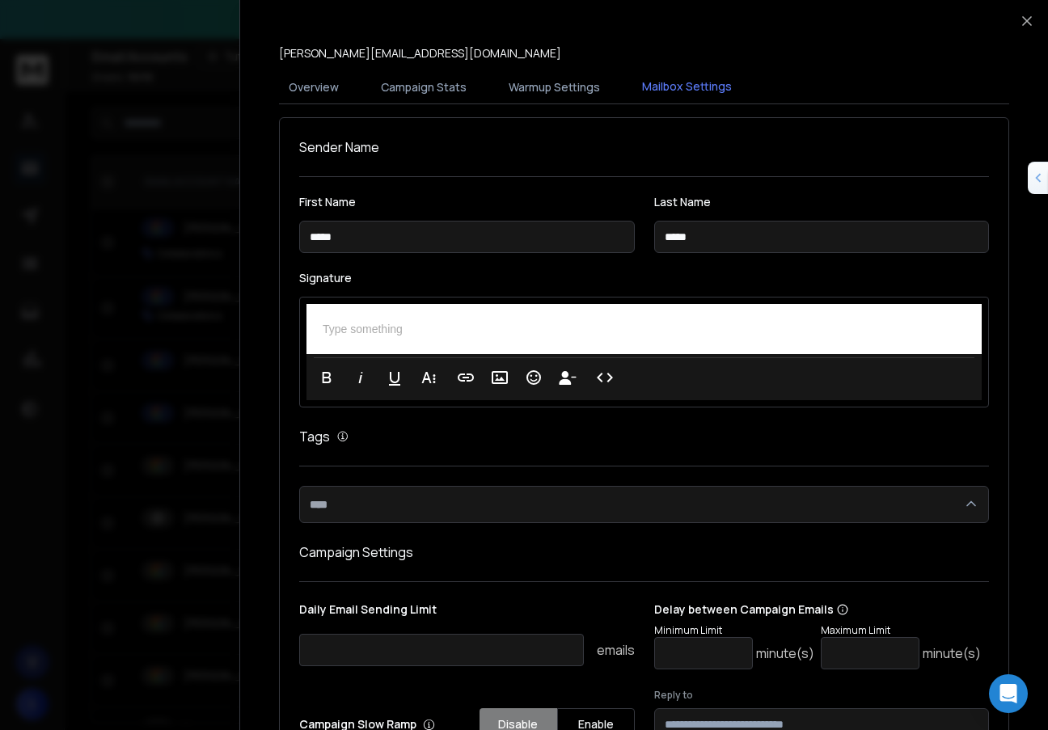
scroll to position [66, 0]
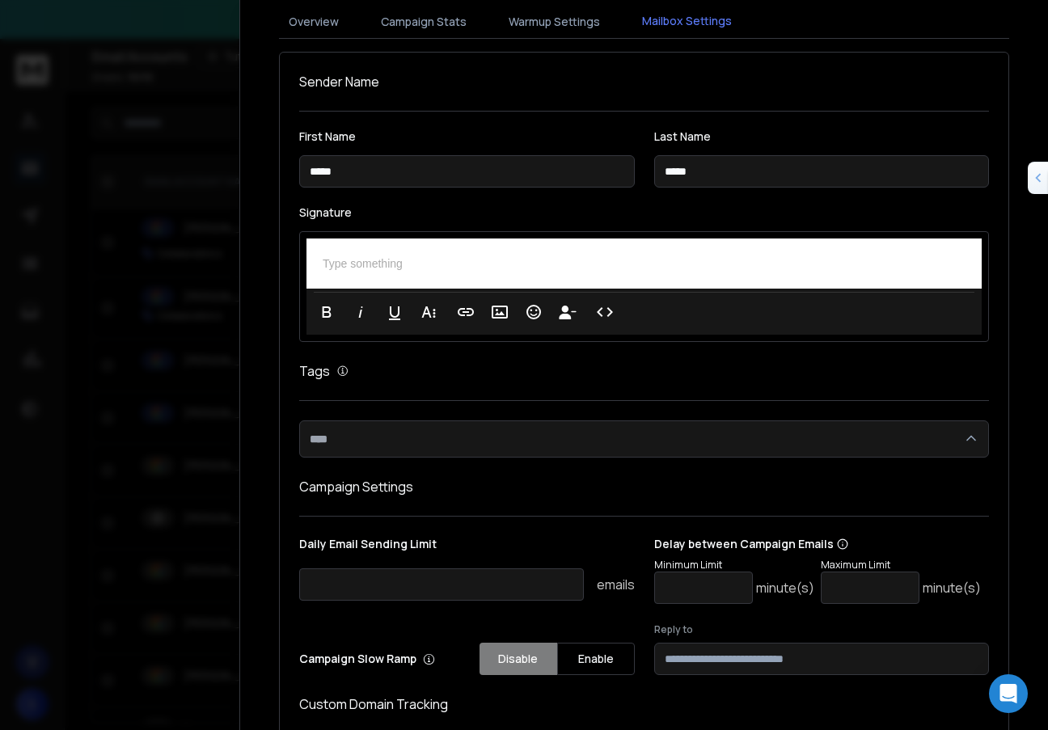
click at [345, 433] on input at bounding box center [366, 439] width 126 height 29
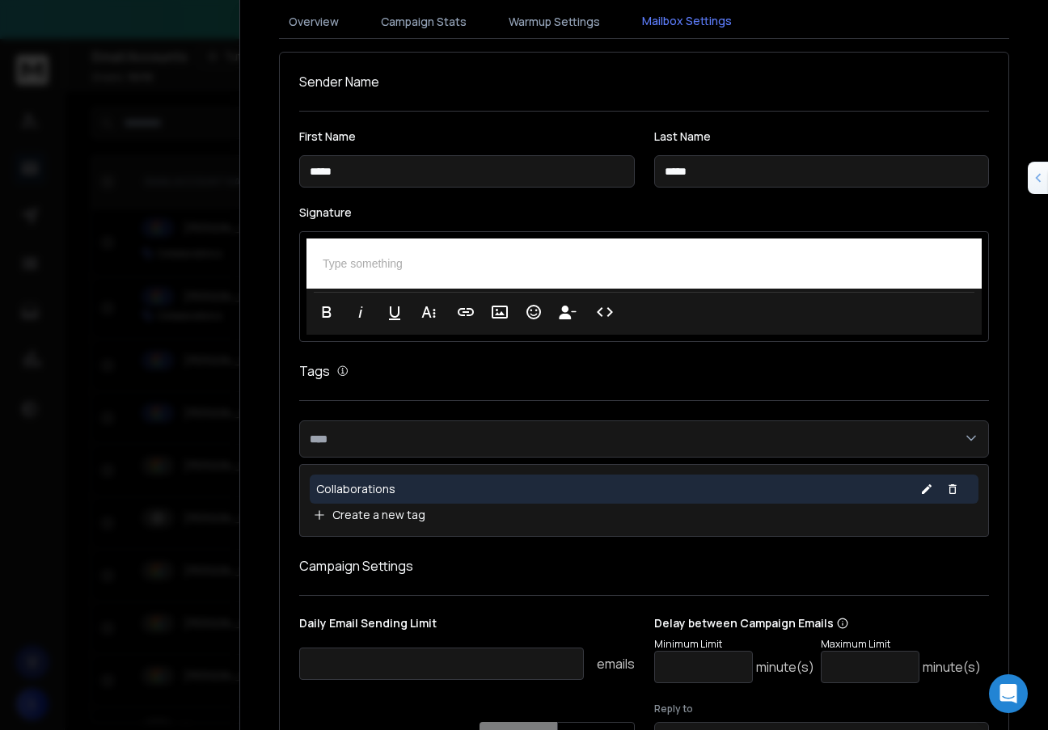
click at [357, 495] on p "Collaborations" at bounding box center [355, 489] width 79 height 16
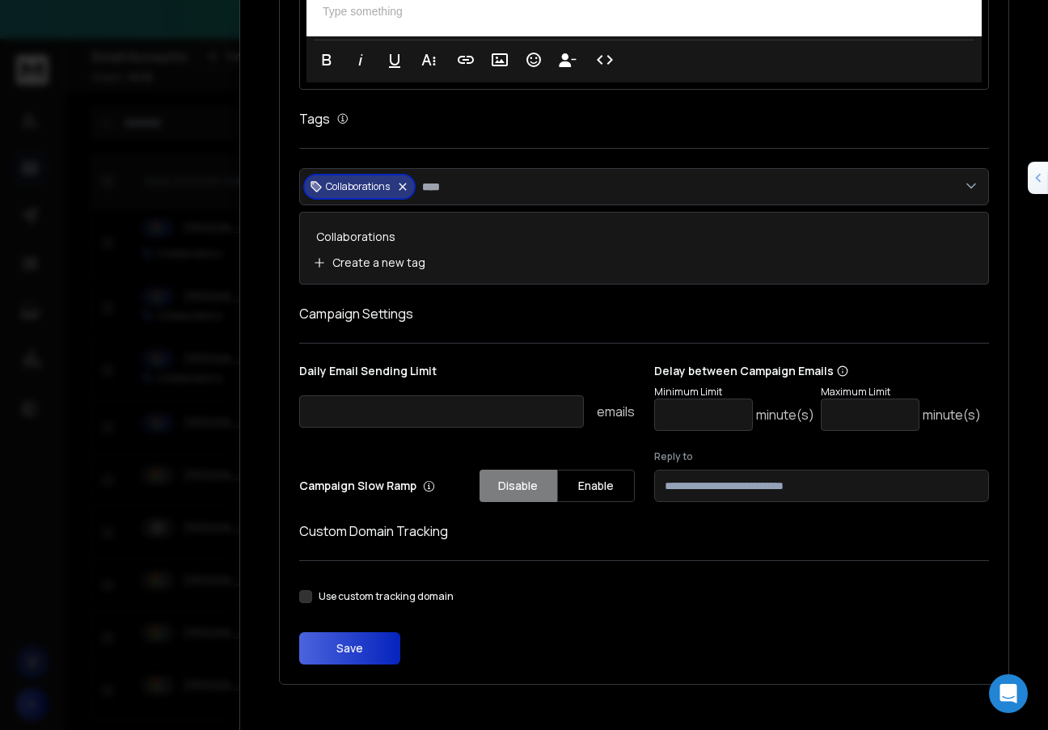
click at [364, 651] on button "Save" at bounding box center [349, 648] width 101 height 32
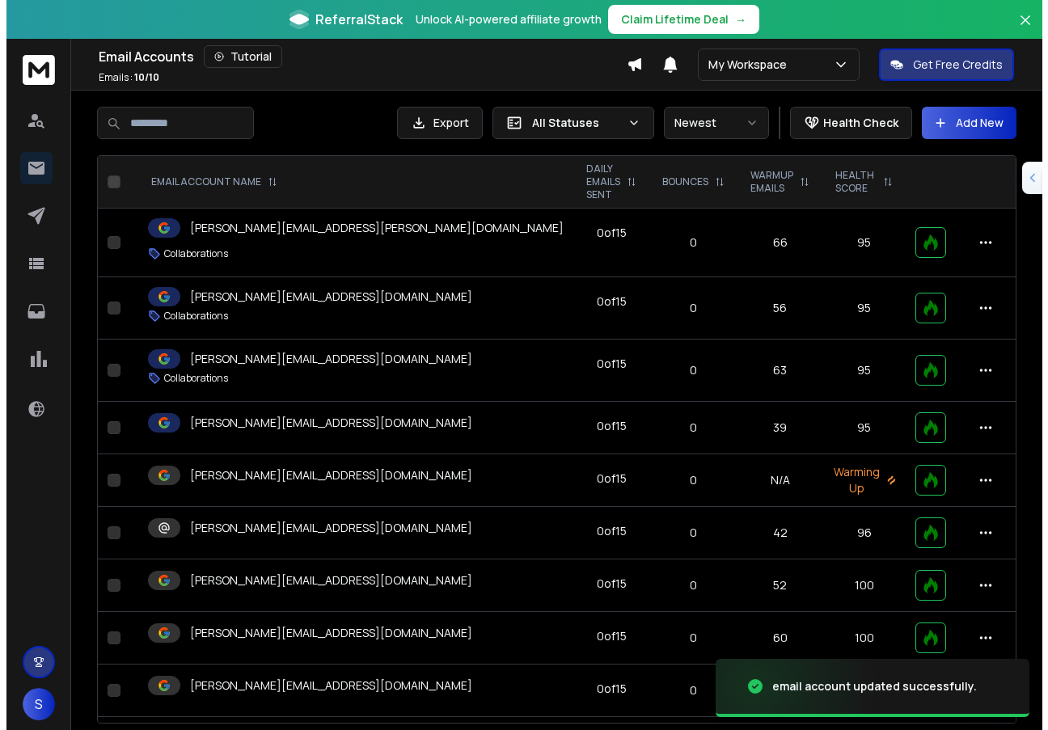
scroll to position [21, 0]
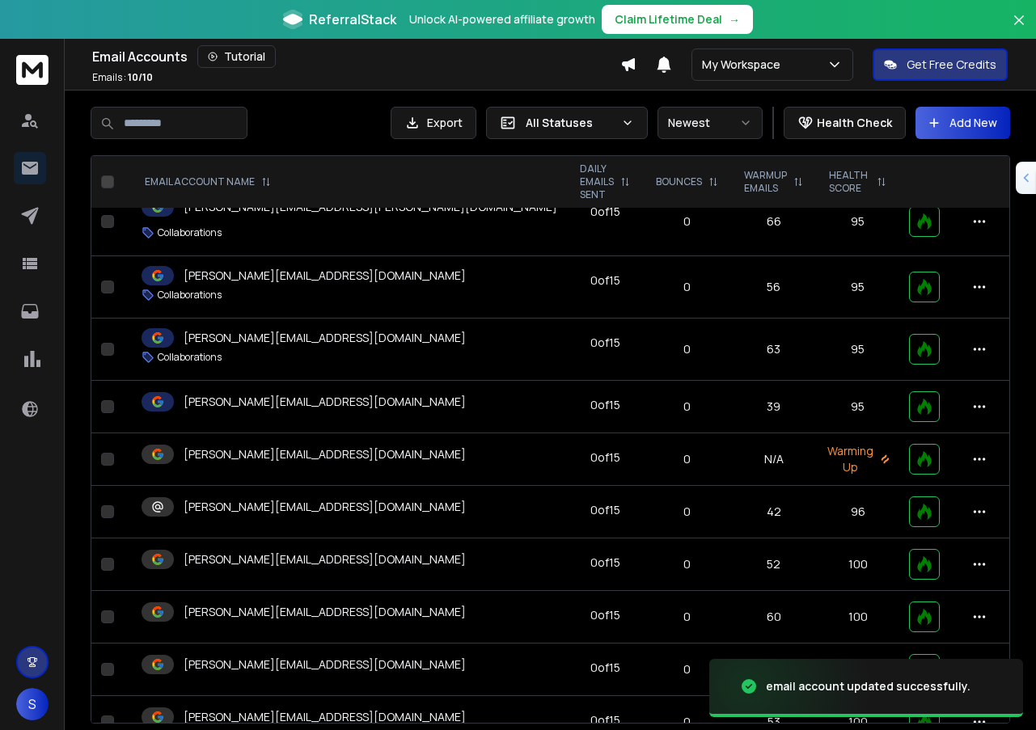
click at [310, 394] on p "steve@engageelites.com" at bounding box center [325, 402] width 282 height 16
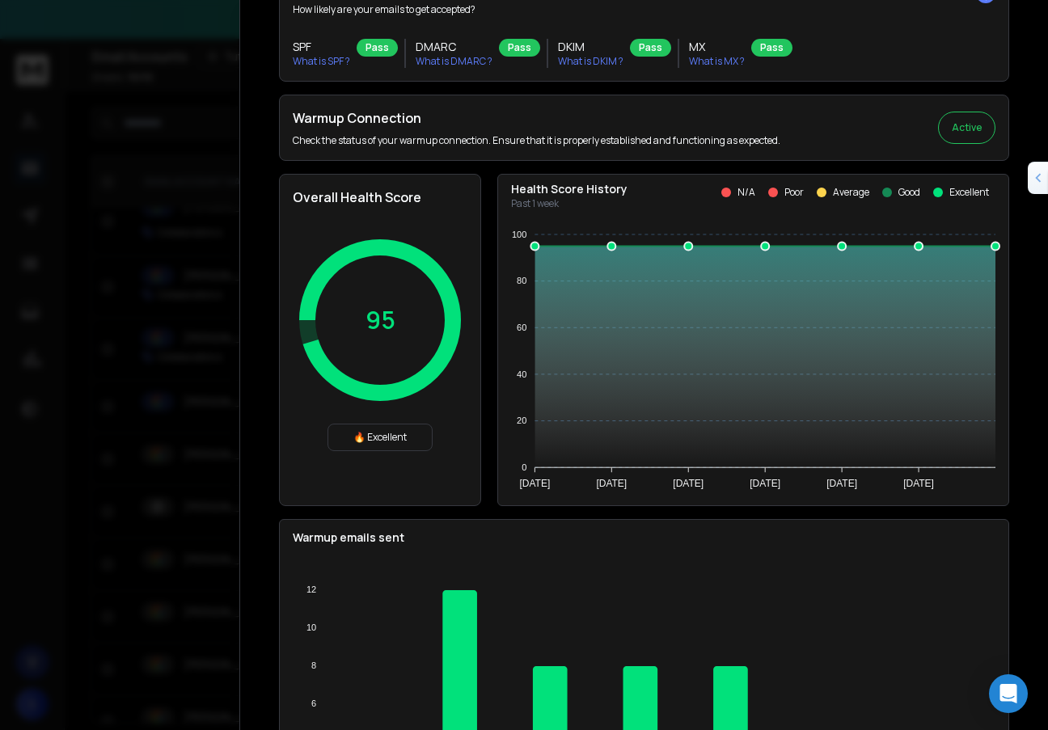
scroll to position [0, 0]
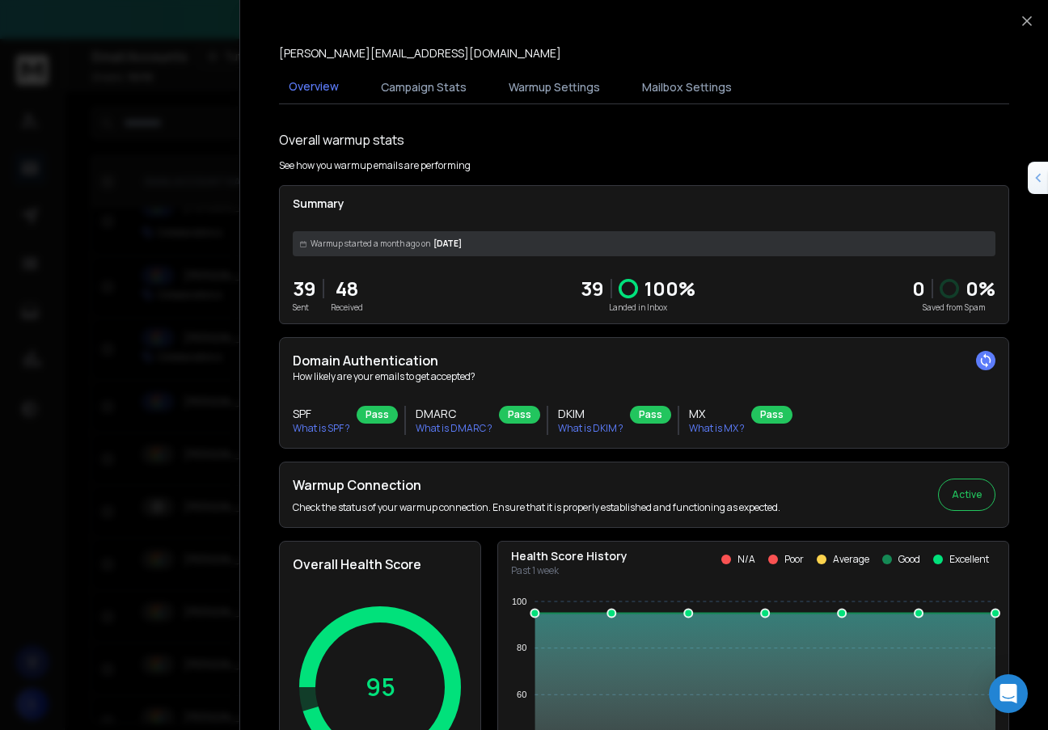
click at [671, 78] on button "Mailbox Settings" at bounding box center [686, 88] width 109 height 36
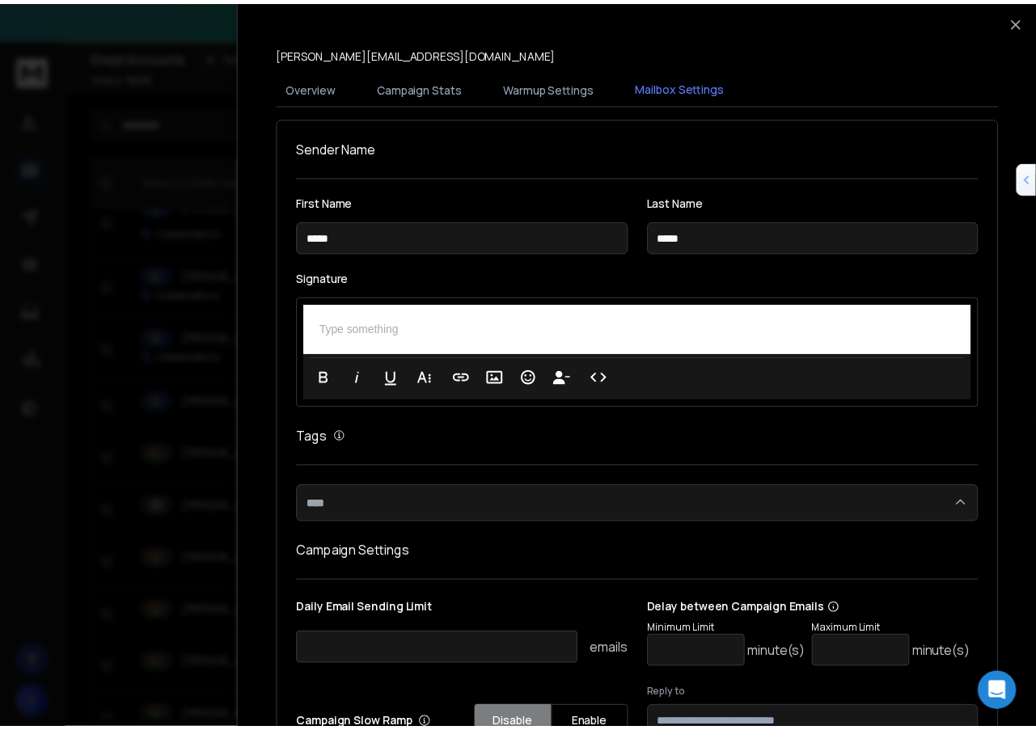
scroll to position [239, 0]
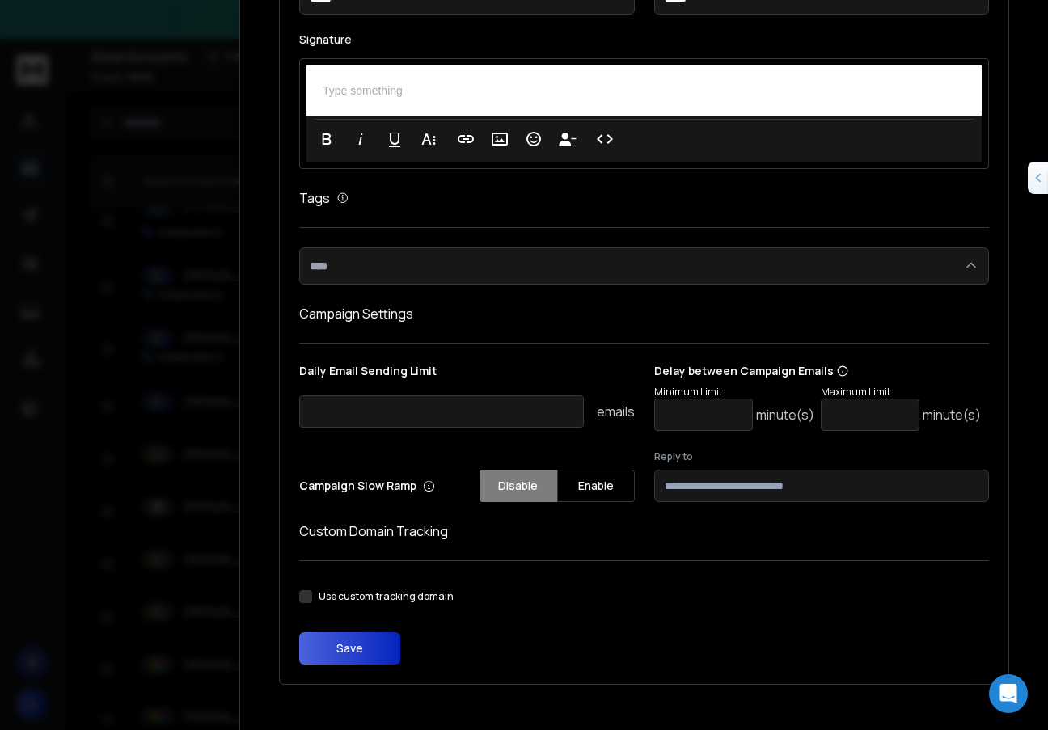
click at [371, 268] on input at bounding box center [366, 266] width 126 height 29
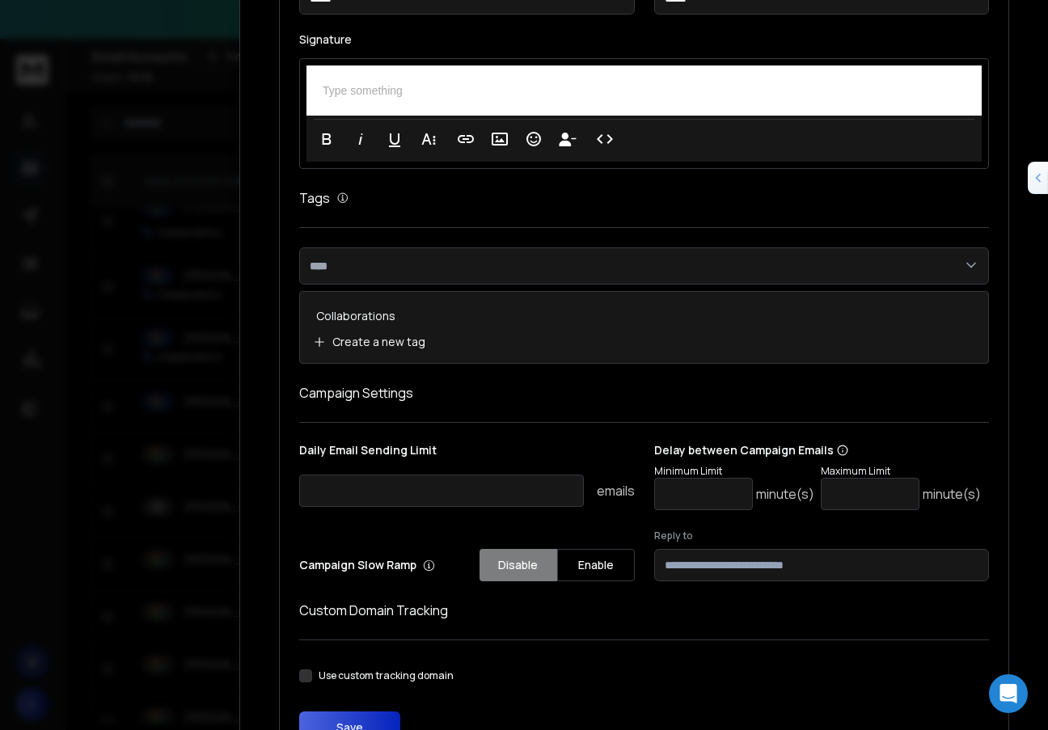
click at [370, 336] on p "Create a new tag" at bounding box center [378, 342] width 93 height 16
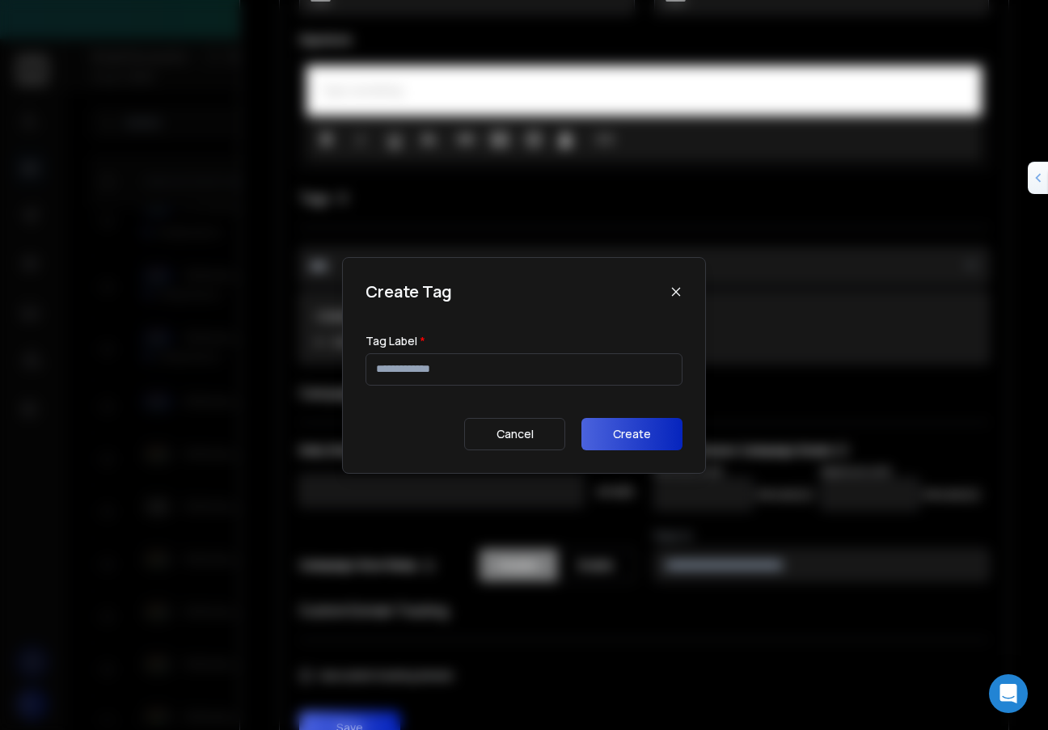
click at [685, 284] on div "Create Tag Tag Label Cancel Create" at bounding box center [524, 365] width 364 height 217
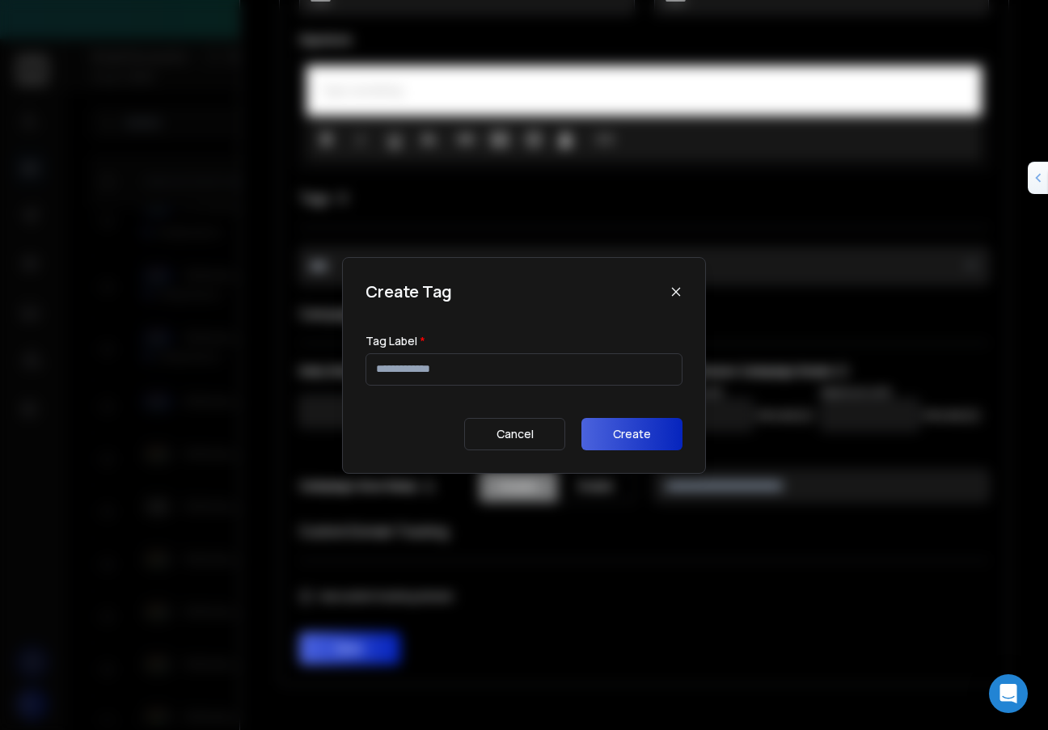
click at [675, 293] on icon at bounding box center [676, 291] width 13 height 13
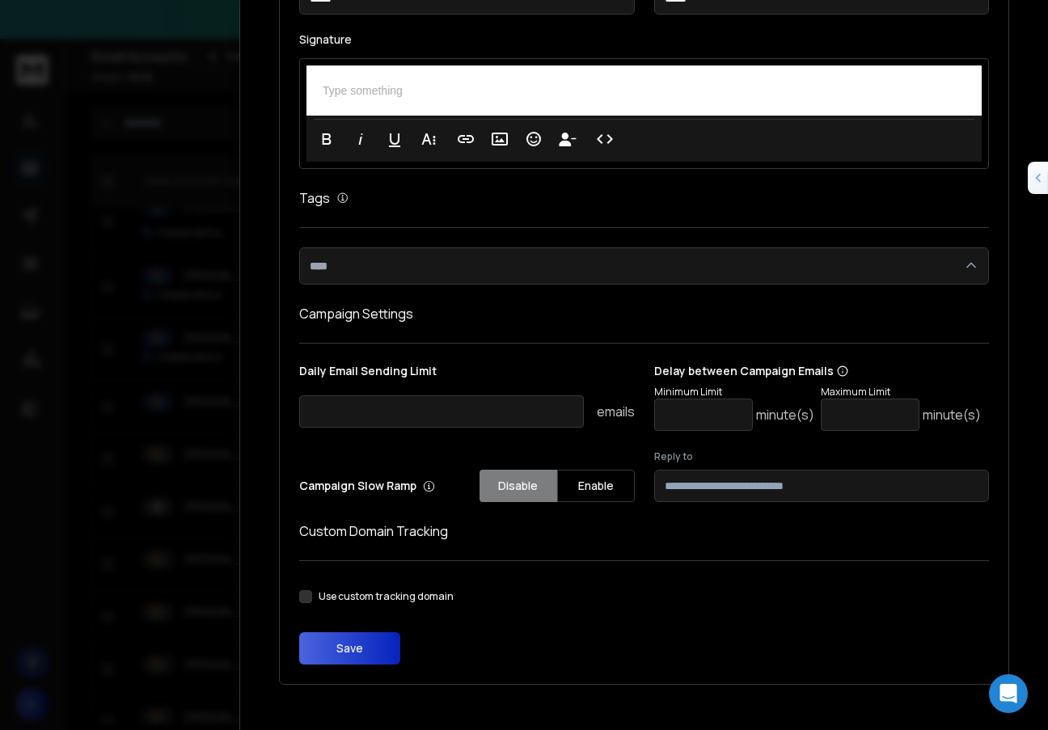
click at [356, 267] on input at bounding box center [366, 266] width 126 height 29
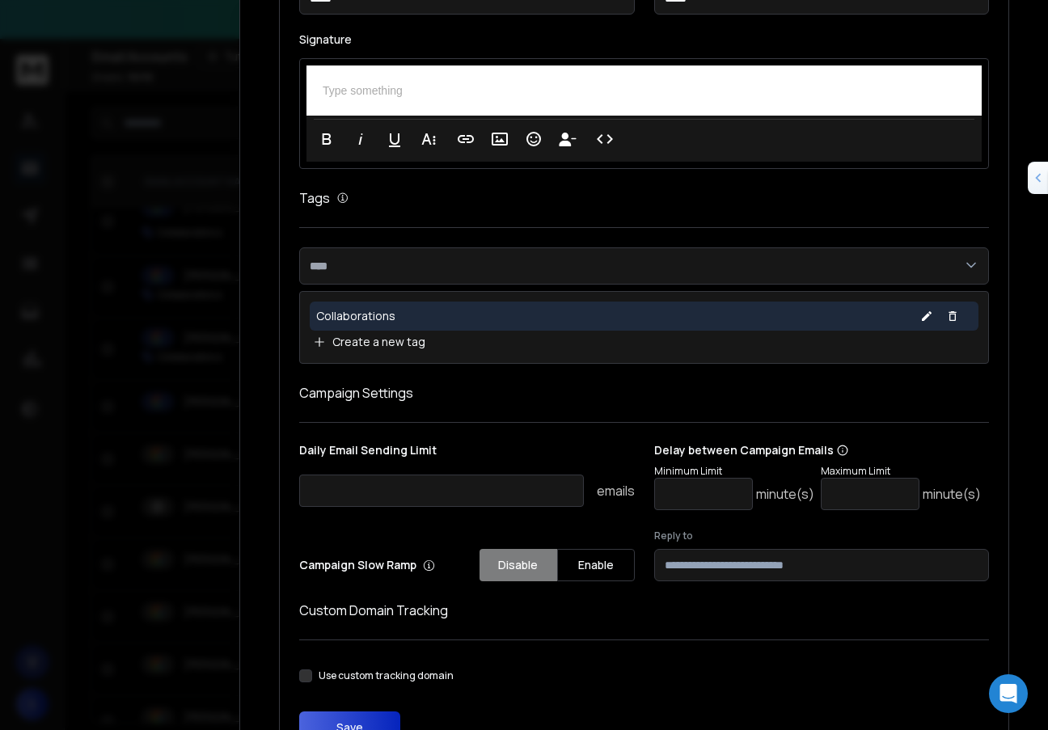
click at [361, 312] on p "Collaborations" at bounding box center [355, 316] width 79 height 16
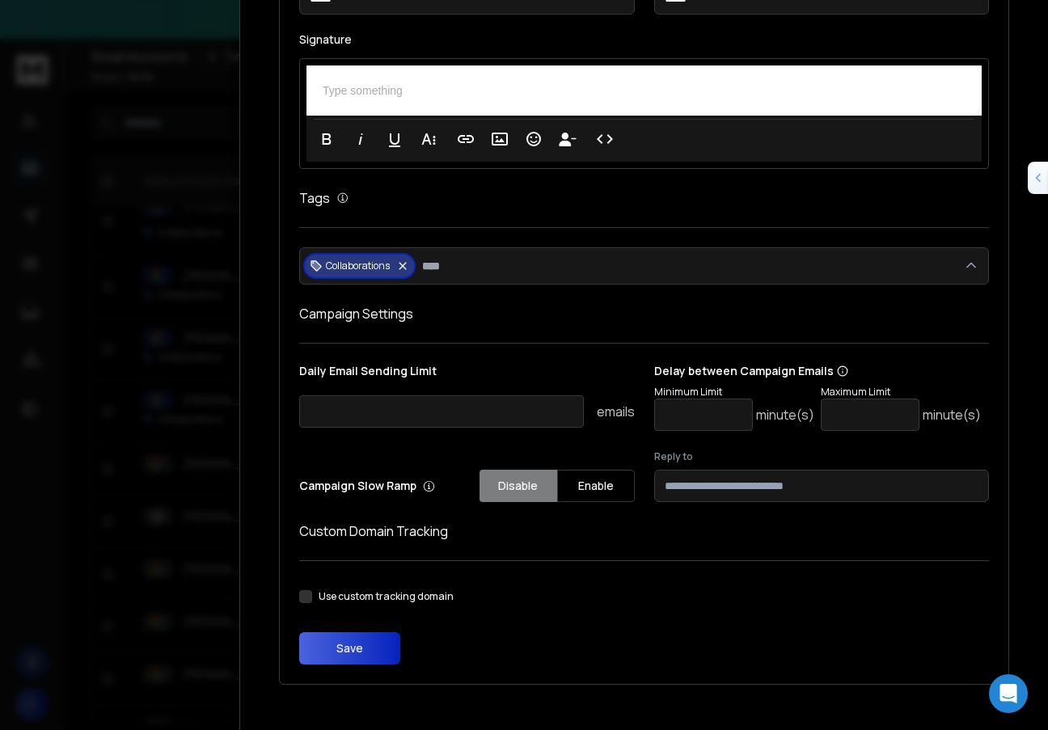
click at [645, 240] on form "First Name ***** Last Name ***** Signature Type something Clear Formatting Font…" at bounding box center [644, 311] width 690 height 707
drag, startPoint x: 368, startPoint y: 646, endPoint x: 416, endPoint y: 637, distance: 48.5
click at [366, 645] on button "Save" at bounding box center [349, 648] width 101 height 32
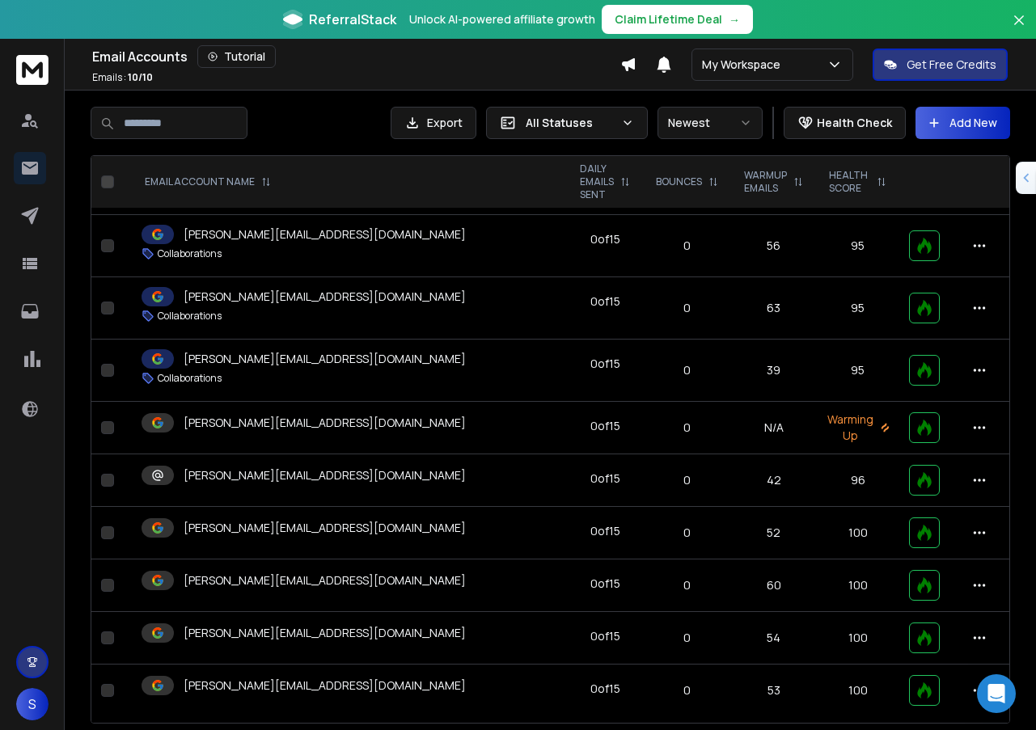
scroll to position [0, 0]
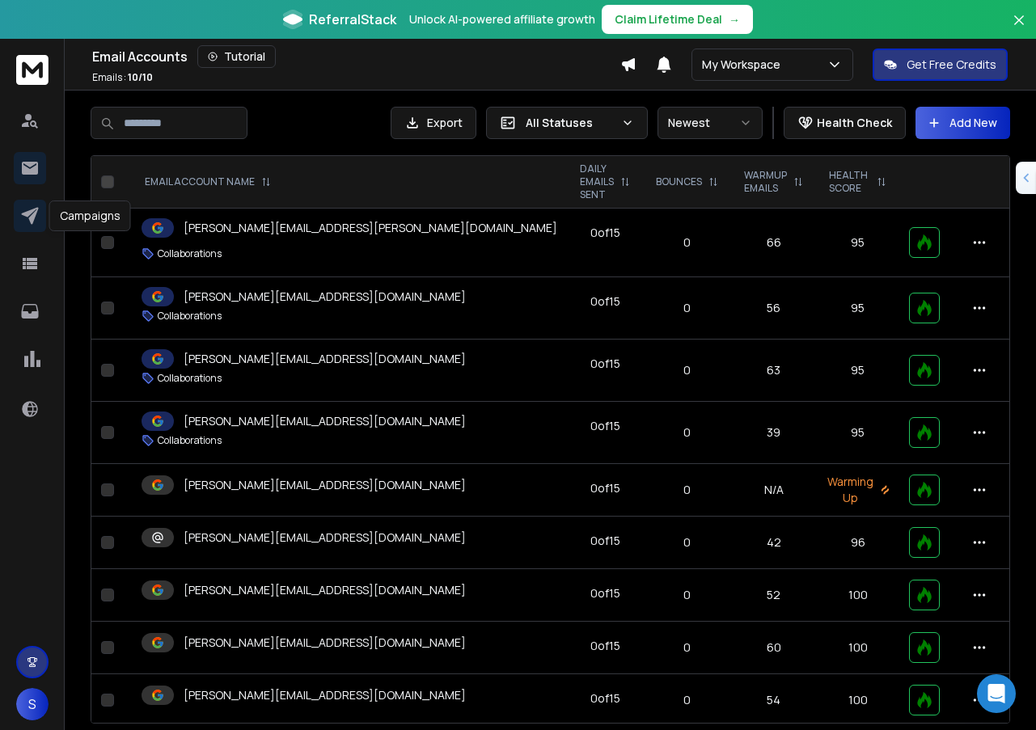
click at [27, 201] on link at bounding box center [30, 216] width 32 height 32
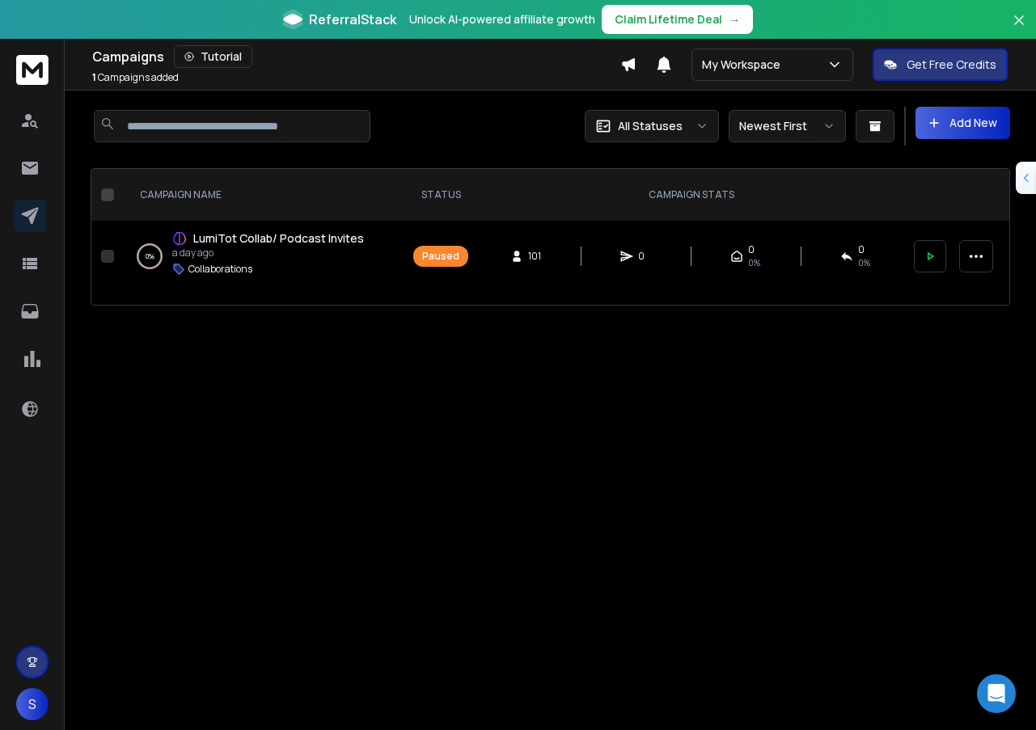
click at [209, 244] on span "LumiTot Collab/ Podcast Invites" at bounding box center [278, 237] width 171 height 15
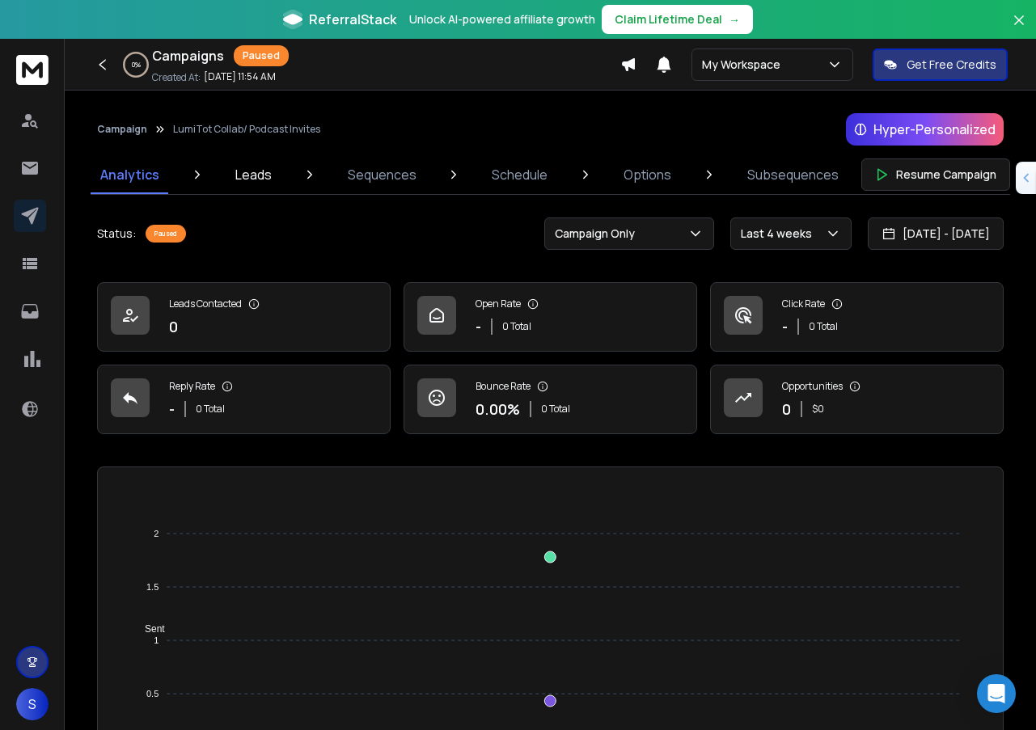
click at [252, 184] on link "Leads" at bounding box center [254, 174] width 56 height 39
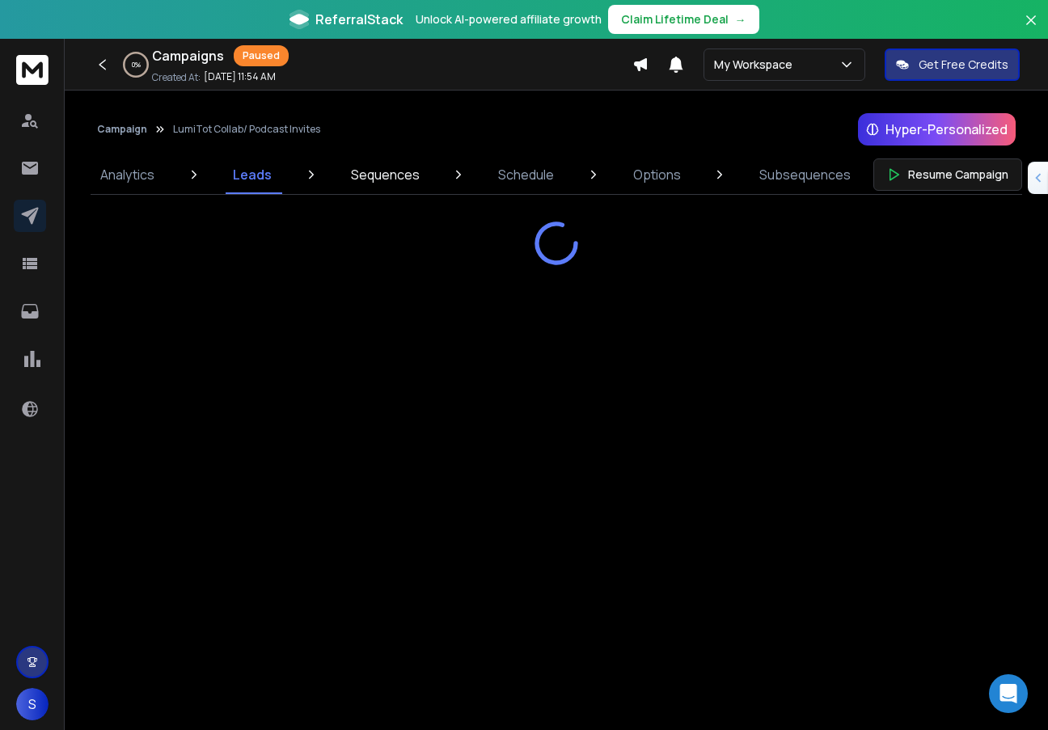
click at [369, 177] on p "Sequences" at bounding box center [385, 174] width 69 height 19
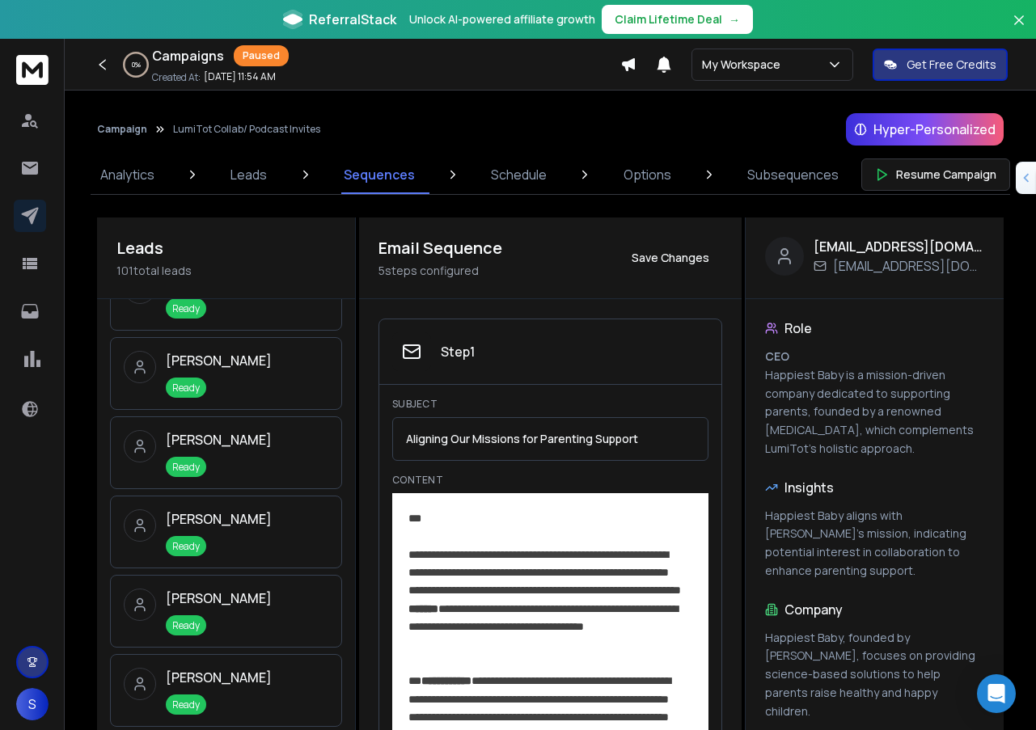
scroll to position [234, 0]
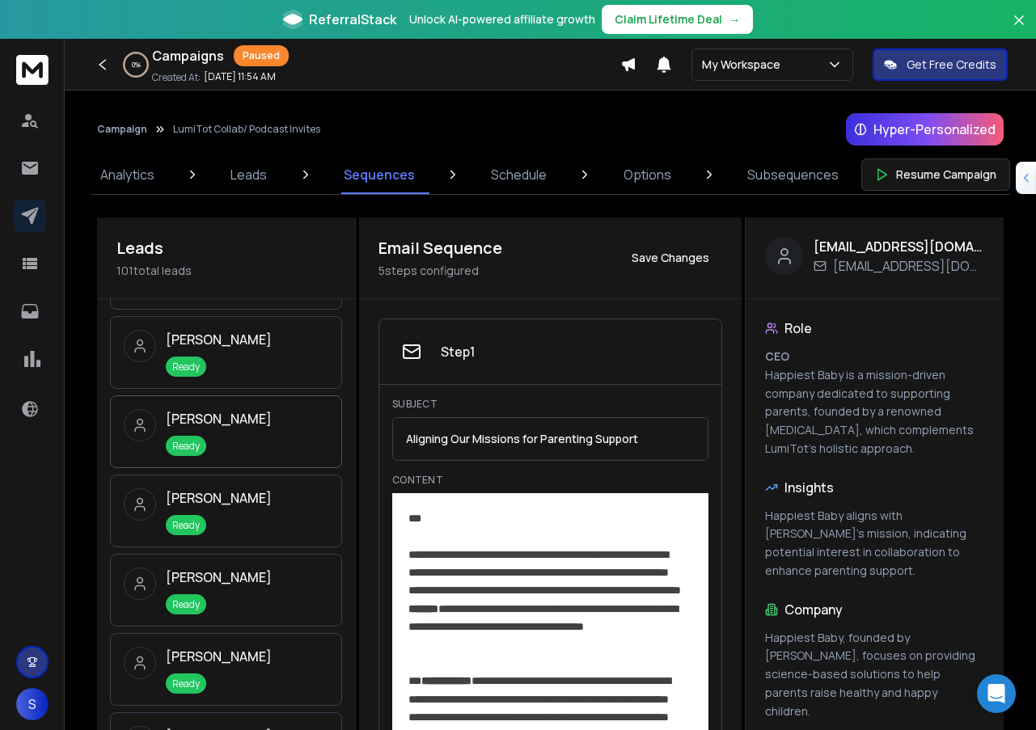
click at [242, 440] on div "Ready" at bounding box center [247, 444] width 163 height 19
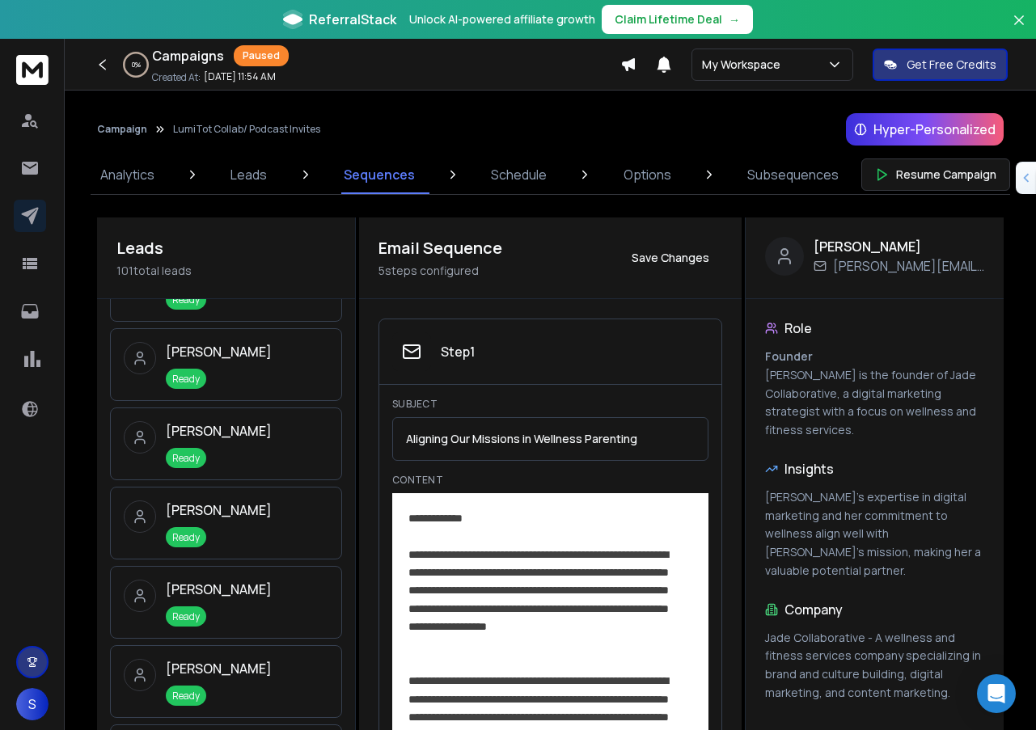
scroll to position [1097, 0]
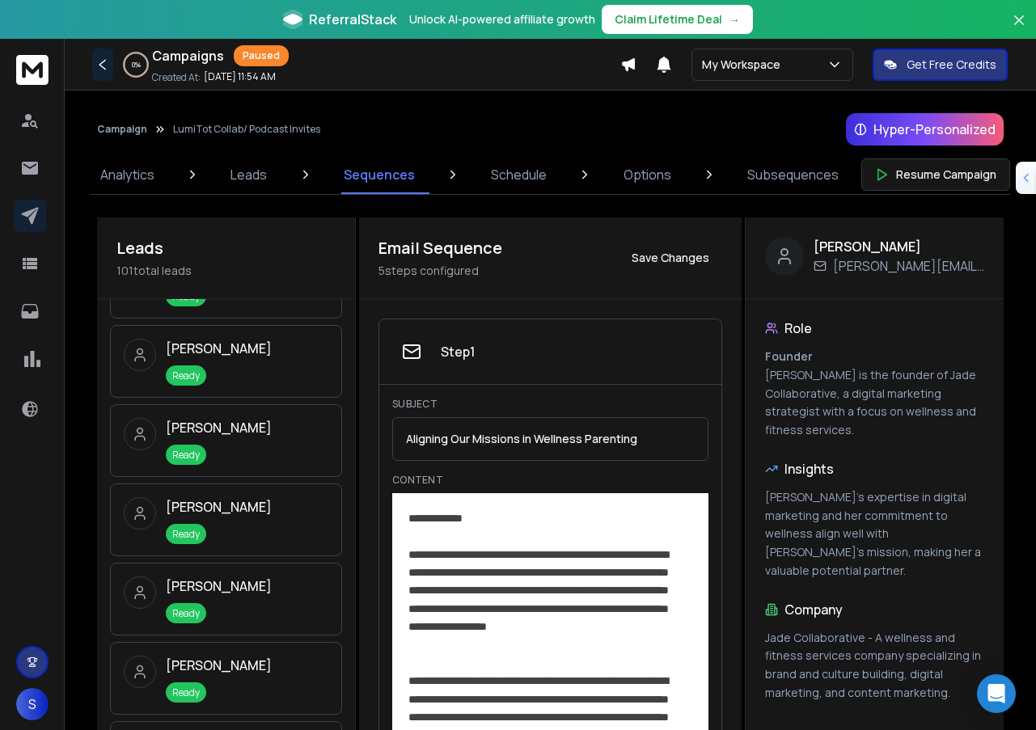
click at [104, 61] on icon at bounding box center [102, 64] width 15 height 15
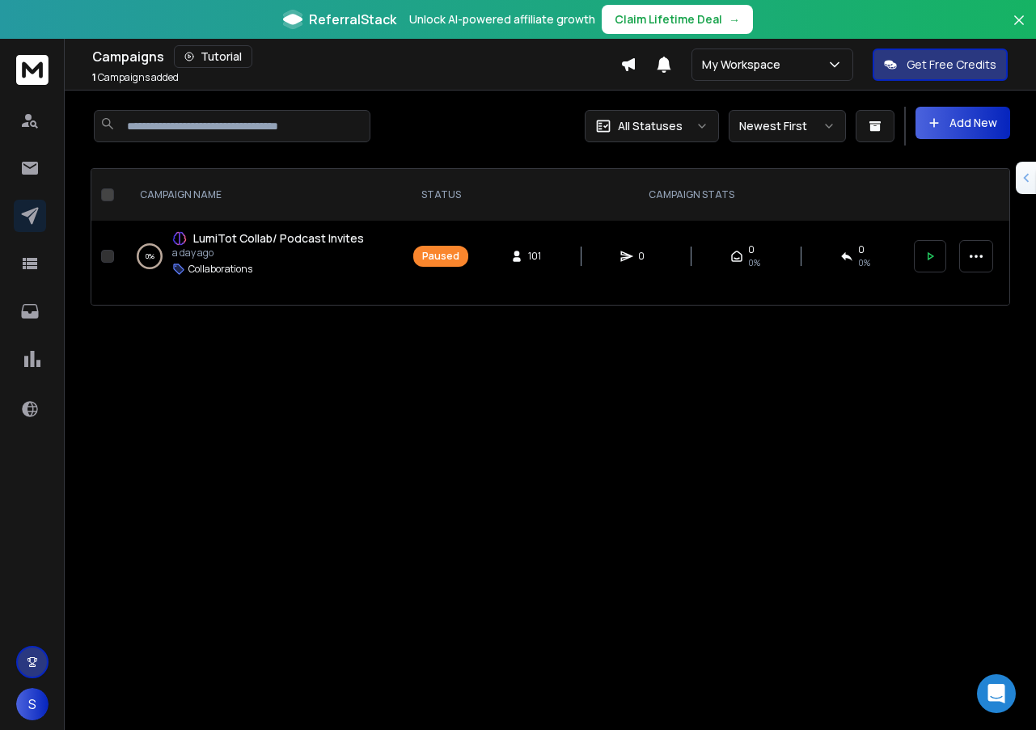
click at [214, 243] on span "LumiTot Collab/ Podcast Invites" at bounding box center [278, 237] width 171 height 15
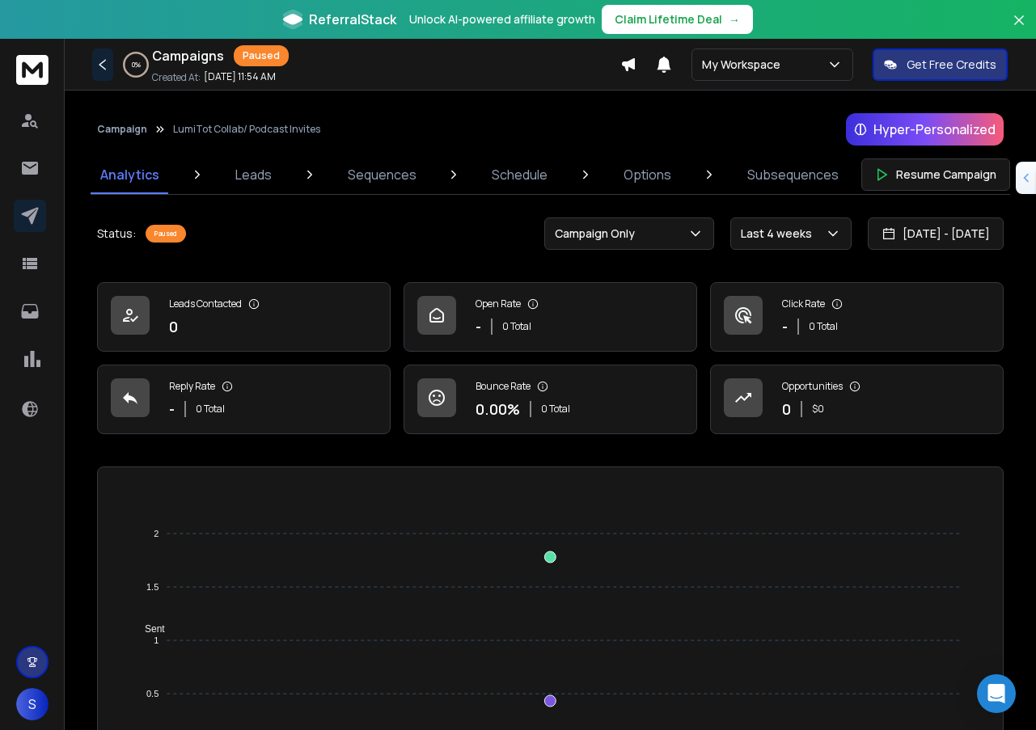
click at [108, 69] on icon at bounding box center [102, 64] width 15 height 15
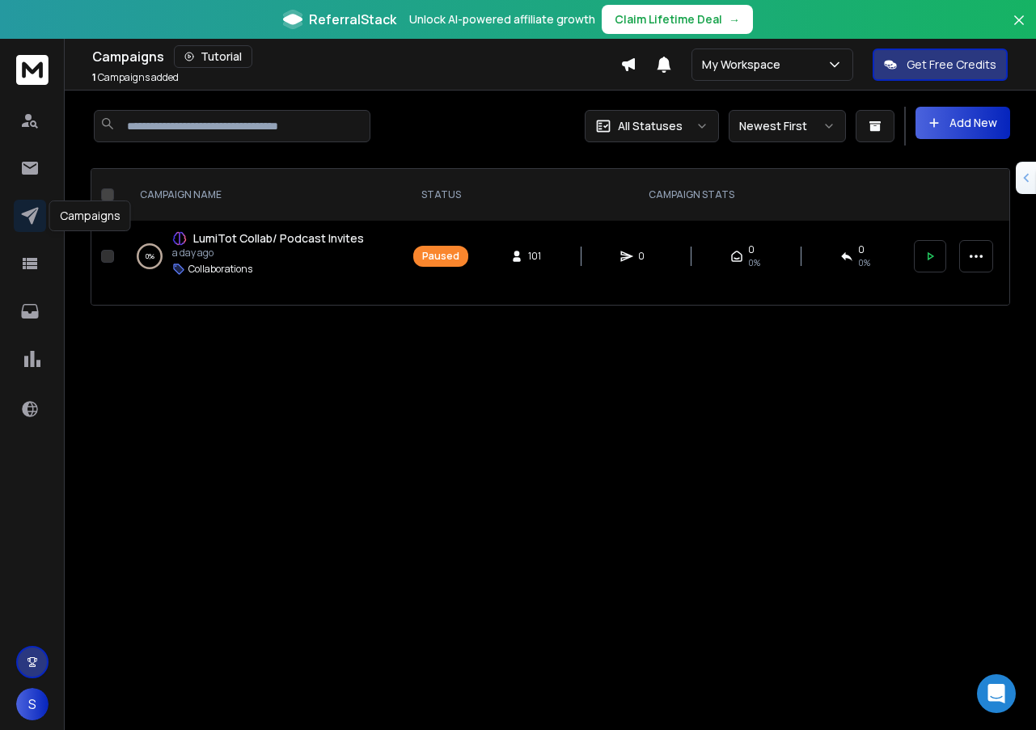
click at [28, 214] on icon at bounding box center [29, 216] width 17 height 17
click at [31, 214] on icon at bounding box center [29, 215] width 19 height 19
click at [31, 213] on icon at bounding box center [29, 215] width 19 height 19
click at [38, 125] on icon at bounding box center [29, 120] width 19 height 19
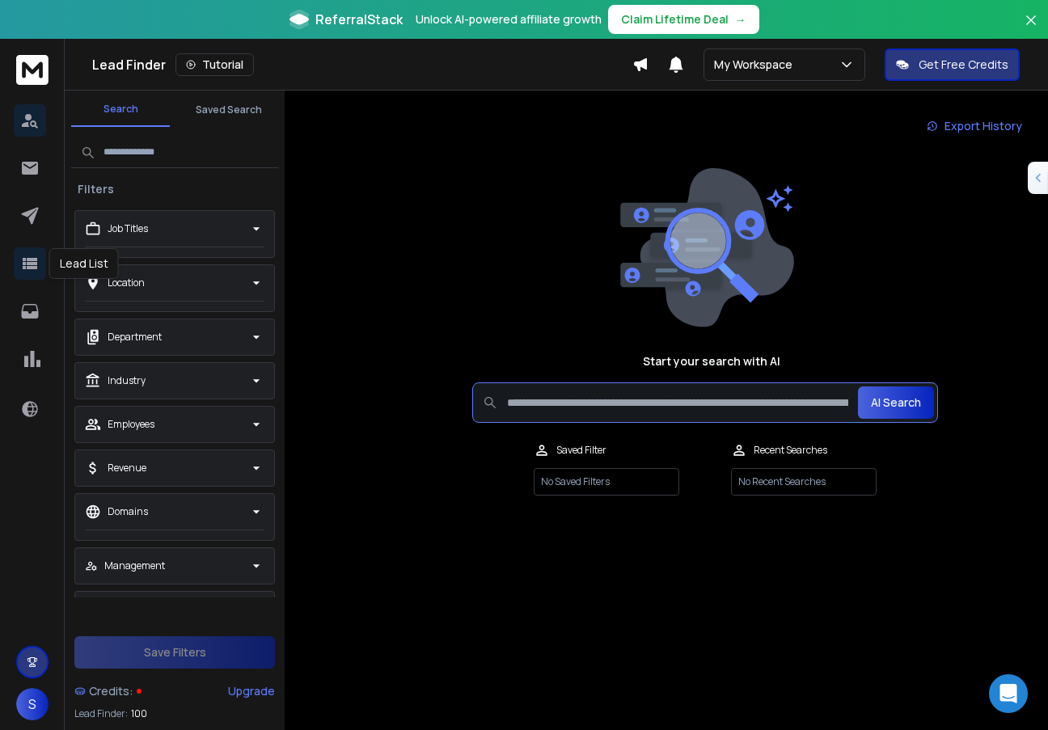
click at [30, 252] on link at bounding box center [30, 263] width 32 height 32
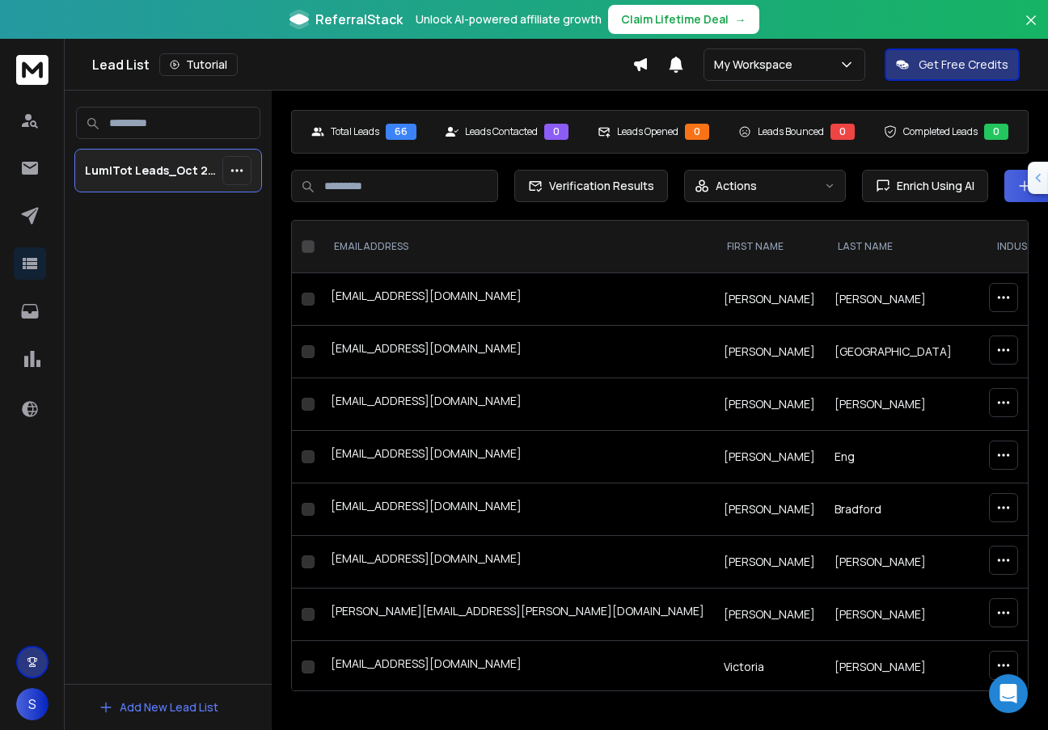
click at [155, 167] on p "LumiTot Leads_Oct 2025" at bounding box center [150, 171] width 131 height 16
click at [36, 171] on icon at bounding box center [30, 168] width 16 height 13
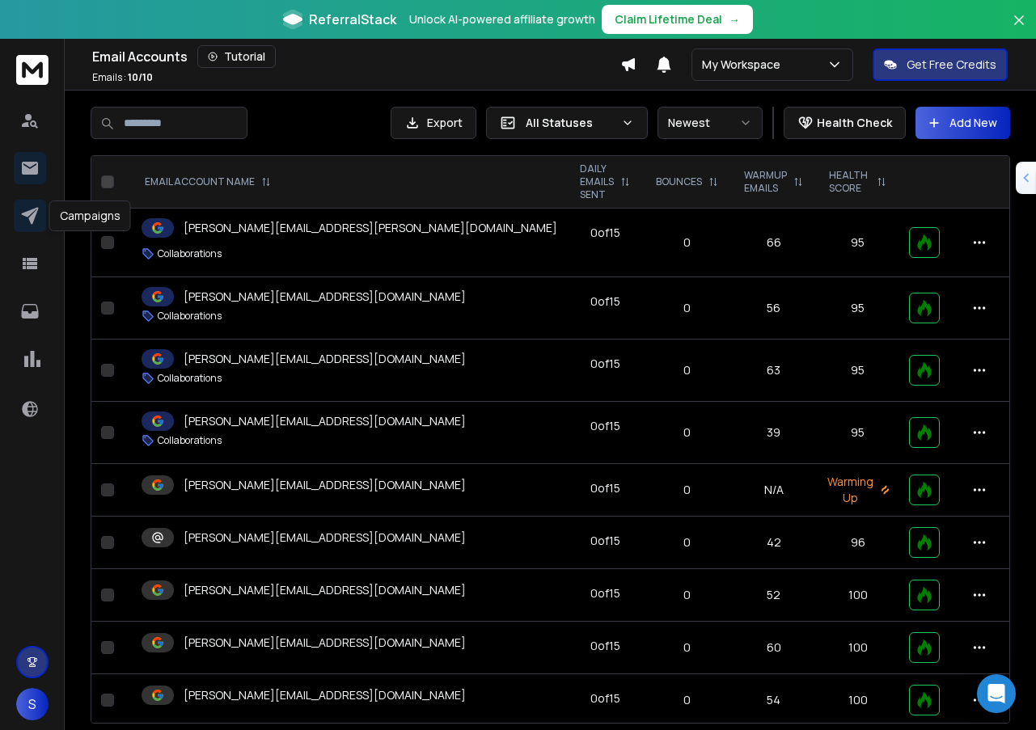
click at [33, 201] on link at bounding box center [30, 216] width 32 height 32
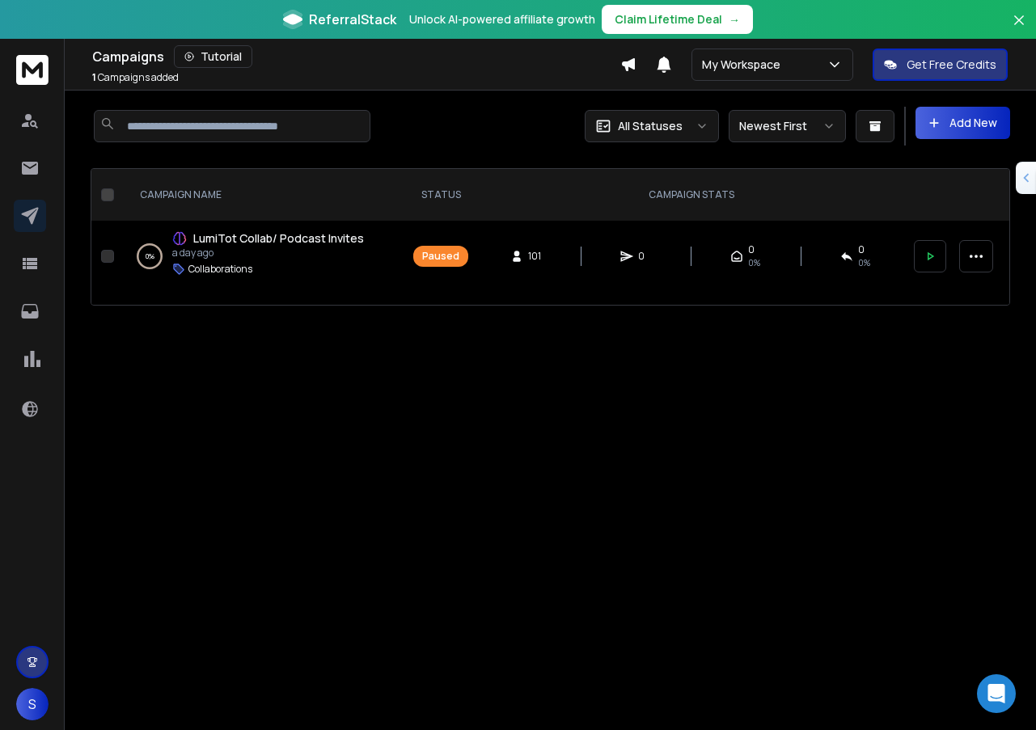
click at [251, 239] on span "LumiTot Collab/ Podcast Invites" at bounding box center [278, 237] width 171 height 15
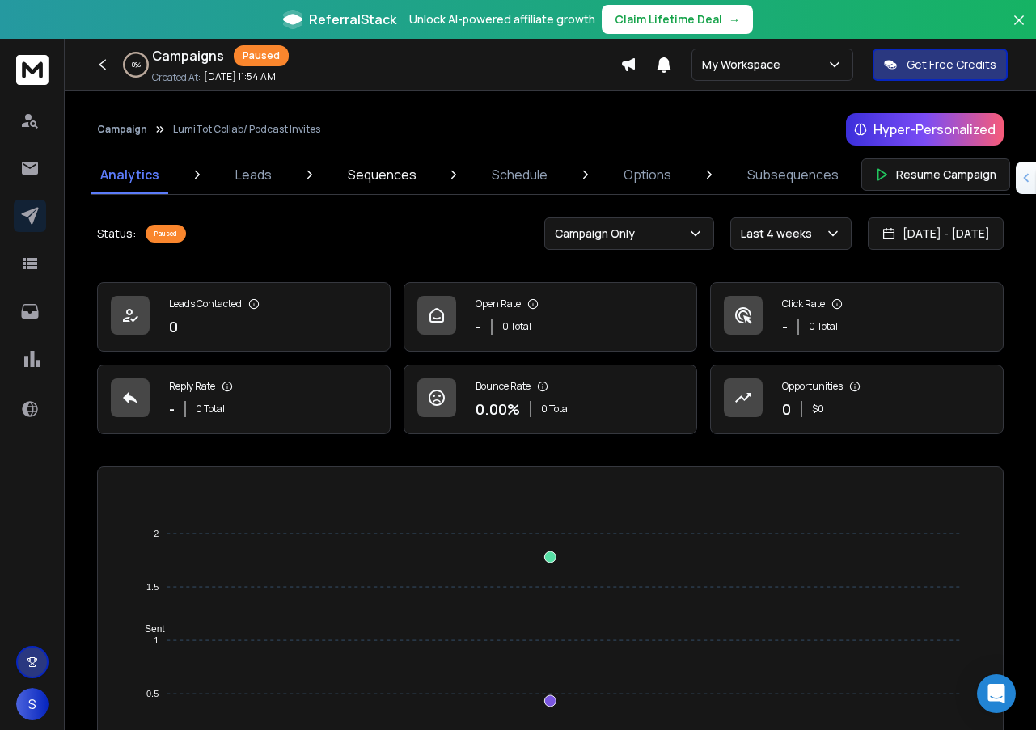
click at [387, 172] on p "Sequences" at bounding box center [382, 174] width 69 height 19
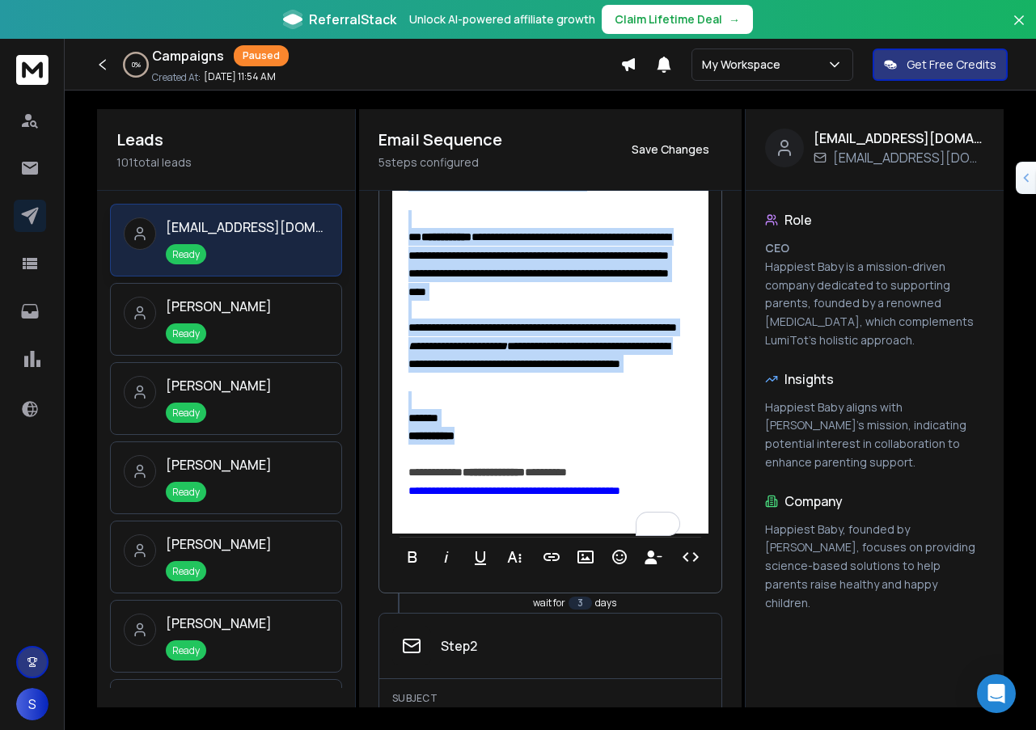
scroll to position [169, 0]
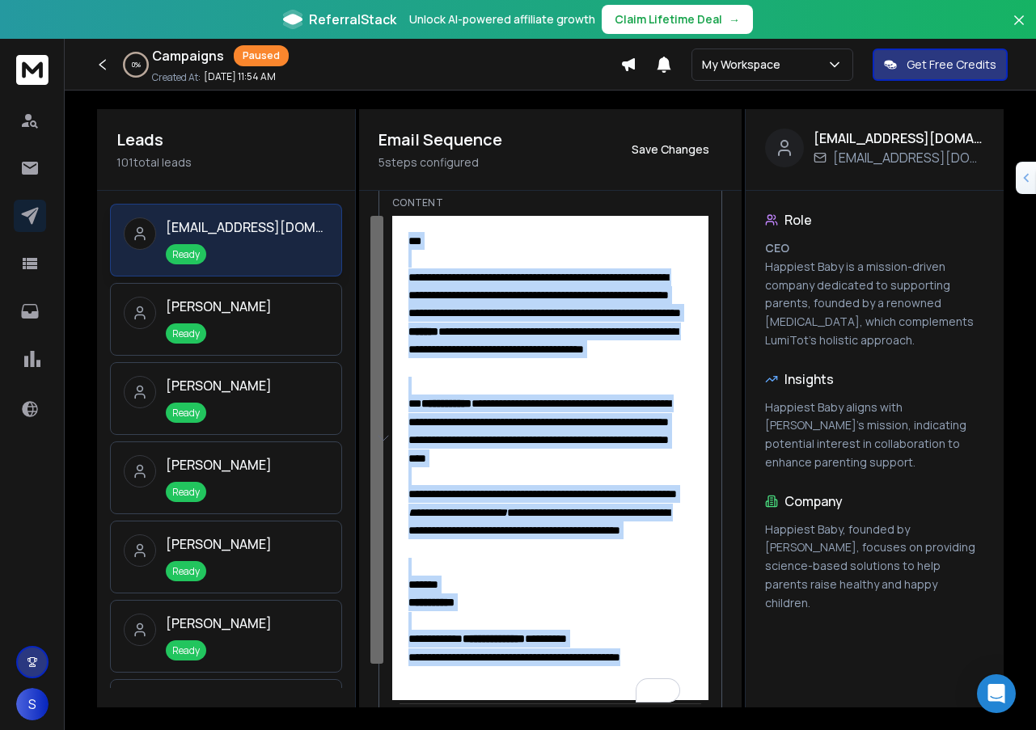
drag, startPoint x: 403, startPoint y: 395, endPoint x: 638, endPoint y: 669, distance: 361.3
click at [637, 670] on div "**********" at bounding box center [550, 458] width 316 height 484
click at [446, 328] on div "**********" at bounding box center [544, 322] width 272 height 108
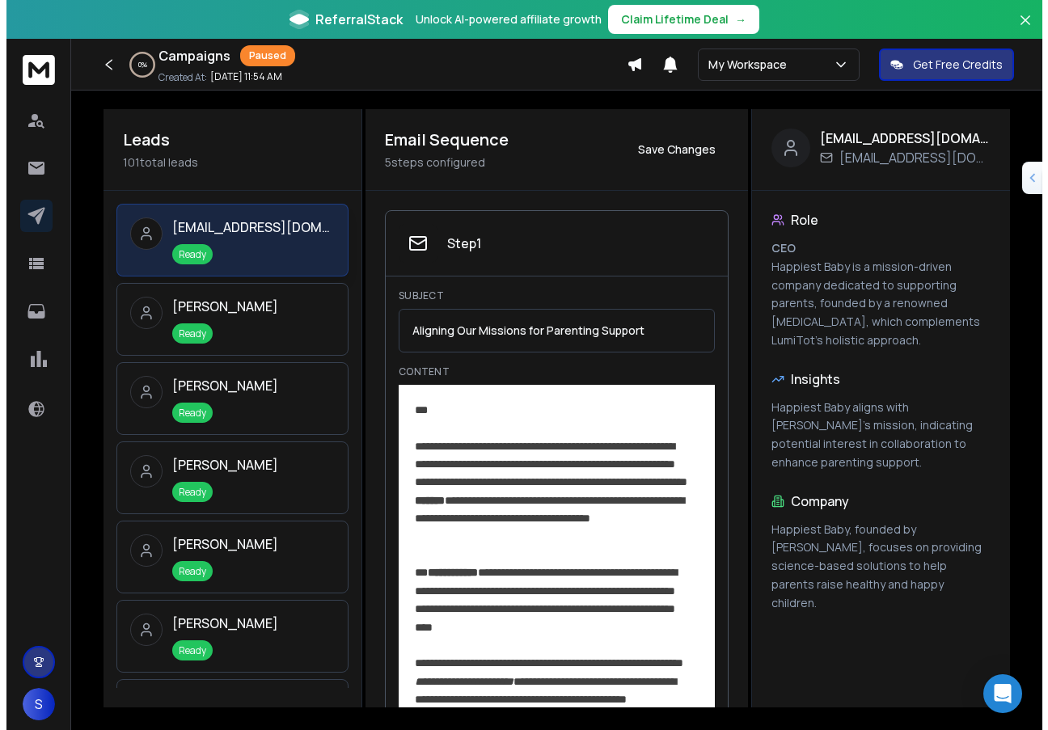
scroll to position [0, 0]
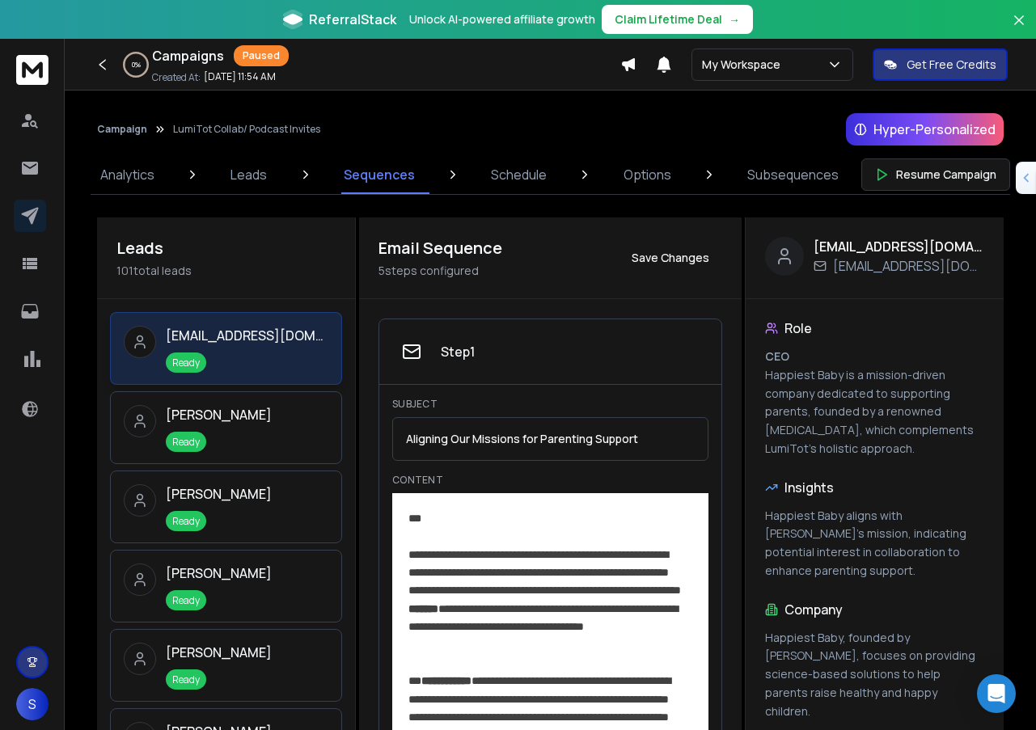
click at [860, 124] on icon at bounding box center [858, 129] width 6 height 11
click at [776, 73] on button "My Workspace" at bounding box center [772, 65] width 162 height 32
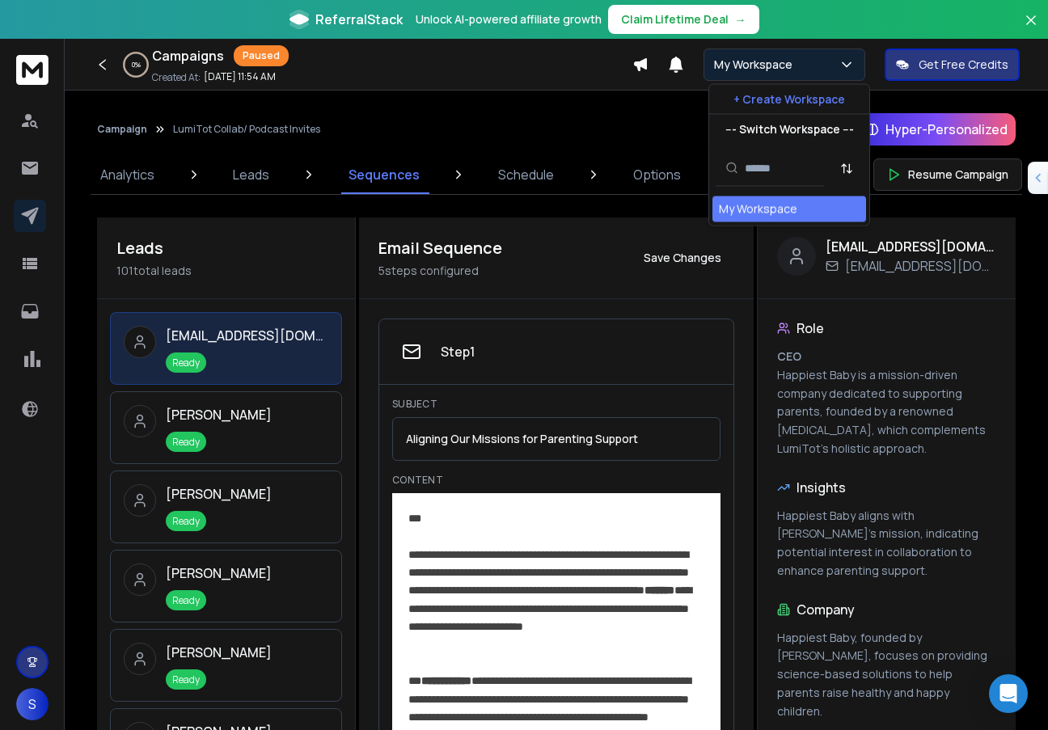
click at [777, 72] on button "My Workspace" at bounding box center [785, 65] width 162 height 32
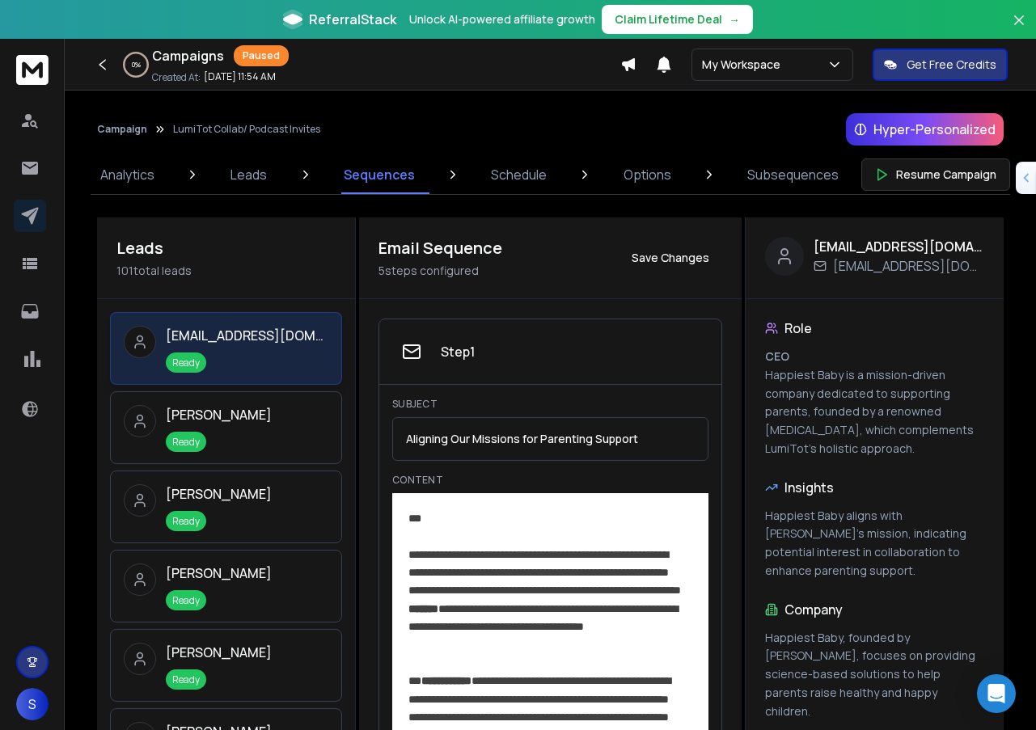
click at [640, 112] on div "Campaign LumiTot Collab/ Podcast Invites Hyper-Personalized" at bounding box center [551, 129] width 920 height 45
click at [125, 130] on button "Campaign" at bounding box center [122, 129] width 50 height 13
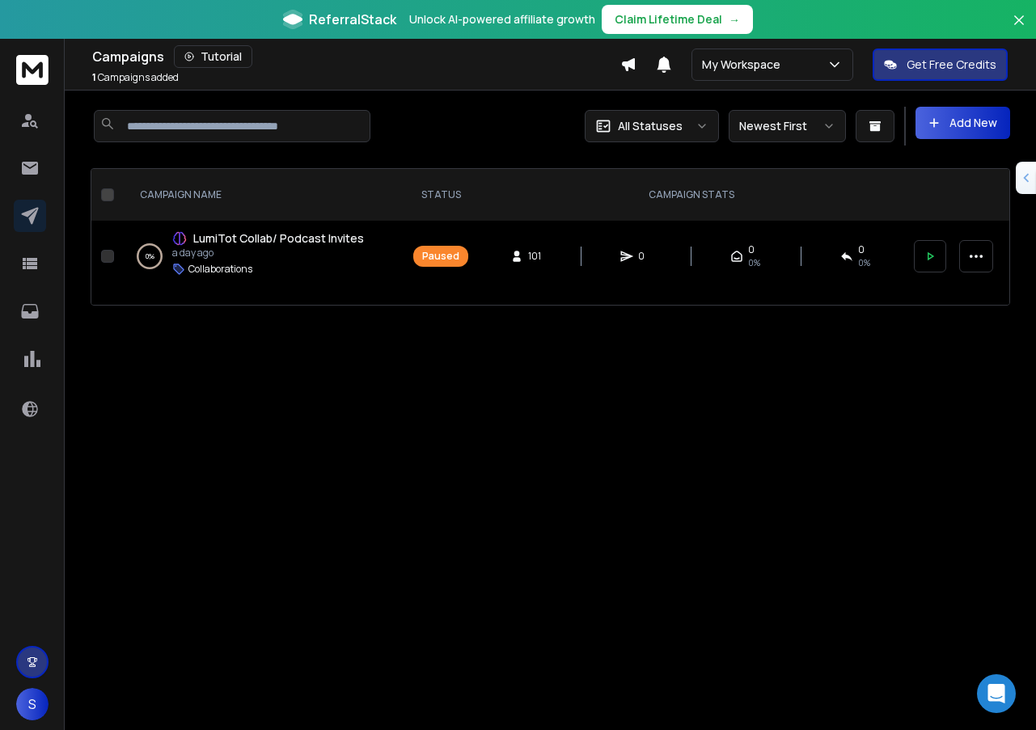
click at [940, 128] on icon at bounding box center [933, 122] width 11 height 11
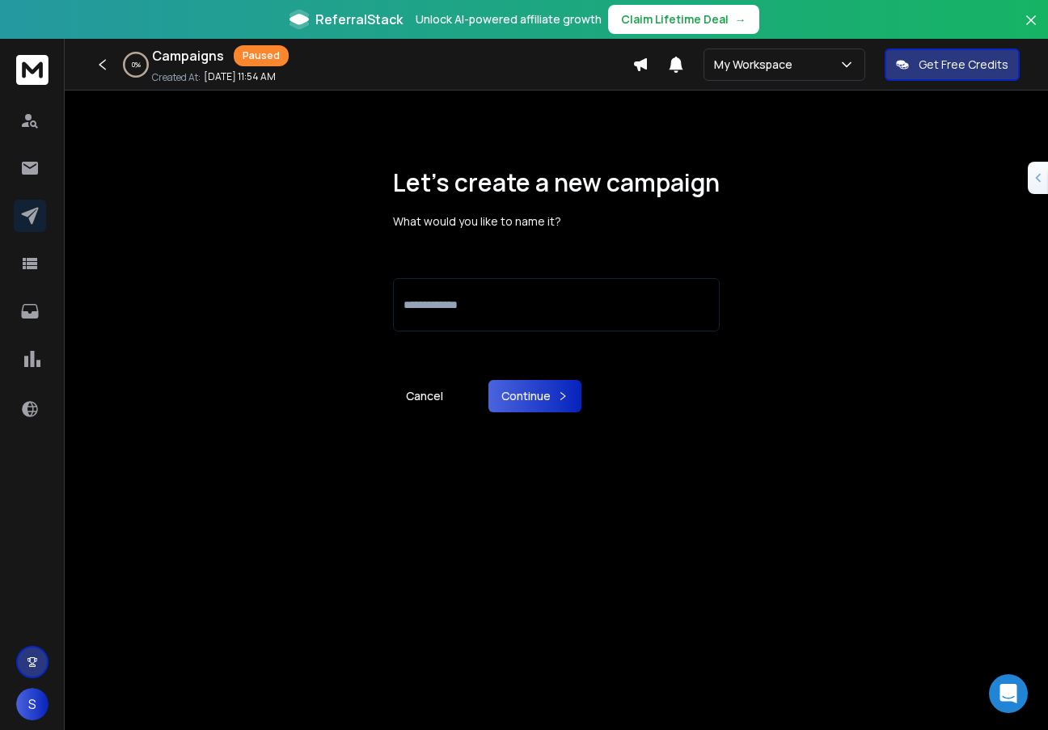
click at [522, 307] on input at bounding box center [556, 304] width 327 height 53
click at [424, 408] on link "Cancel" at bounding box center [424, 396] width 63 height 32
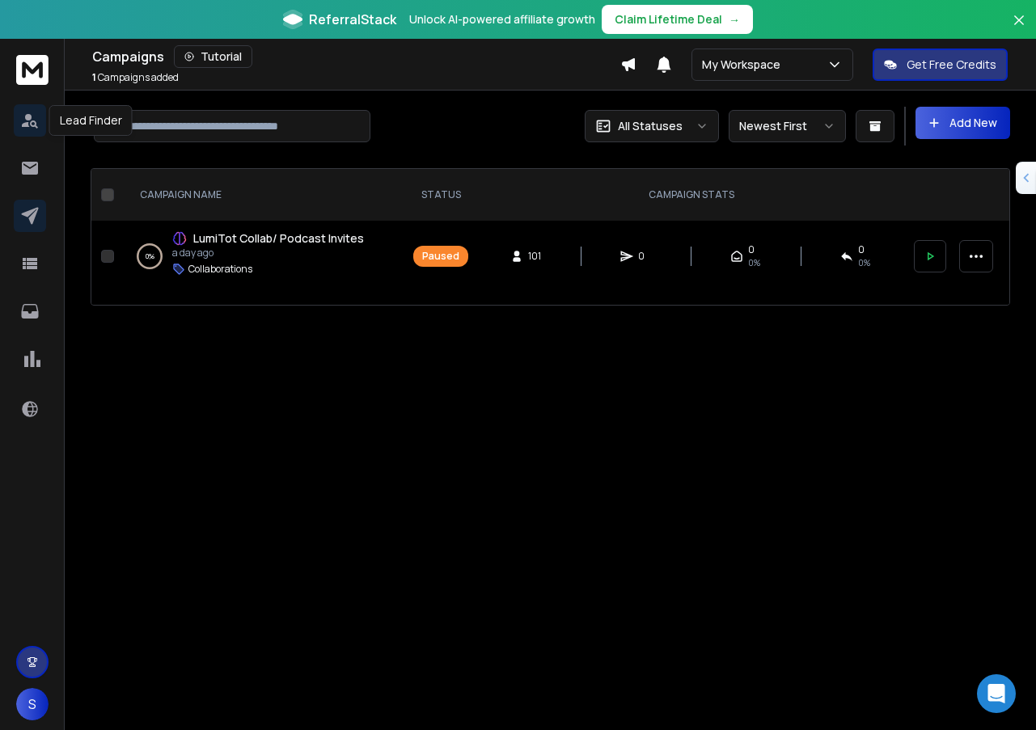
click at [28, 131] on link at bounding box center [30, 120] width 32 height 32
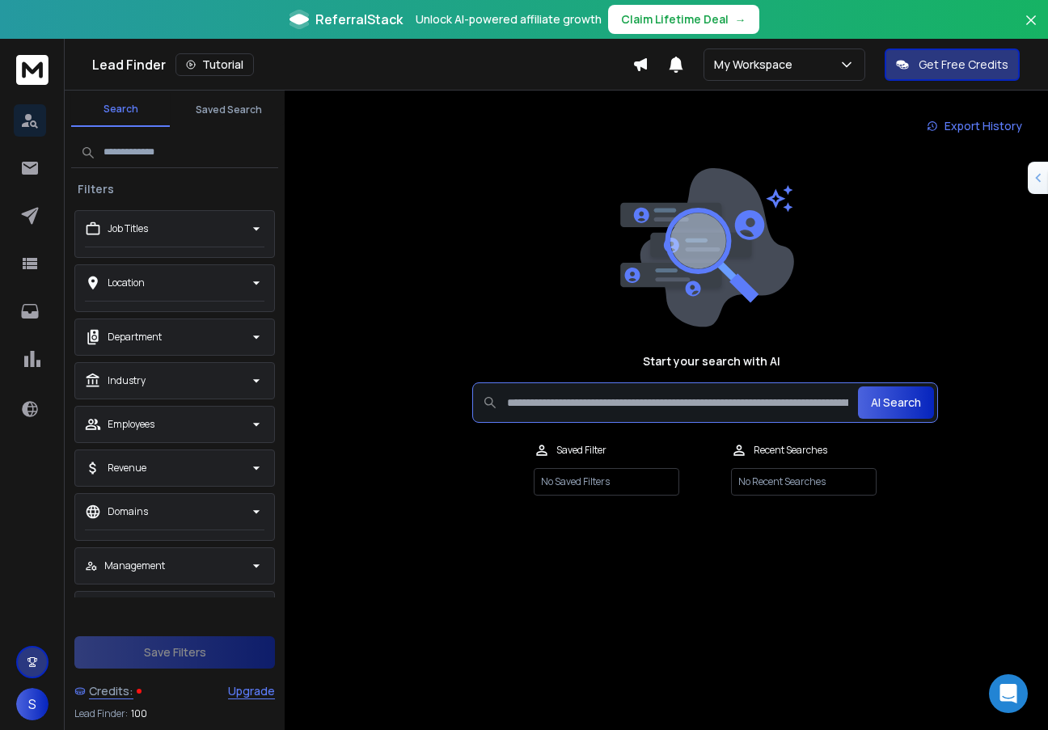
click at [126, 696] on span "Credits:" at bounding box center [111, 691] width 44 height 16
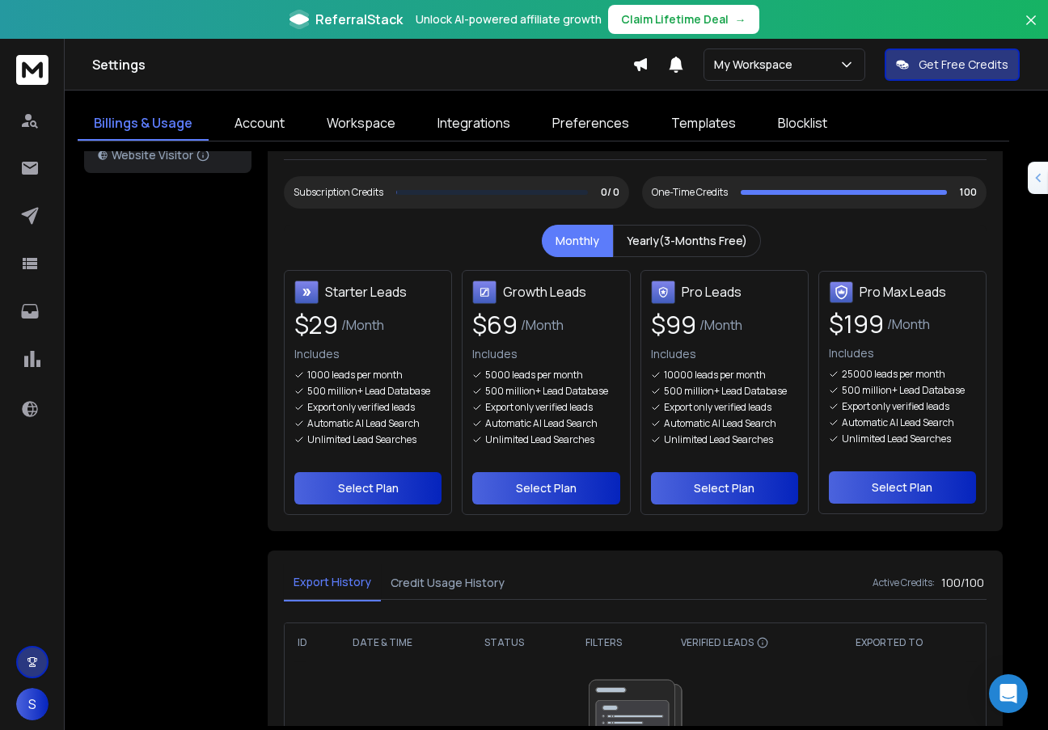
scroll to position [87, 0]
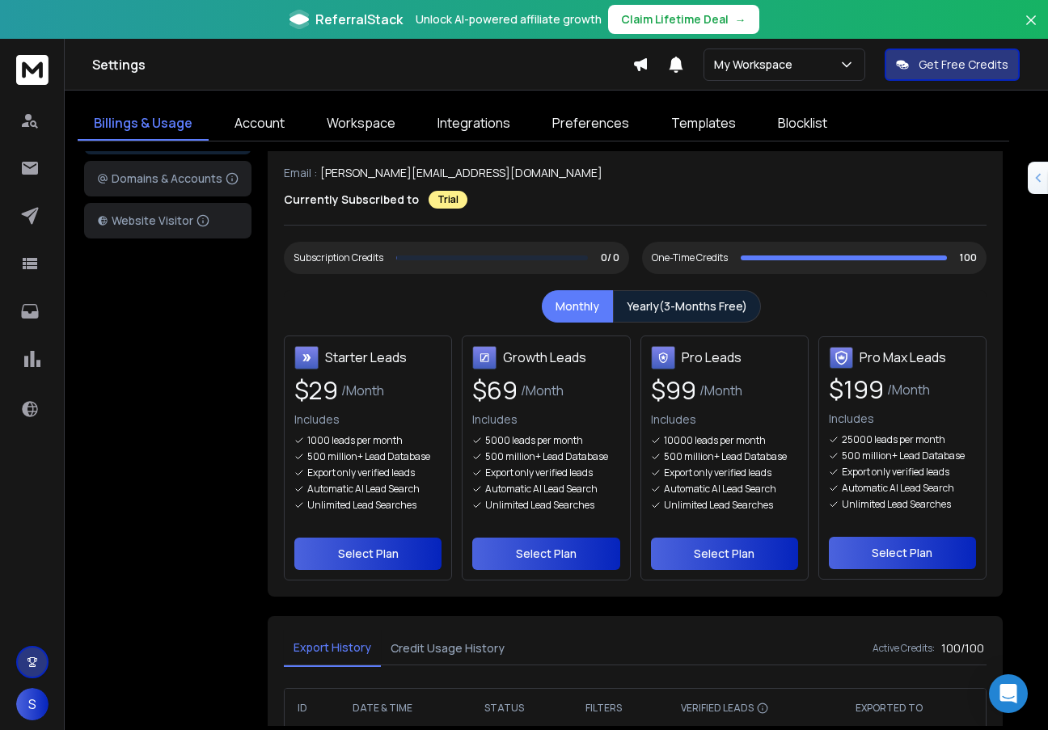
click at [704, 308] on button "Yearly(3-Months Free)" at bounding box center [687, 306] width 148 height 32
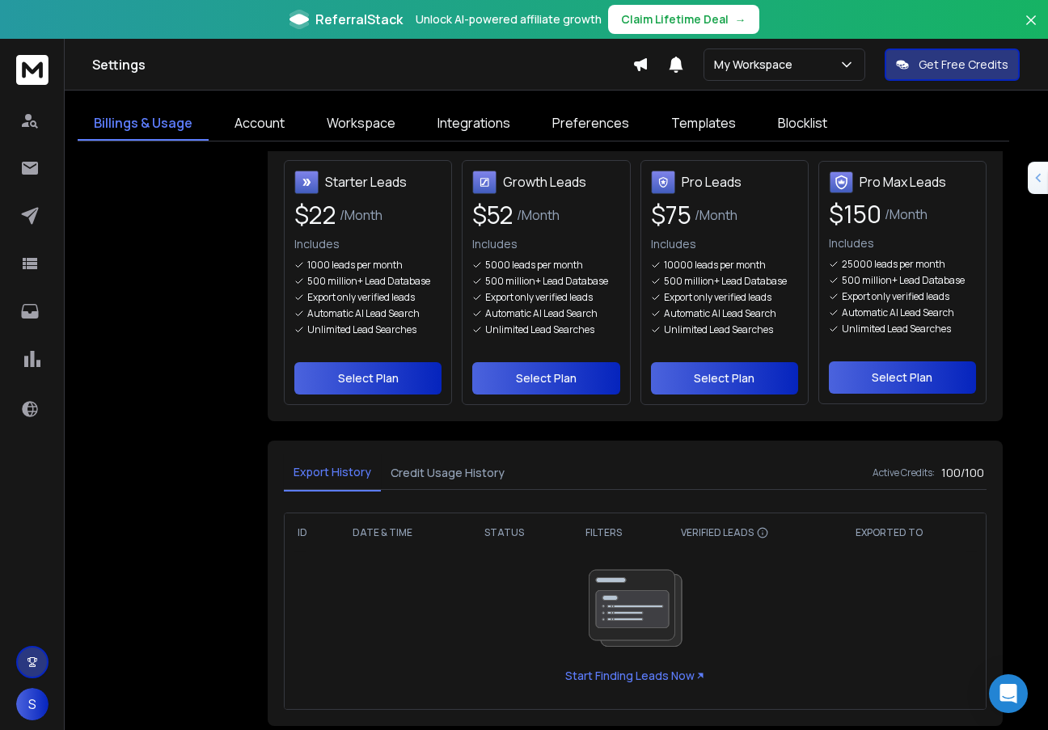
scroll to position [0, 0]
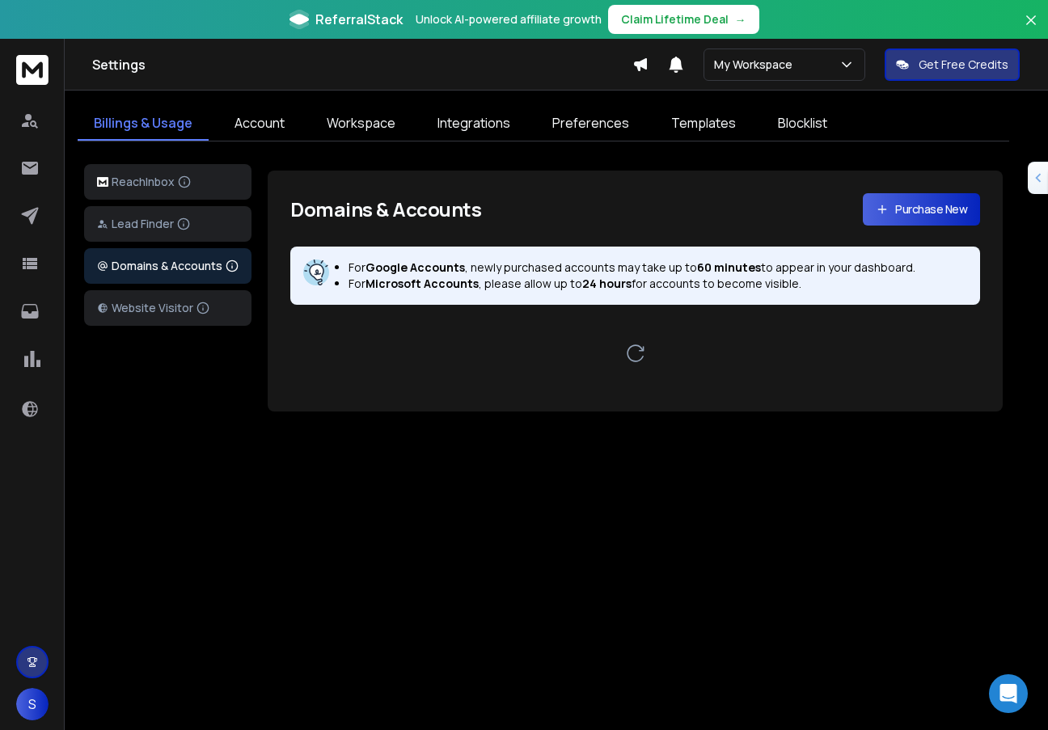
click at [164, 263] on button "Domains & Accounts" at bounding box center [167, 266] width 167 height 36
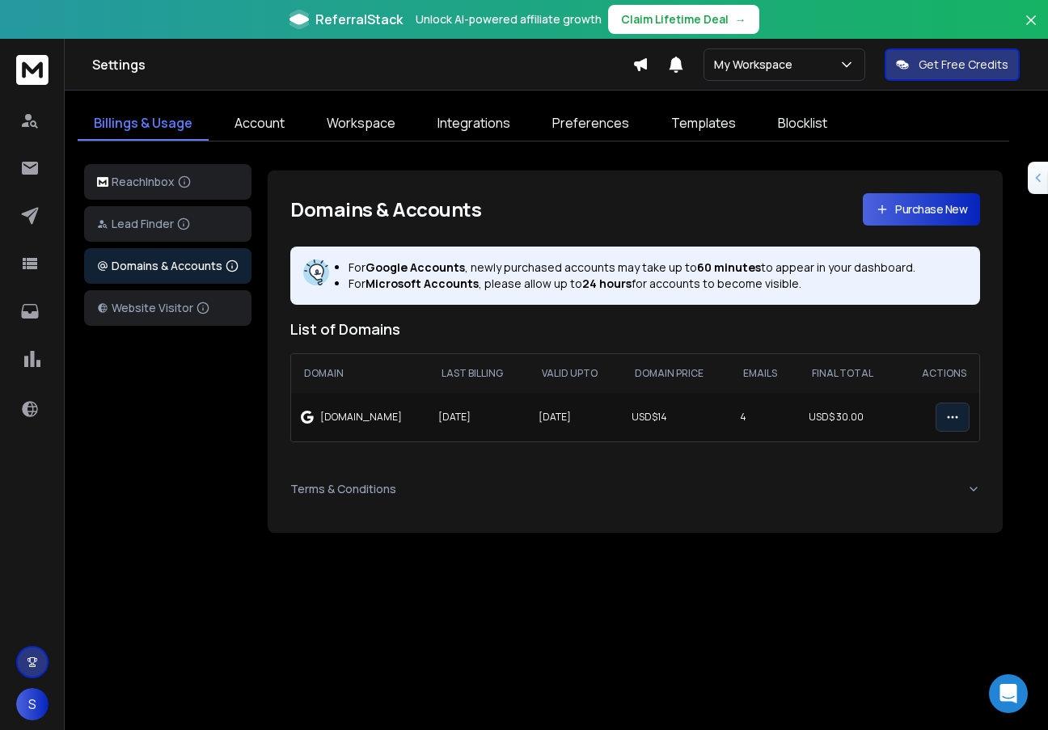
click at [956, 415] on icon "button" at bounding box center [952, 417] width 13 height 13
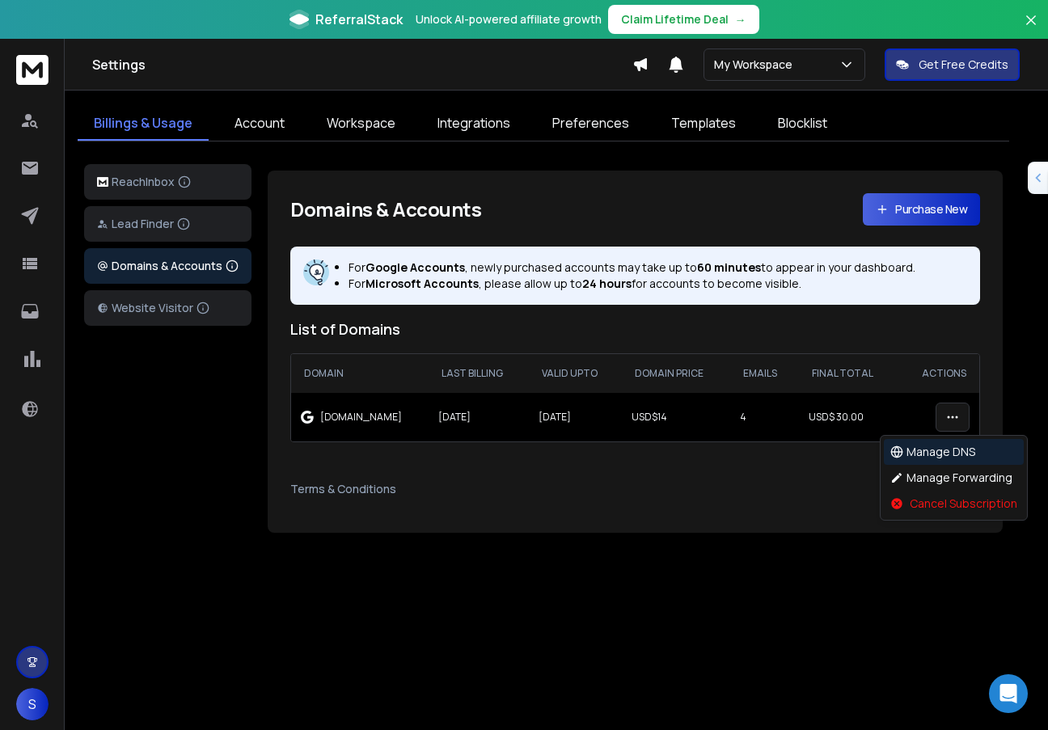
click at [956, 443] on div "Manage DNS" at bounding box center [954, 452] width 140 height 26
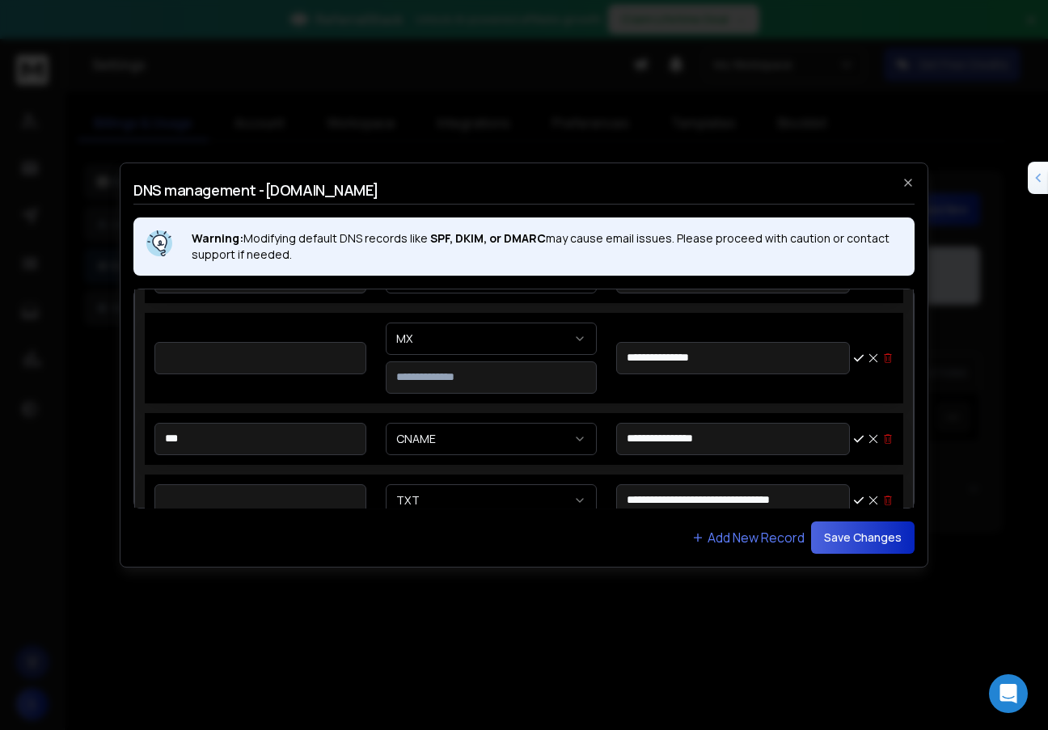
scroll to position [636, 0]
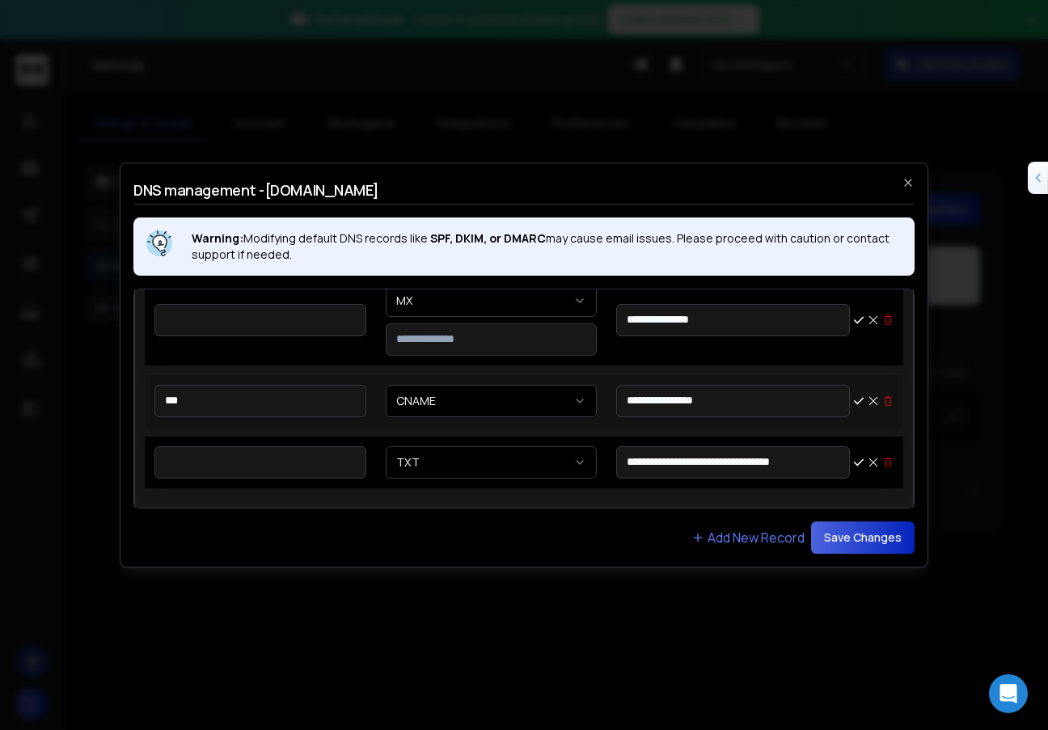
click at [645, 402] on input "**********" at bounding box center [733, 401] width 234 height 32
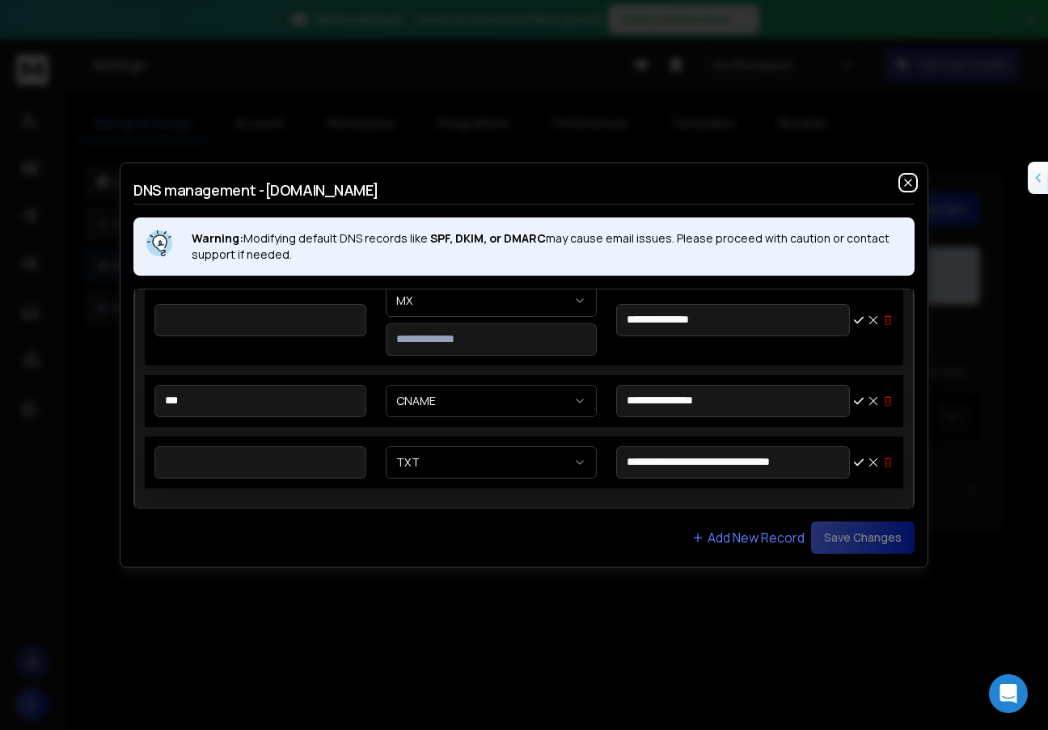
click at [910, 178] on icon "button" at bounding box center [908, 182] width 13 height 13
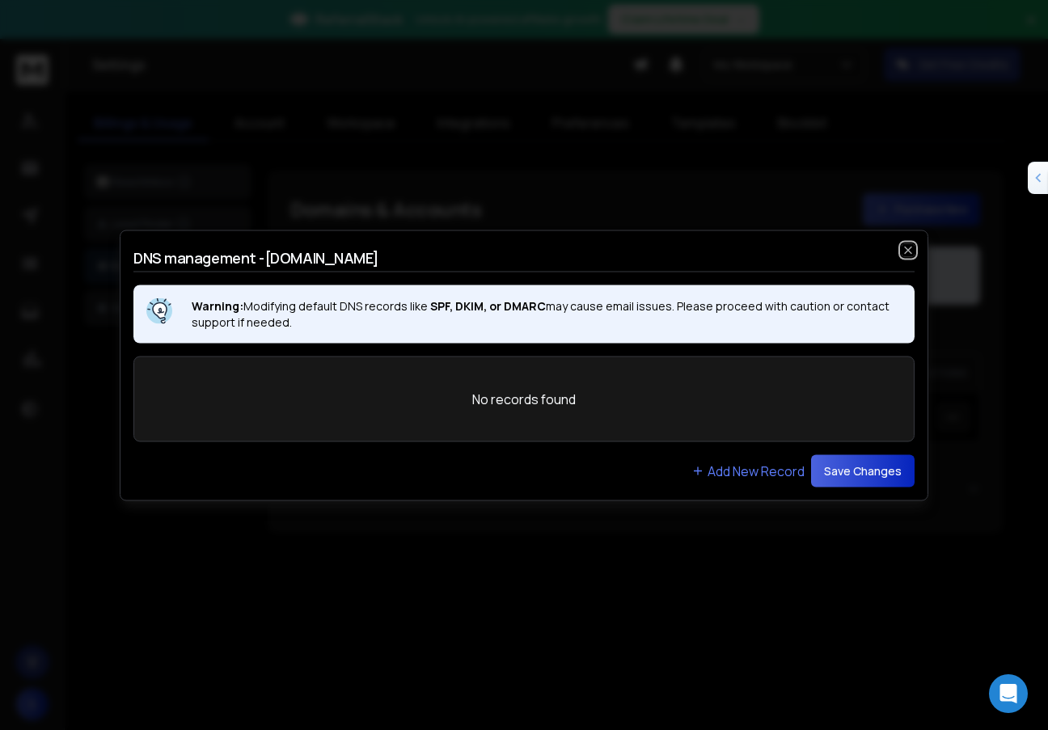
scroll to position [0, 0]
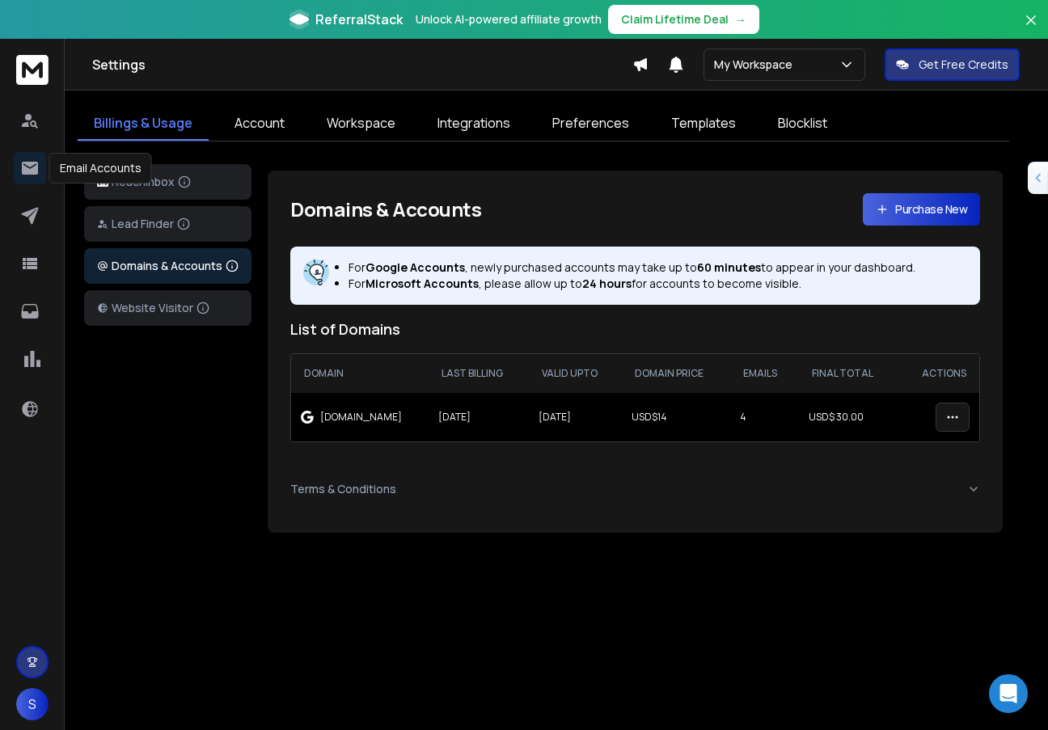
click at [23, 168] on icon at bounding box center [30, 168] width 16 height 13
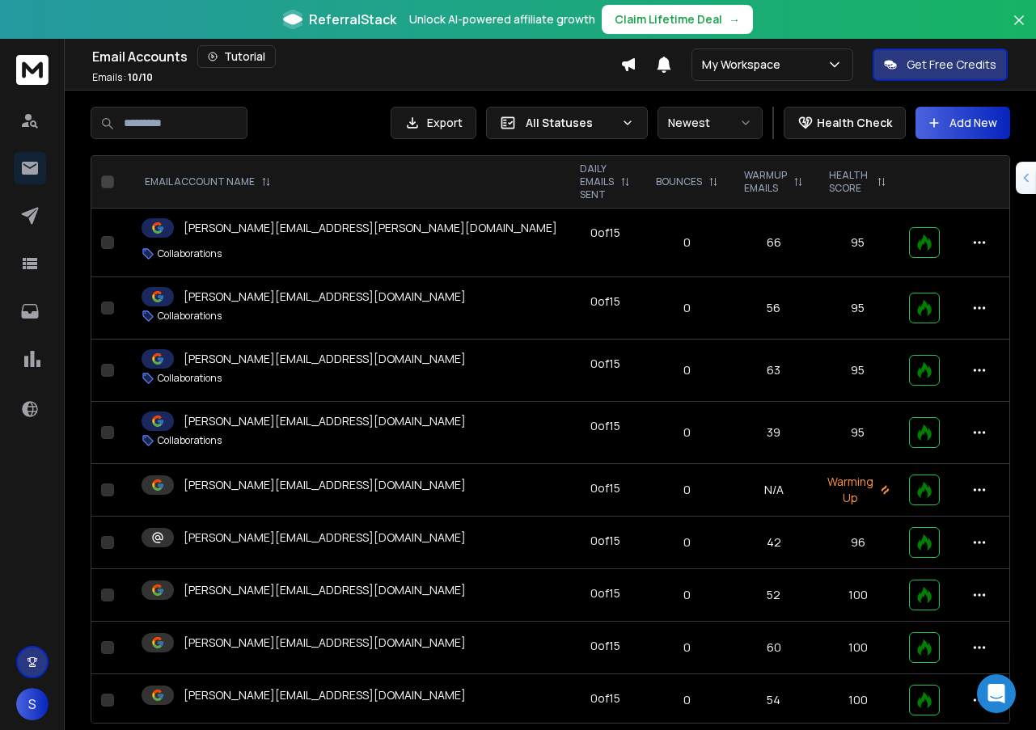
click at [972, 238] on icon at bounding box center [979, 242] width 15 height 15
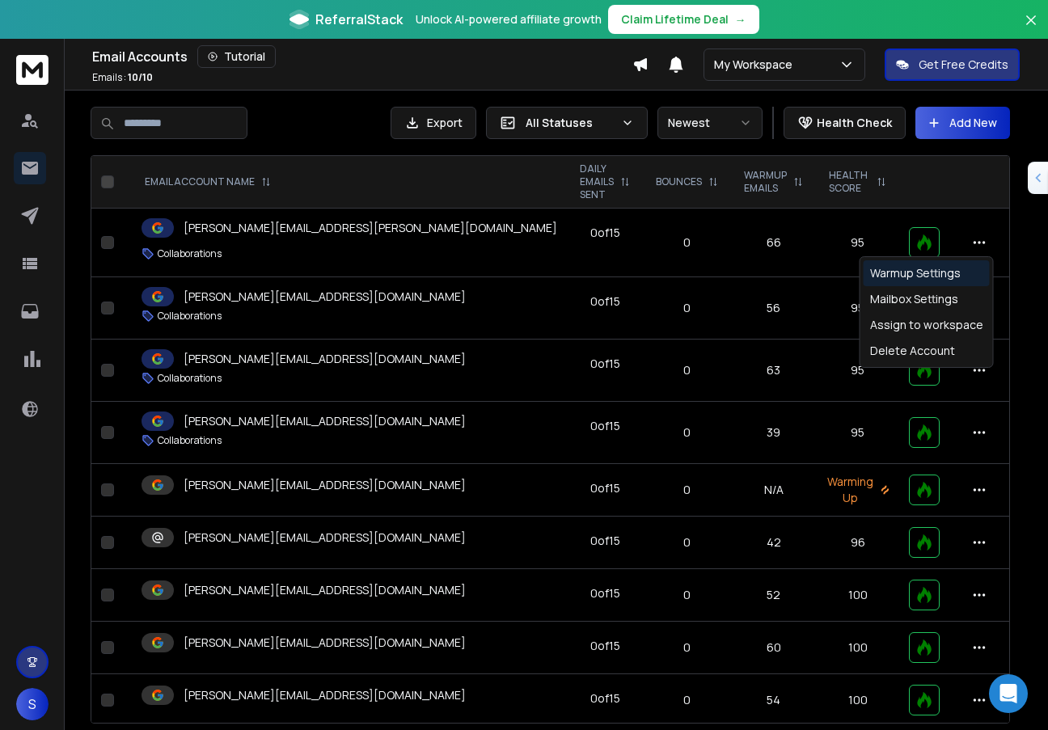
click at [941, 272] on div "Warmup Settings" at bounding box center [927, 273] width 126 height 26
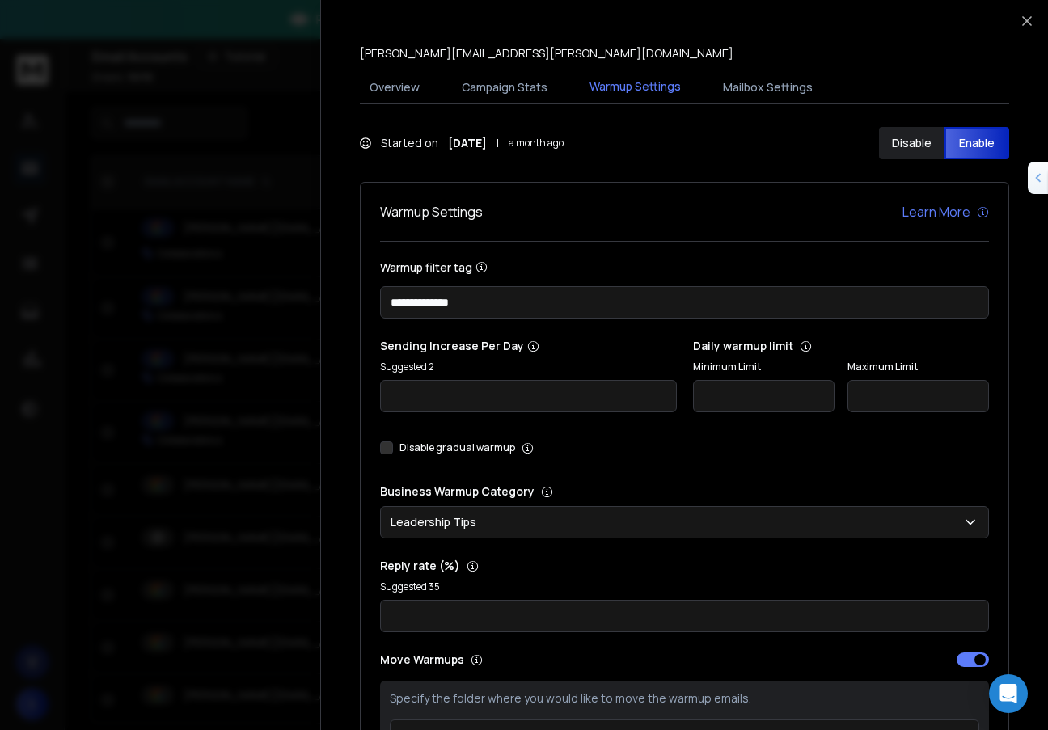
click at [761, 87] on button "Mailbox Settings" at bounding box center [767, 88] width 109 height 36
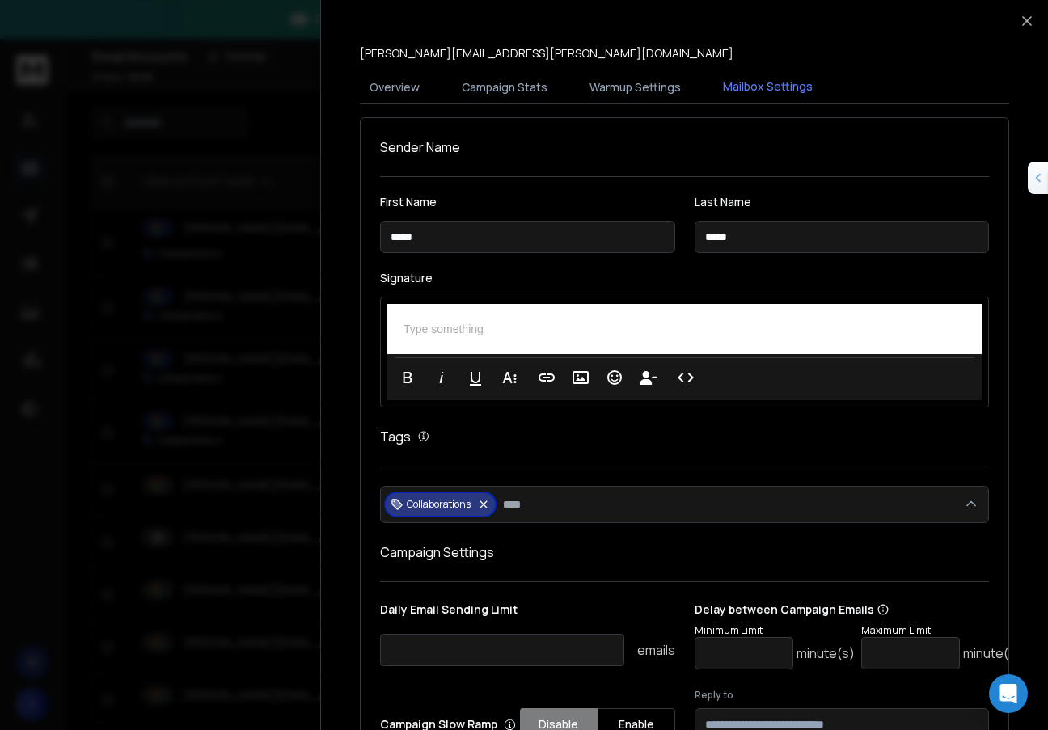
scroll to position [251, 0]
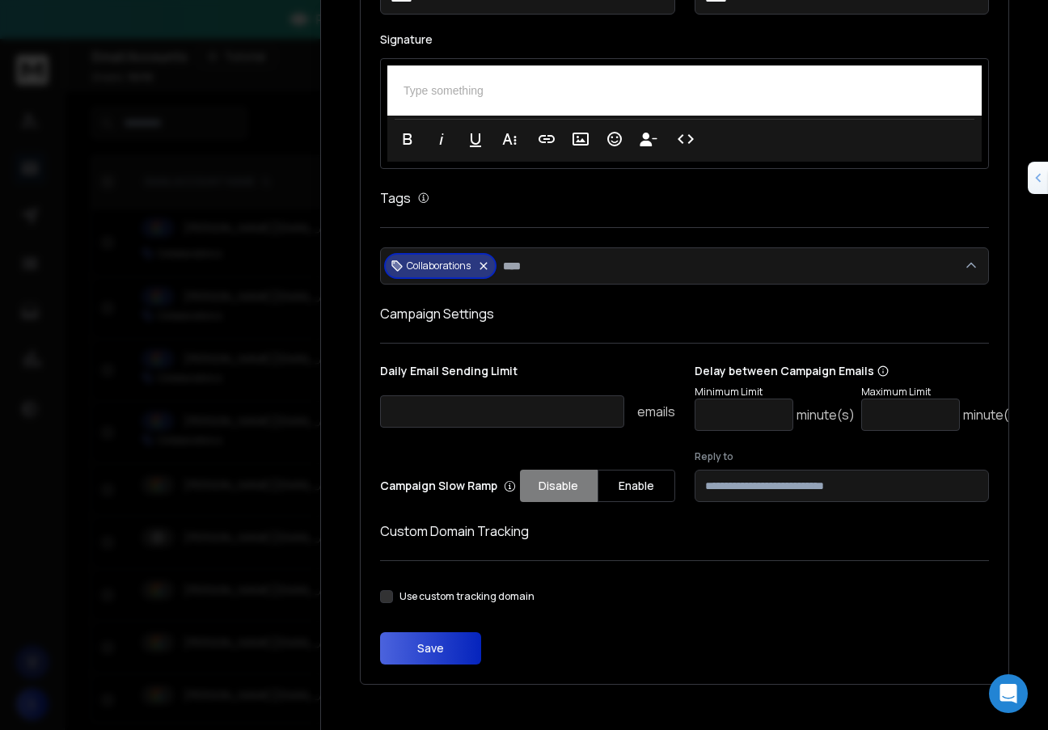
click at [383, 581] on div "Use custom tracking domain" at bounding box center [684, 597] width 609 height 32
click at [388, 590] on button "Reply to" at bounding box center [386, 596] width 13 height 13
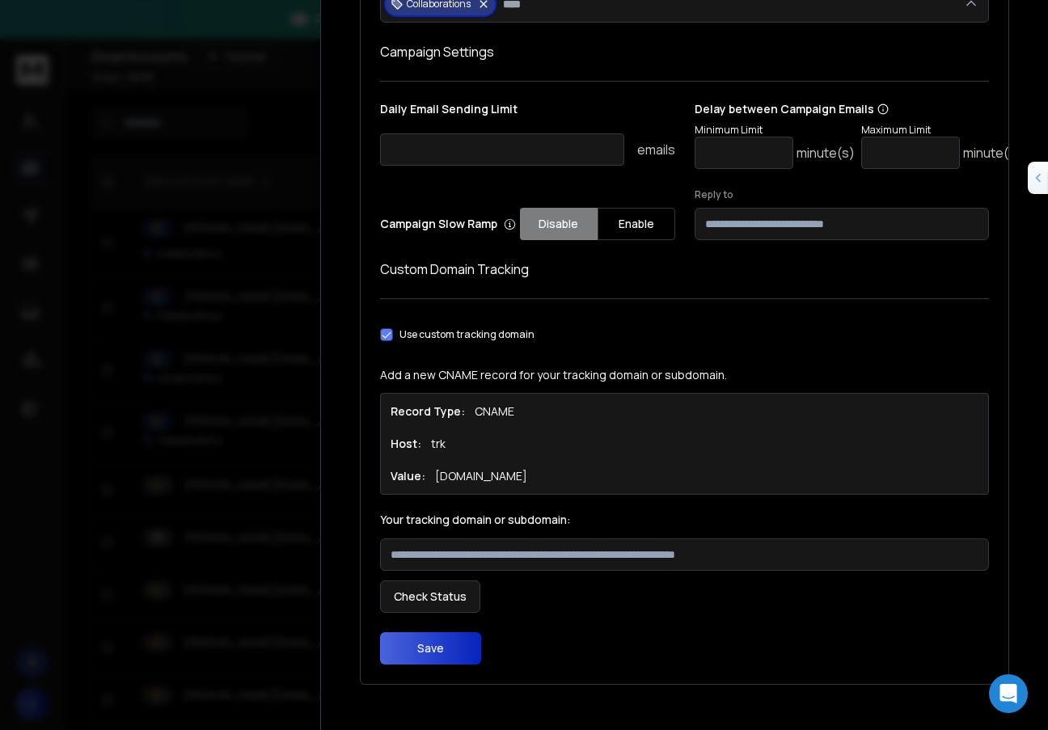
scroll to position [513, 0]
paste input "**********"
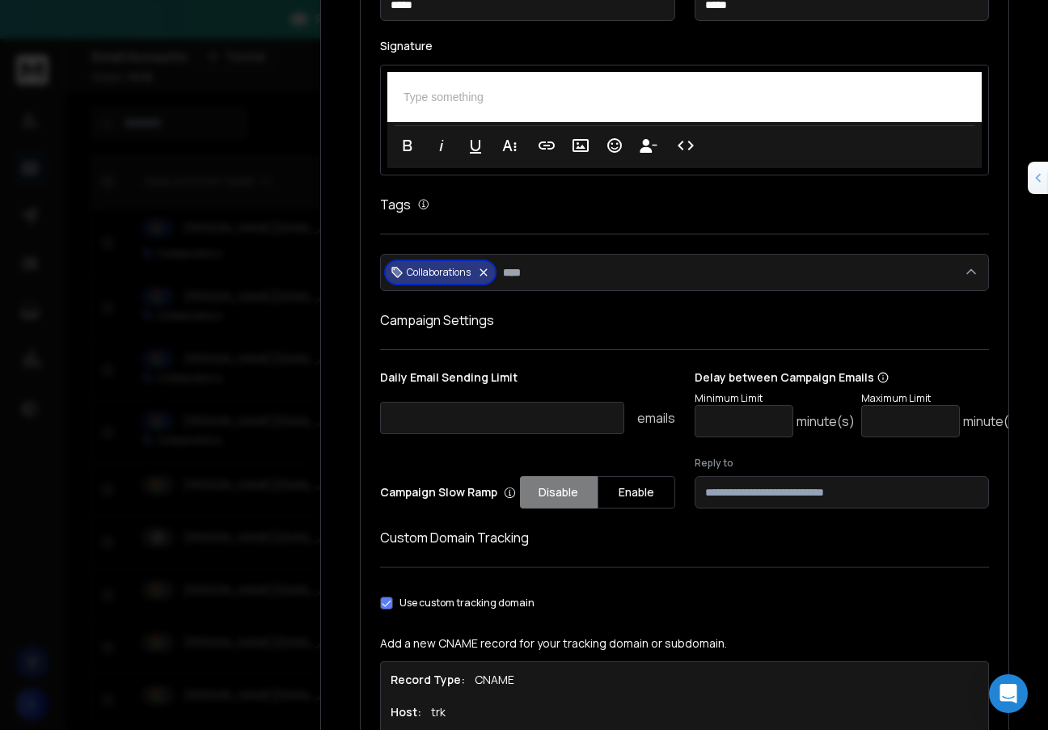
scroll to position [0, 0]
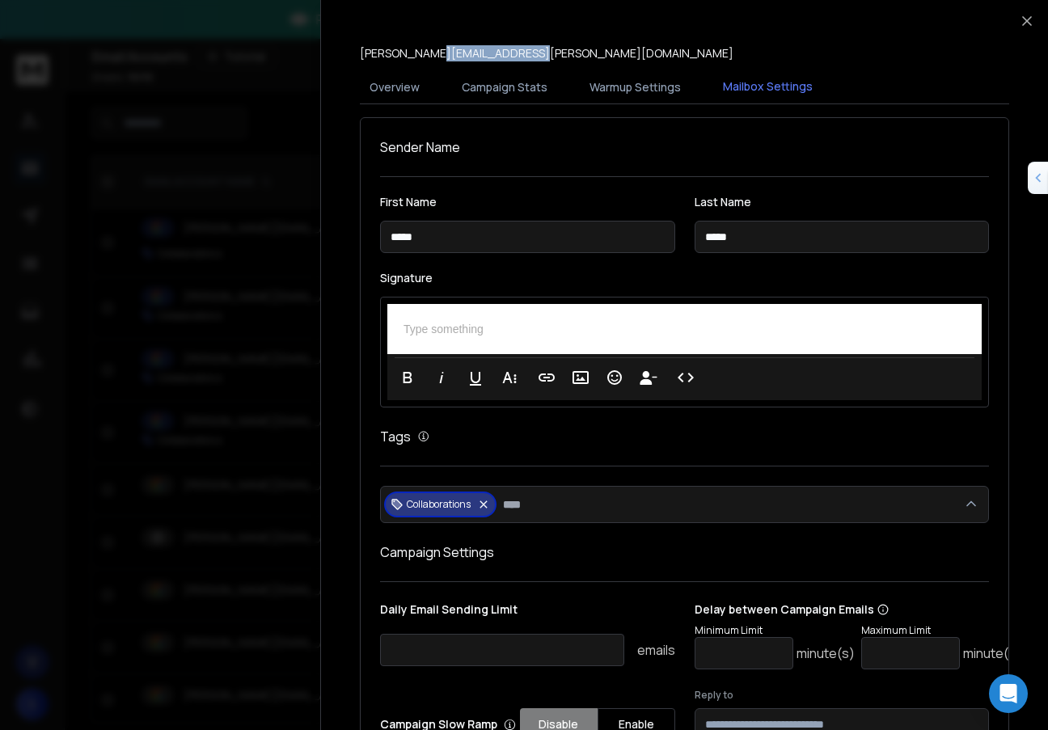
drag, startPoint x: 539, startPoint y: 59, endPoint x: 446, endPoint y: 55, distance: 93.9
click at [434, 56] on div "steve.ryman@engageelites.com" at bounding box center [684, 53] width 649 height 16
copy p "engageelites.com"
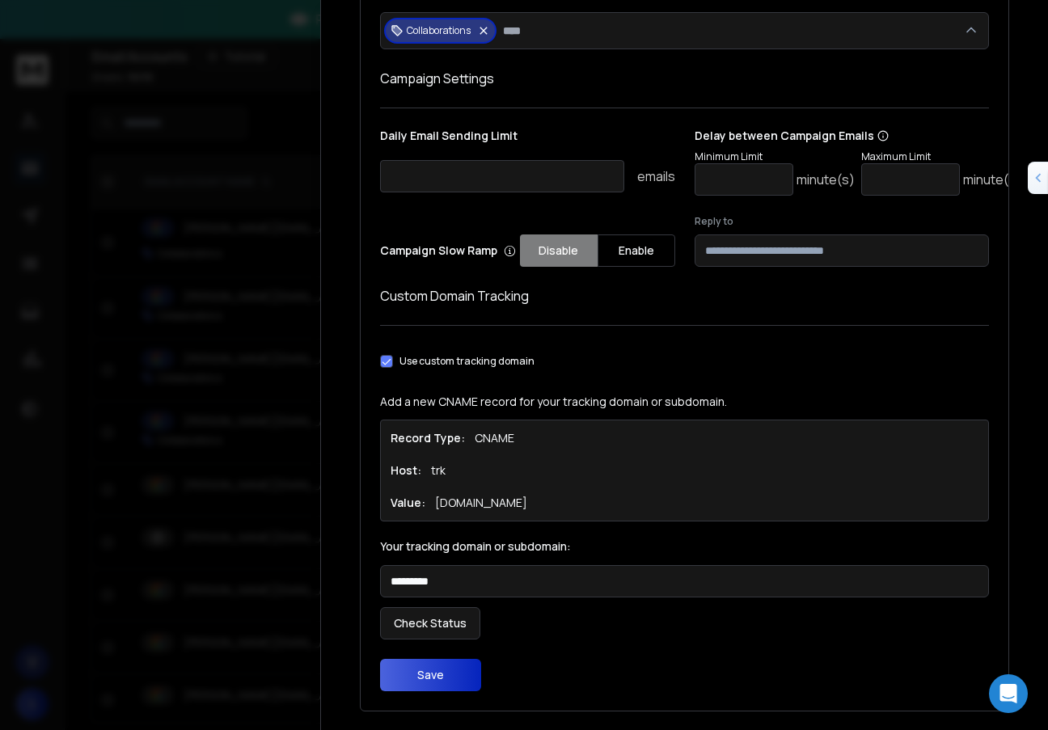
scroll to position [513, 0]
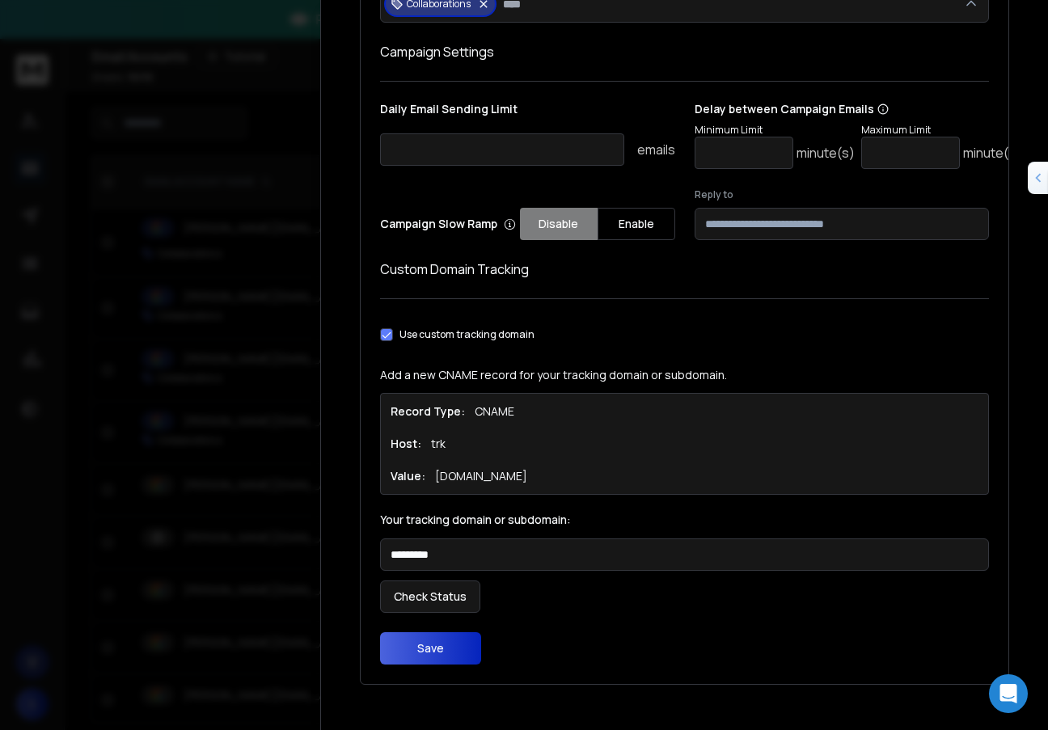
click at [492, 547] on input "*********" at bounding box center [684, 555] width 609 height 32
paste input "**********"
click at [437, 641] on button "Save" at bounding box center [430, 648] width 101 height 32
click at [412, 542] on input "**********" at bounding box center [684, 555] width 609 height 32
type input "**********"
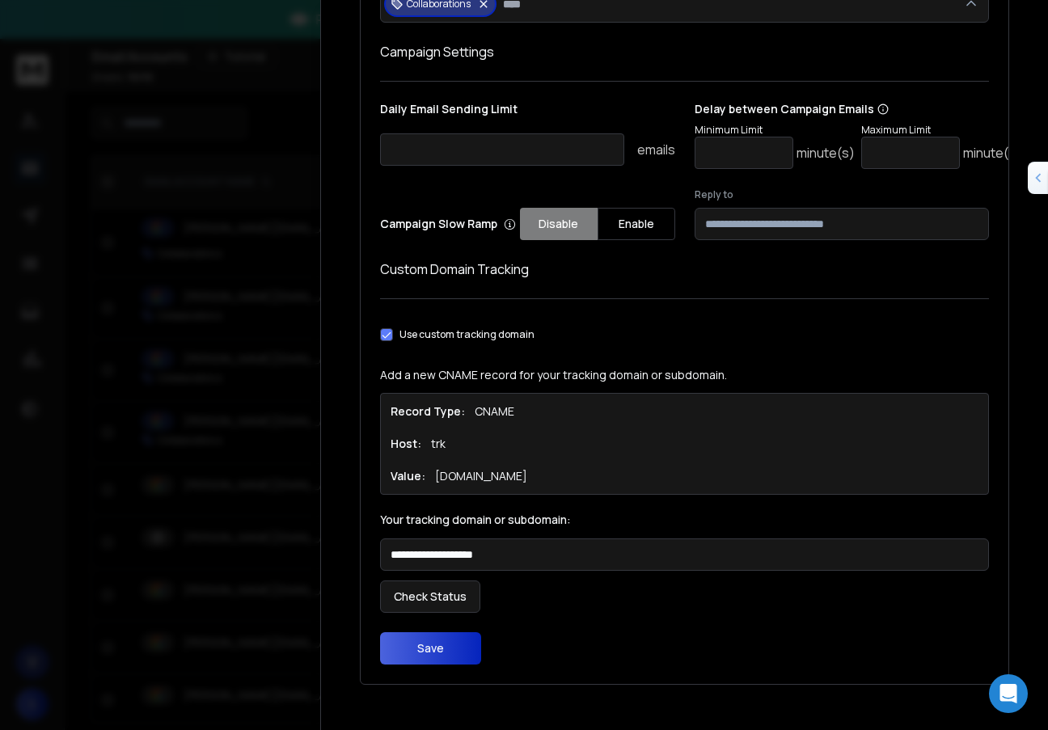
click at [440, 600] on form "**********" at bounding box center [684, 180] width 609 height 969
click at [465, 581] on button "Check Status" at bounding box center [430, 597] width 100 height 32
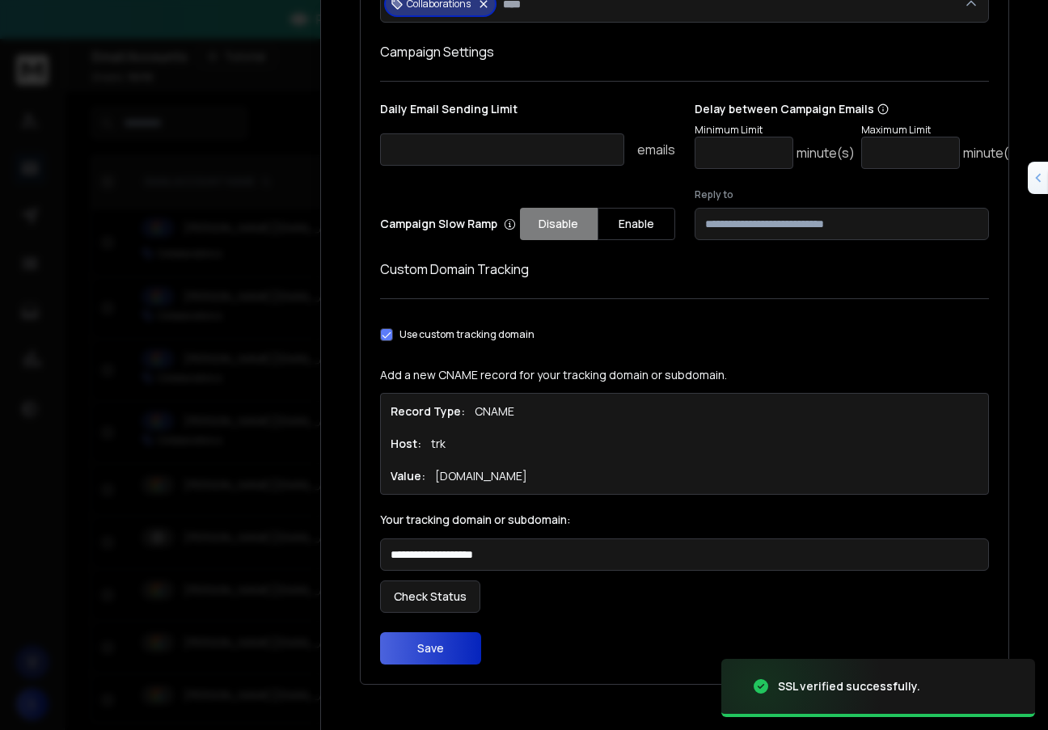
click at [421, 653] on div "**********" at bounding box center [684, 151] width 649 height 1068
click at [421, 642] on button "Save" at bounding box center [430, 648] width 101 height 32
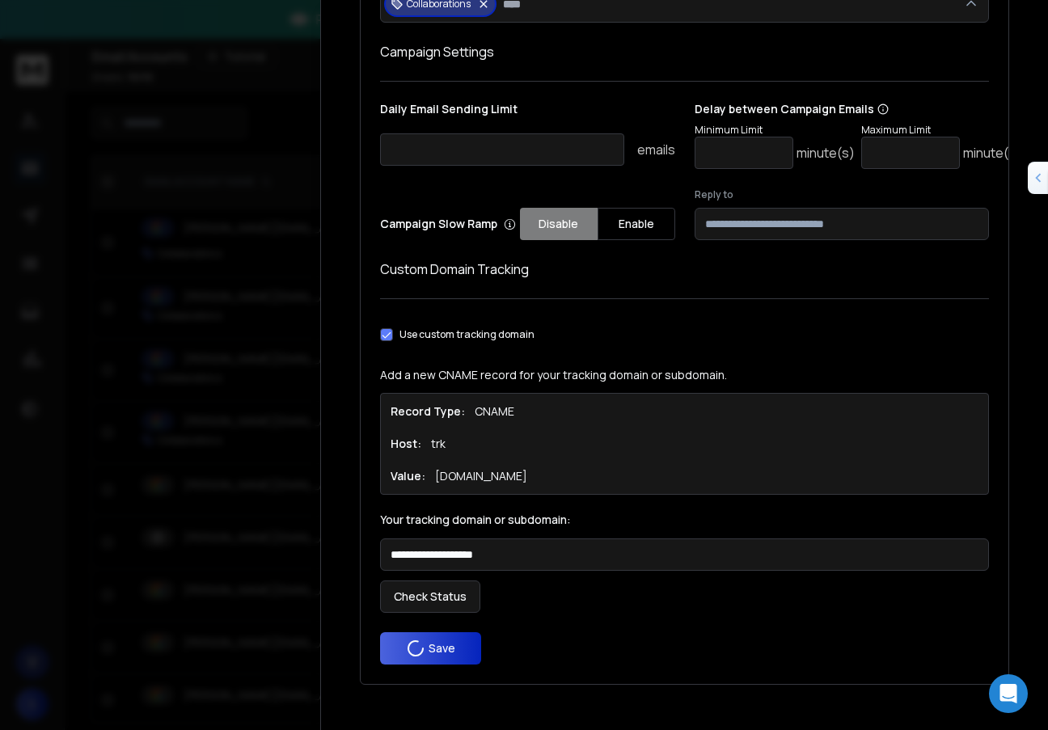
scroll to position [336, 0]
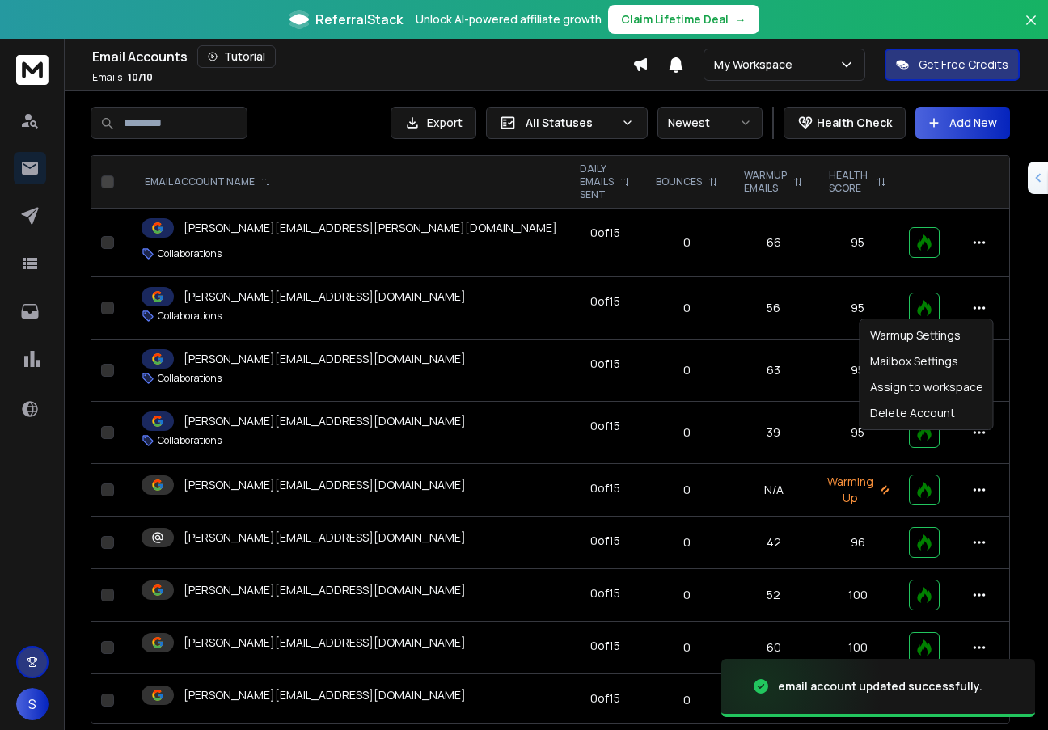
click at [959, 297] on button at bounding box center [979, 307] width 40 height 27
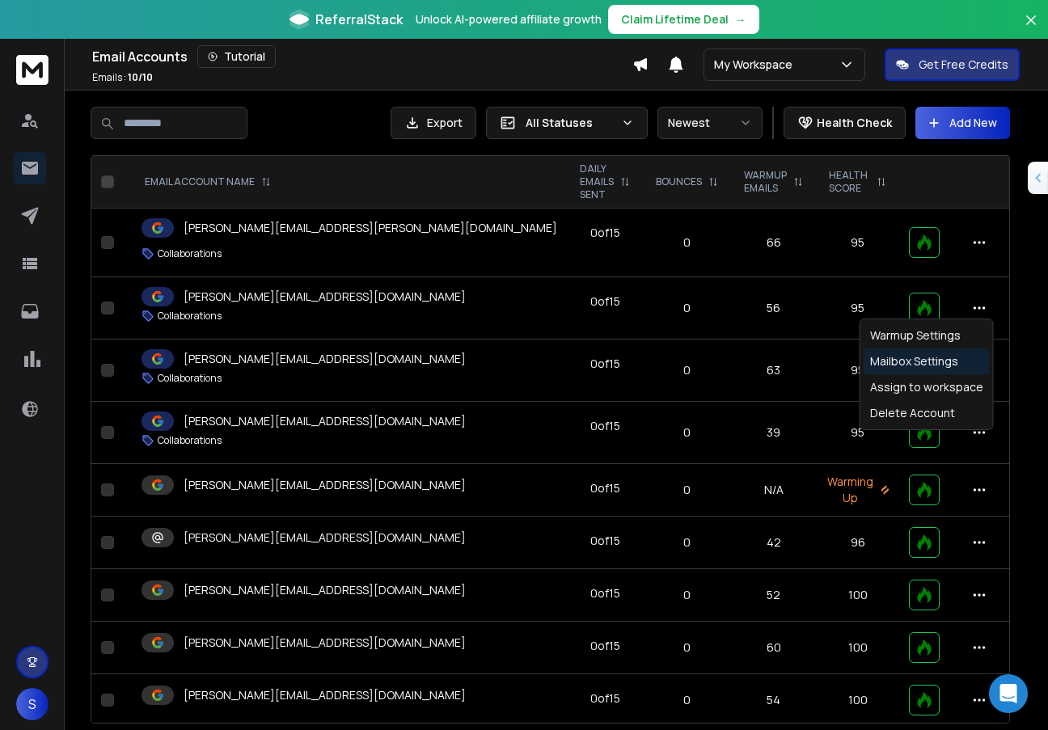
click at [916, 355] on div "Mailbox Settings" at bounding box center [927, 362] width 126 height 26
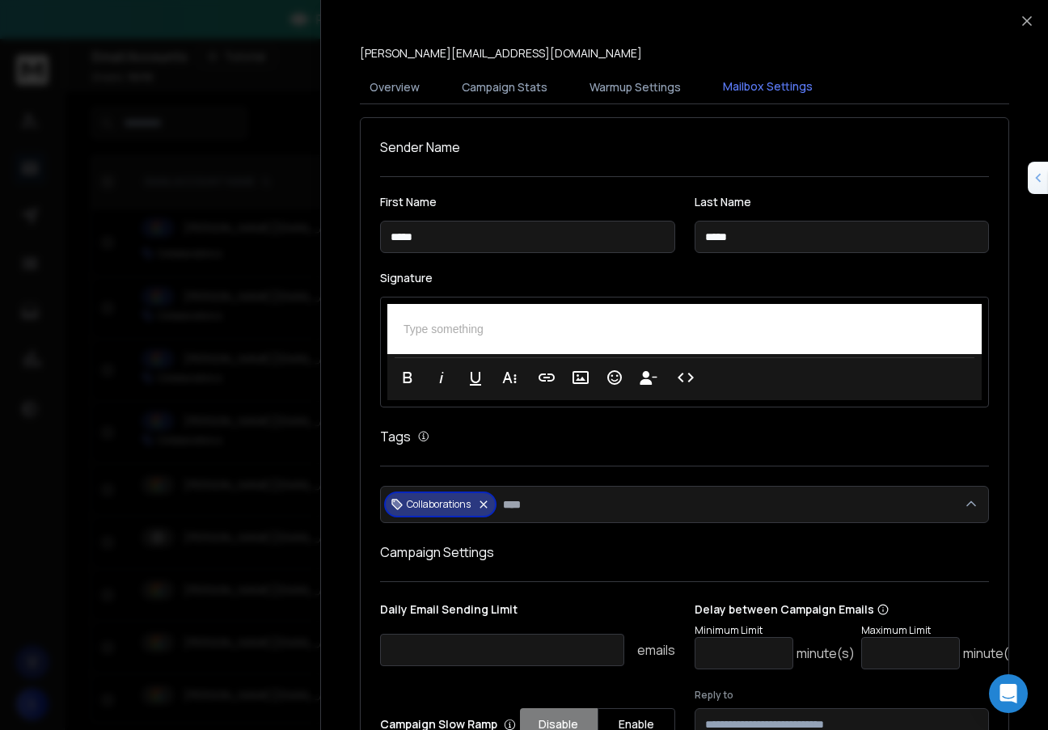
scroll to position [251, 0]
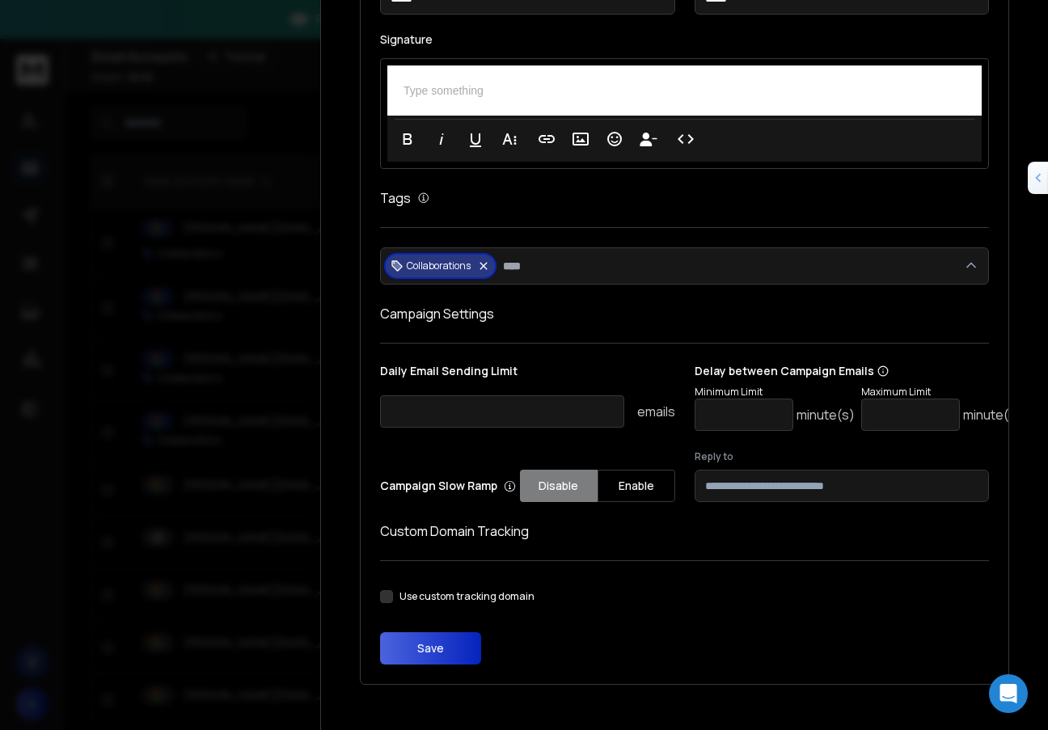
click at [462, 590] on label "Use custom tracking domain" at bounding box center [467, 596] width 135 height 13
click at [383, 590] on button "Reply to" at bounding box center [386, 596] width 13 height 13
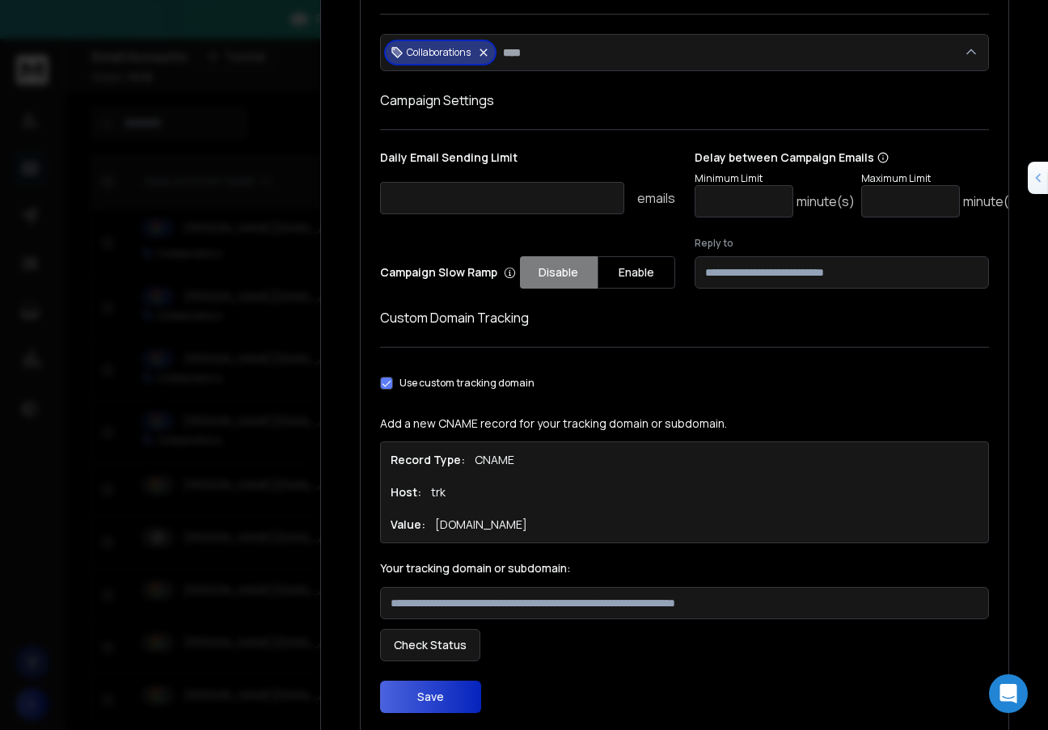
scroll to position [513, 0]
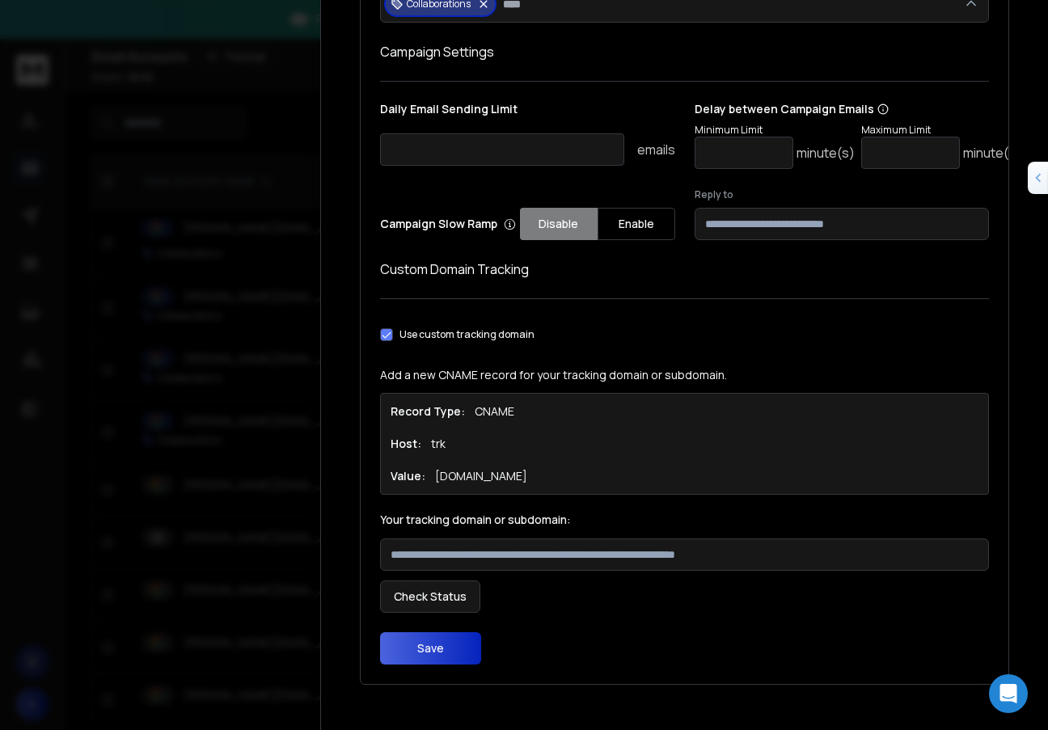
click at [502, 549] on input at bounding box center [684, 555] width 609 height 32
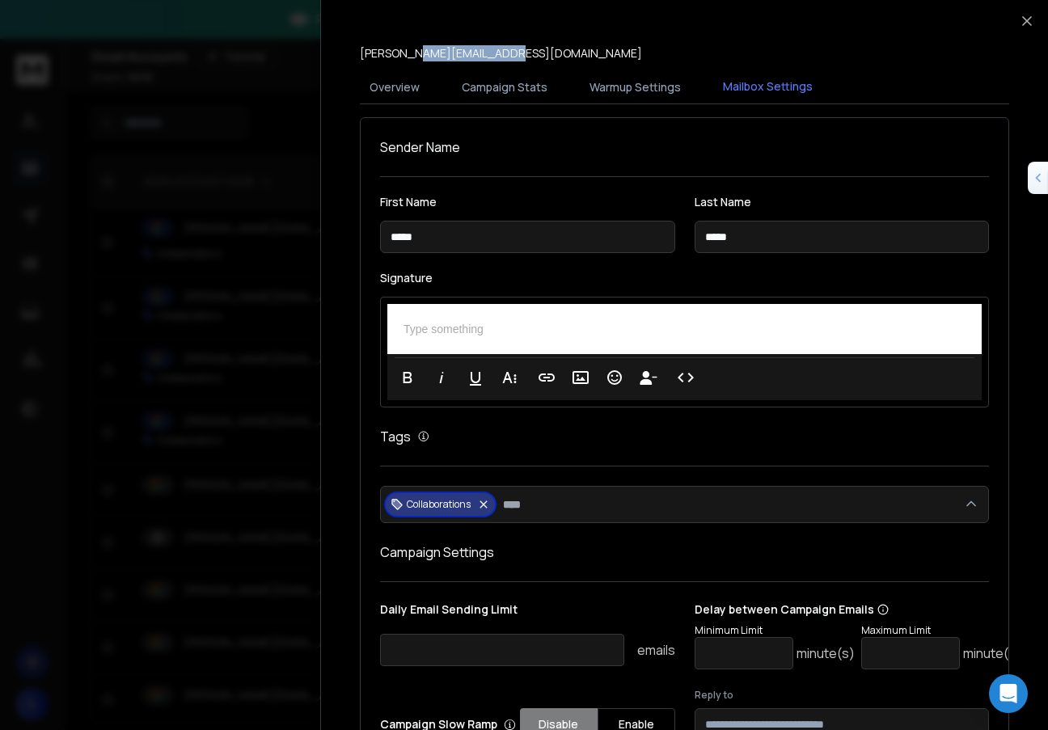
drag, startPoint x: 513, startPoint y: 55, endPoint x: 409, endPoint y: 55, distance: 103.5
click at [409, 55] on div "steve.r@engageelites.com" at bounding box center [684, 53] width 649 height 16
drag, startPoint x: 404, startPoint y: 55, endPoint x: 503, endPoint y: 62, distance: 99.7
click at [503, 62] on div "steve.r@engageelites.com Overview Campaign Stats Warmup Settings Mailbox Settin…" at bounding box center [684, 615] width 688 height 1192
copy p "engageelites.com"
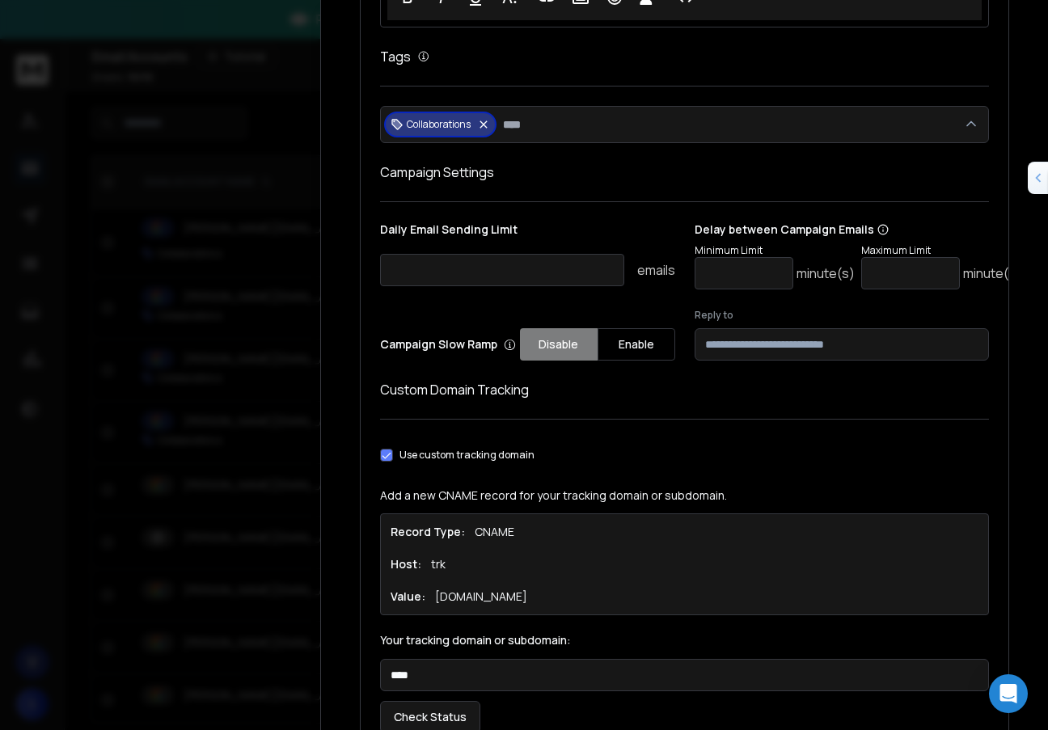
scroll to position [513, 0]
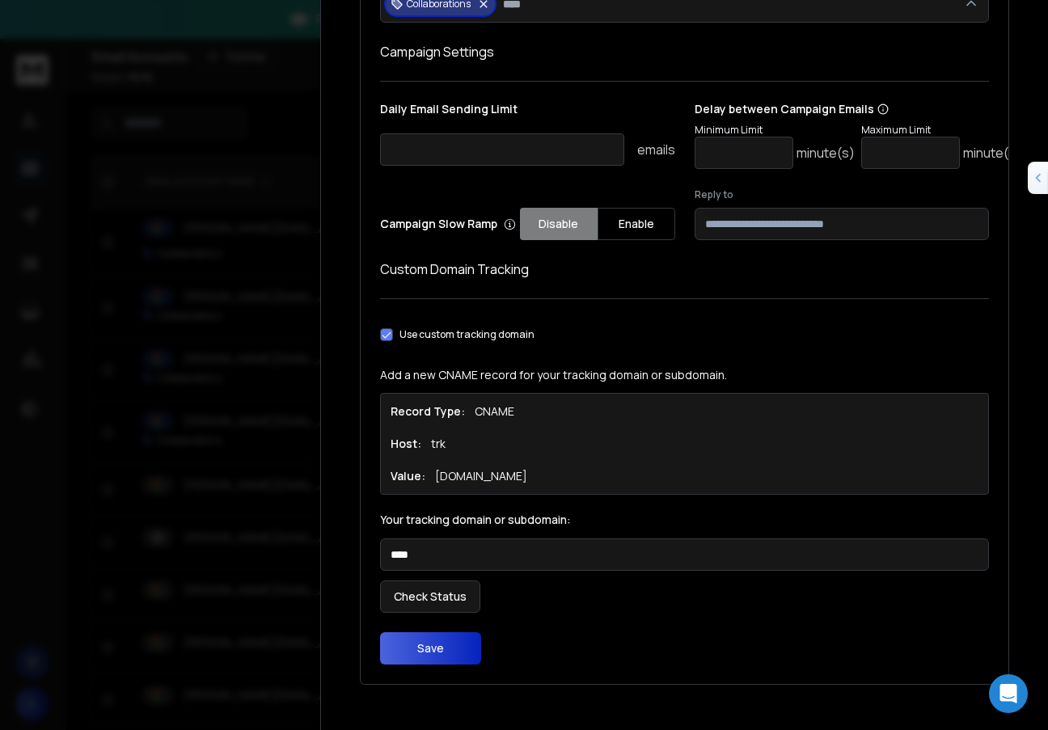
paste input "**********"
click at [405, 539] on input "**********" at bounding box center [684, 555] width 609 height 32
type input "**********"
drag, startPoint x: 438, startPoint y: 636, endPoint x: 526, endPoint y: 594, distance: 97.7
click at [526, 594] on form "**********" at bounding box center [684, 180] width 609 height 969
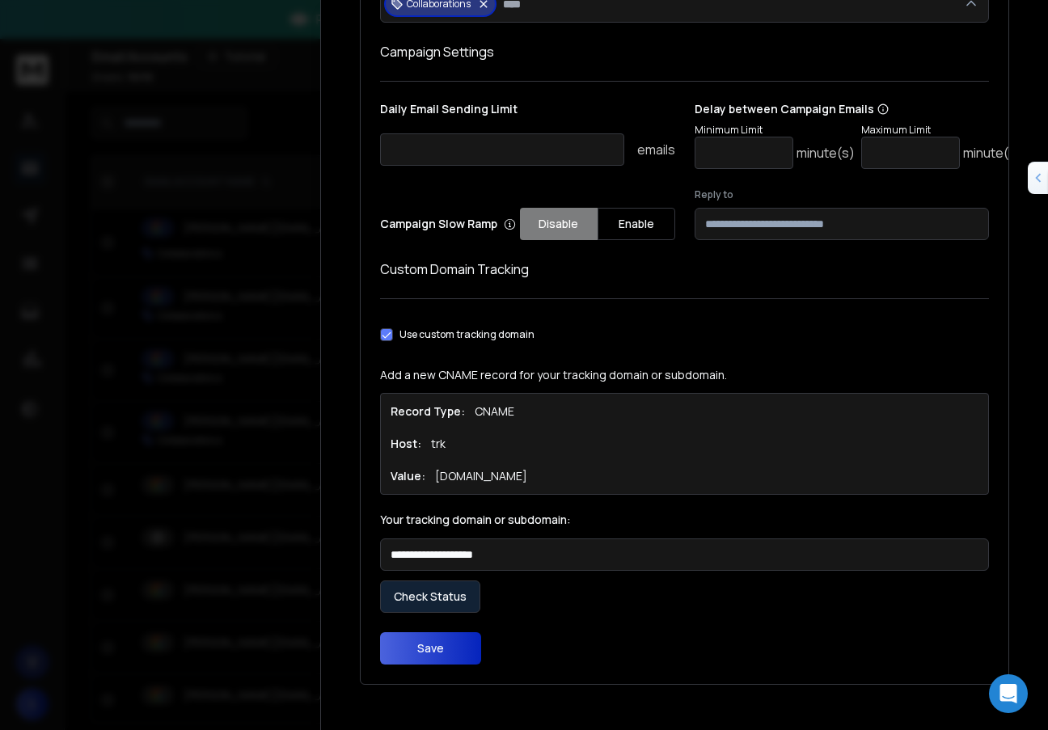
click at [427, 581] on button "Check Status" at bounding box center [430, 597] width 100 height 32
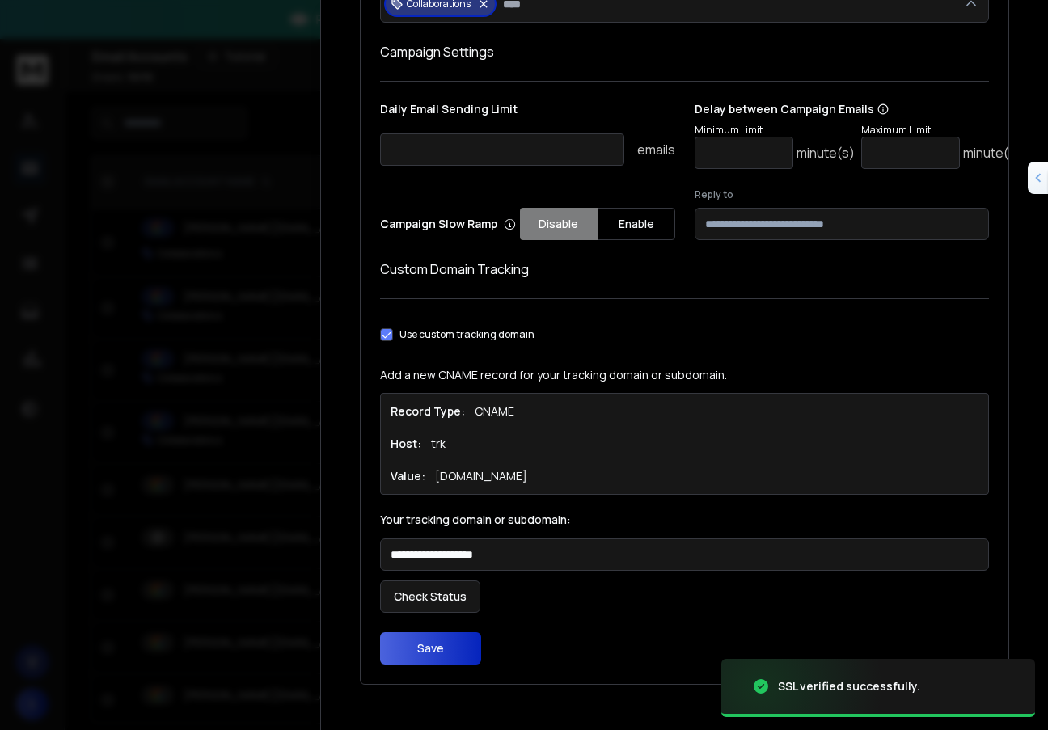
click at [444, 638] on button "Save" at bounding box center [430, 648] width 101 height 32
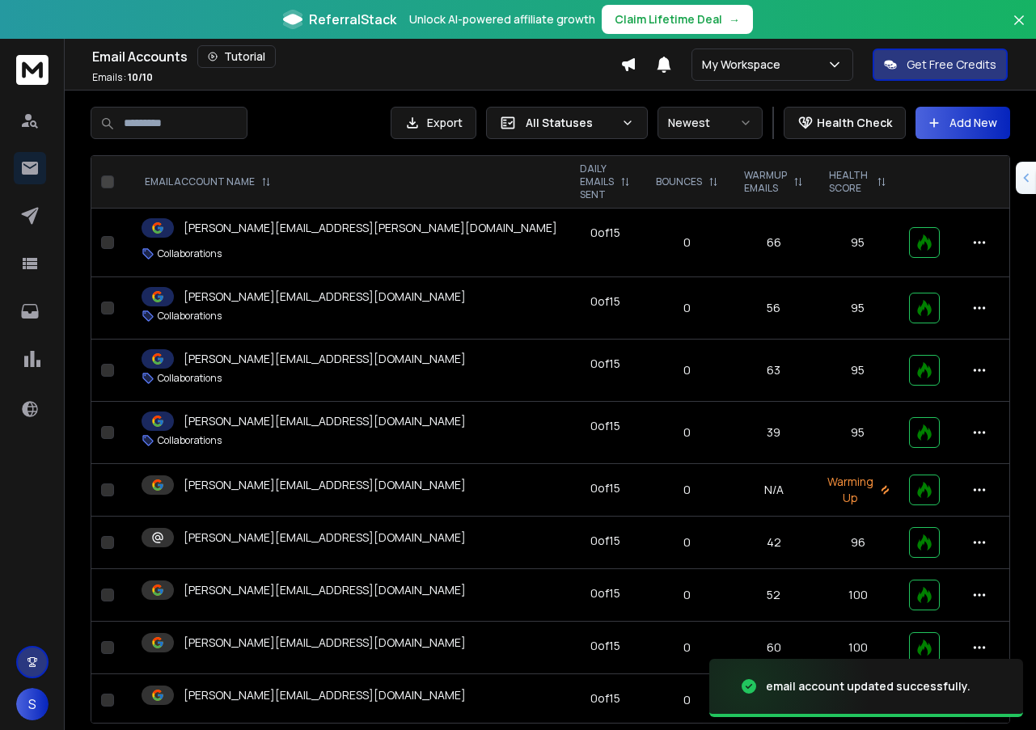
click at [972, 363] on icon at bounding box center [979, 370] width 15 height 15
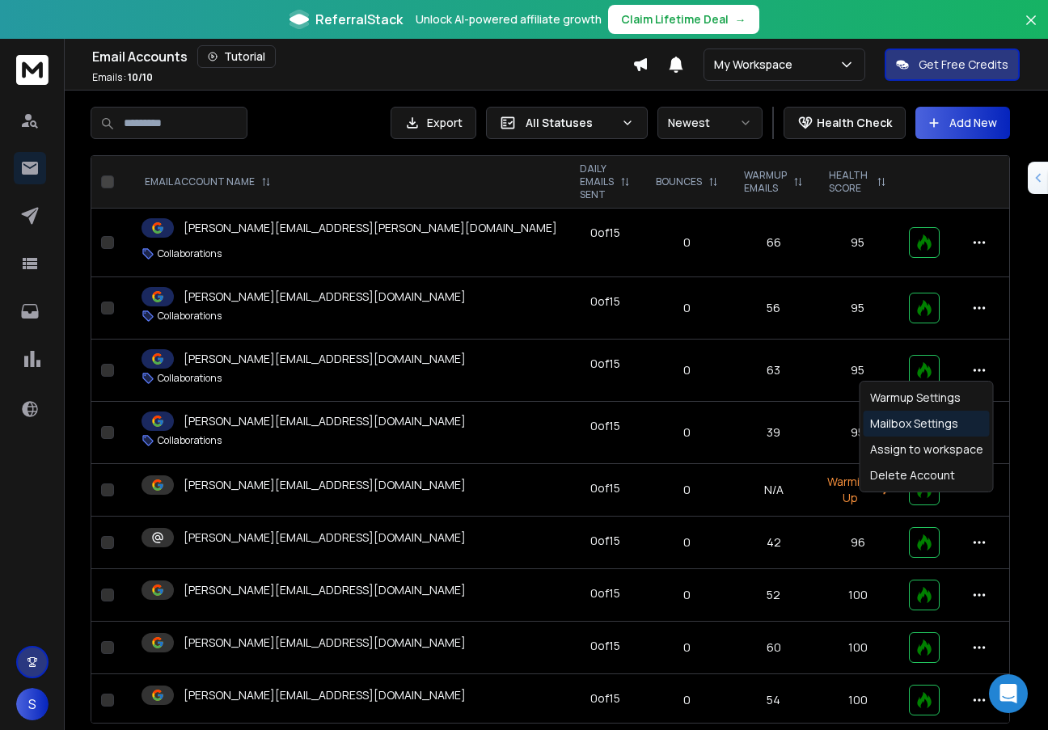
click at [924, 421] on div "Mailbox Settings" at bounding box center [927, 424] width 126 height 26
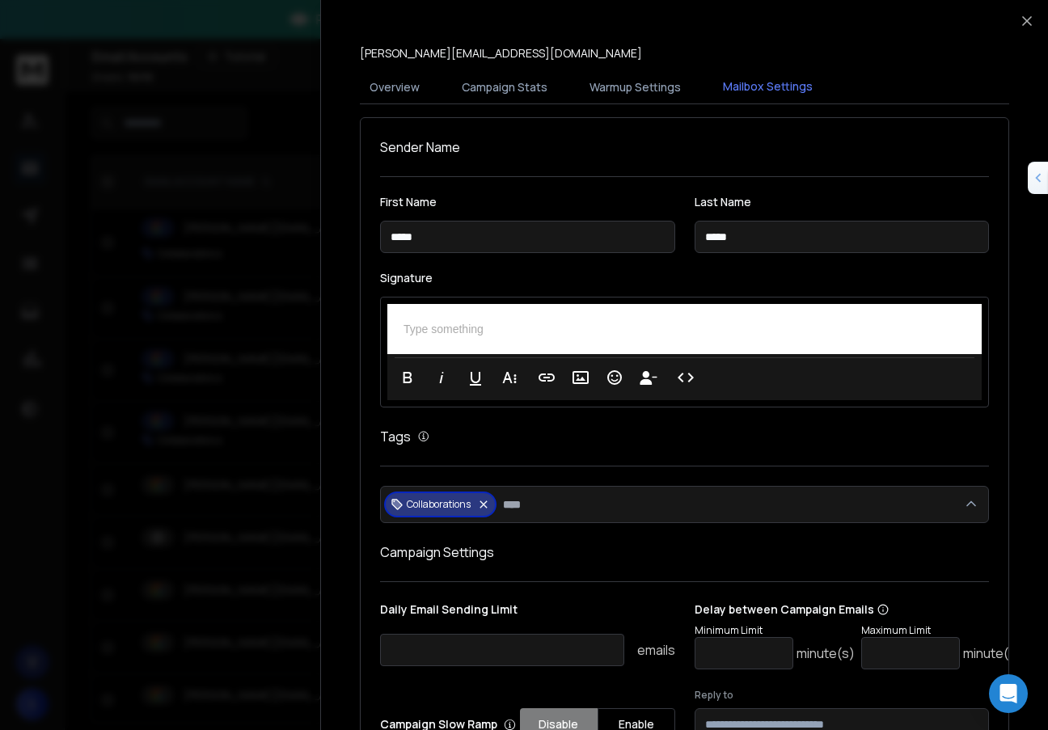
scroll to position [251, 0]
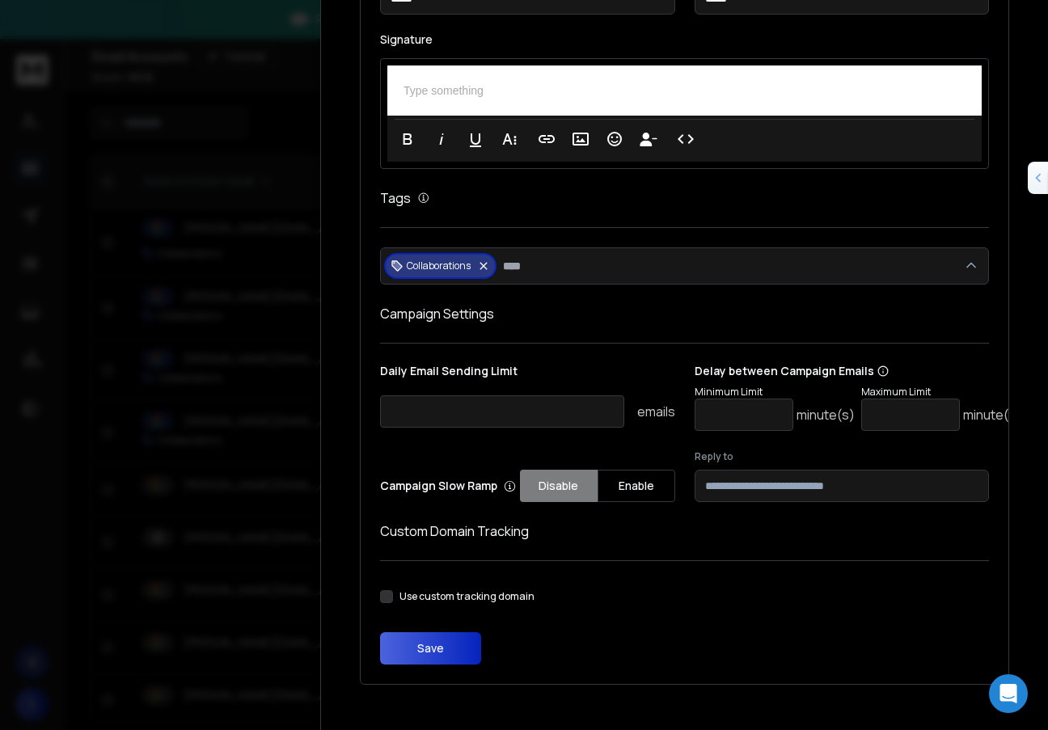
click at [382, 590] on button "Reply to" at bounding box center [386, 596] width 13 height 13
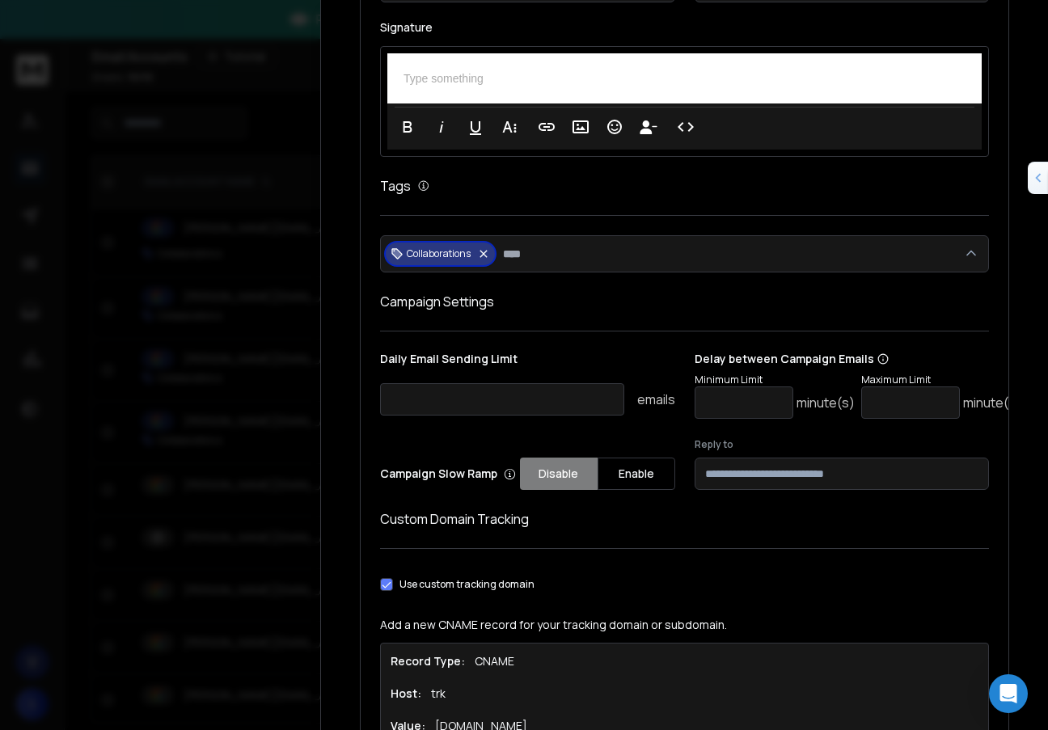
scroll to position [513, 0]
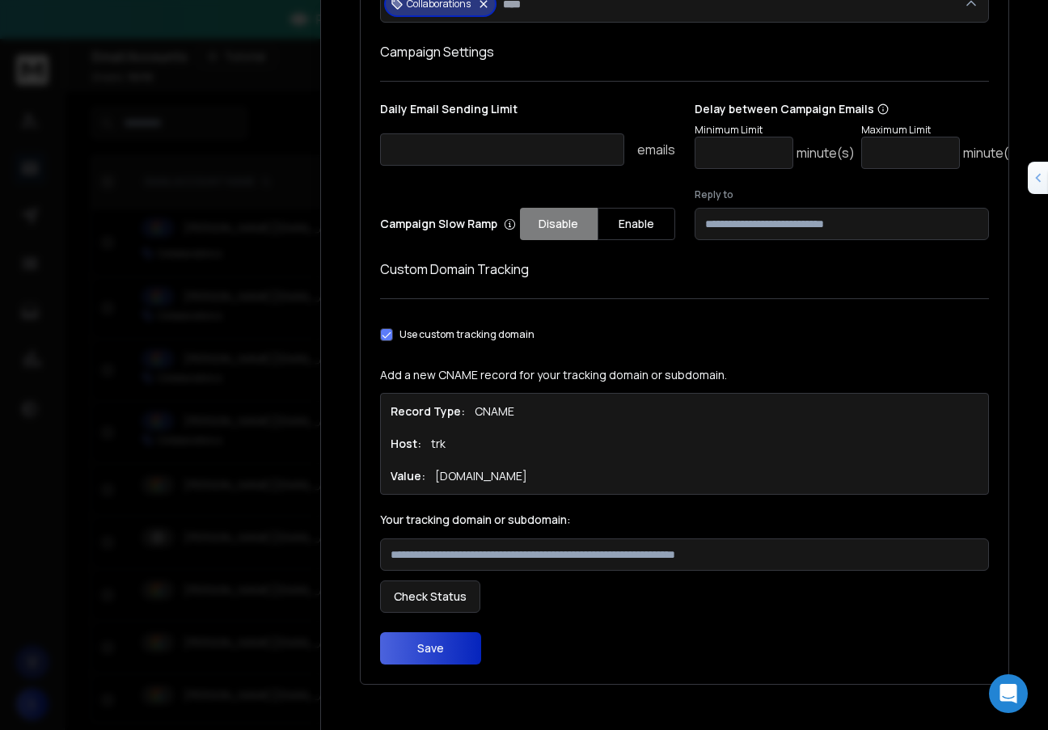
paste input "**********"
click at [386, 543] on input "**********" at bounding box center [684, 555] width 609 height 32
type input "**********"
click at [433, 581] on button "Check Status" at bounding box center [430, 597] width 100 height 32
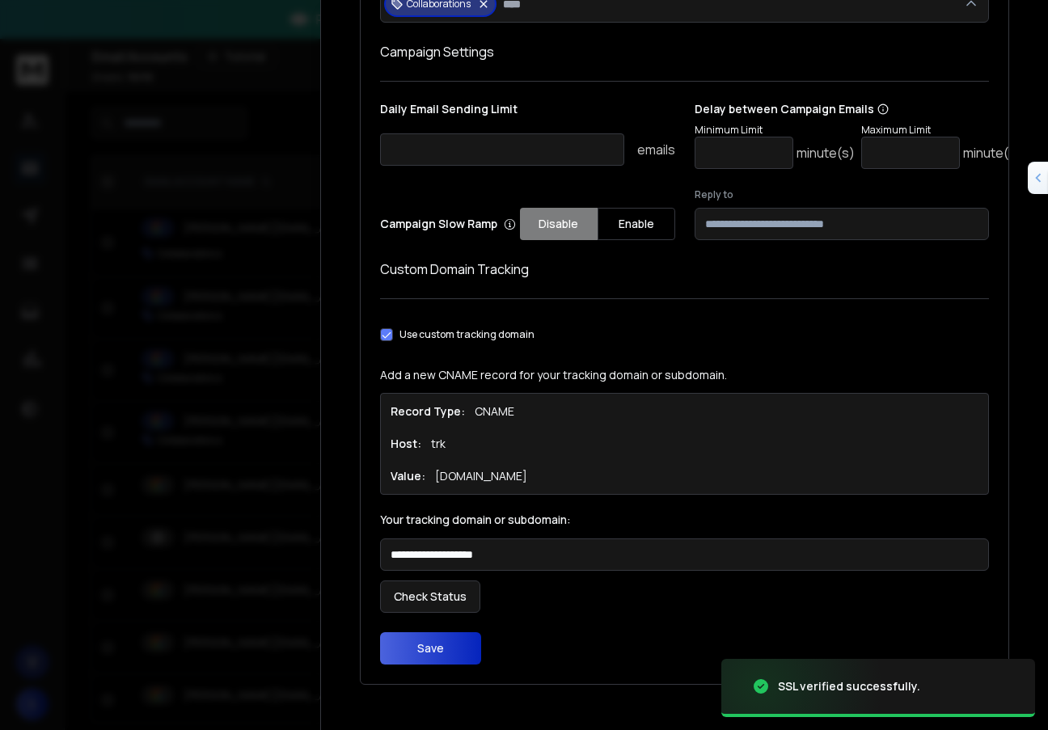
click at [461, 638] on button "Save" at bounding box center [430, 648] width 101 height 32
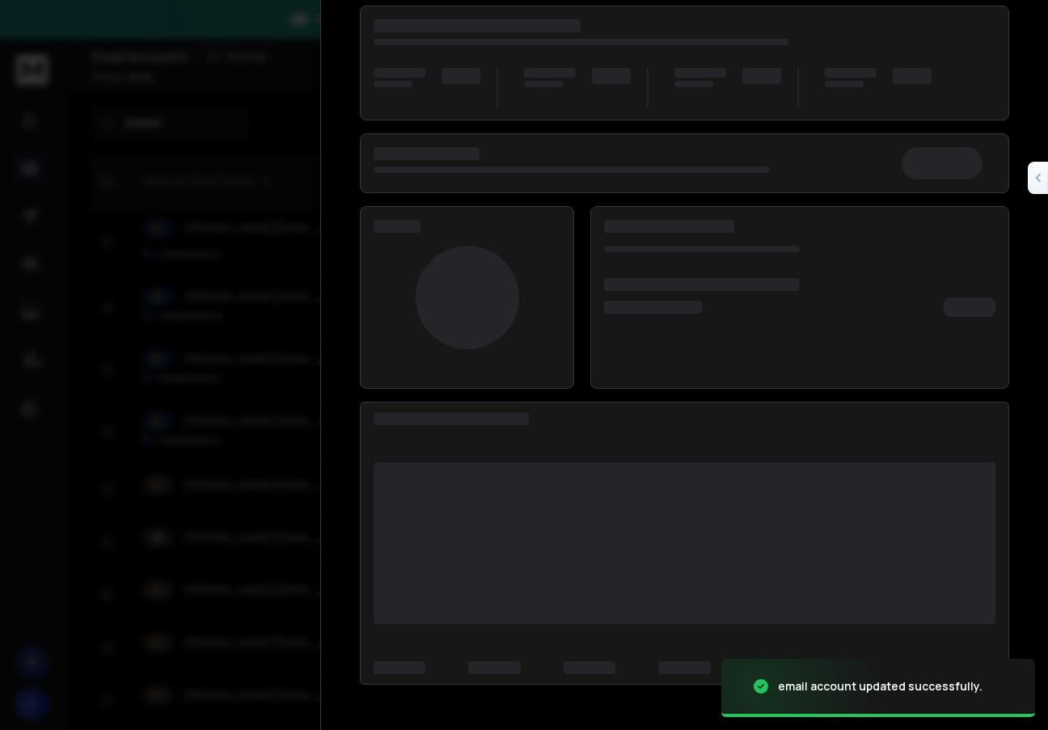
scroll to position [336, 0]
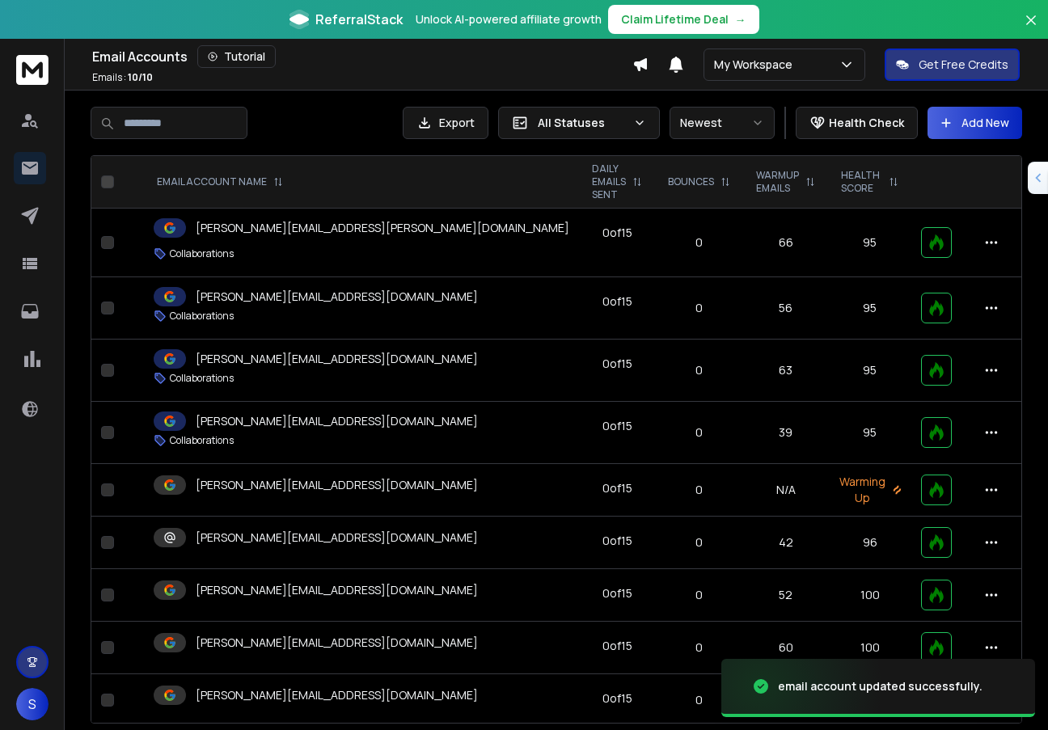
click at [971, 425] on button at bounding box center [991, 432] width 40 height 27
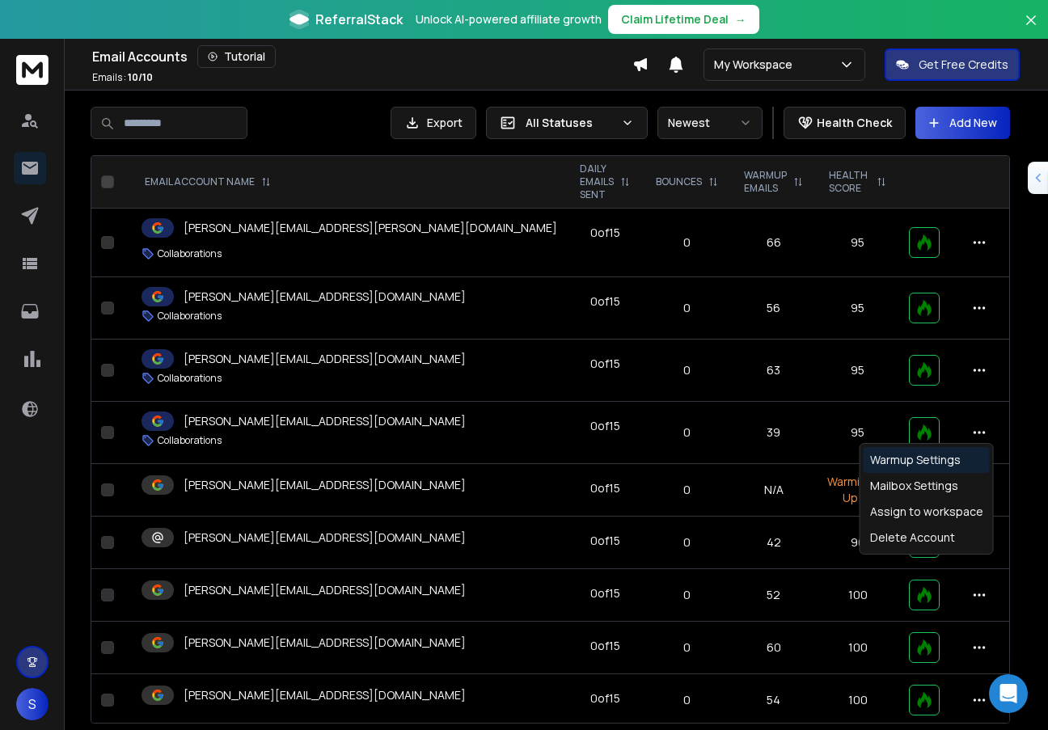
click at [926, 455] on div "Warmup Settings" at bounding box center [927, 460] width 126 height 26
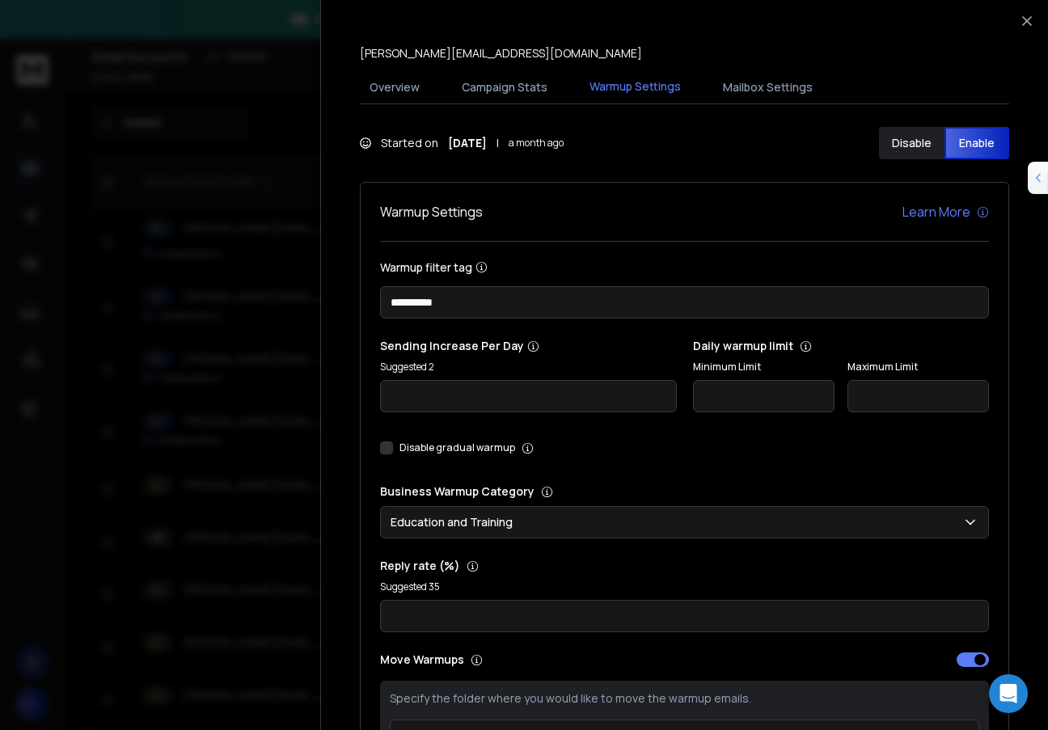
click at [728, 82] on button "Mailbox Settings" at bounding box center [767, 88] width 109 height 36
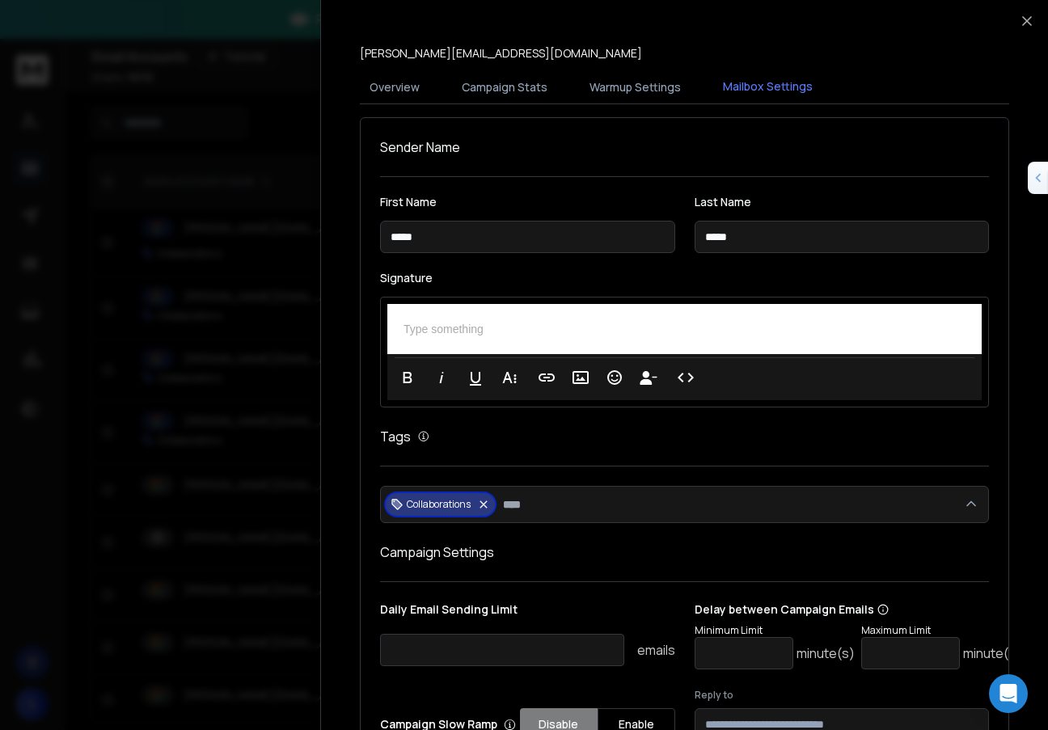
scroll to position [251, 0]
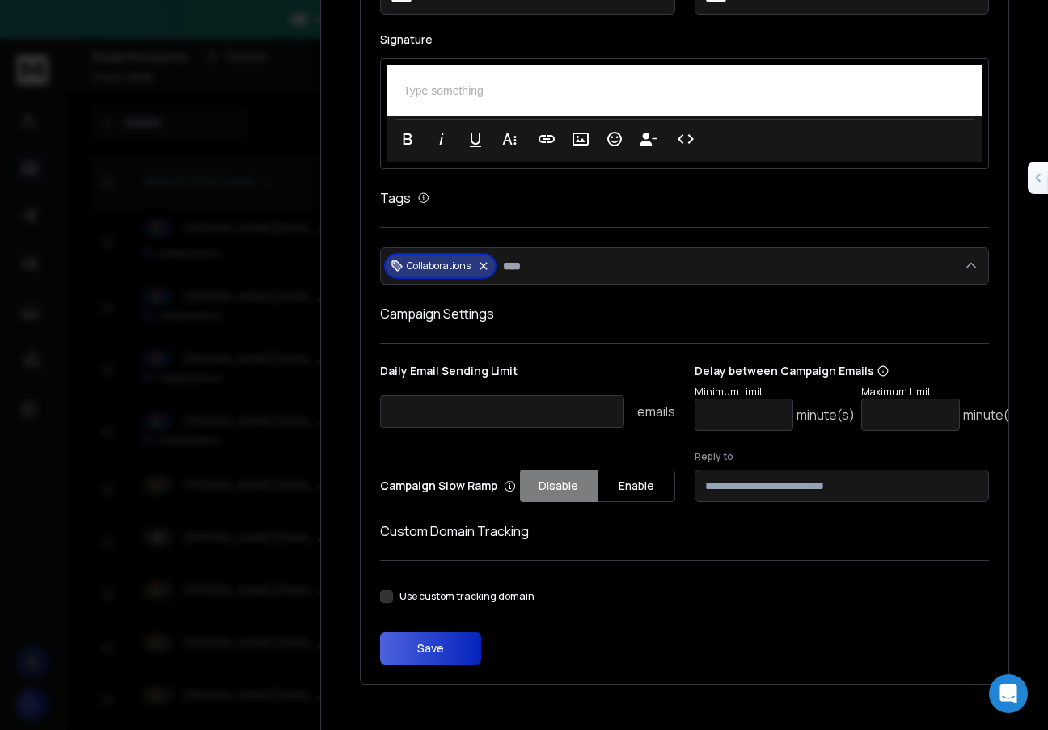
click at [391, 581] on div "Use custom tracking domain" at bounding box center [684, 597] width 609 height 32
click at [389, 590] on button "Reply to" at bounding box center [386, 596] width 13 height 13
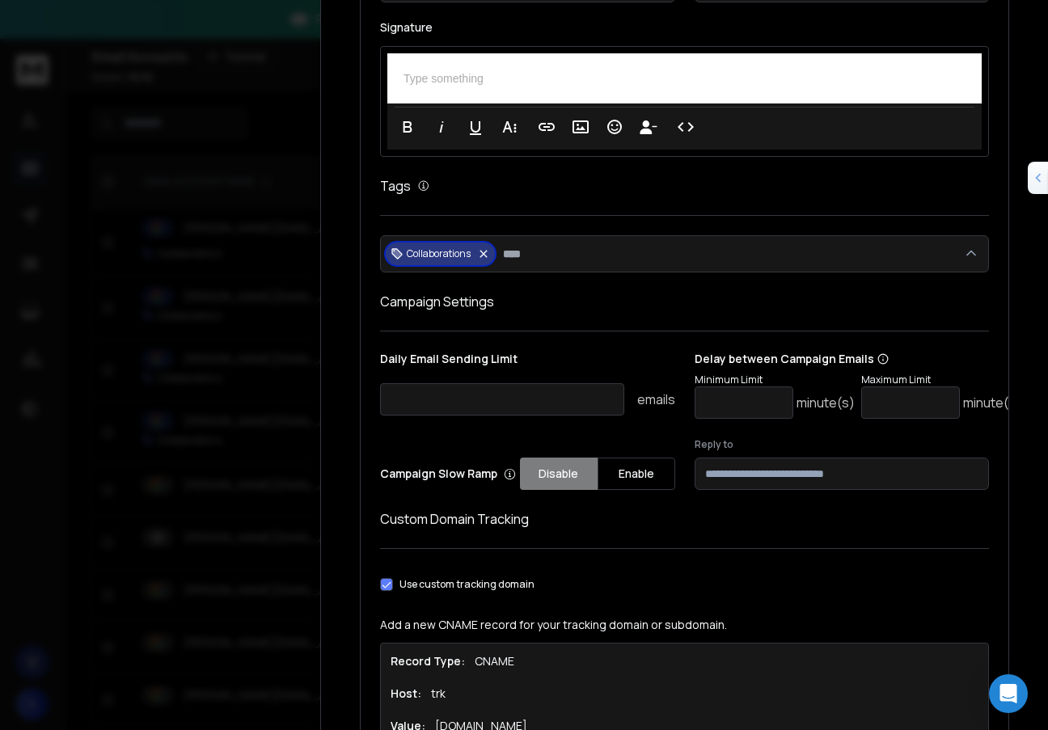
scroll to position [513, 0]
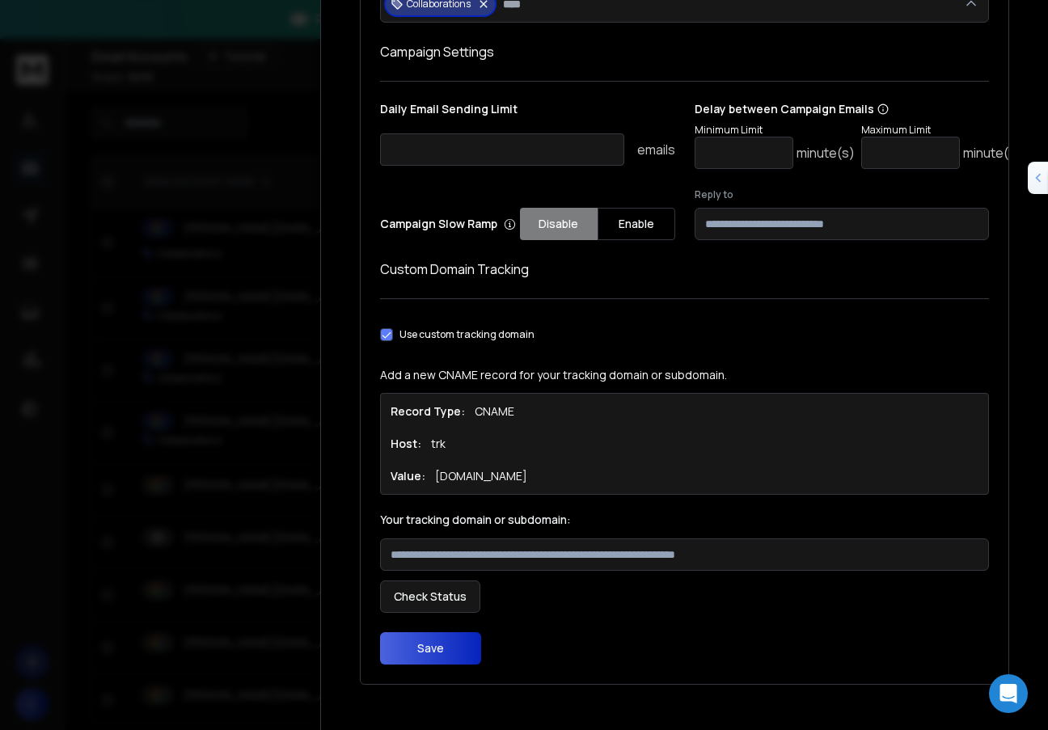
click at [463, 547] on input at bounding box center [684, 555] width 609 height 32
paste input "**********"
type input "**********"
click at [439, 590] on button "Check Status" at bounding box center [430, 597] width 100 height 32
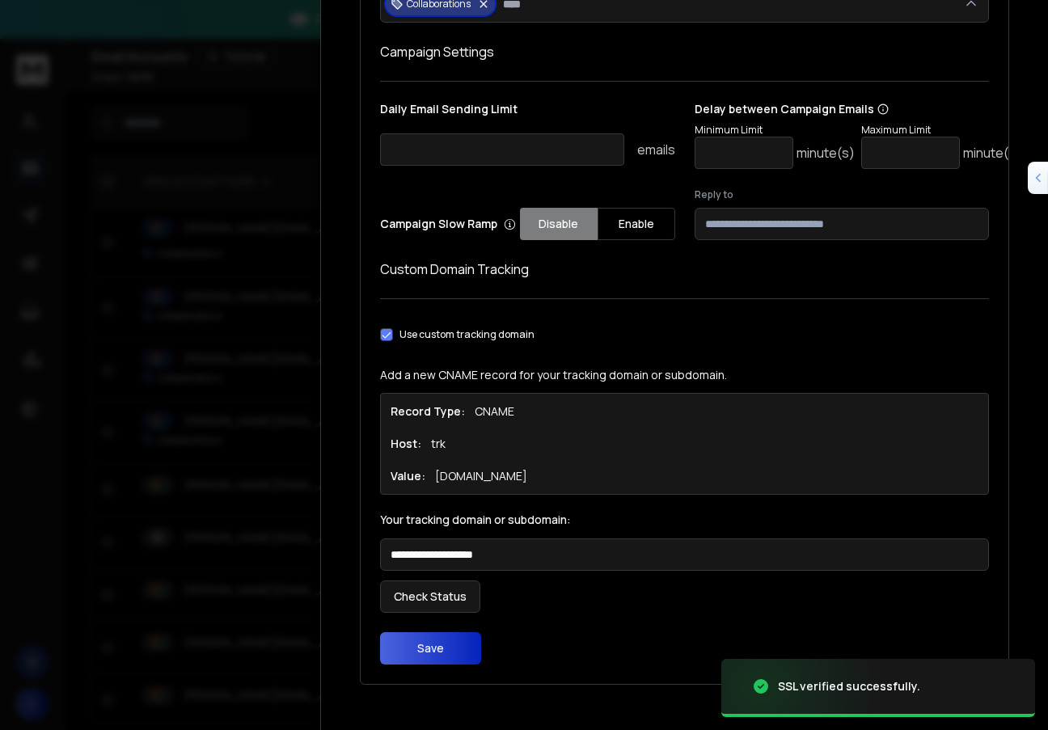
click at [435, 636] on button "Save" at bounding box center [430, 648] width 101 height 32
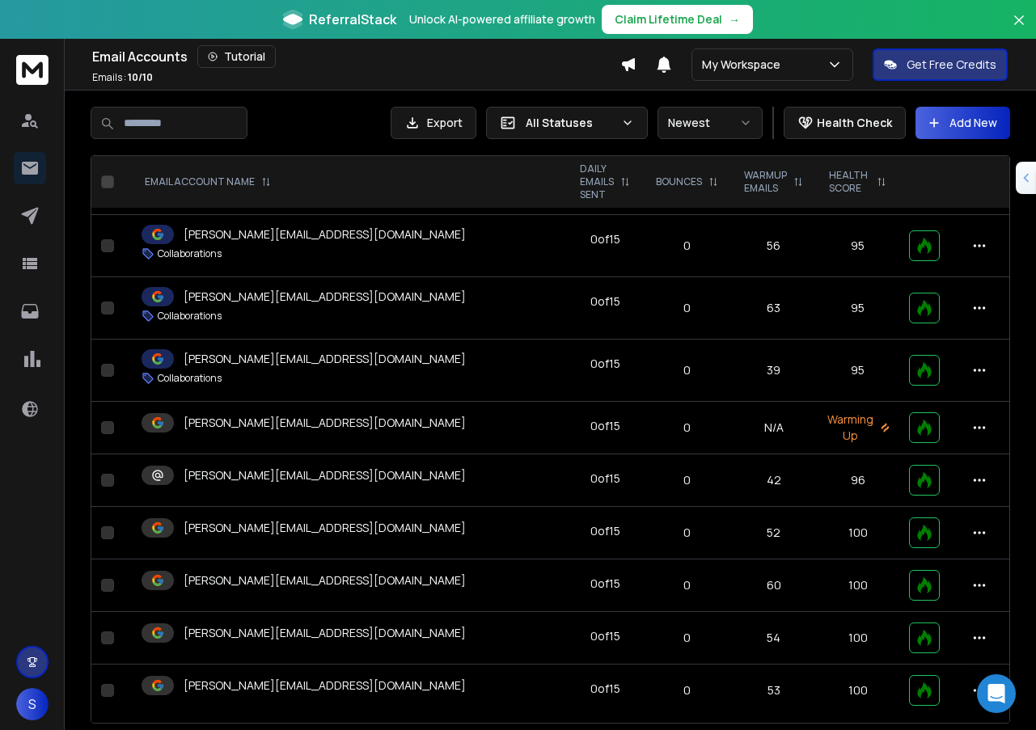
scroll to position [0, 0]
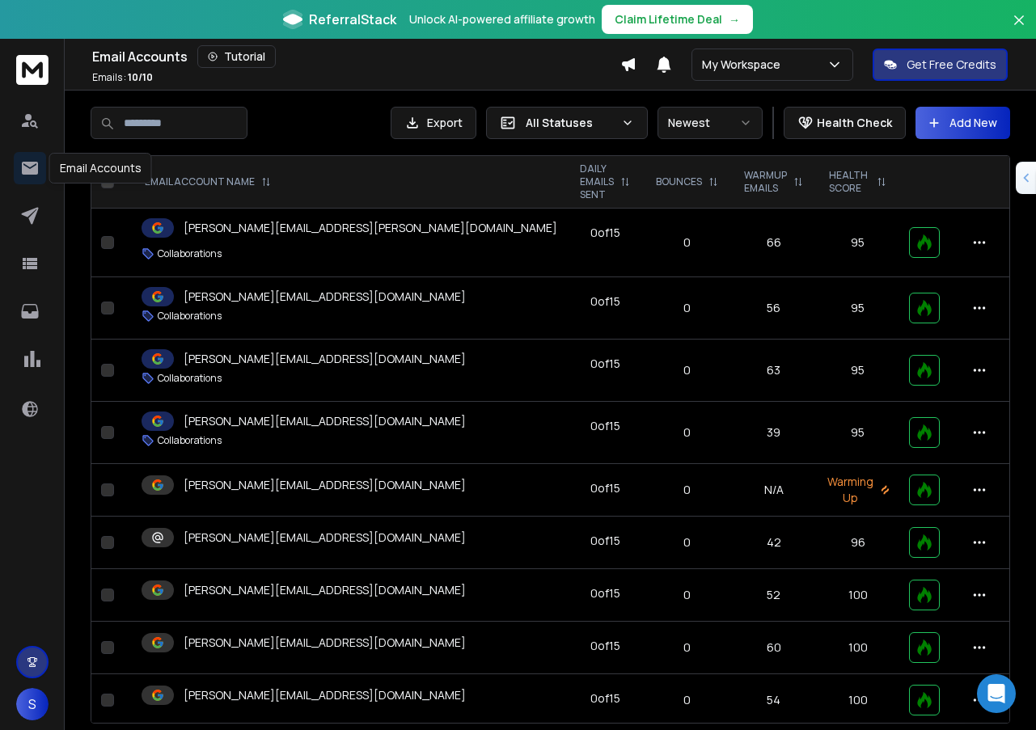
click at [29, 171] on icon at bounding box center [30, 168] width 16 height 13
click at [28, 218] on icon at bounding box center [29, 216] width 17 height 17
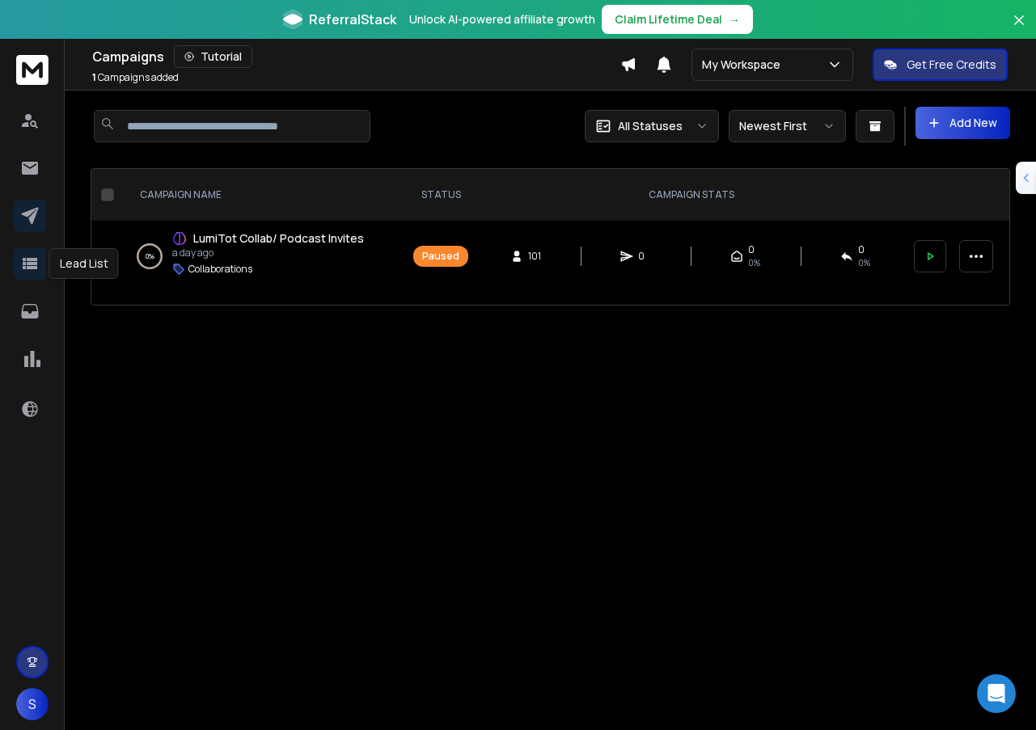
click at [37, 266] on icon at bounding box center [29, 263] width 19 height 19
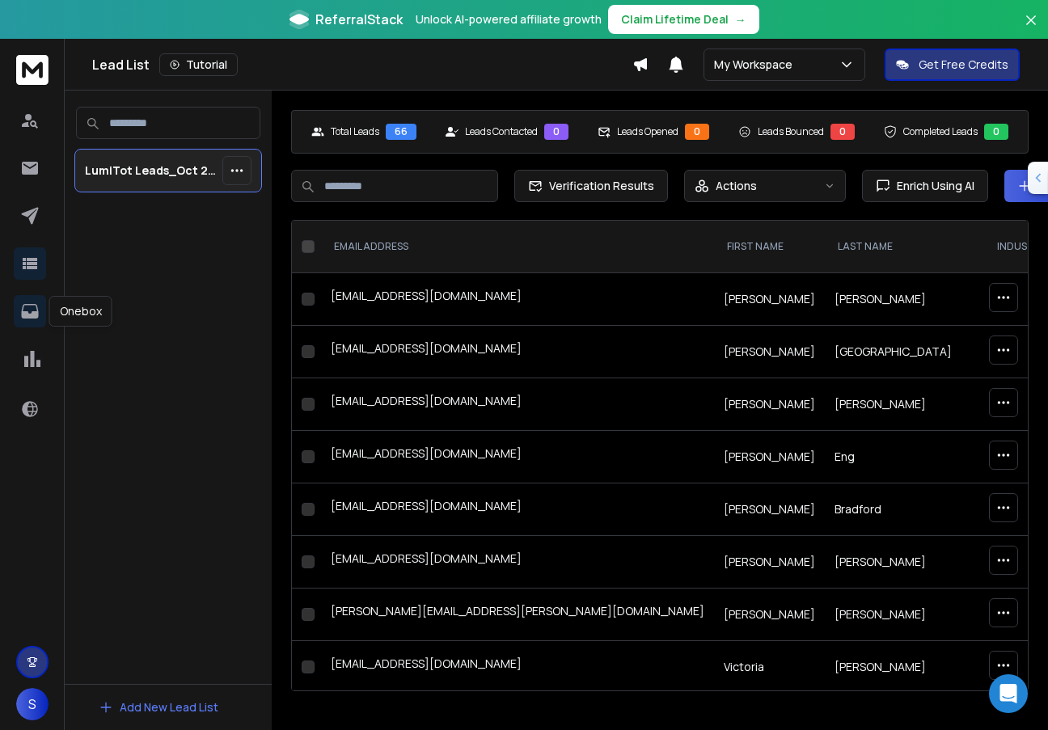
click at [33, 302] on icon at bounding box center [29, 311] width 19 height 19
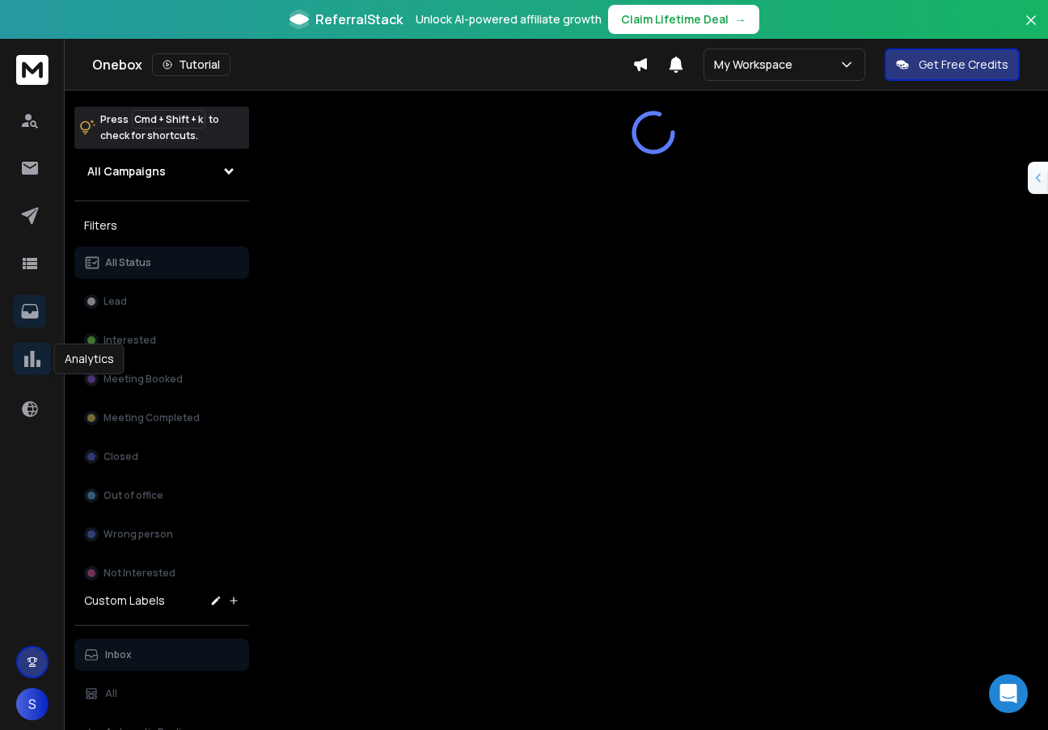
click at [29, 358] on icon at bounding box center [32, 359] width 24 height 24
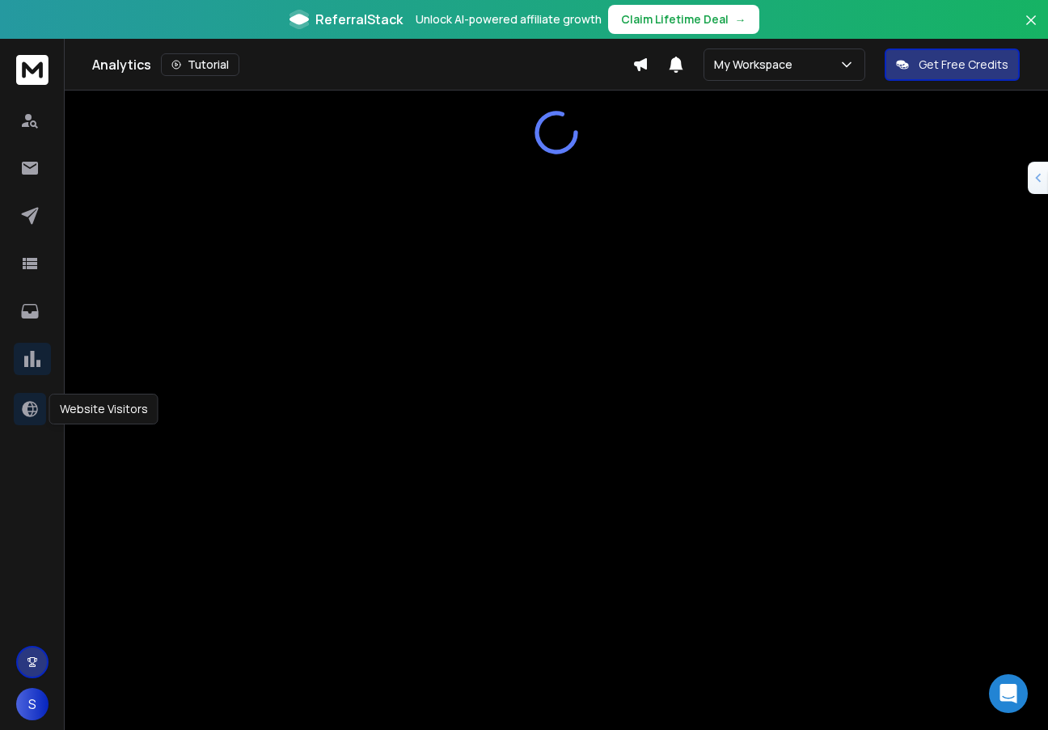
click at [30, 416] on icon at bounding box center [30, 409] width 16 height 16
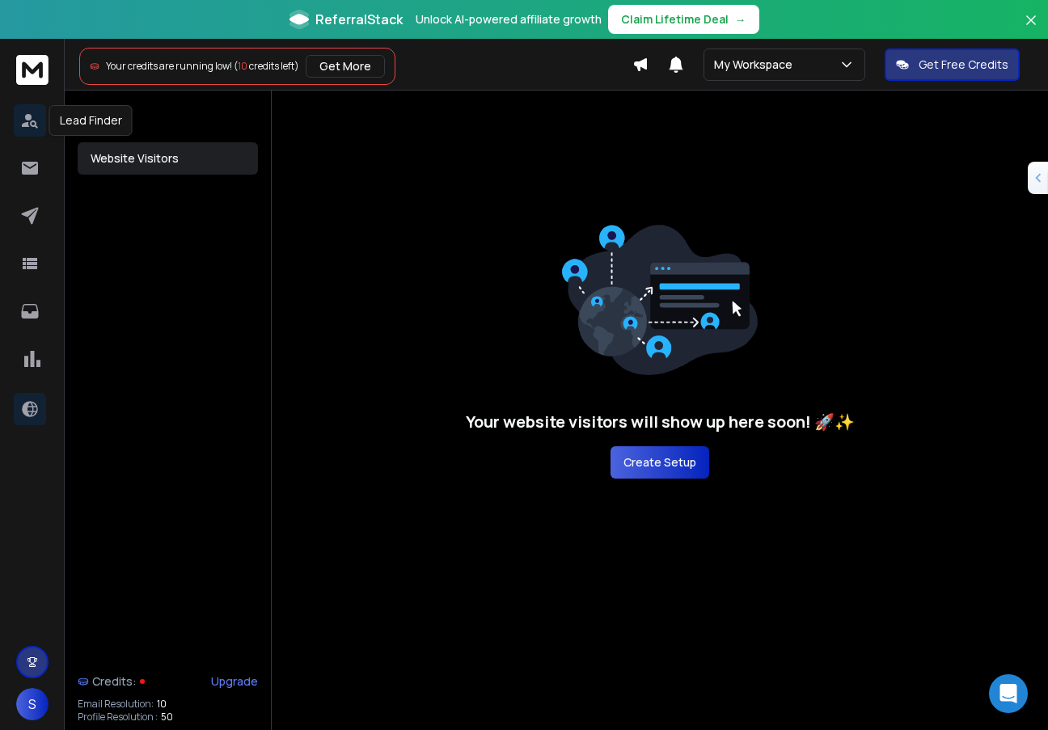
click at [29, 125] on icon at bounding box center [29, 120] width 19 height 19
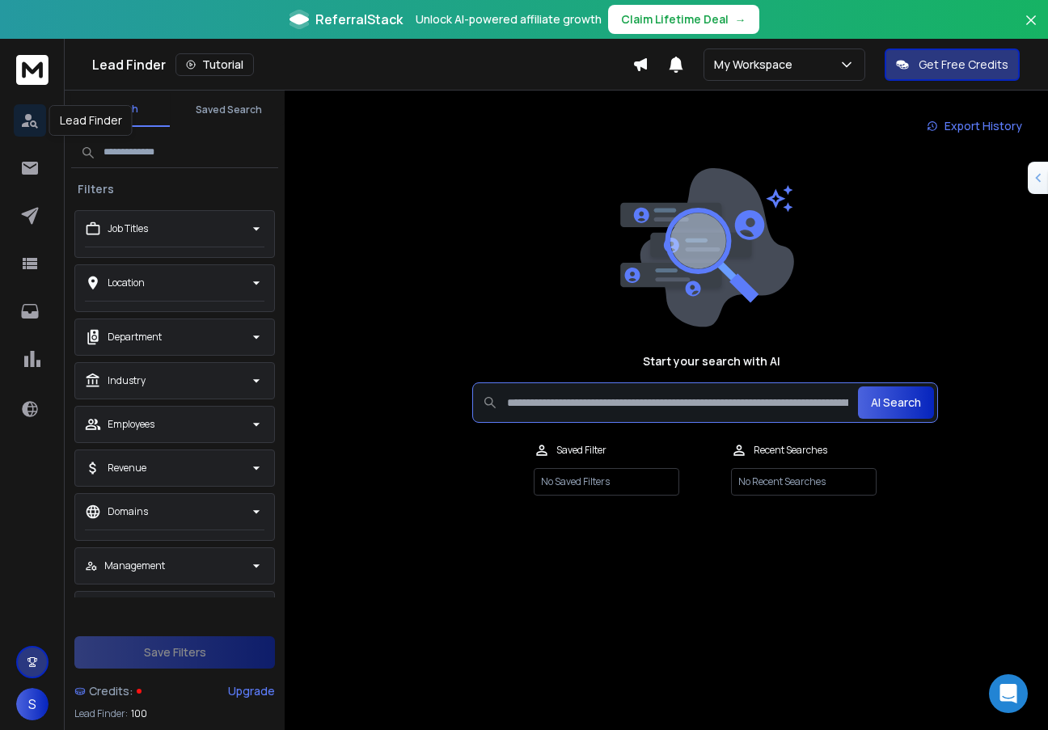
click at [38, 124] on icon at bounding box center [29, 120] width 19 height 19
click at [31, 170] on icon at bounding box center [30, 168] width 16 height 13
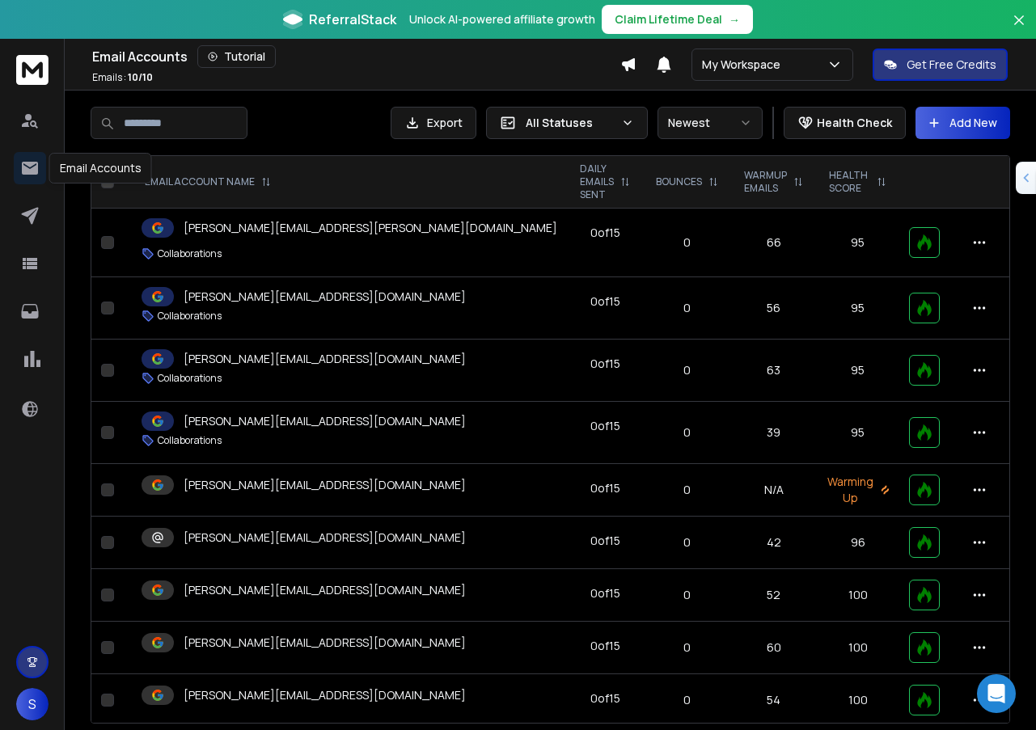
click at [28, 165] on icon at bounding box center [30, 168] width 16 height 13
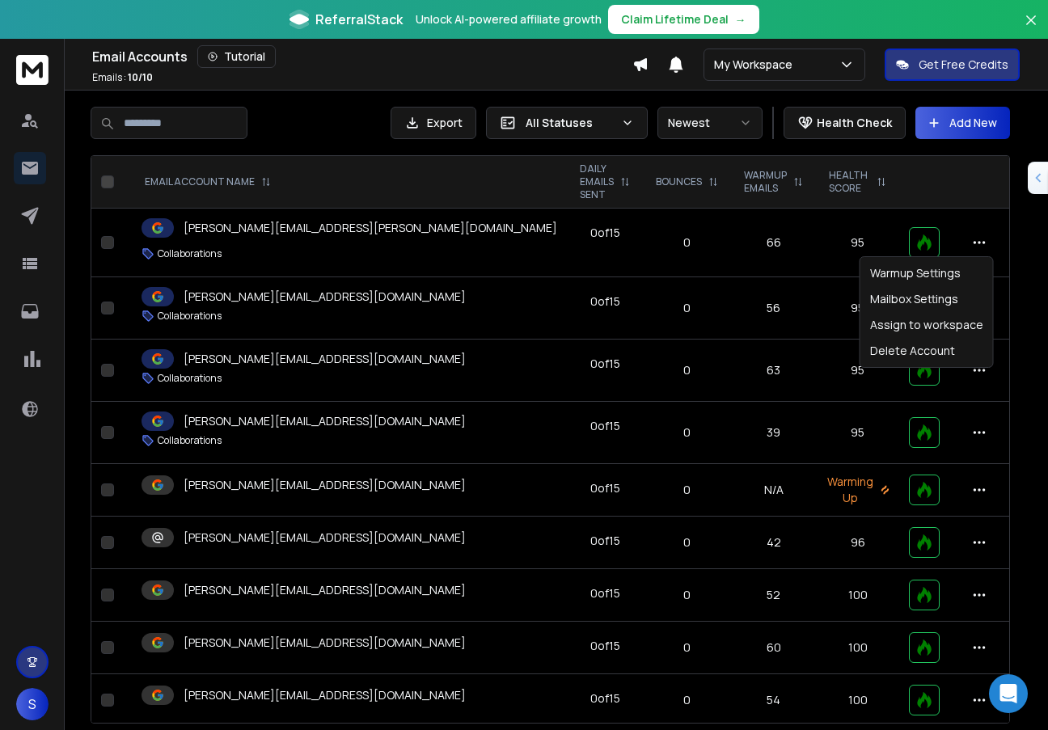
click at [983, 242] on button at bounding box center [979, 242] width 40 height 27
click at [988, 209] on td at bounding box center [979, 243] width 60 height 69
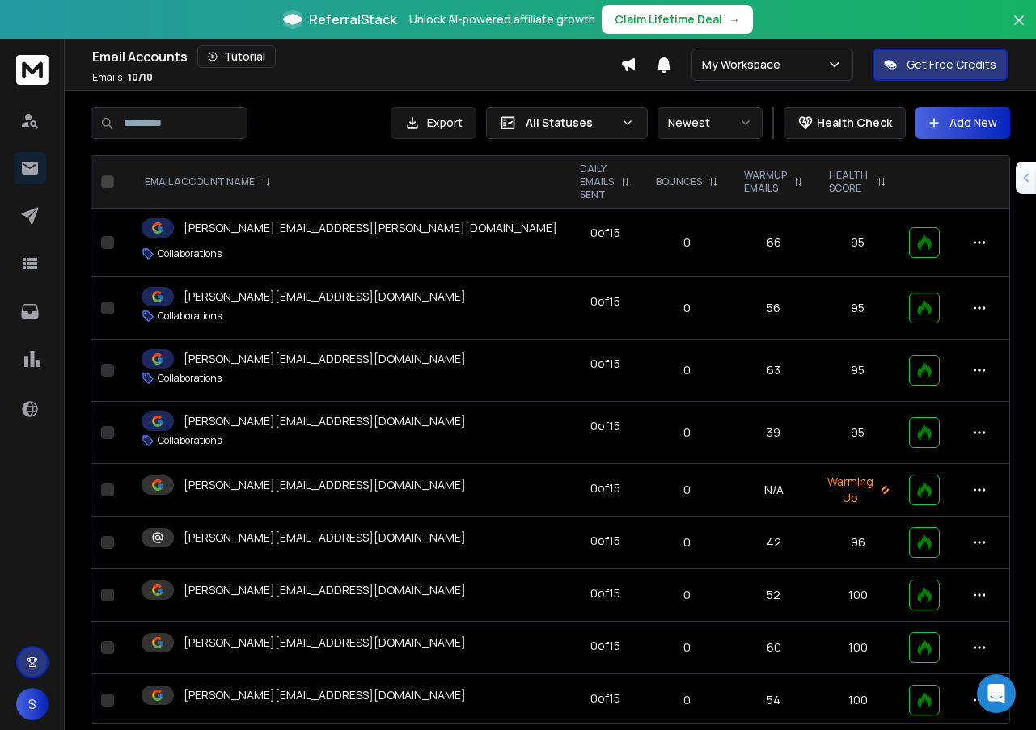
click at [549, 116] on p "All Statuses" at bounding box center [570, 123] width 89 height 16
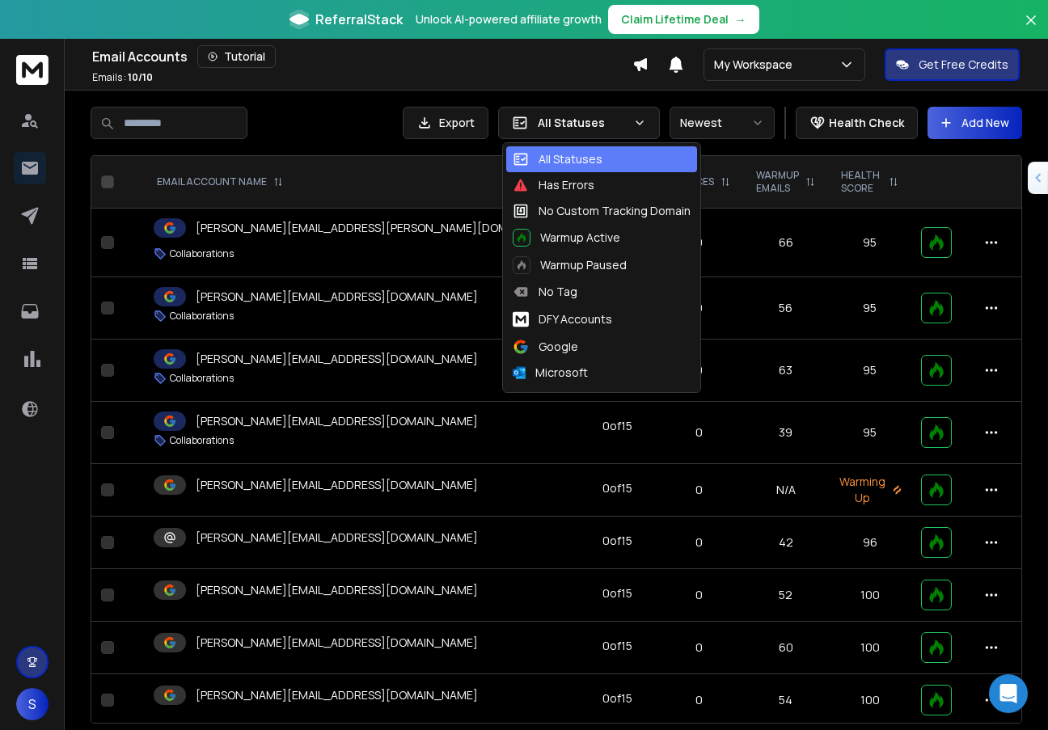
click at [548, 120] on p "All Statuses" at bounding box center [582, 123] width 89 height 16
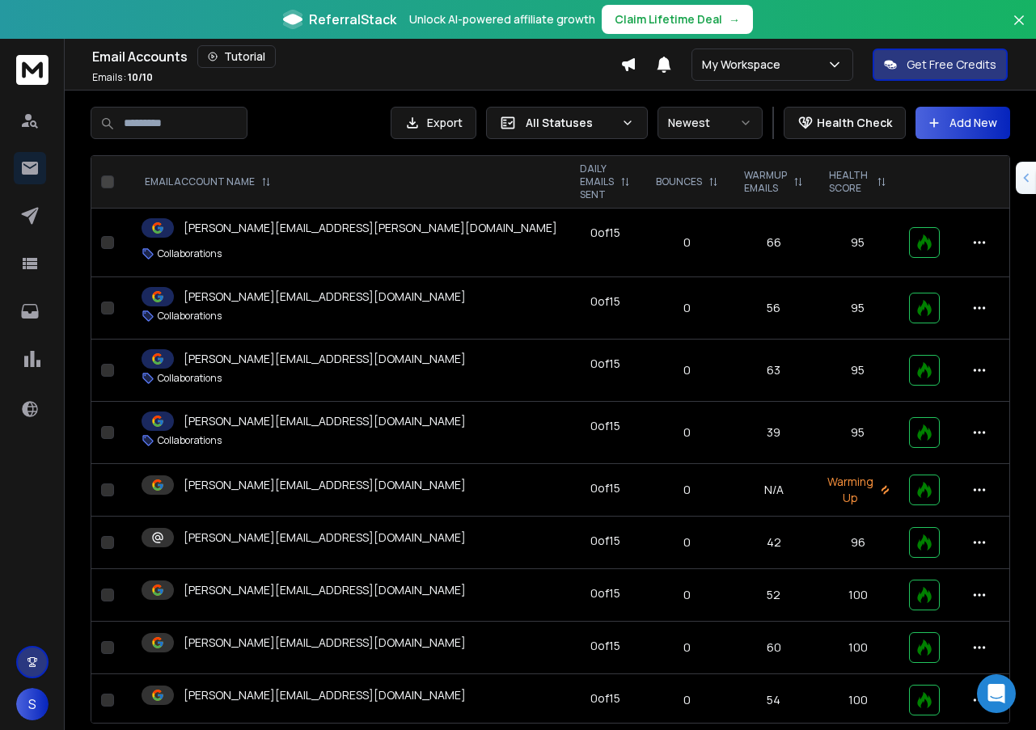
click at [311, 231] on p "[PERSON_NAME][EMAIL_ADDRESS][PERSON_NAME][DOMAIN_NAME]" at bounding box center [371, 228] width 374 height 16
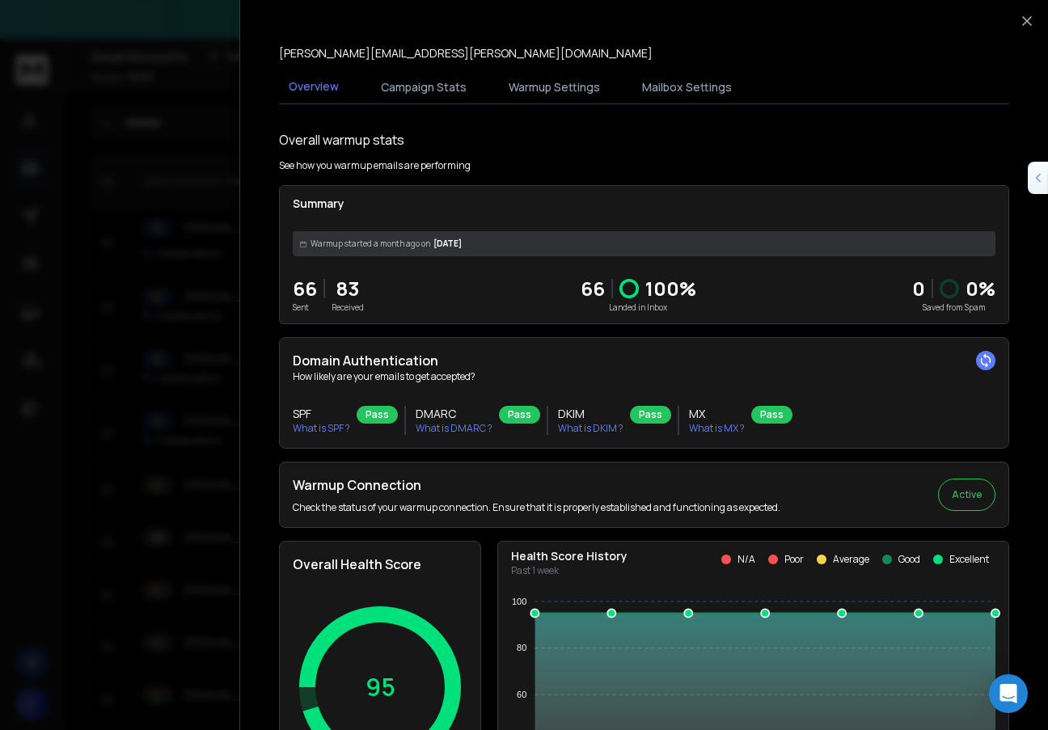
click at [399, 87] on button "Campaign Stats" at bounding box center [423, 88] width 105 height 36
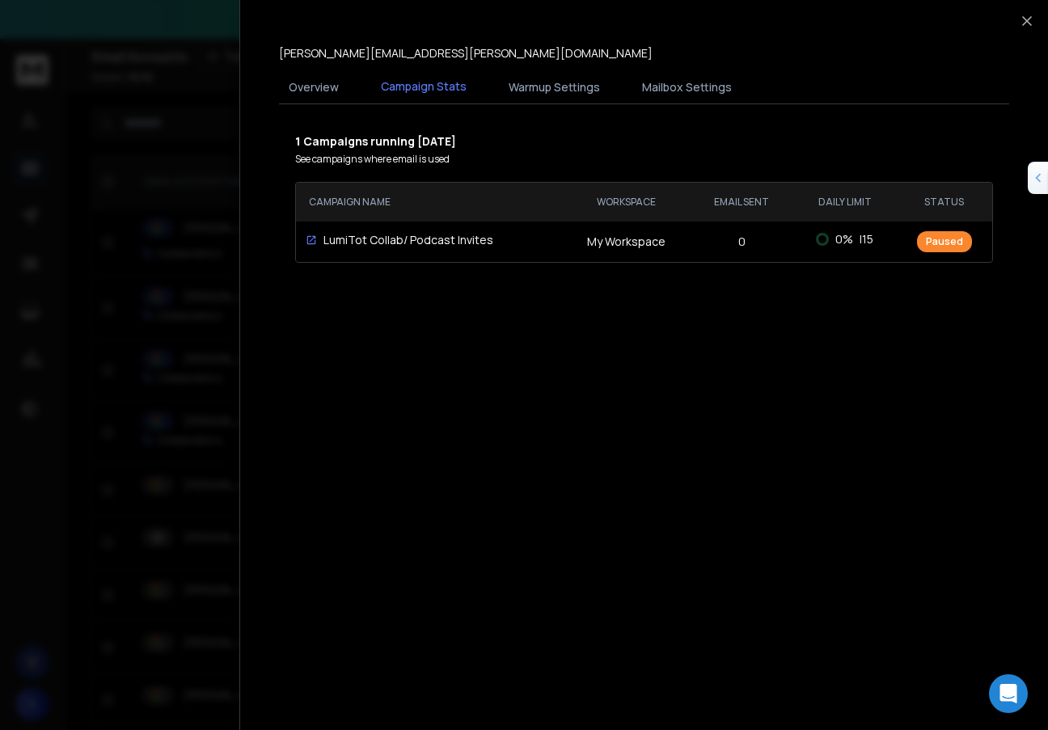
click at [552, 86] on button "Warmup Settings" at bounding box center [554, 88] width 111 height 36
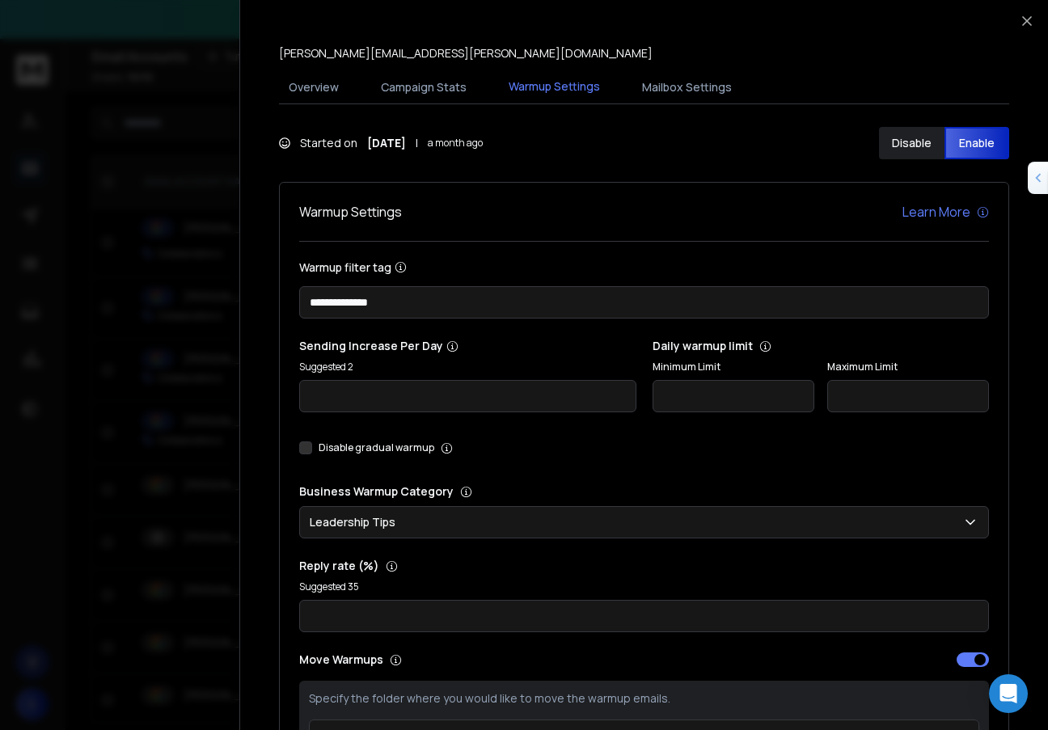
click at [704, 87] on button "Mailbox Settings" at bounding box center [686, 88] width 109 height 36
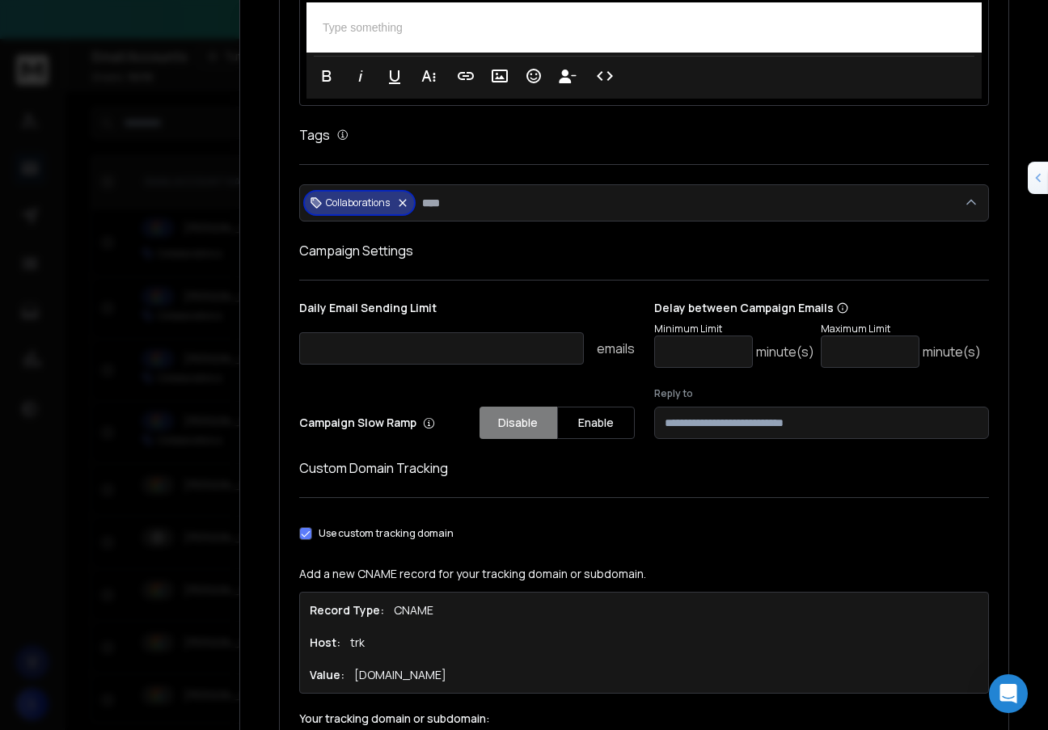
scroll to position [467, 0]
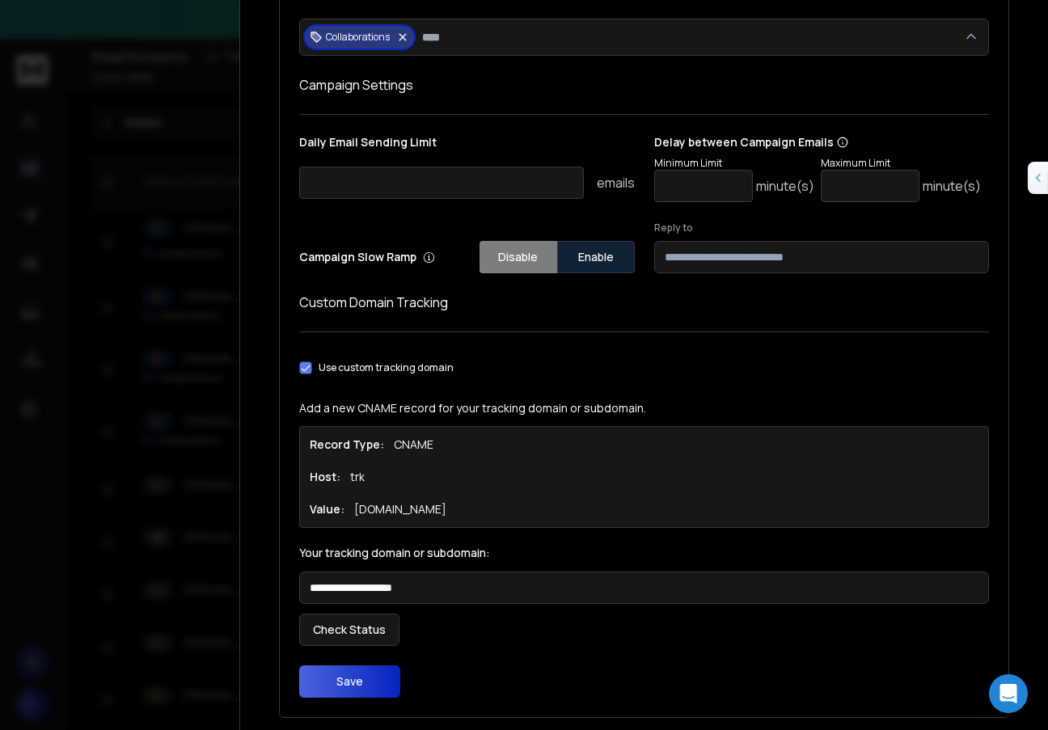
click at [591, 259] on button "Enable" at bounding box center [596, 257] width 78 height 32
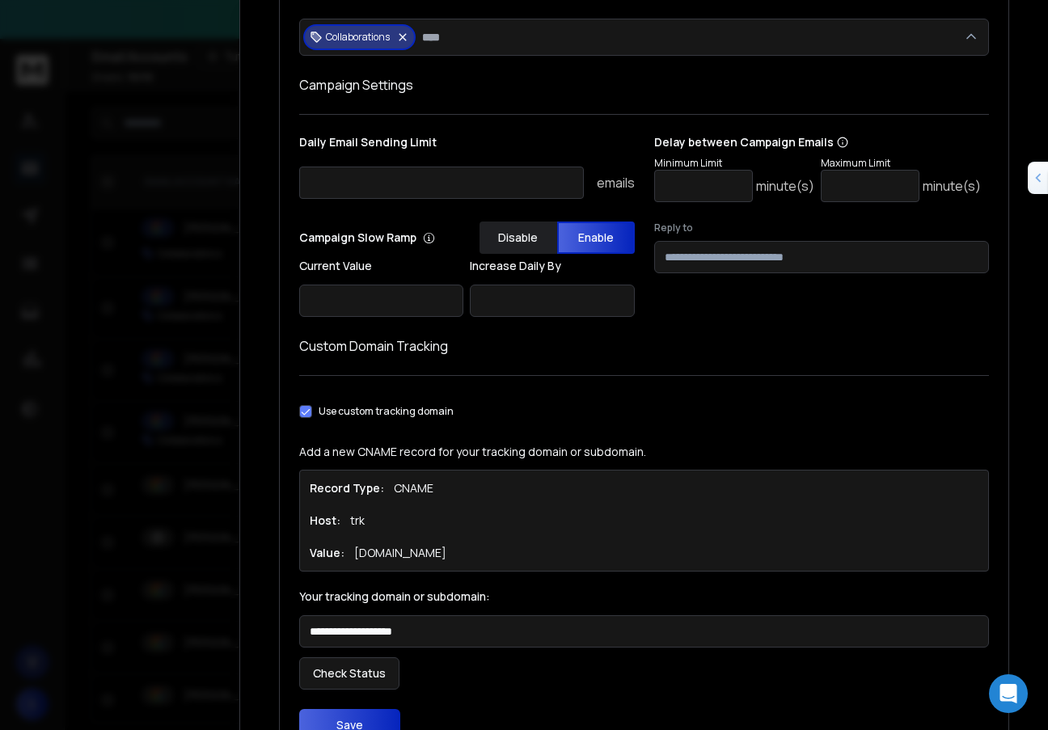
click at [363, 290] on input "*" at bounding box center [381, 301] width 164 height 32
click at [361, 294] on input "*" at bounding box center [381, 301] width 164 height 32
type input "*"
click at [589, 307] on input "Increase Daily By" at bounding box center [552, 301] width 164 height 32
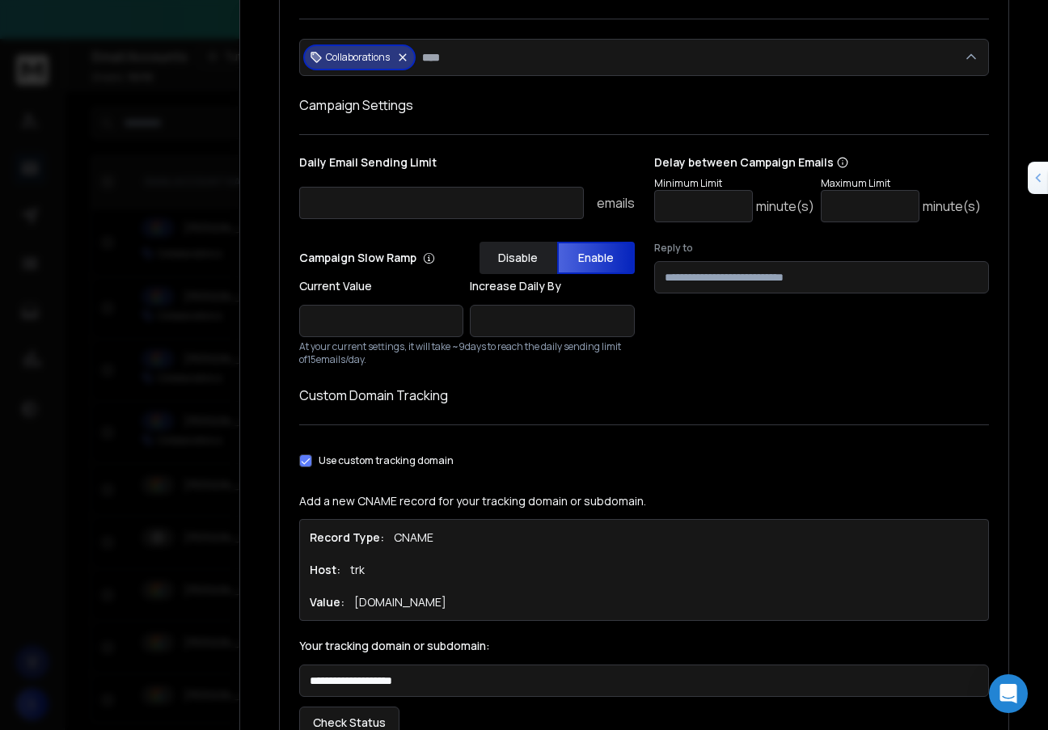
scroll to position [426, 0]
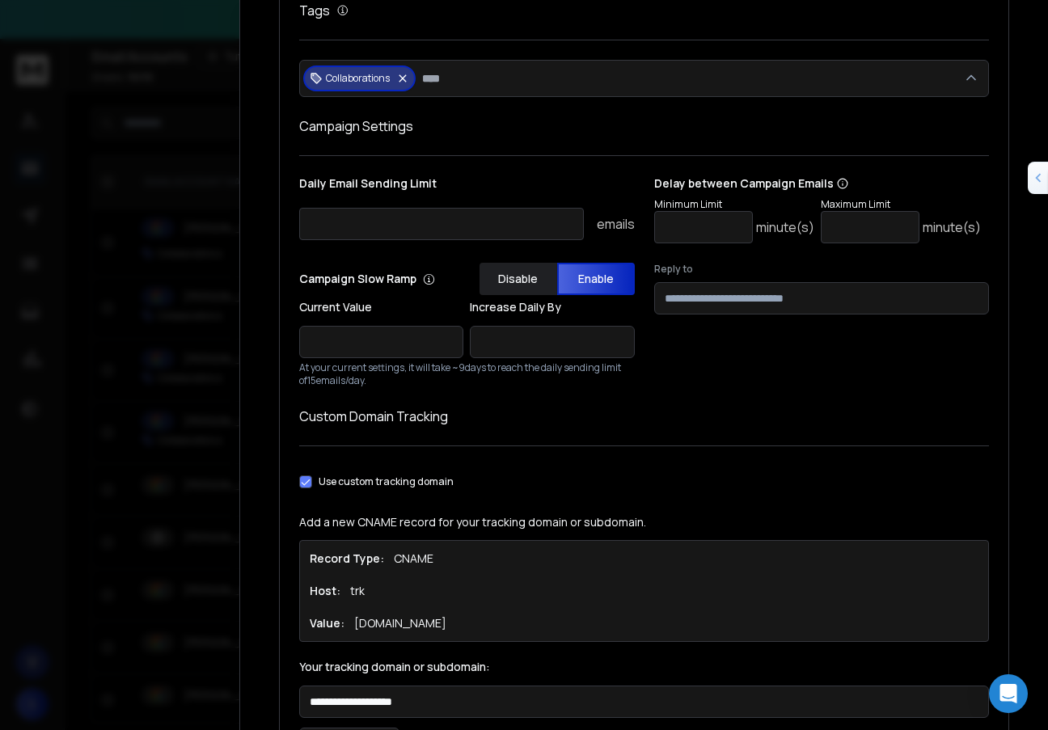
type input "*"
click at [387, 227] on input "**" at bounding box center [441, 224] width 285 height 32
type input "*"
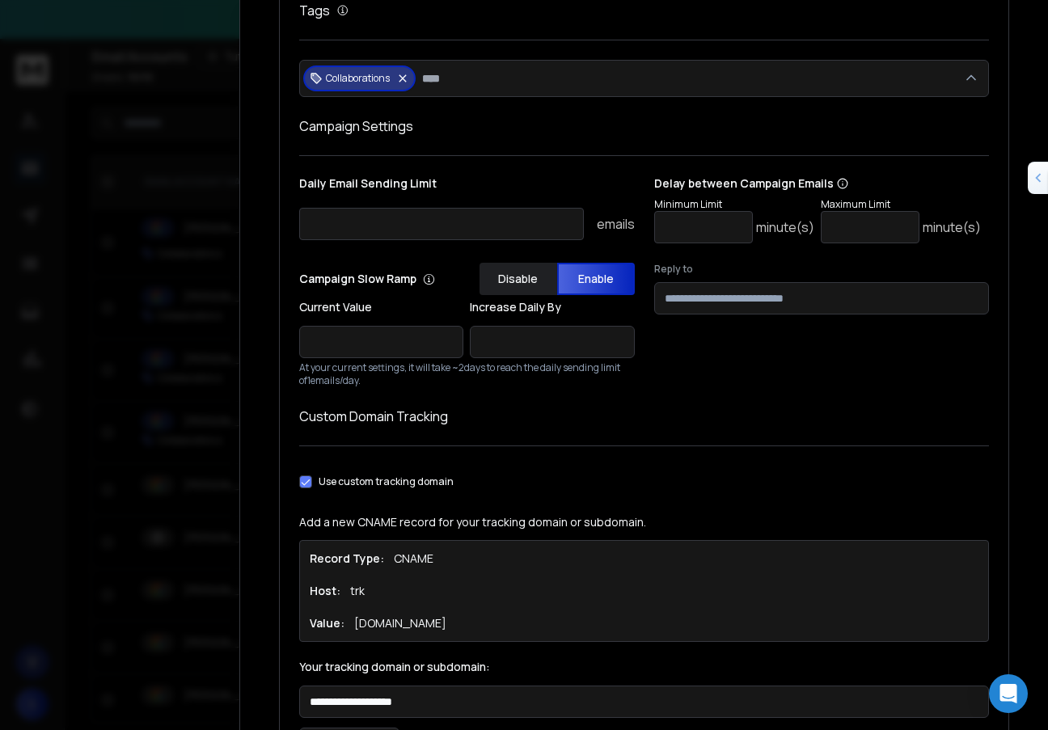
type input "*"
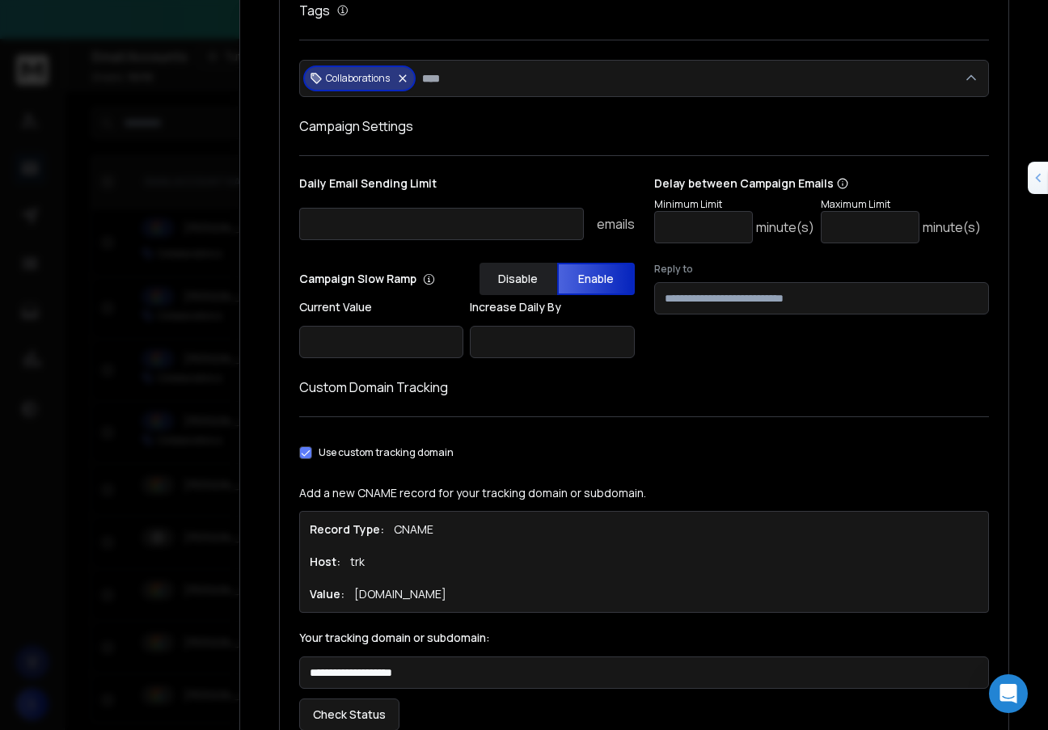
type input "**"
click at [778, 389] on h1 "Custom Domain Tracking" at bounding box center [644, 387] width 690 height 19
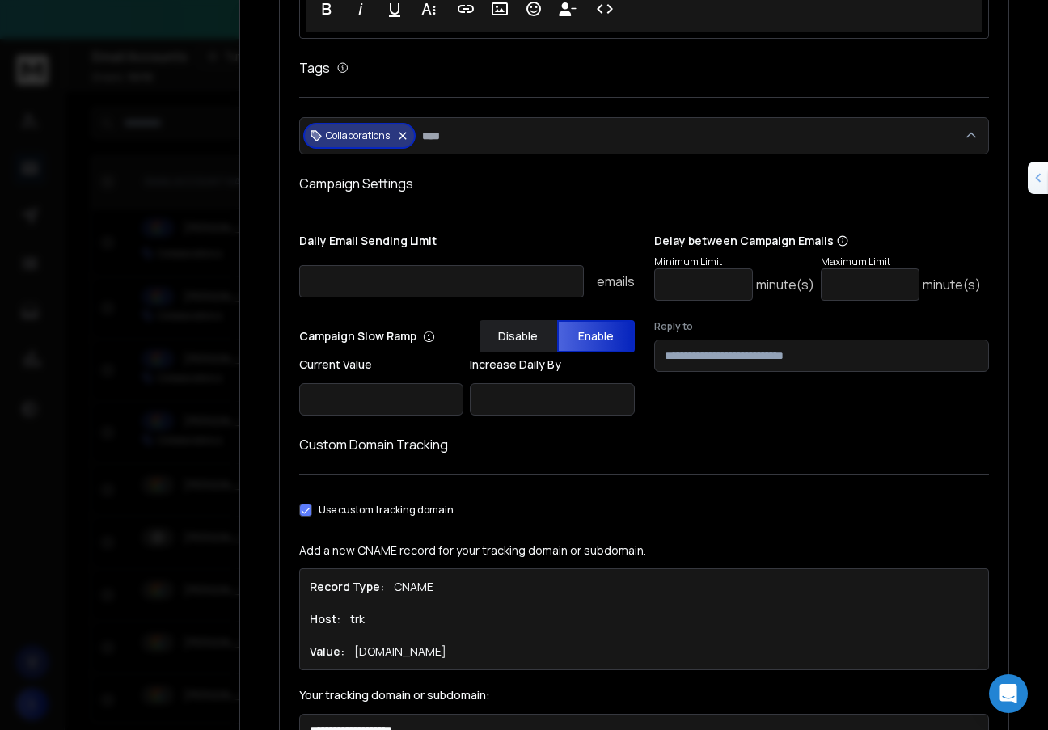
scroll to position [433, 0]
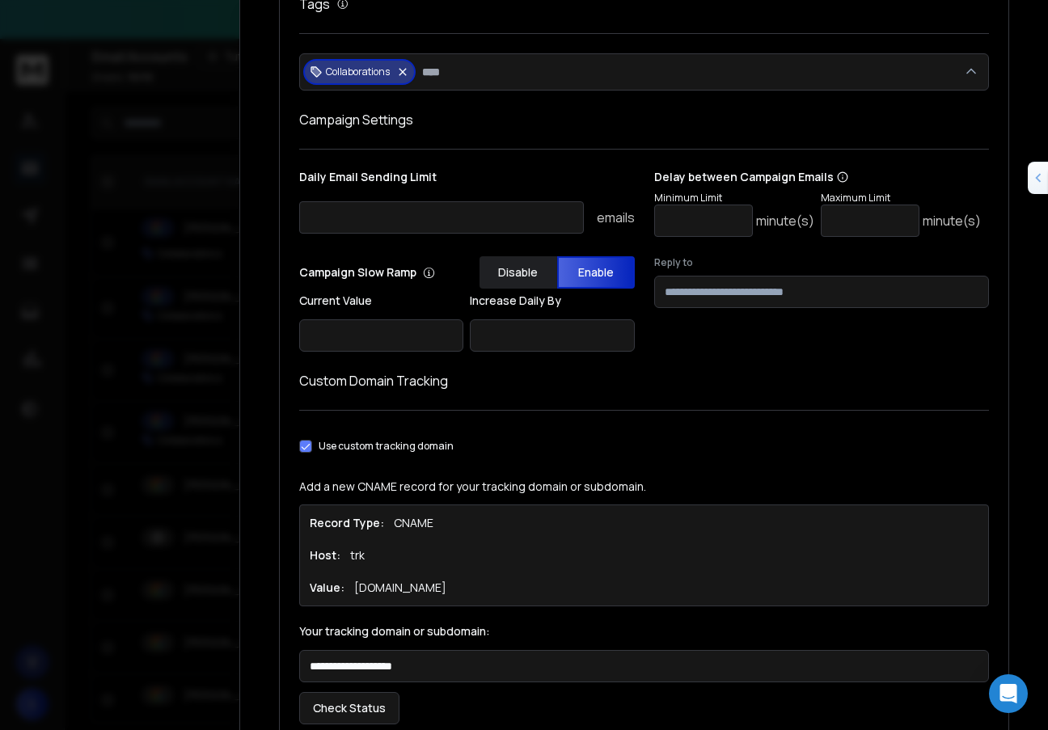
click at [548, 342] on input "*" at bounding box center [552, 335] width 164 height 32
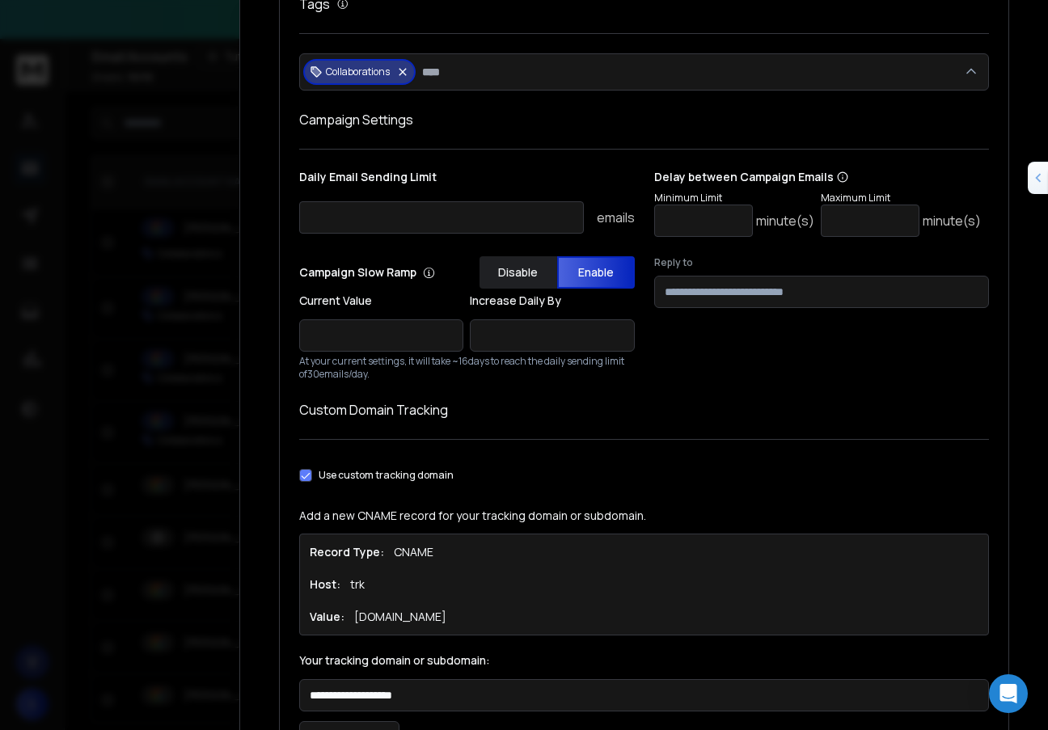
type input "*"
click at [594, 370] on p "At your current settings, it will take ~ 16 days to reach the daily sending lim…" at bounding box center [467, 368] width 336 height 26
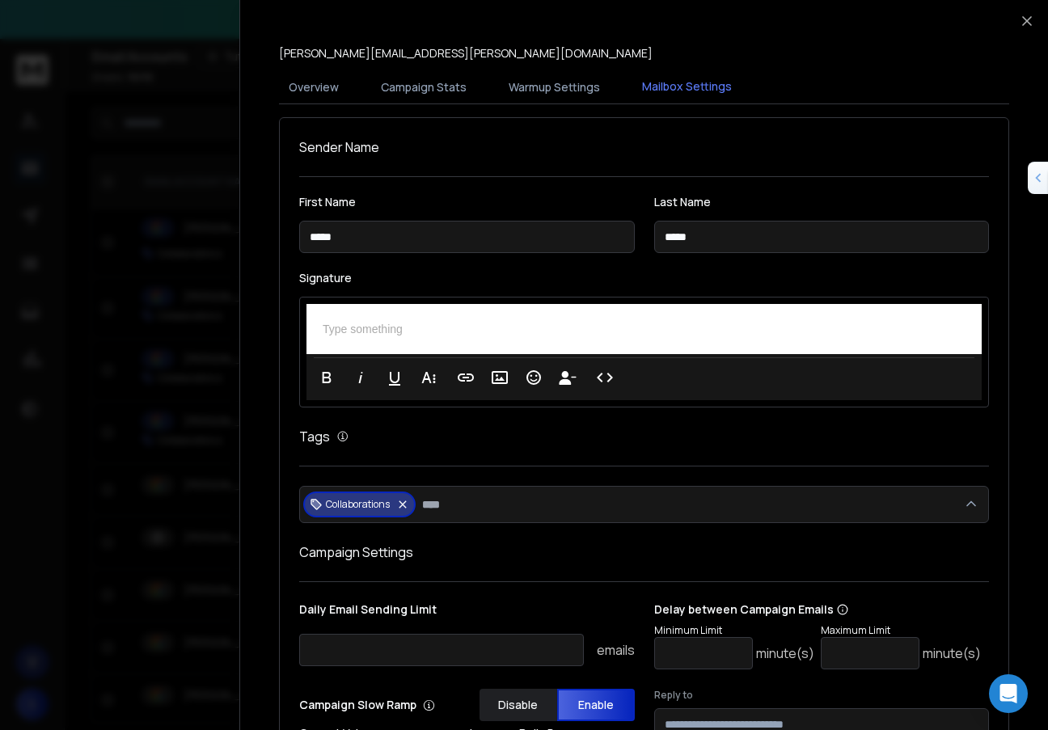
scroll to position [281, 0]
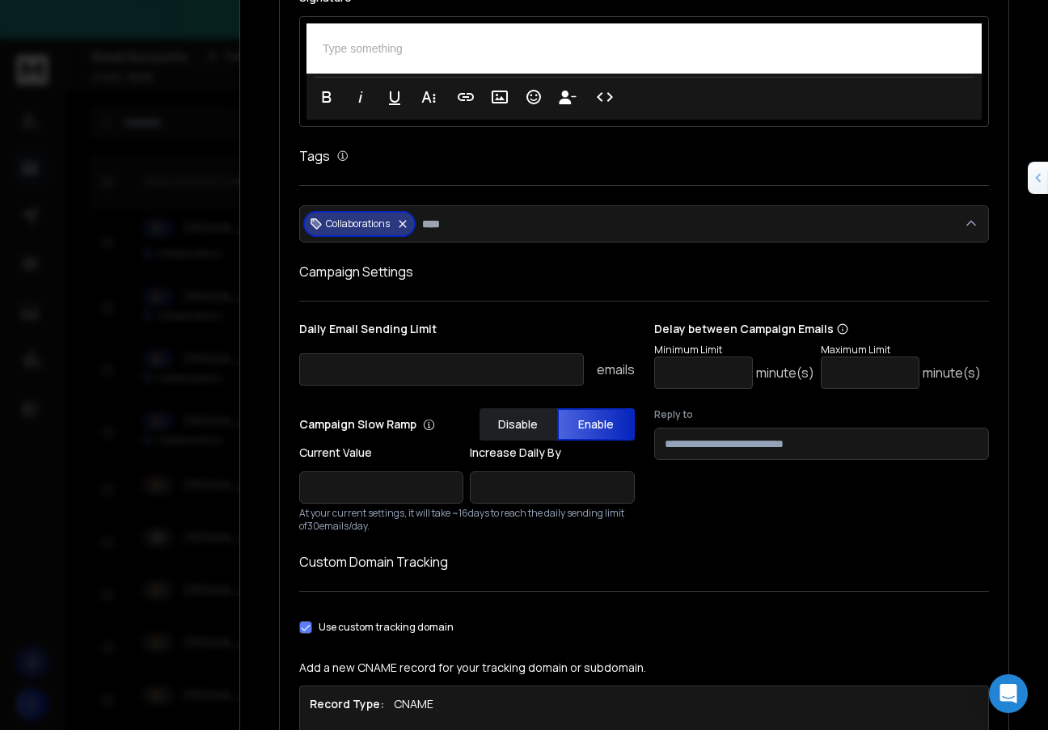
drag, startPoint x: 395, startPoint y: 374, endPoint x: 276, endPoint y: 378, distance: 118.9
click at [276, 378] on div "steve.ryman@engageelites.com Overview Campaign Stats Warmup Settings Mailbox Se…" at bounding box center [644, 371] width 769 height 1265
type input "*"
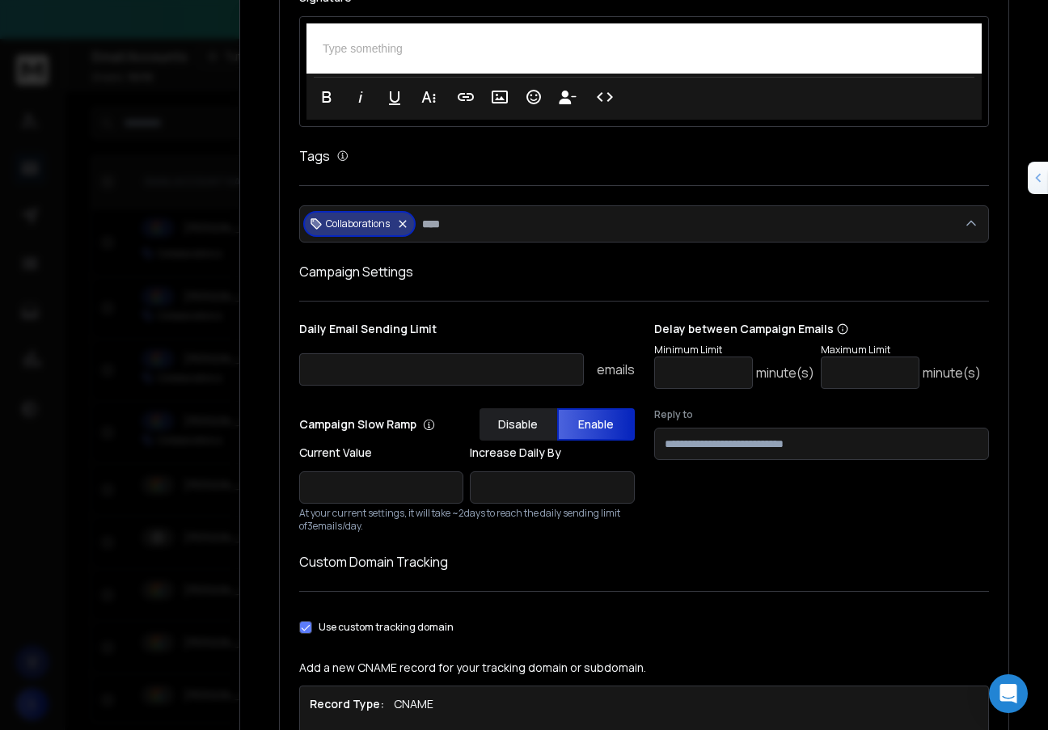
type input "*"
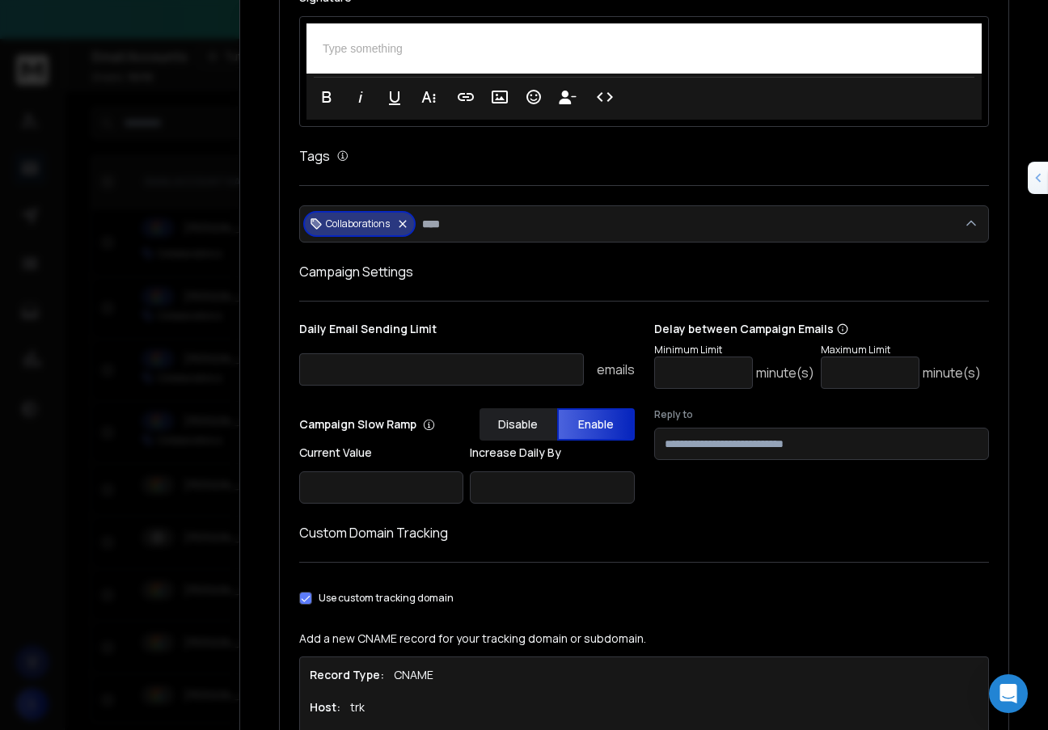
type input "**"
click at [403, 427] on p "Campaign Slow Ramp" at bounding box center [367, 424] width 136 height 16
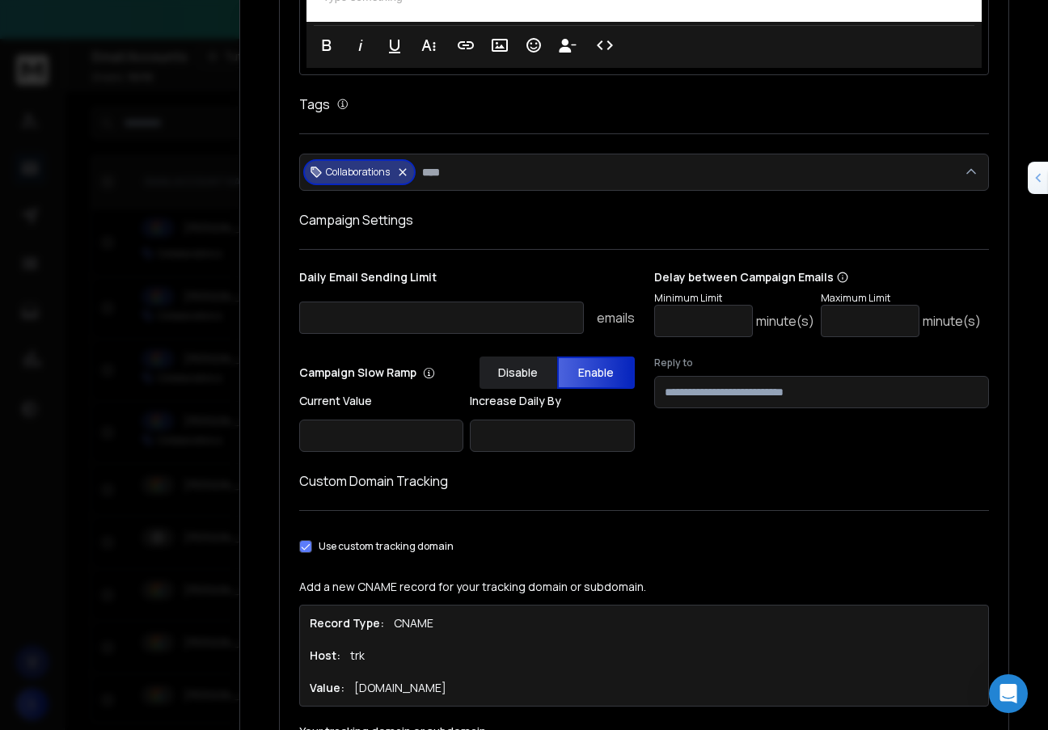
scroll to position [363, 0]
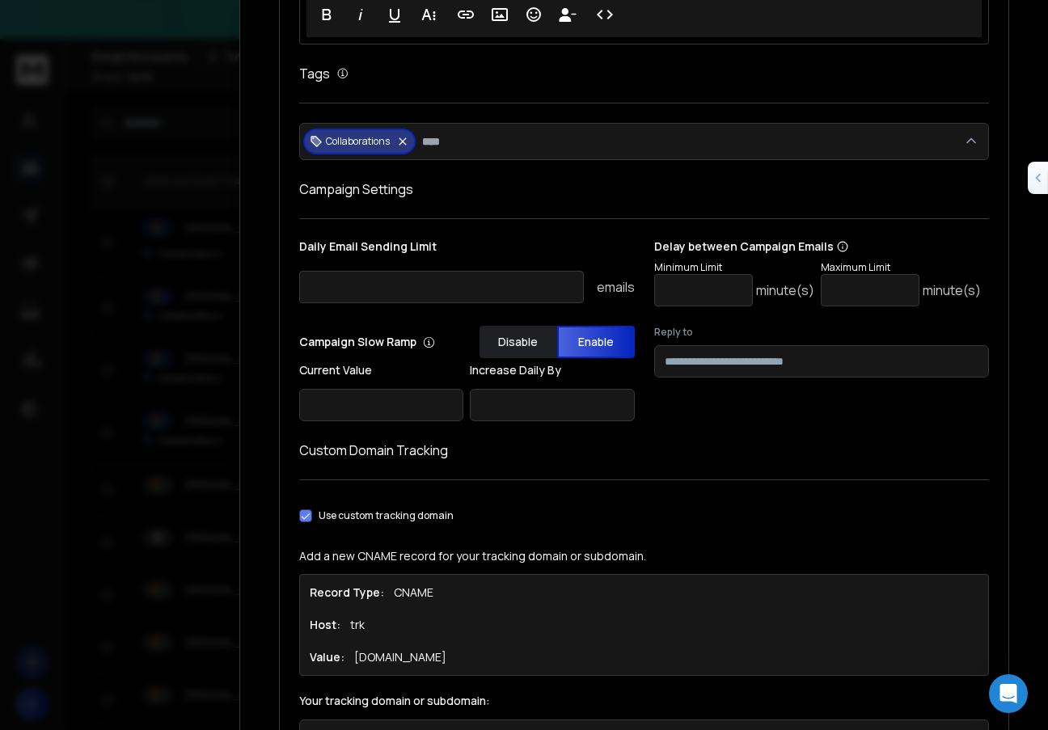
click at [497, 417] on input "*" at bounding box center [552, 405] width 164 height 32
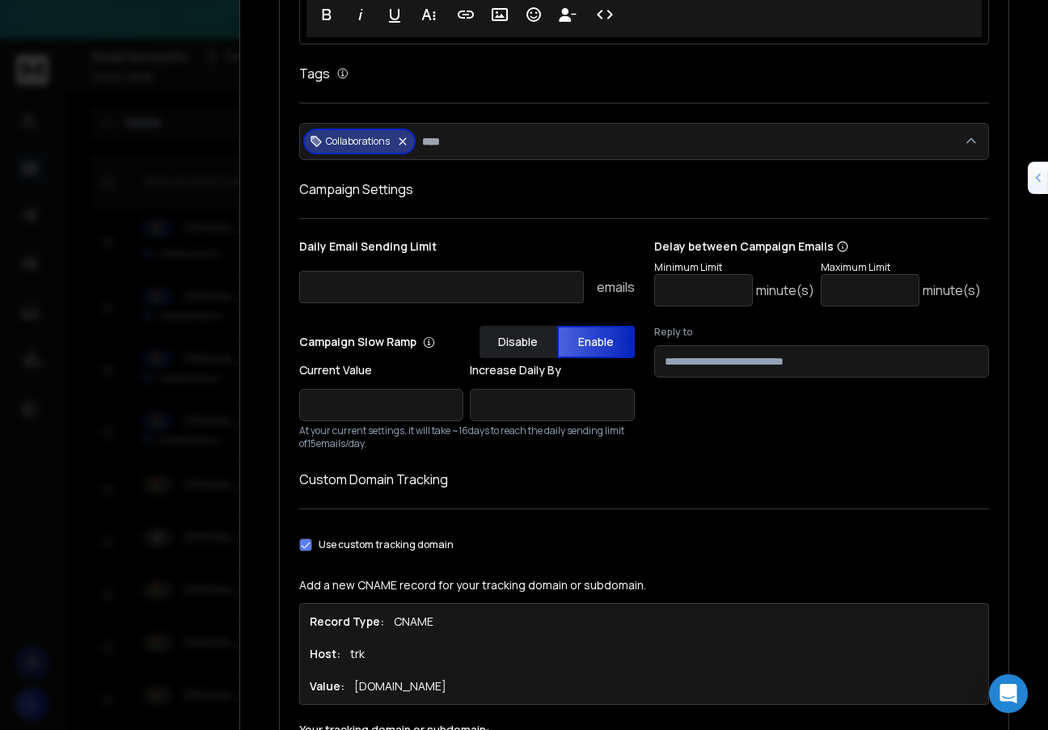
type input "*"
click at [548, 460] on form "First Name ***** Last Name ***** Signature Type something Clear Formatting Font…" at bounding box center [644, 354] width 690 height 1042
click at [506, 409] on input "*" at bounding box center [552, 405] width 164 height 32
click at [519, 459] on form "First Name ***** Last Name ***** Signature Type something Clear Formatting Font…" at bounding box center [644, 354] width 690 height 1042
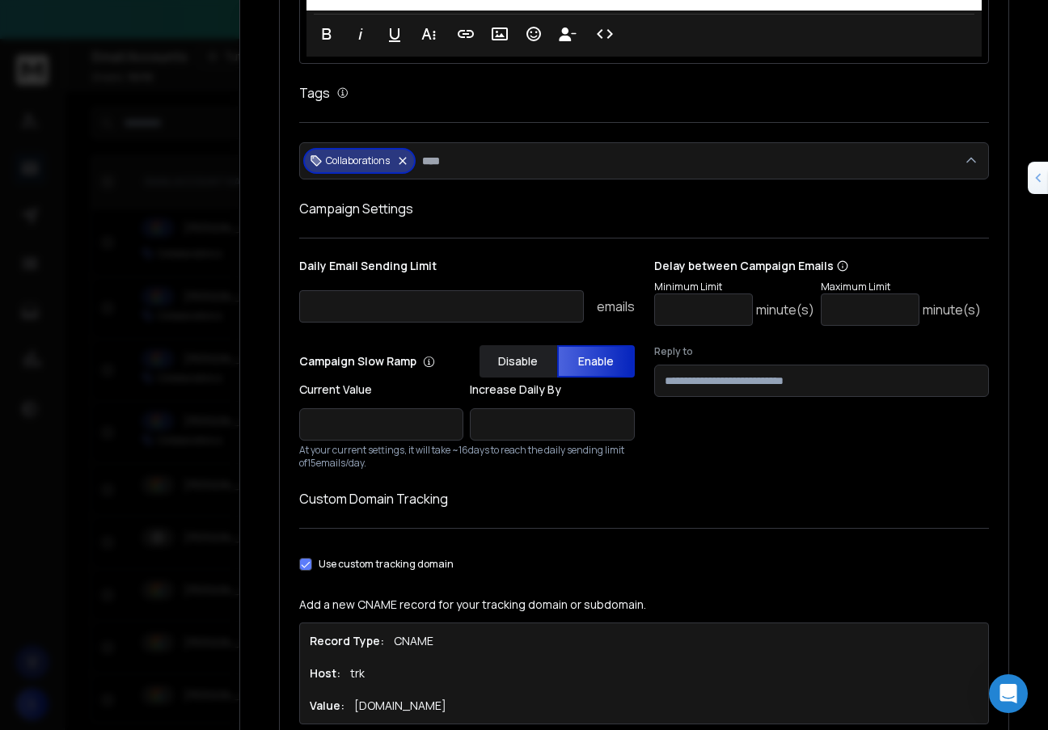
scroll to position [323, 0]
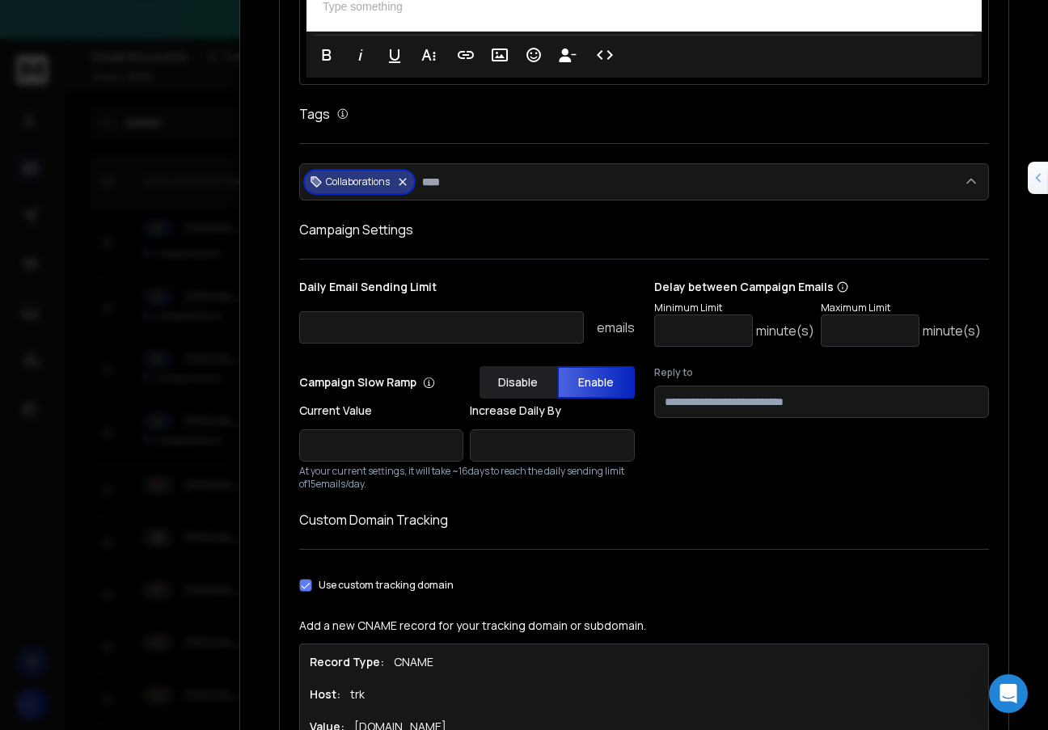
click at [670, 509] on form "First Name ***** Last Name ***** Signature Type something Clear Formatting Font…" at bounding box center [644, 395] width 690 height 1042
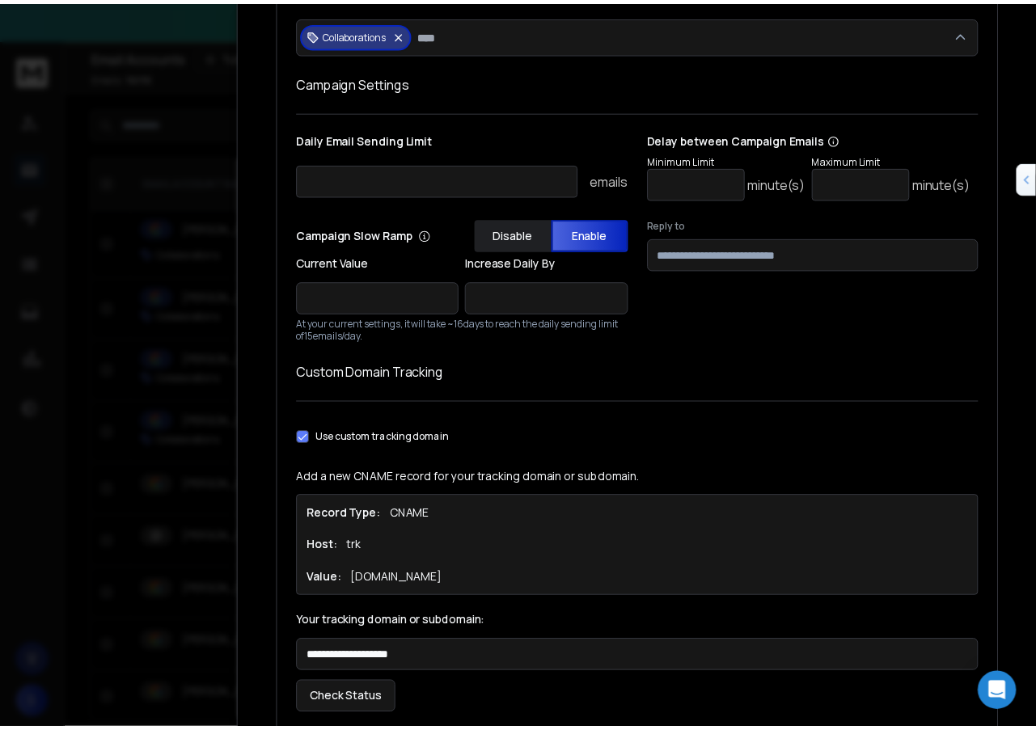
scroll to position [0, 0]
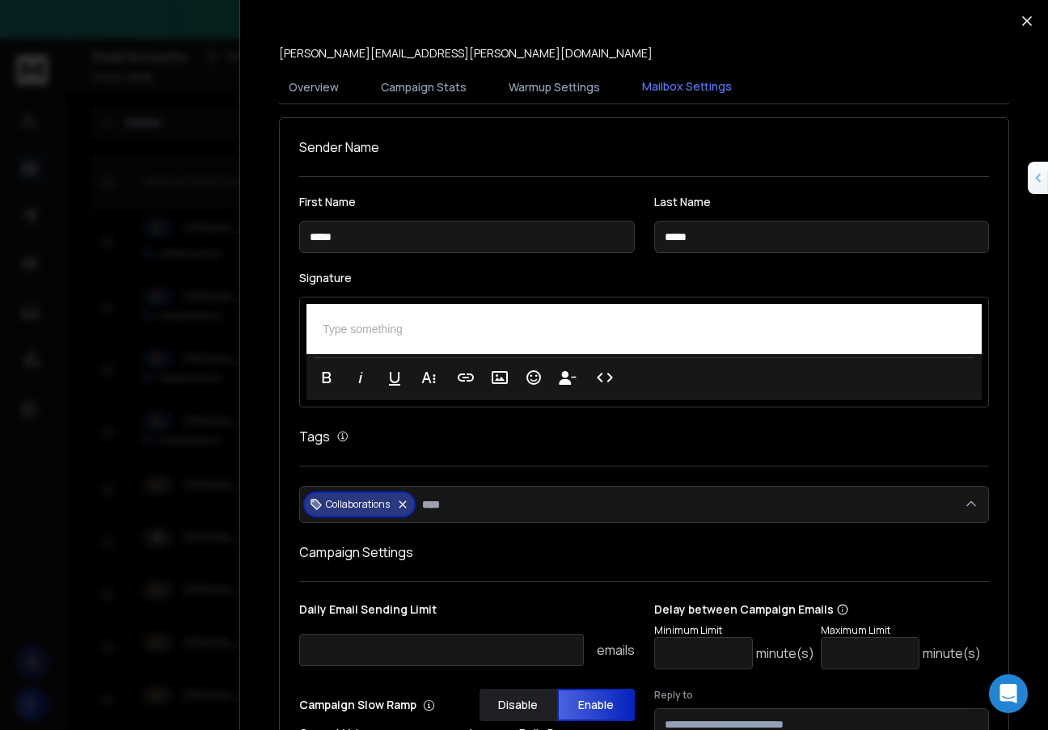
click at [1022, 27] on icon "button" at bounding box center [1027, 21] width 16 height 16
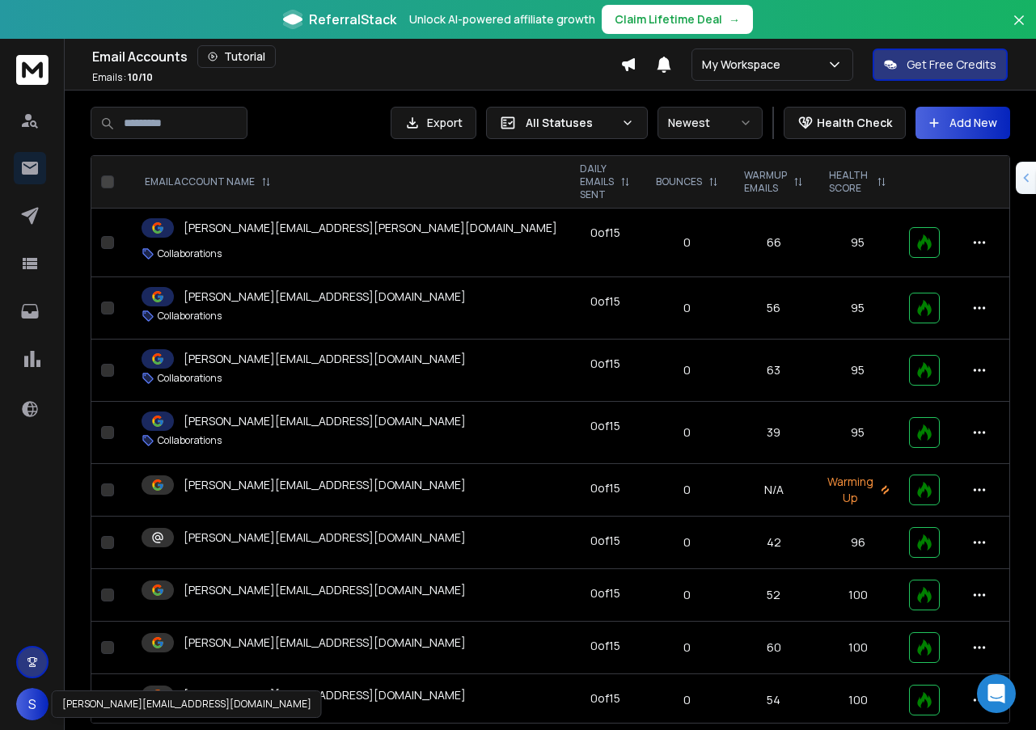
click at [25, 702] on span "S" at bounding box center [32, 704] width 32 height 32
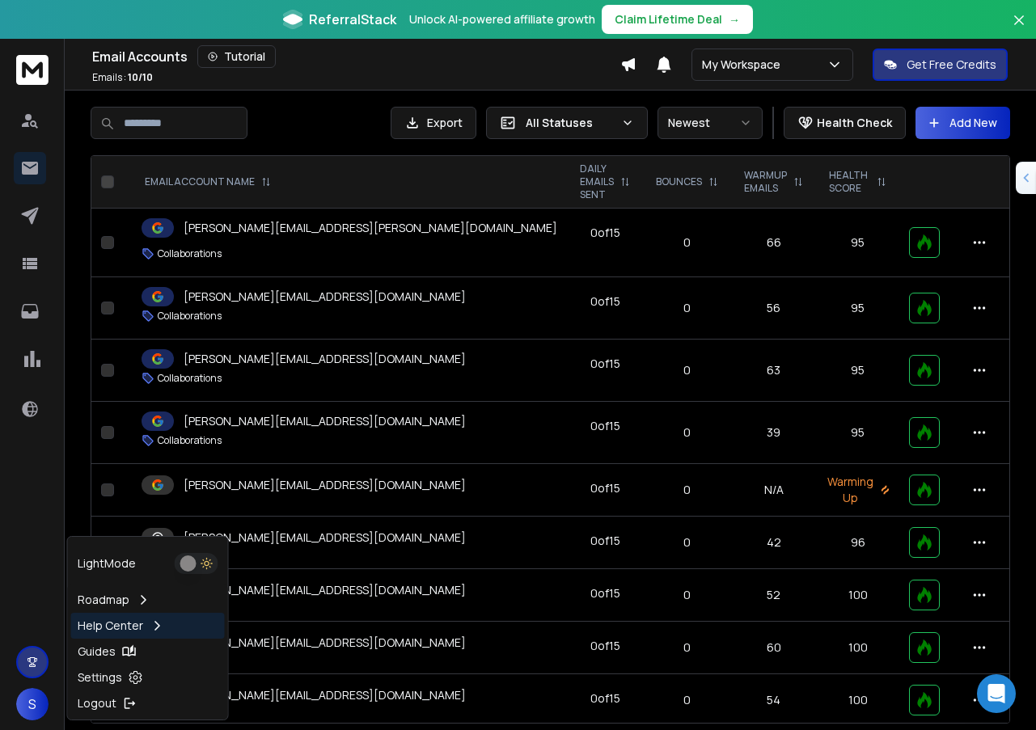
click at [113, 628] on p "Help Center" at bounding box center [111, 626] width 66 height 16
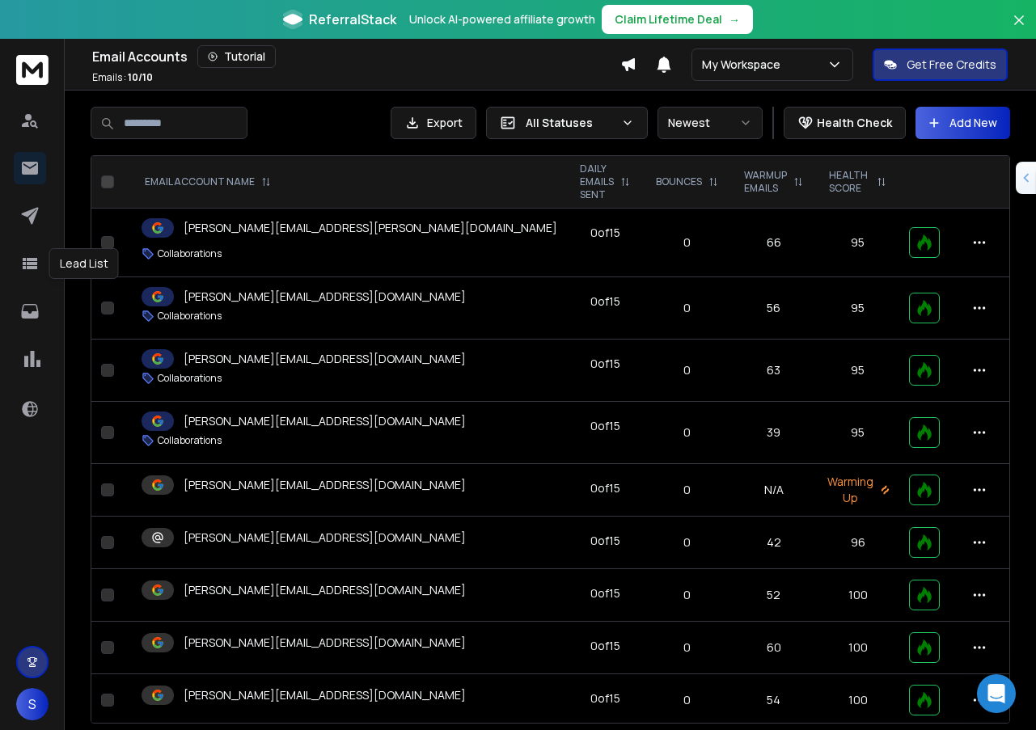
scroll to position [10, 0]
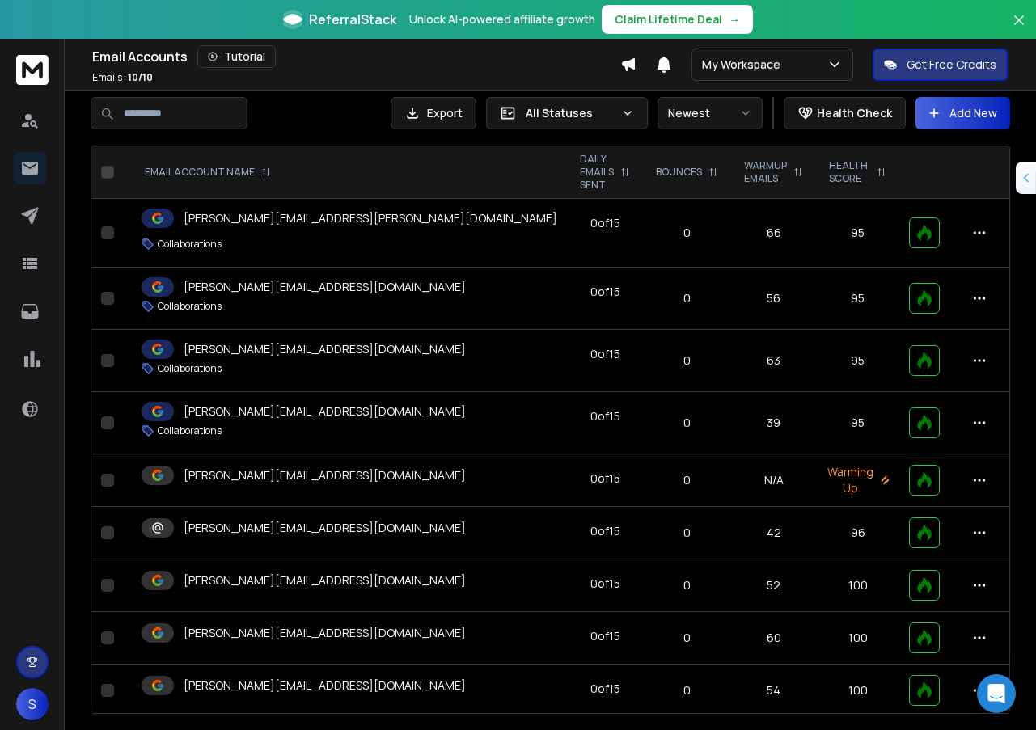
click at [958, 118] on button "Add New" at bounding box center [962, 113] width 95 height 32
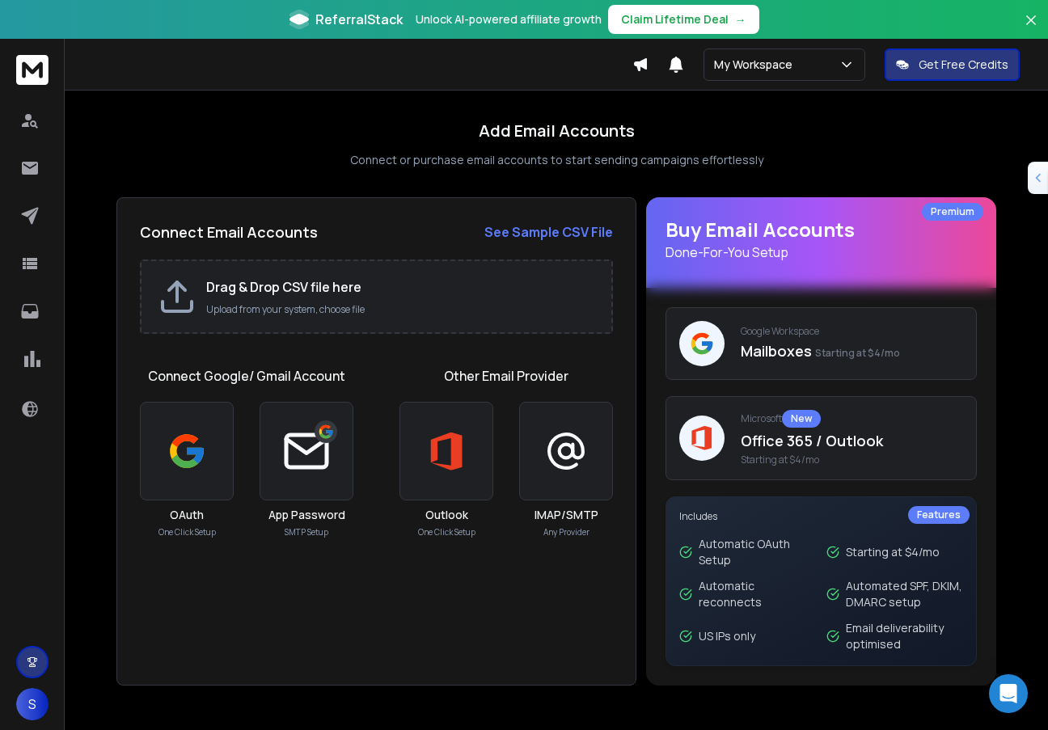
click at [771, 326] on p "Google Workspace" at bounding box center [852, 331] width 222 height 13
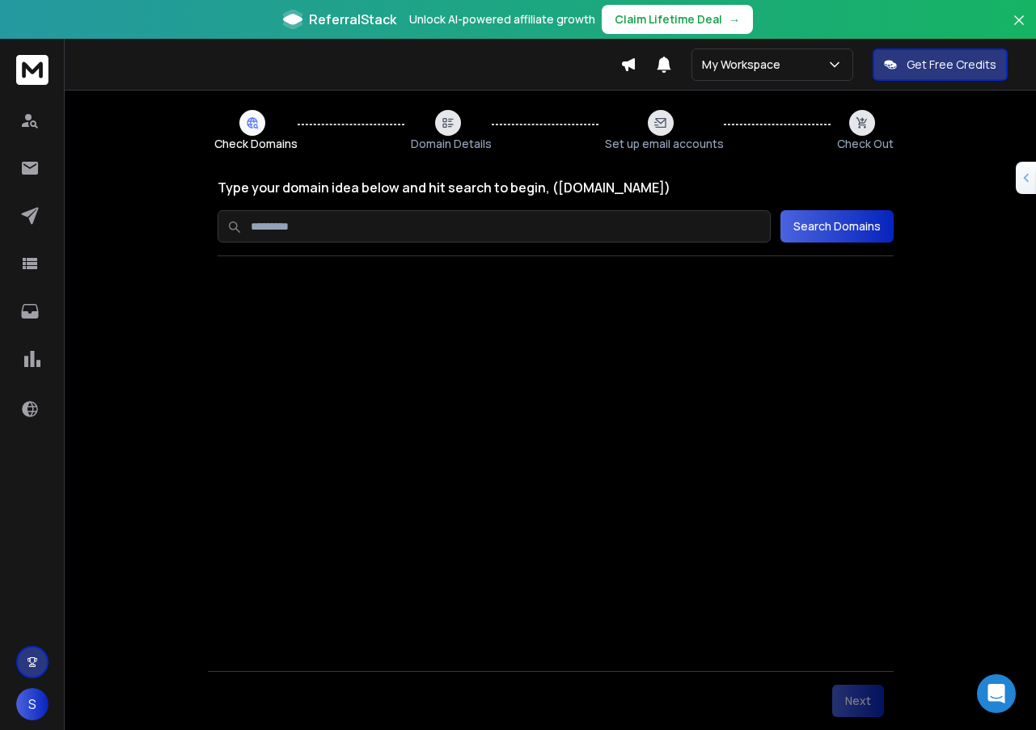
paste input "**********"
type input "**********"
click at [842, 233] on button "Search Domains" at bounding box center [836, 226] width 113 height 32
